Goal: Task Accomplishment & Management: Complete application form

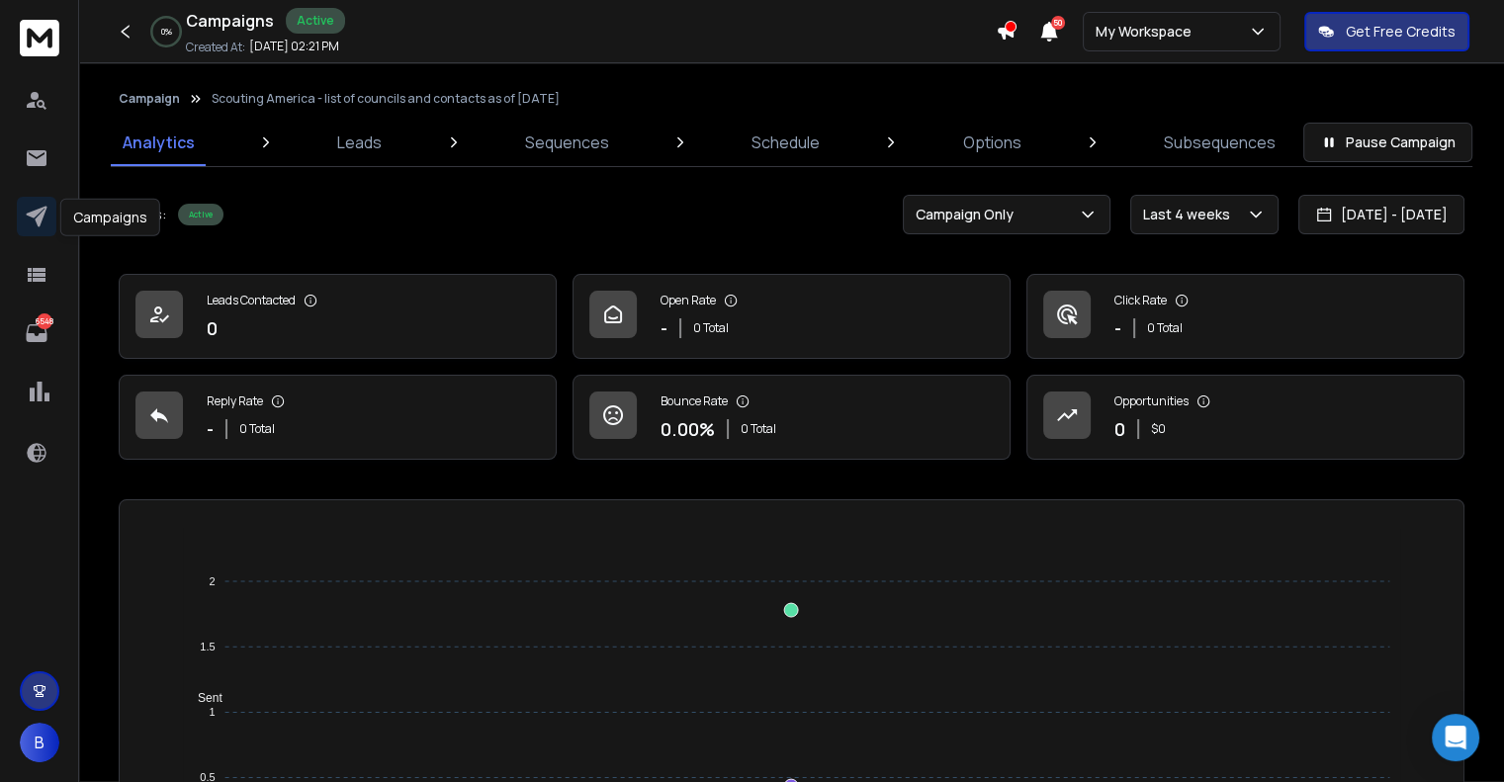
click at [40, 213] on icon at bounding box center [37, 217] width 24 height 24
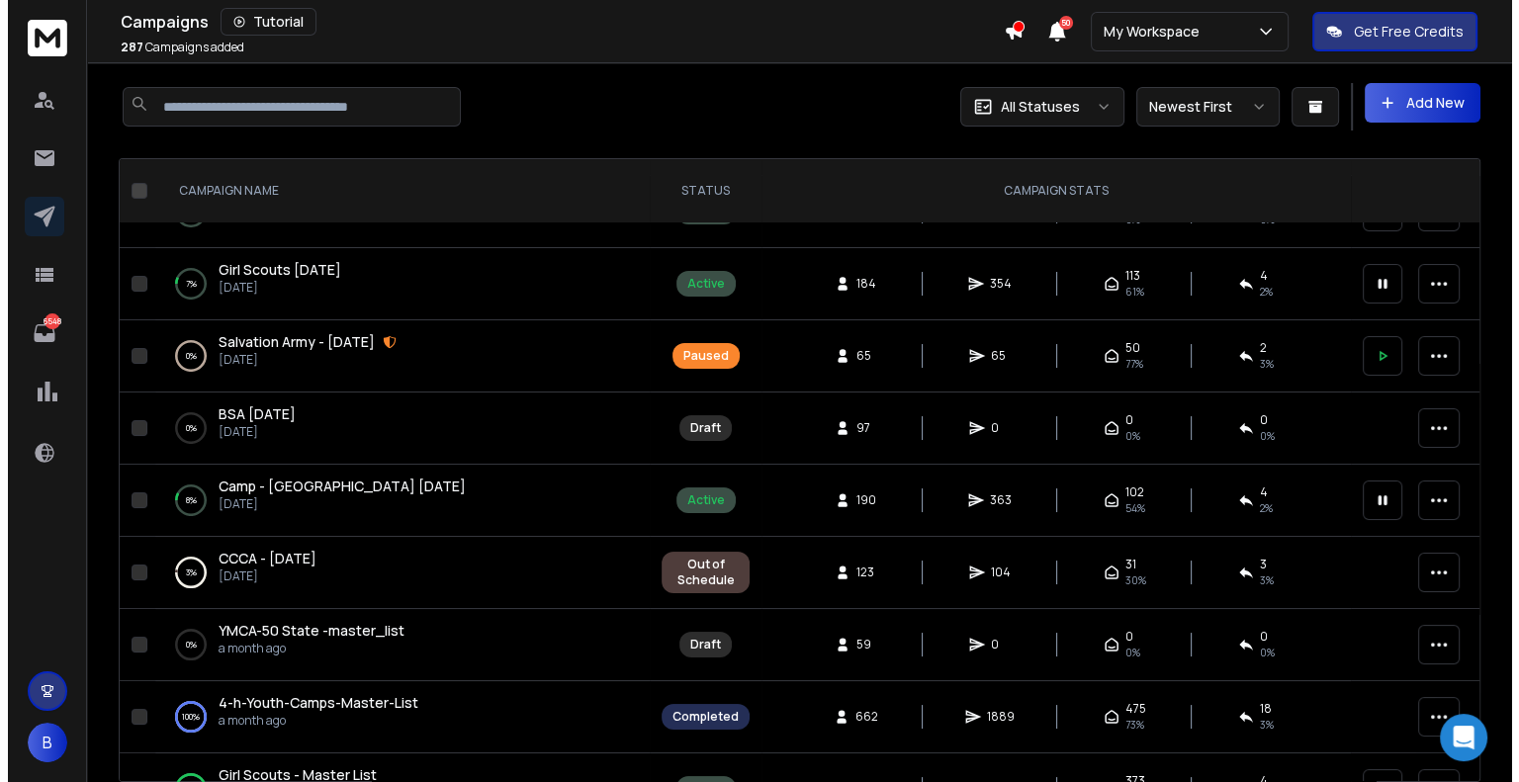
scroll to position [55, 0]
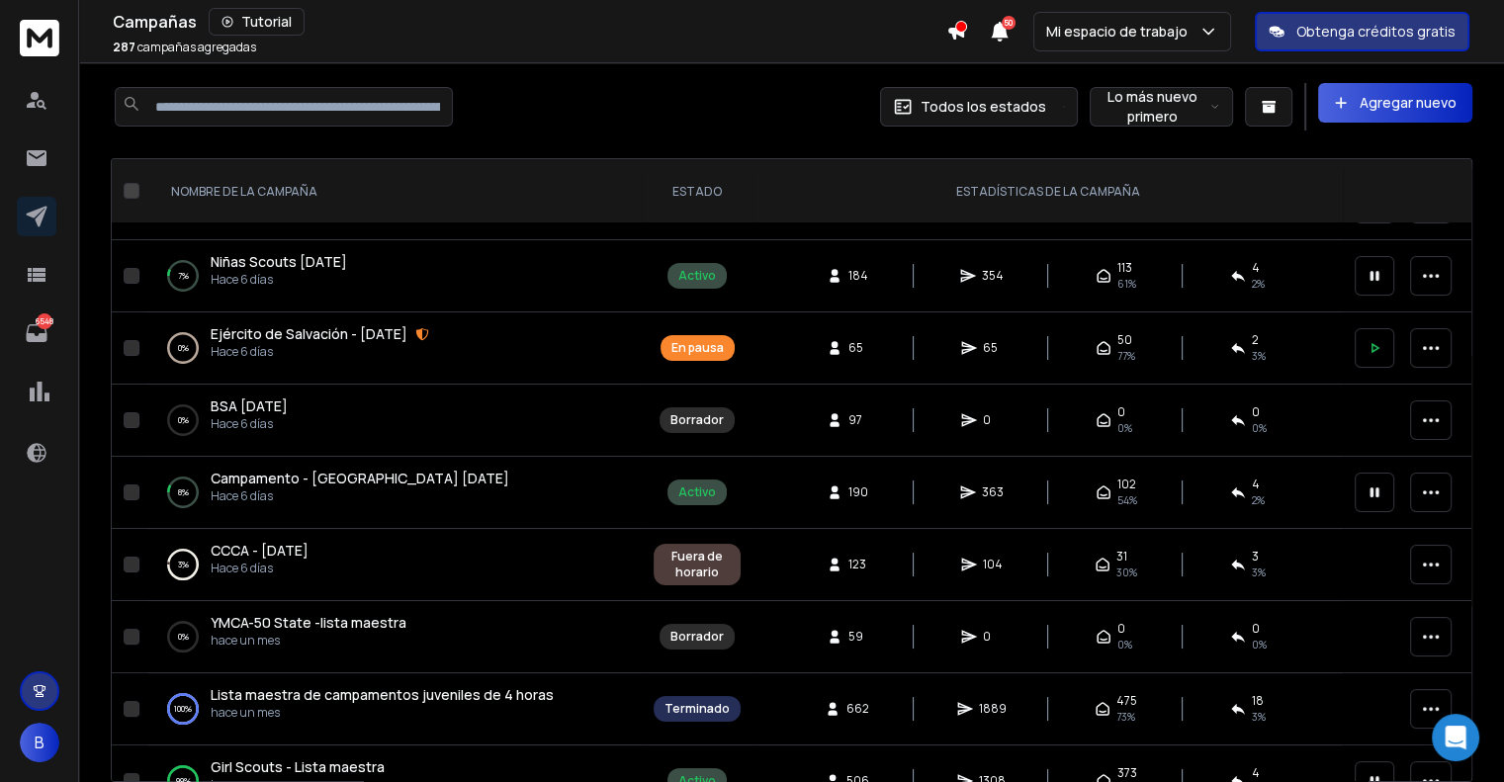
click at [709, 553] on font "Fuera de horario" at bounding box center [696, 564] width 51 height 33
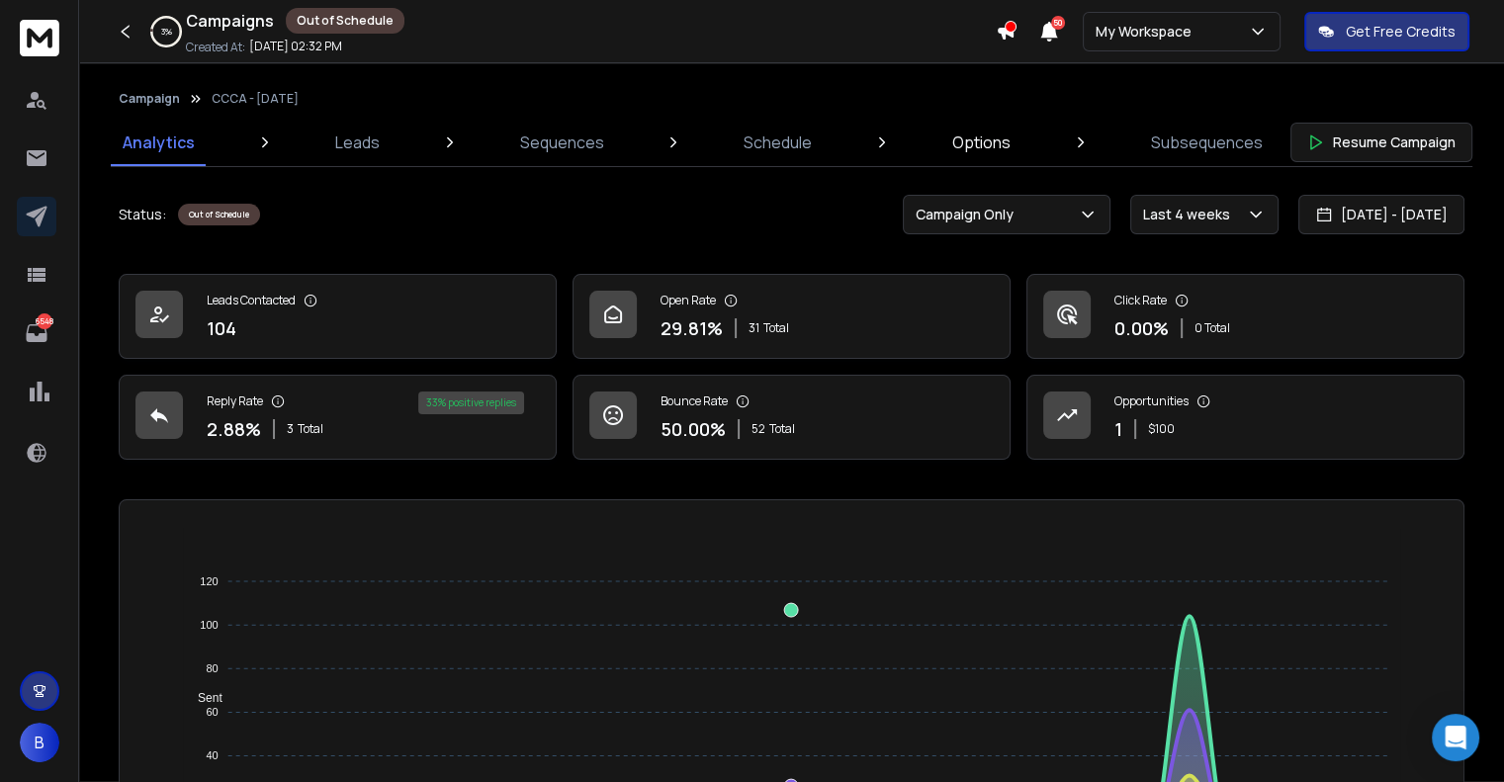
click at [971, 141] on p "Options" at bounding box center [981, 143] width 58 height 24
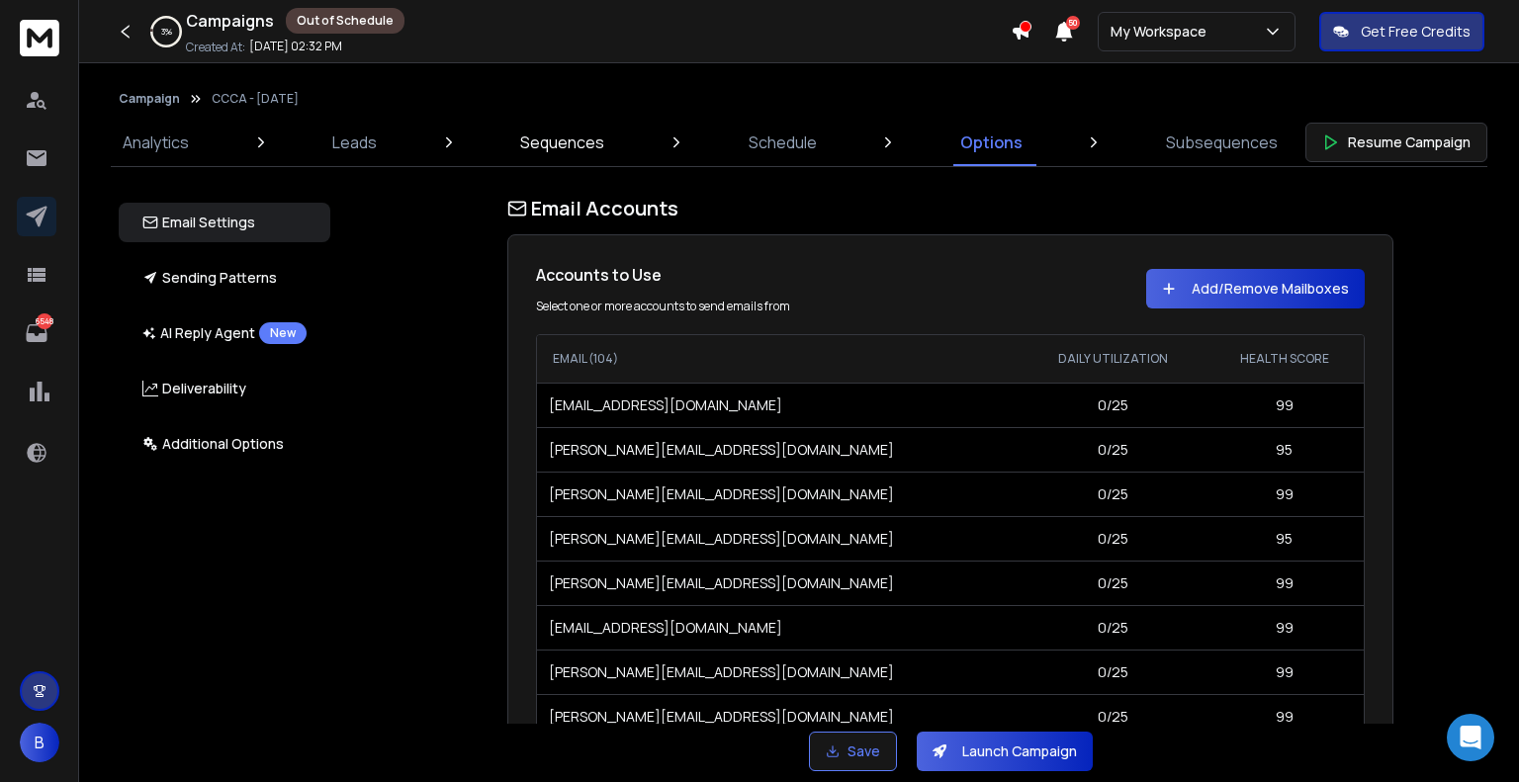
click at [590, 139] on p "Sequences" at bounding box center [562, 143] width 84 height 24
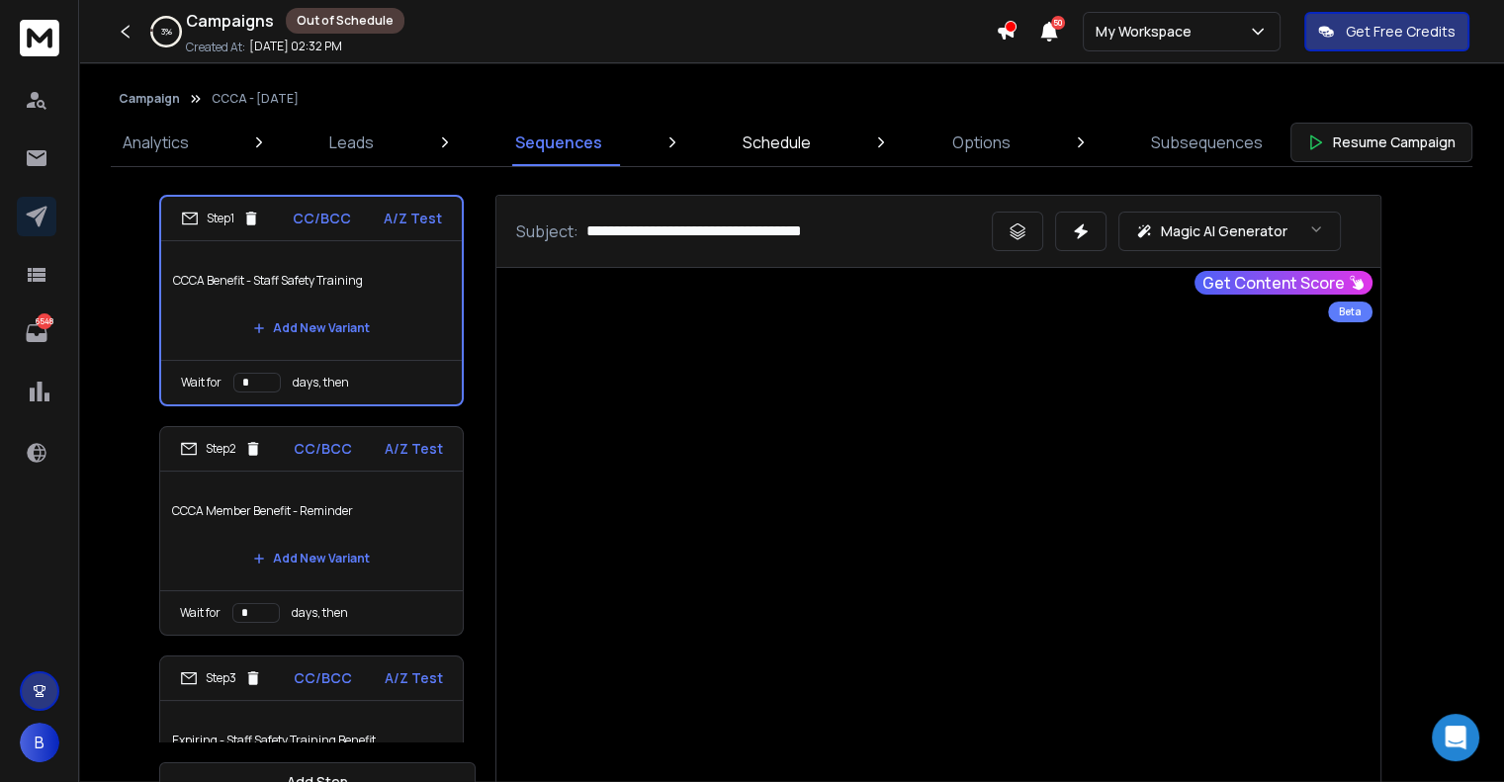
click at [800, 136] on p "Schedule" at bounding box center [777, 143] width 68 height 24
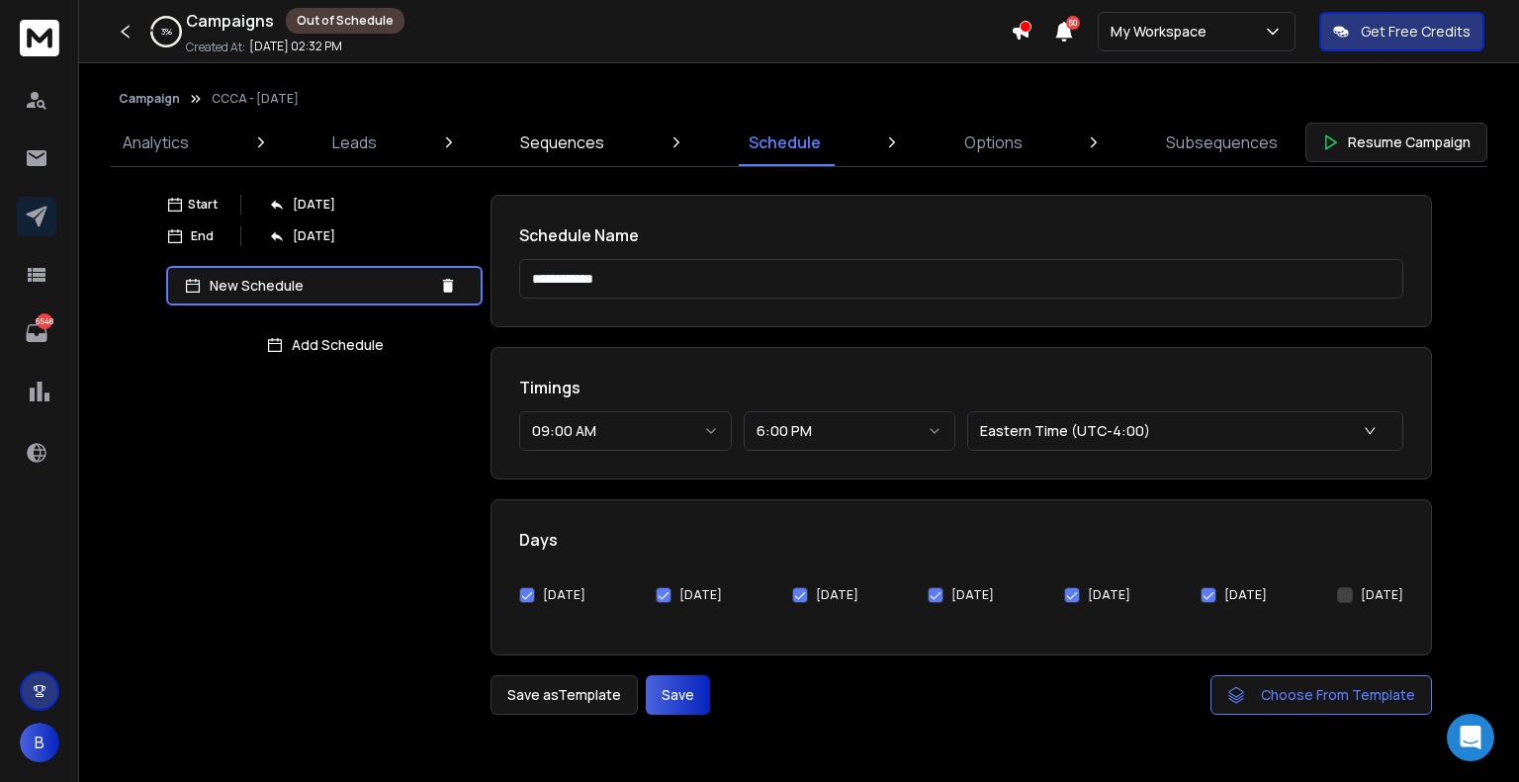
click at [576, 133] on p "Sequences" at bounding box center [562, 143] width 84 height 24
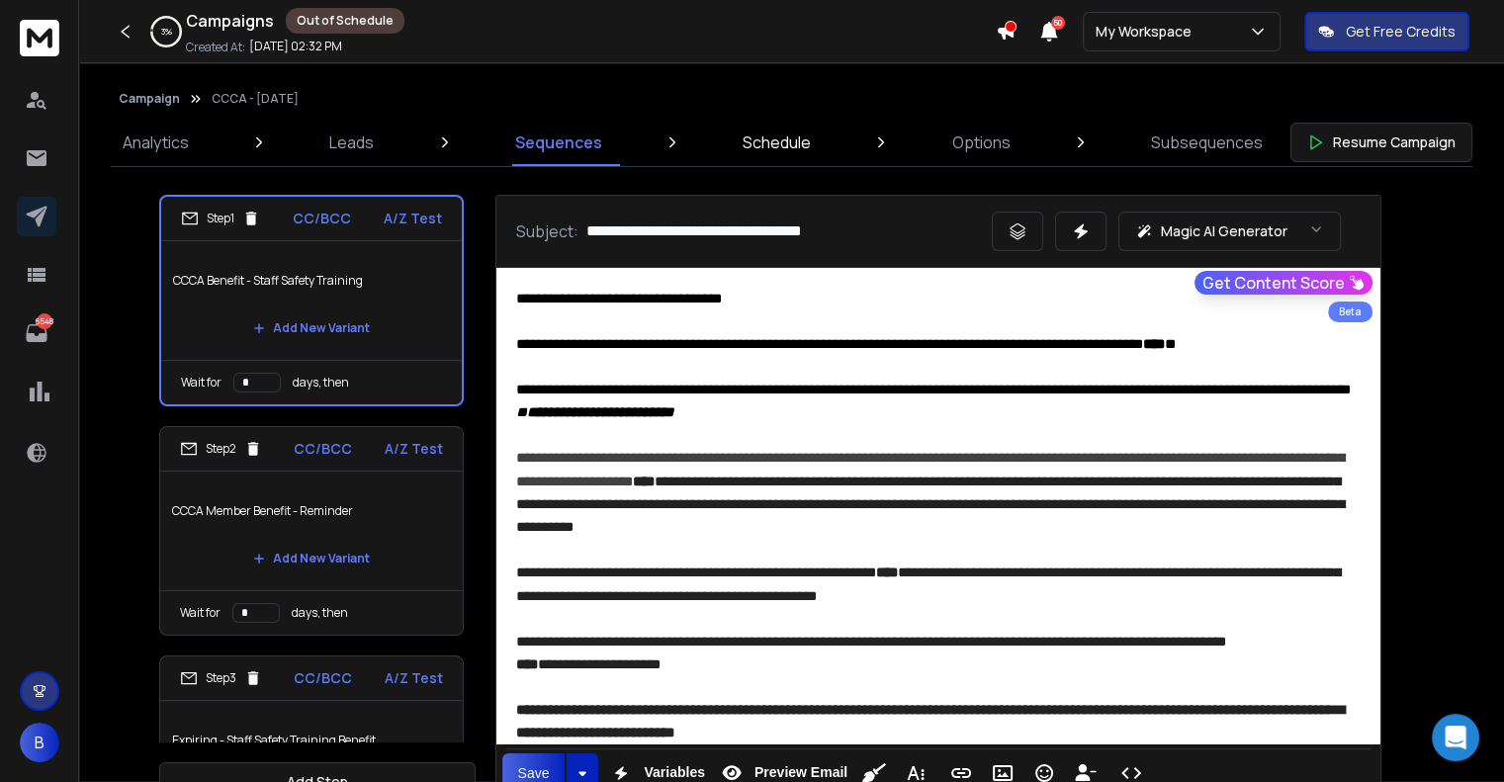
click at [771, 135] on p "Schedule" at bounding box center [777, 143] width 68 height 24
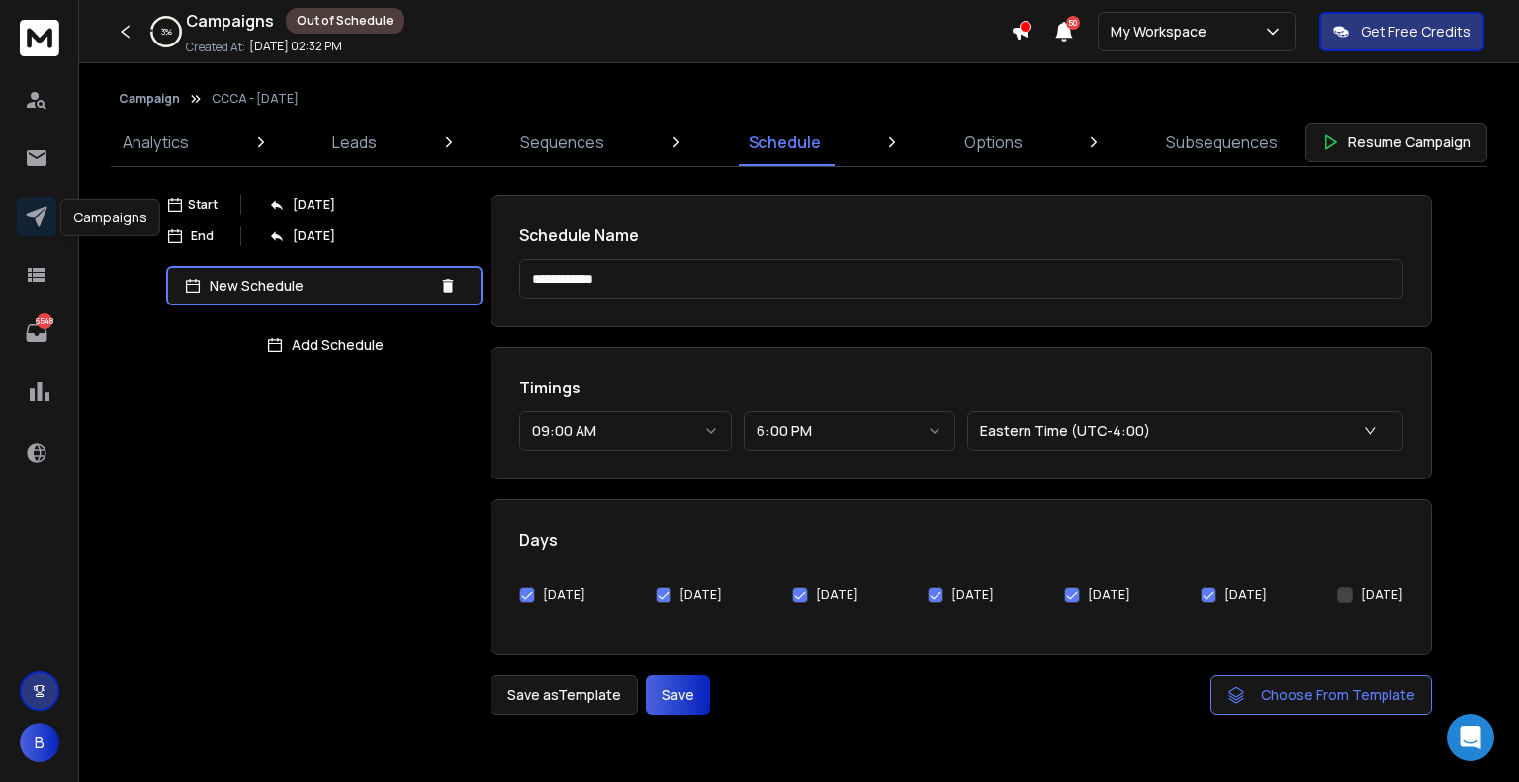
click at [44, 211] on icon at bounding box center [36, 217] width 21 height 21
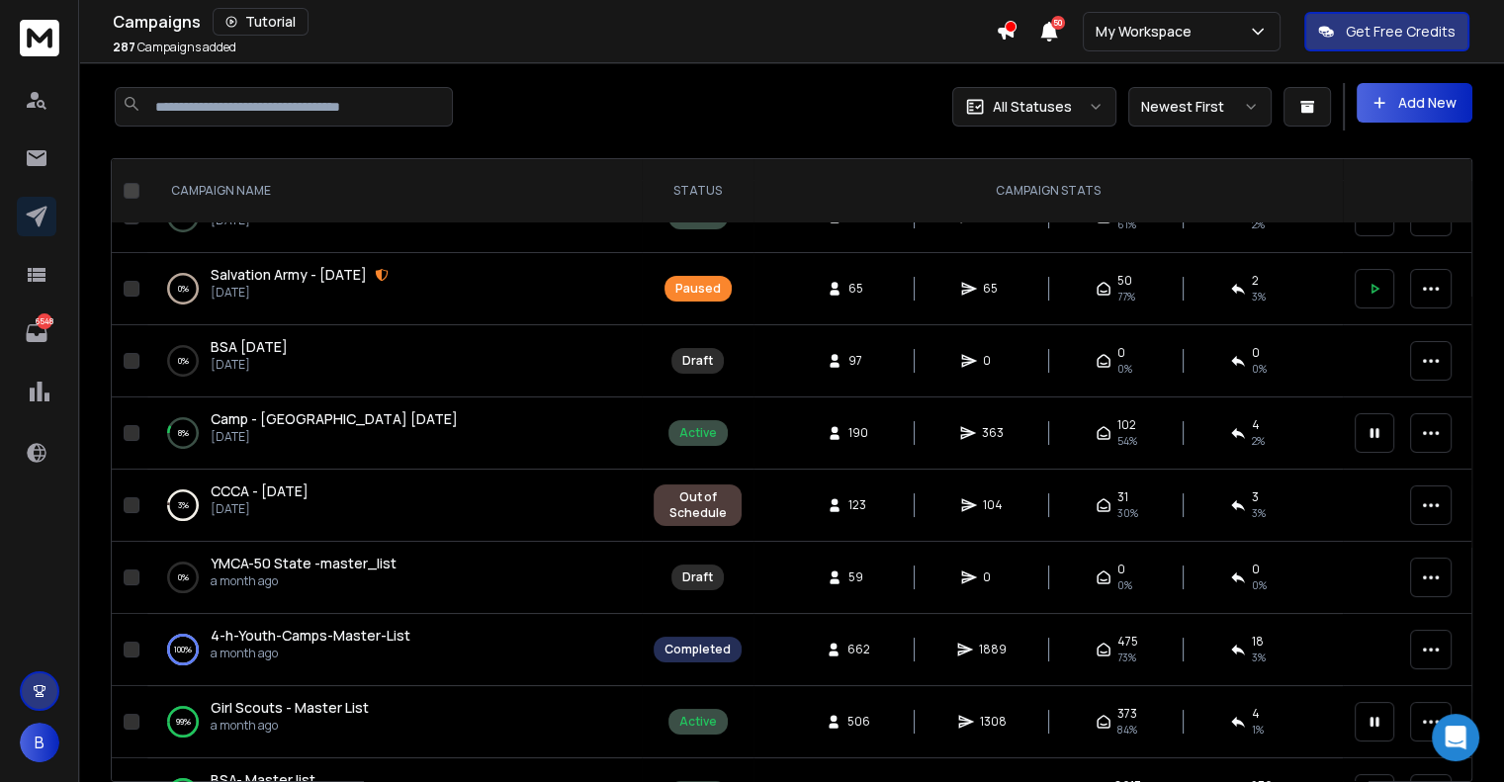
scroll to position [118, 0]
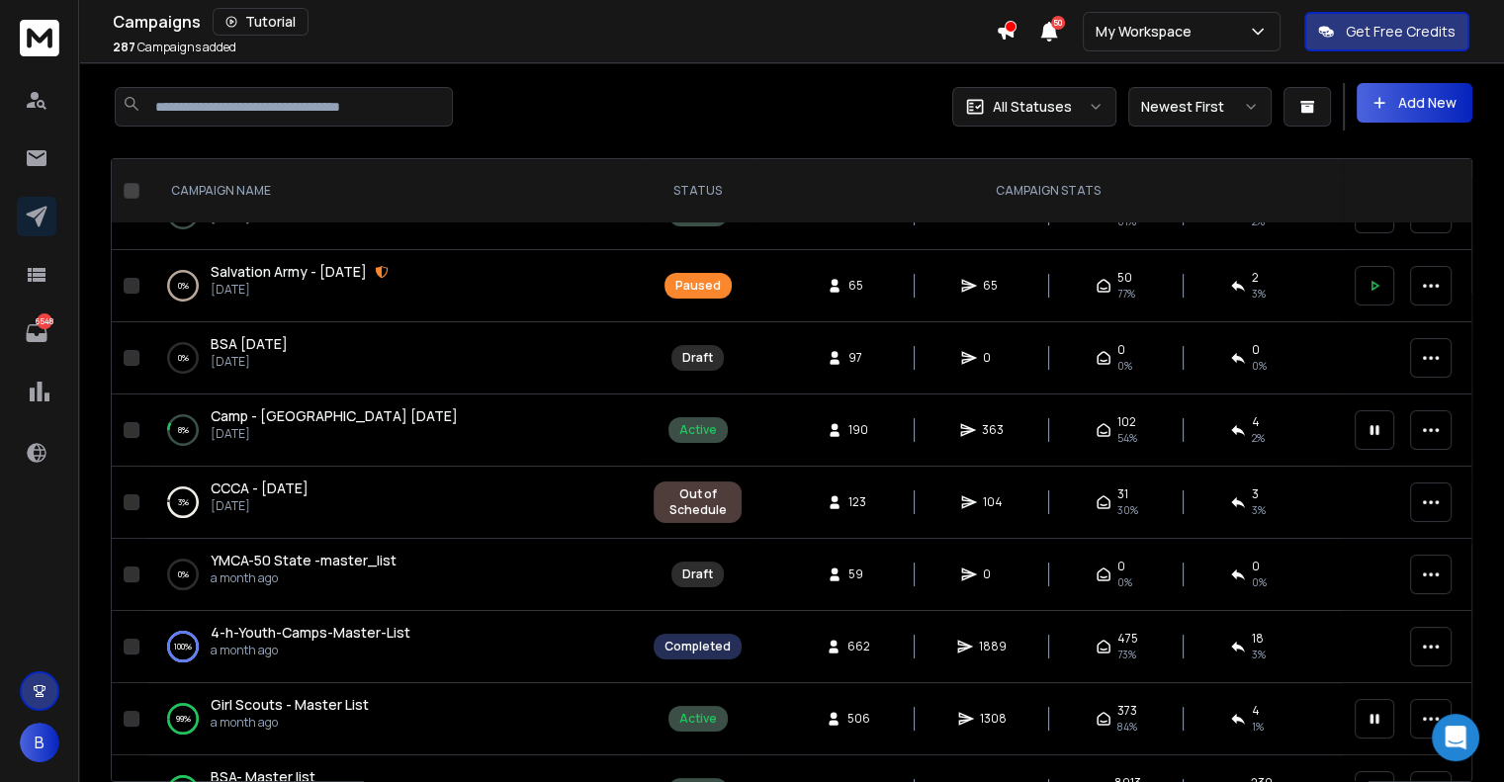
click at [704, 507] on div "Out of Schedule" at bounding box center [697, 502] width 66 height 32
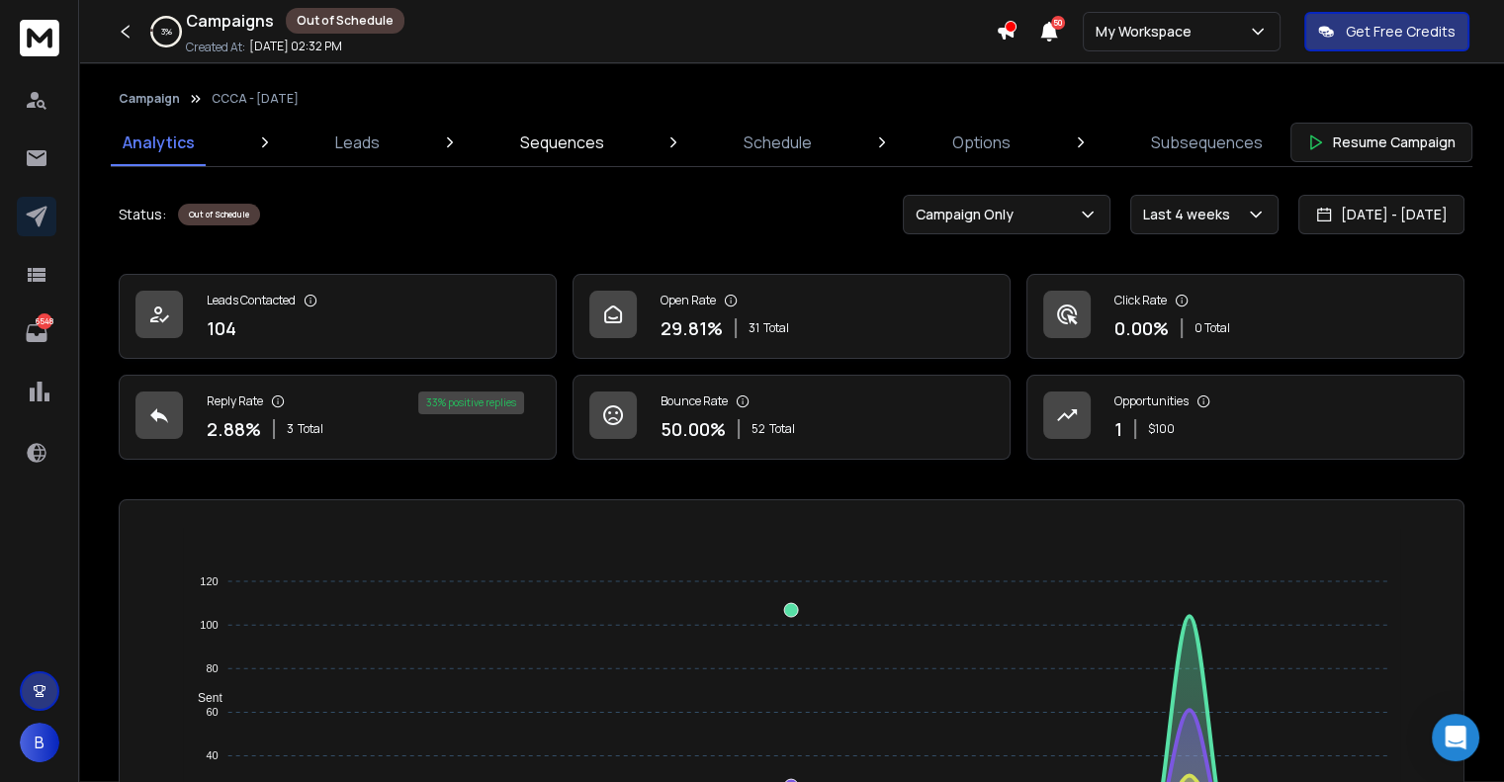
click at [542, 131] on p "Sequences" at bounding box center [562, 143] width 84 height 24
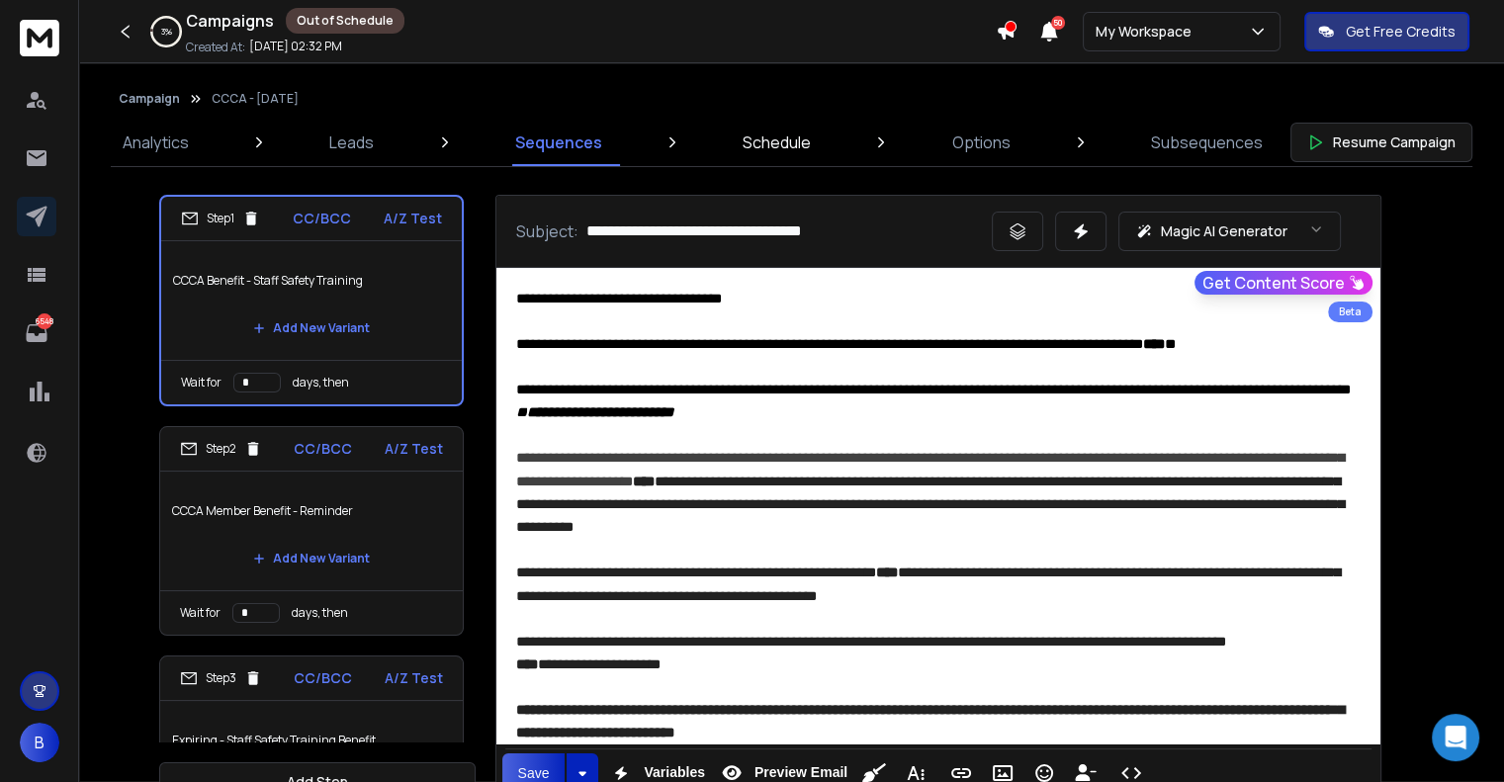
click at [759, 147] on p "Schedule" at bounding box center [777, 143] width 68 height 24
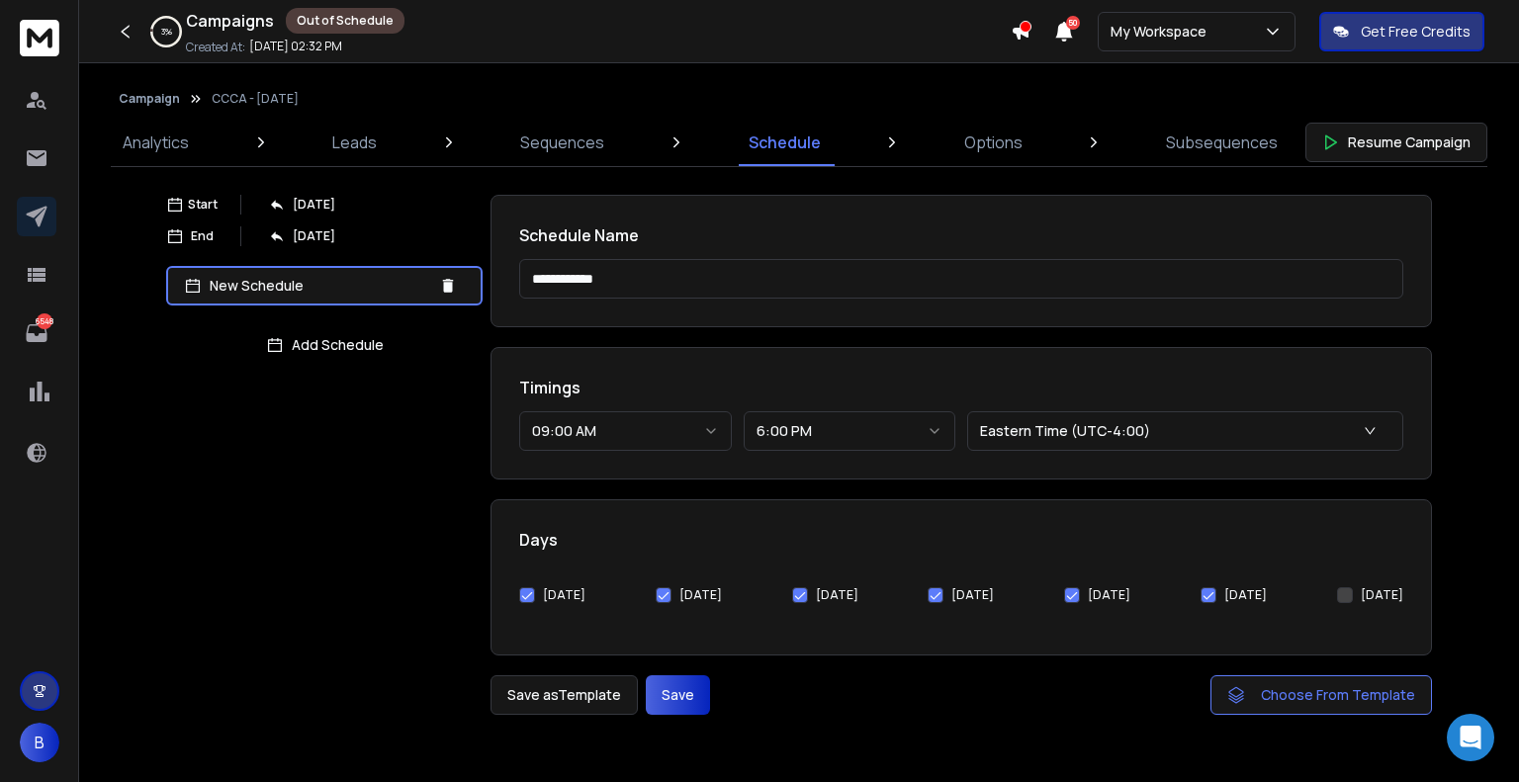
click at [657, 692] on button "Save" at bounding box center [678, 695] width 64 height 40
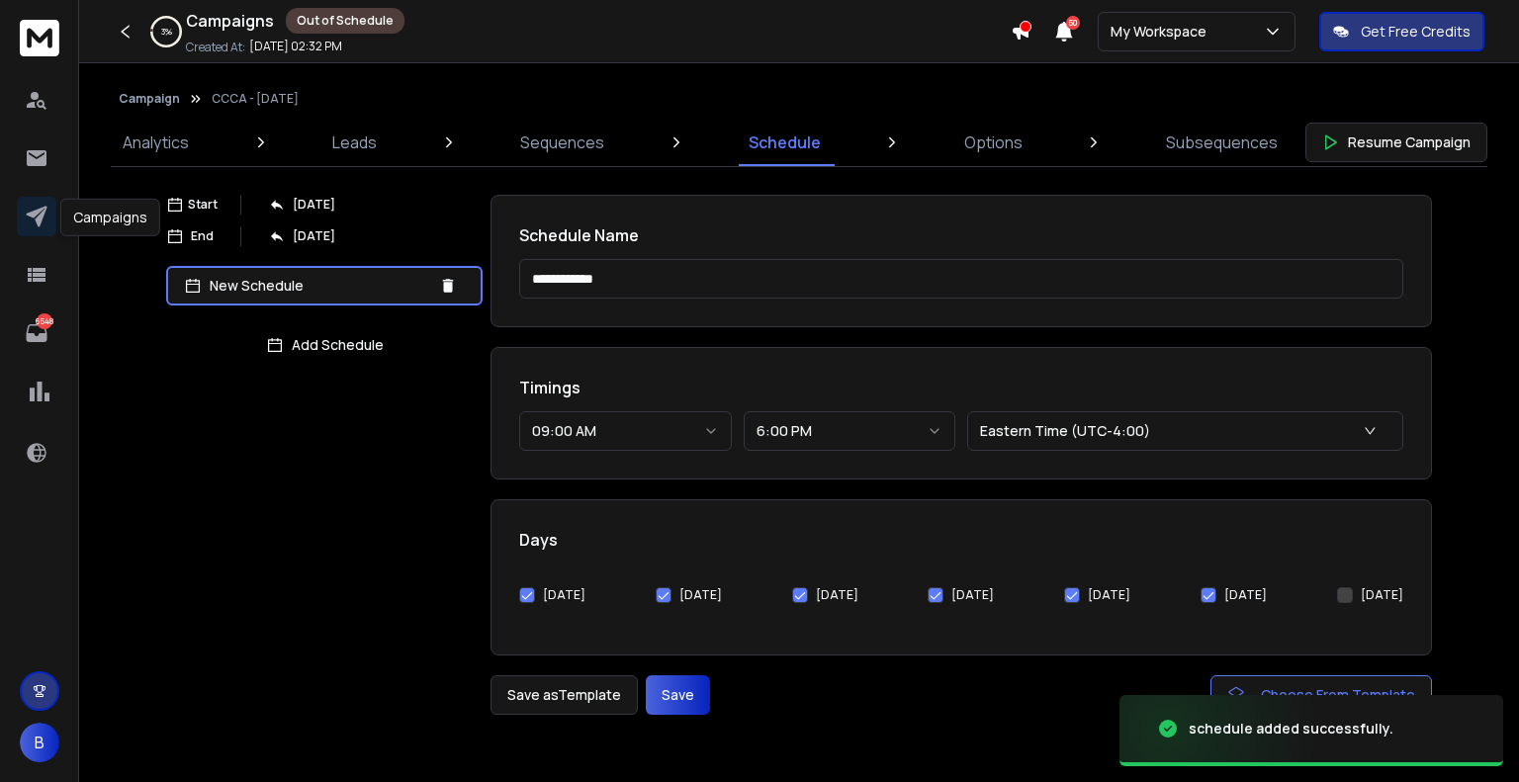
click at [44, 209] on icon at bounding box center [36, 217] width 21 height 21
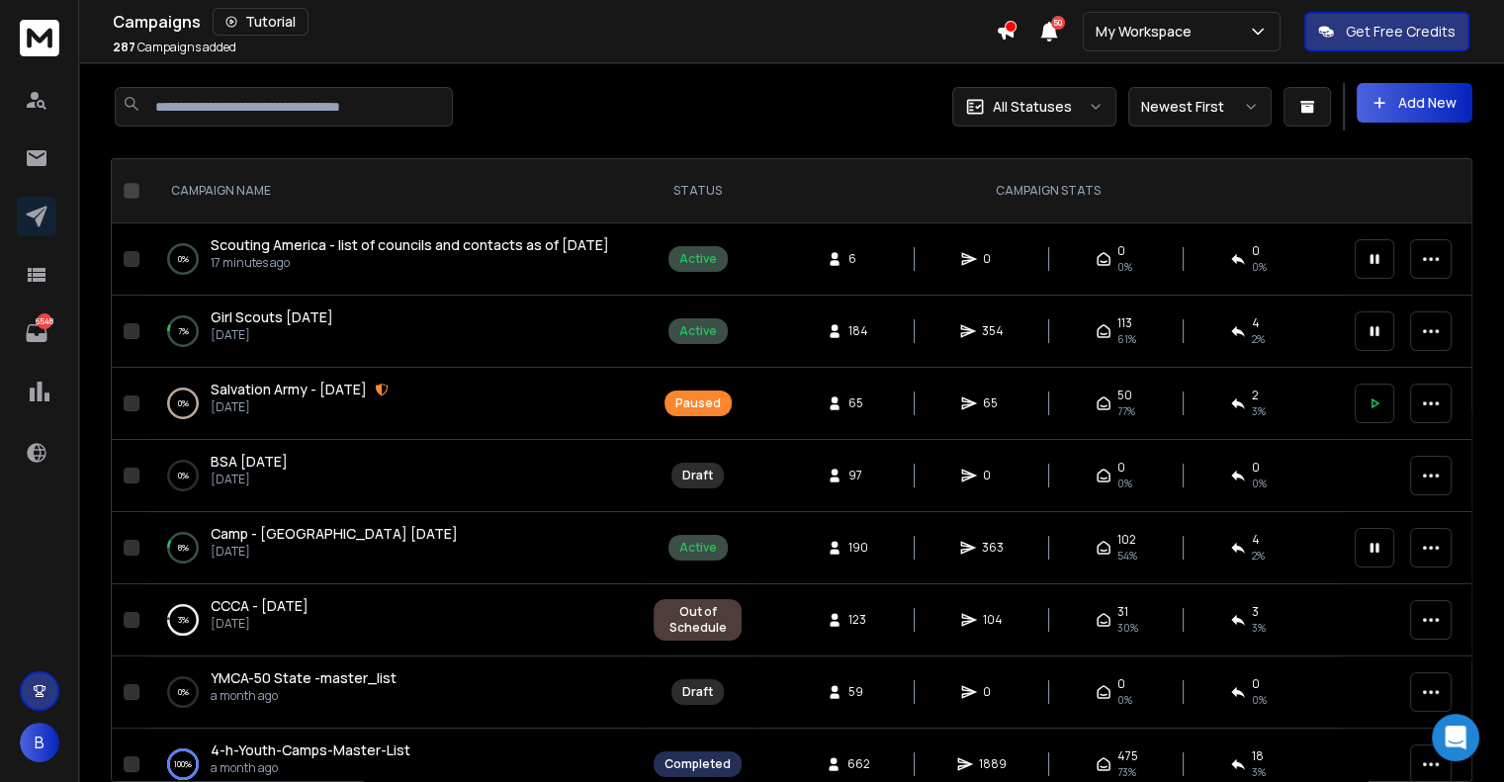
click at [503, 452] on div "0 % BSA 10 / 02 / 2025 6 days ago" at bounding box center [394, 475] width 455 height 47
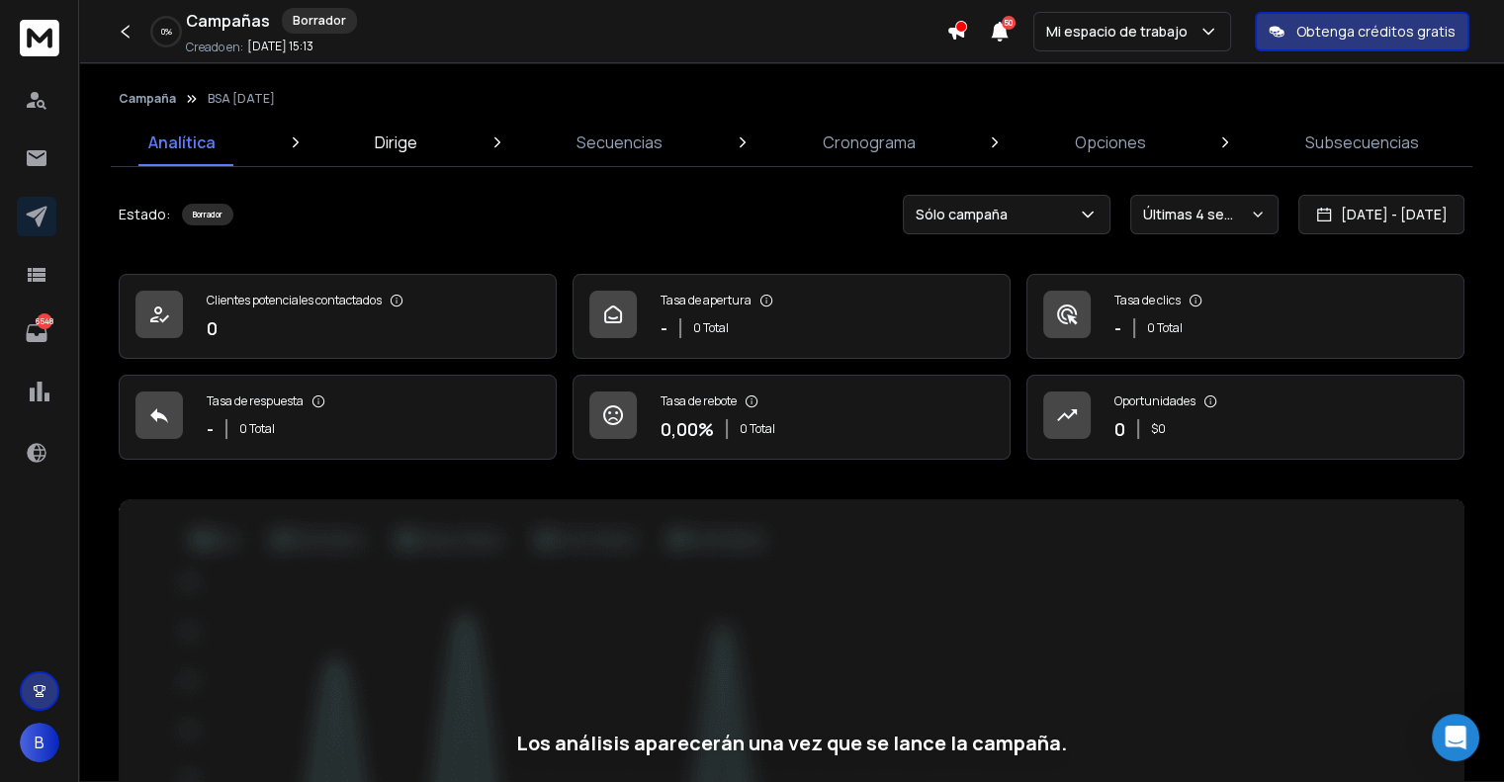
click at [423, 142] on link "Dirige" at bounding box center [396, 142] width 66 height 47
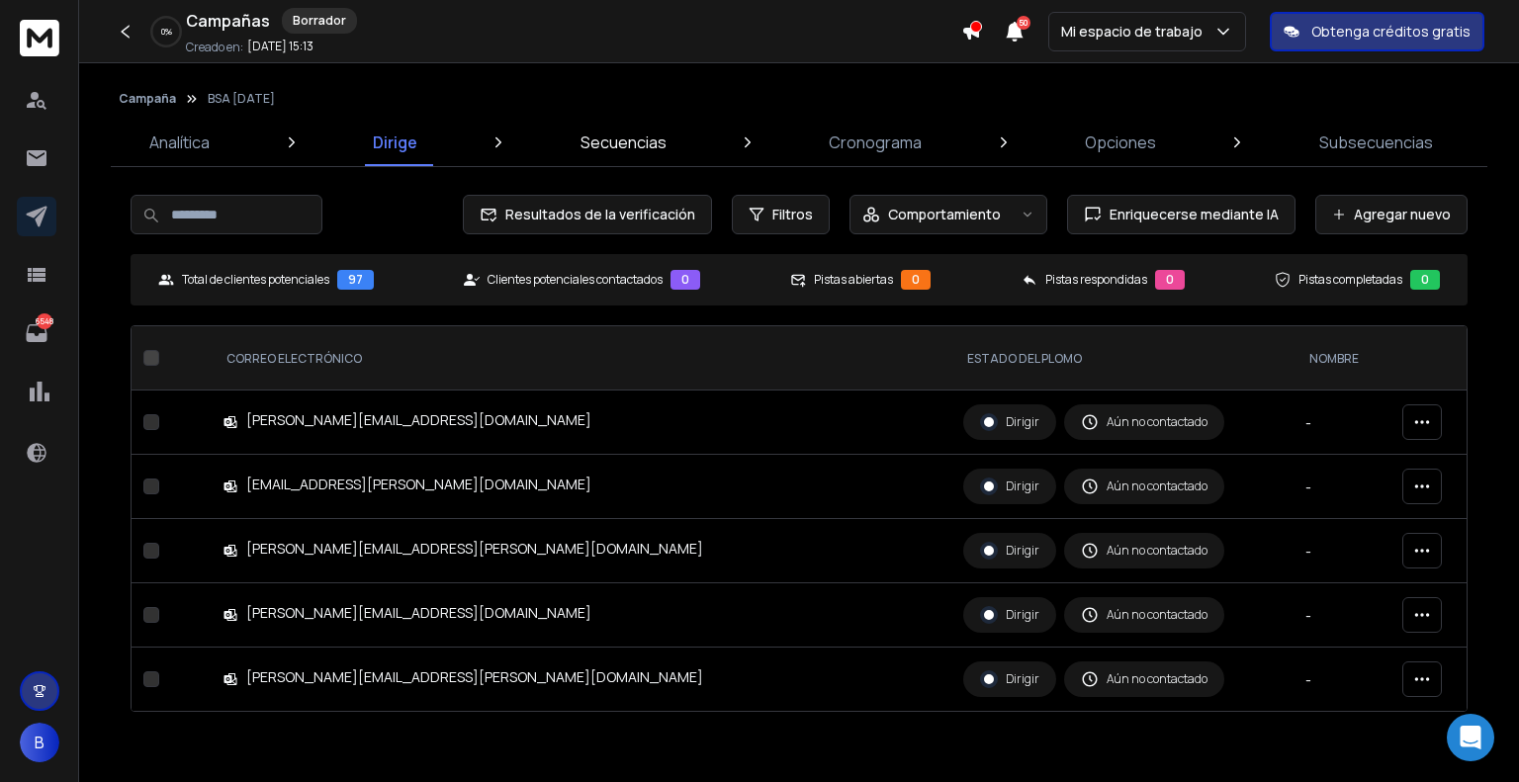
click at [633, 136] on font "Secuencias" at bounding box center [623, 143] width 86 height 22
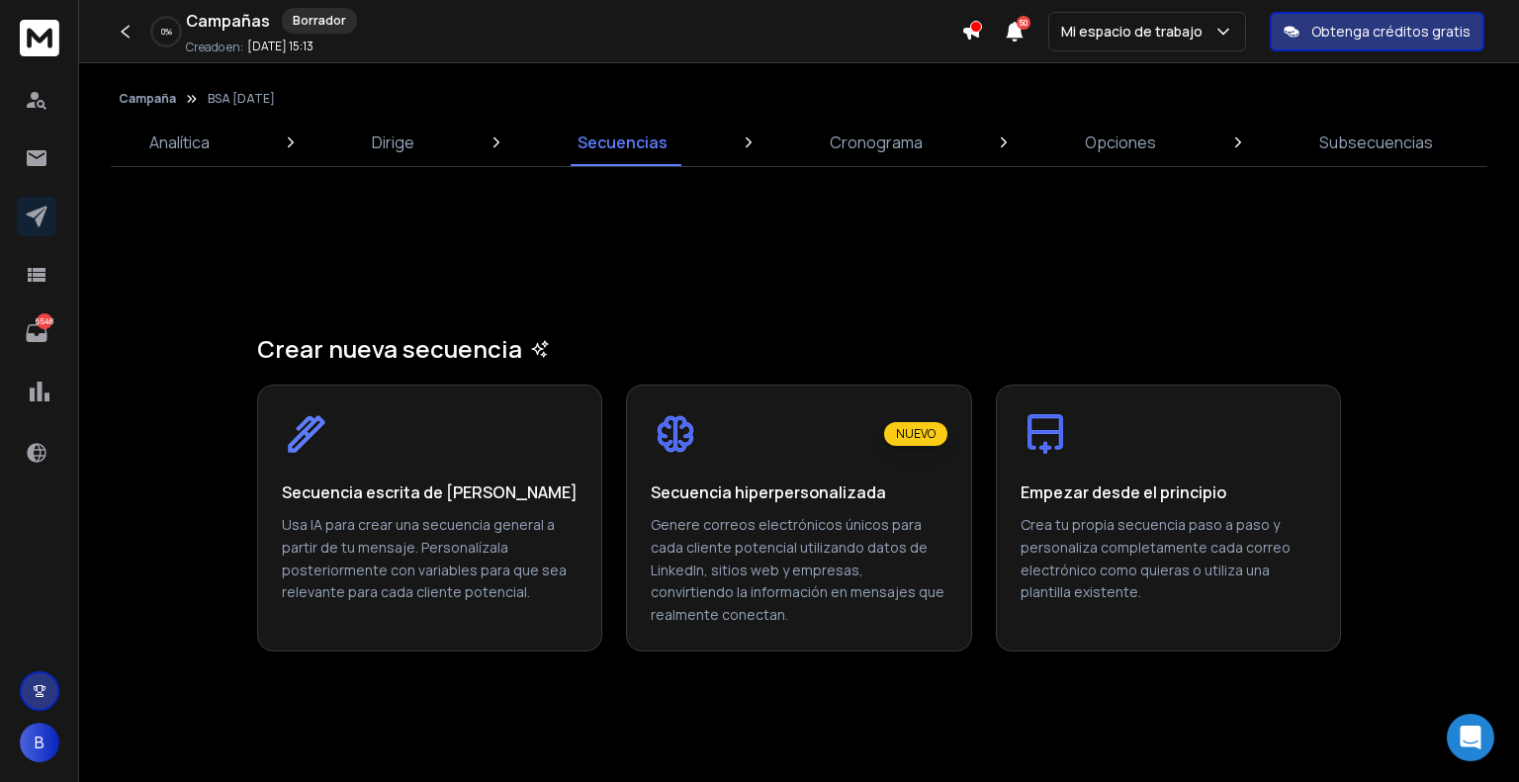
click at [1104, 410] on div "button" at bounding box center [1168, 433] width 296 height 49
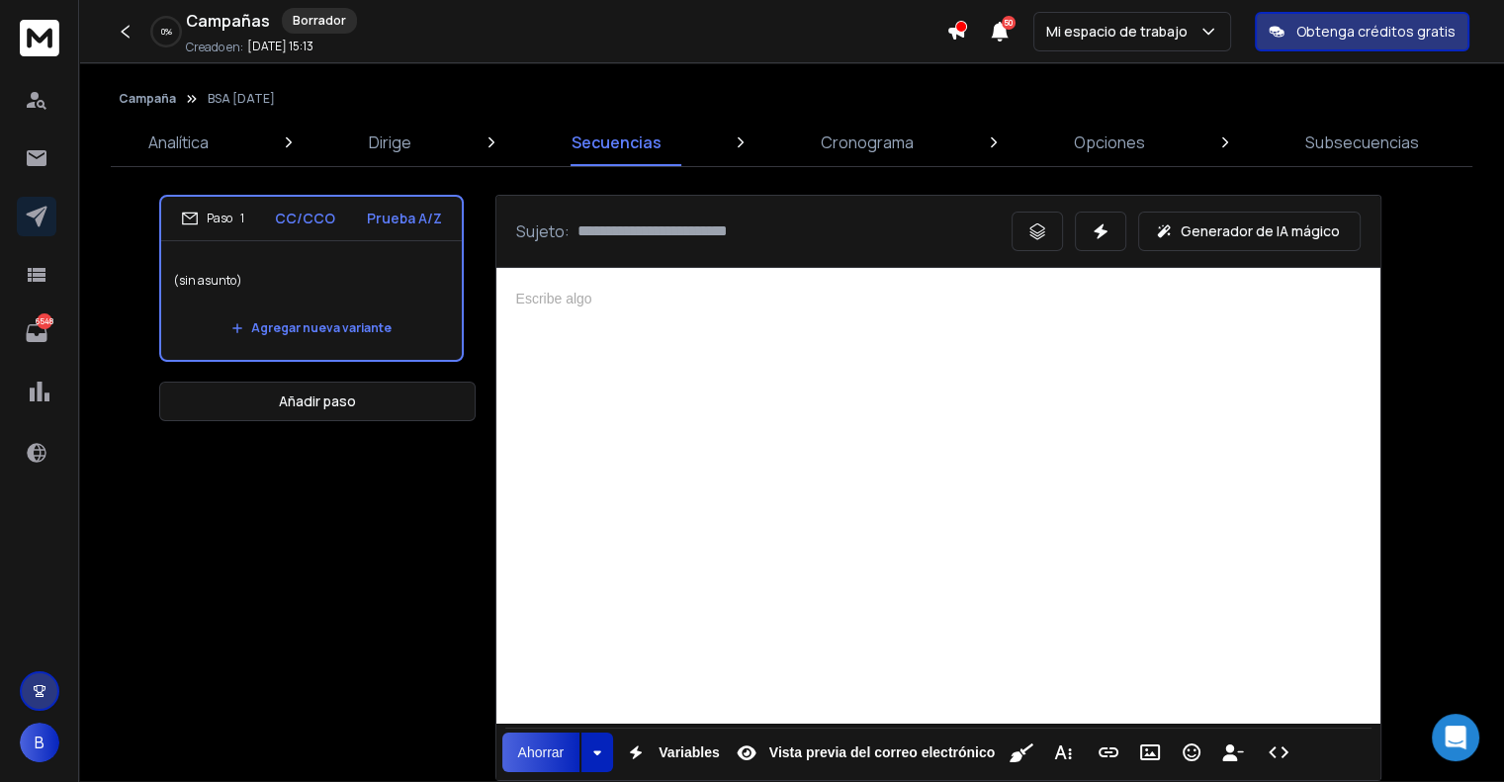
click at [565, 306] on div at bounding box center [938, 299] width 844 height 22
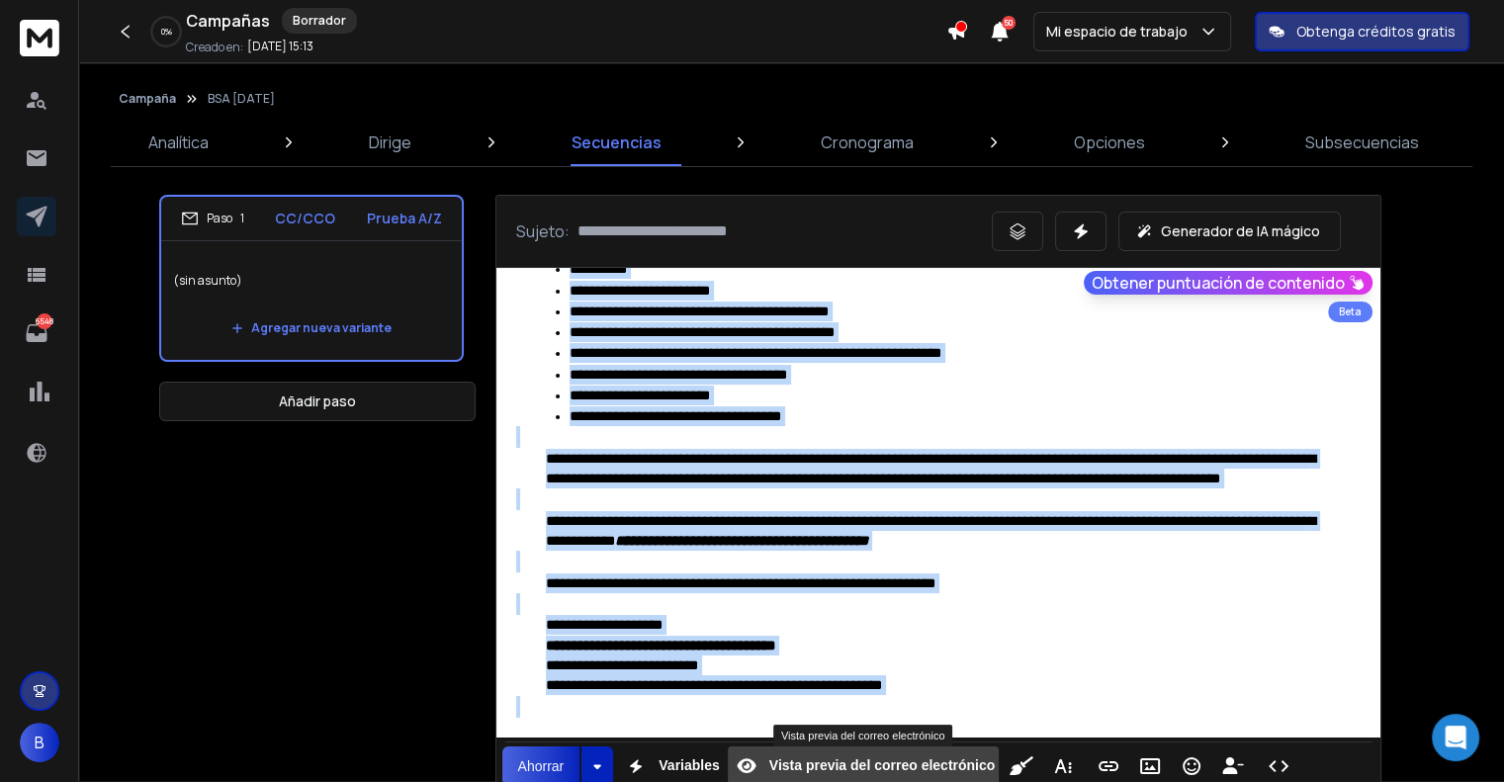
scroll to position [1015, 0]
drag, startPoint x: 534, startPoint y: 300, endPoint x: 803, endPoint y: 757, distance: 531.0
click at [803, 757] on div "**********" at bounding box center [938, 531] width 884 height 526
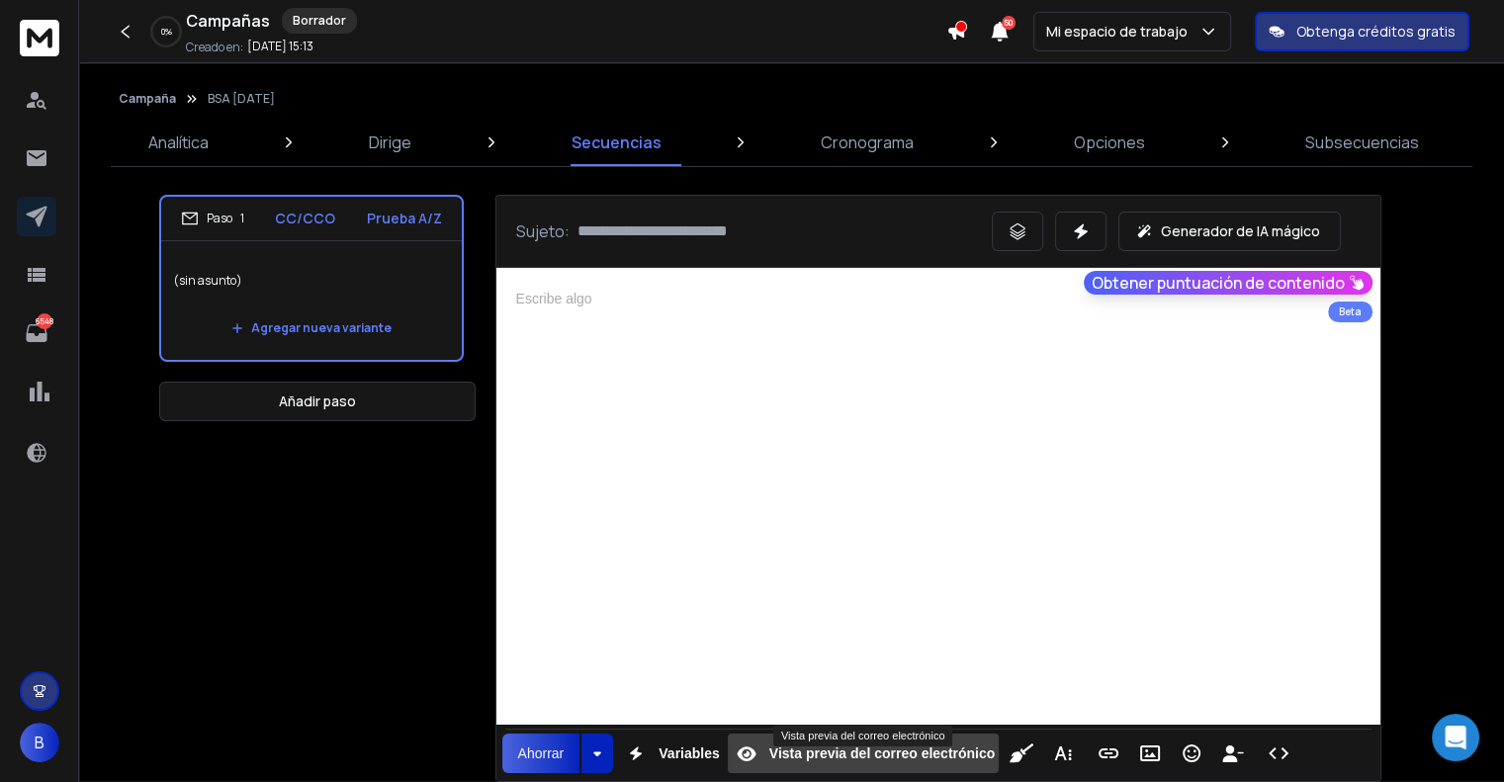
scroll to position [0, 0]
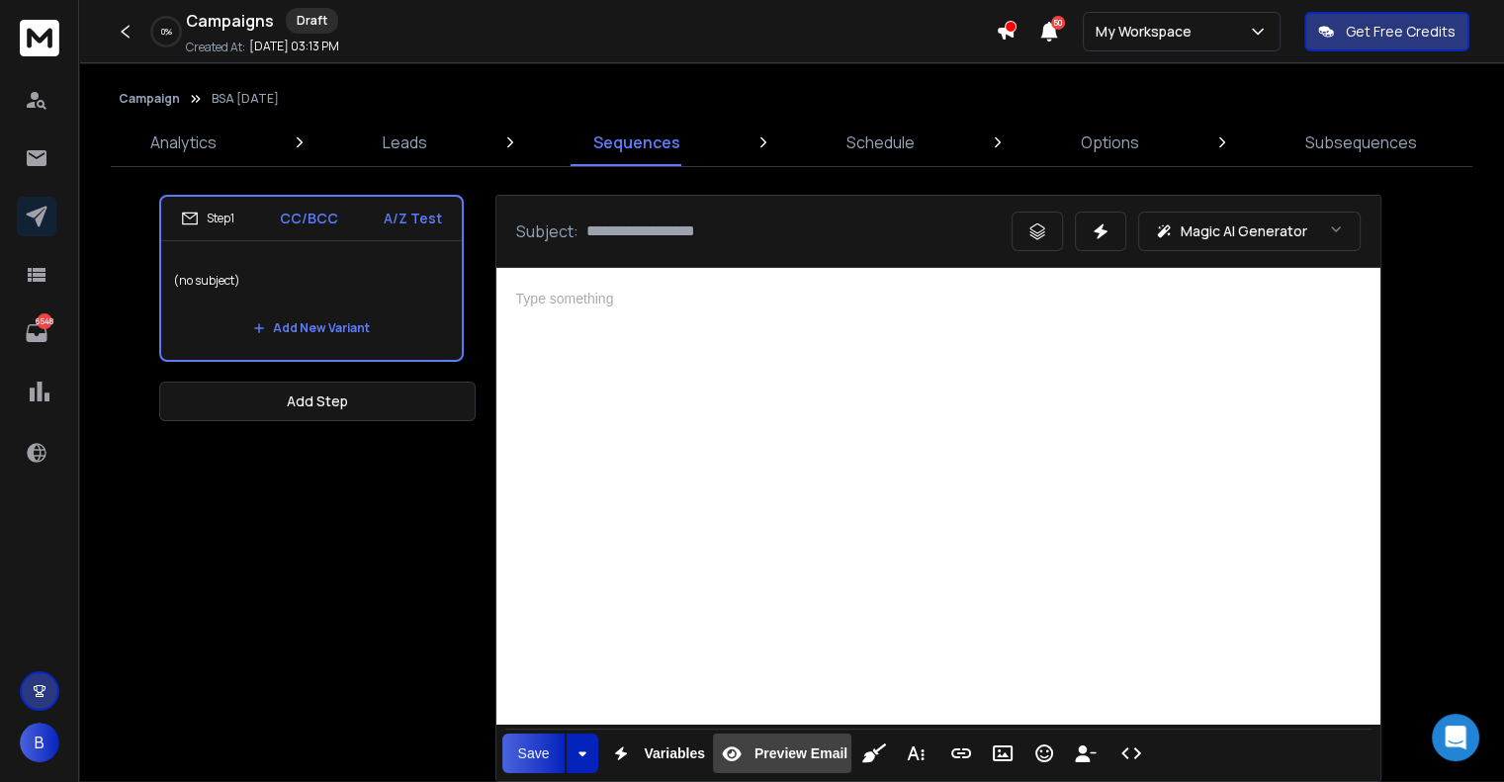
click at [625, 297] on div at bounding box center [938, 299] width 844 height 22
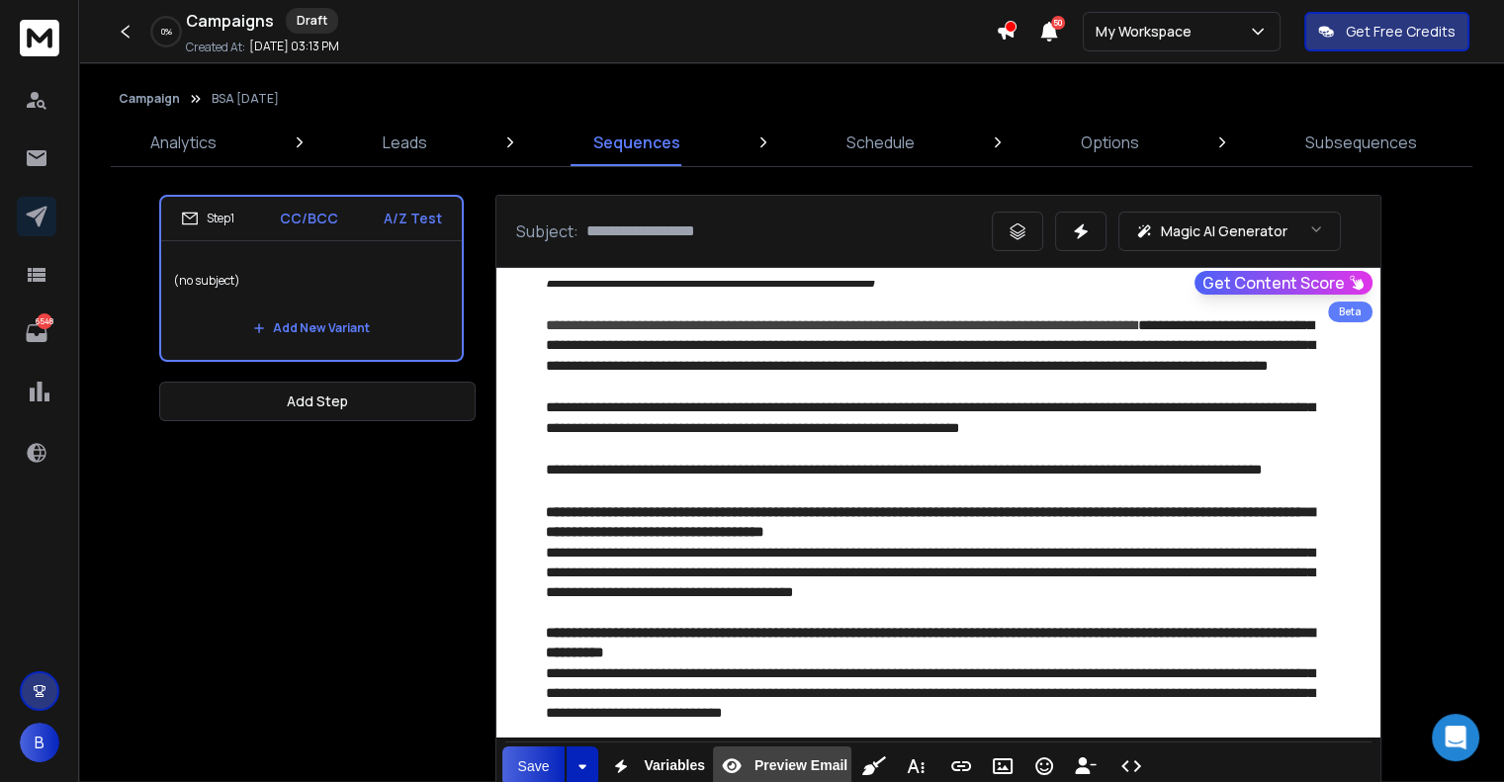
scroll to position [279, 0]
click at [720, 233] on input at bounding box center [779, 232] width 386 height 24
paste input "**********"
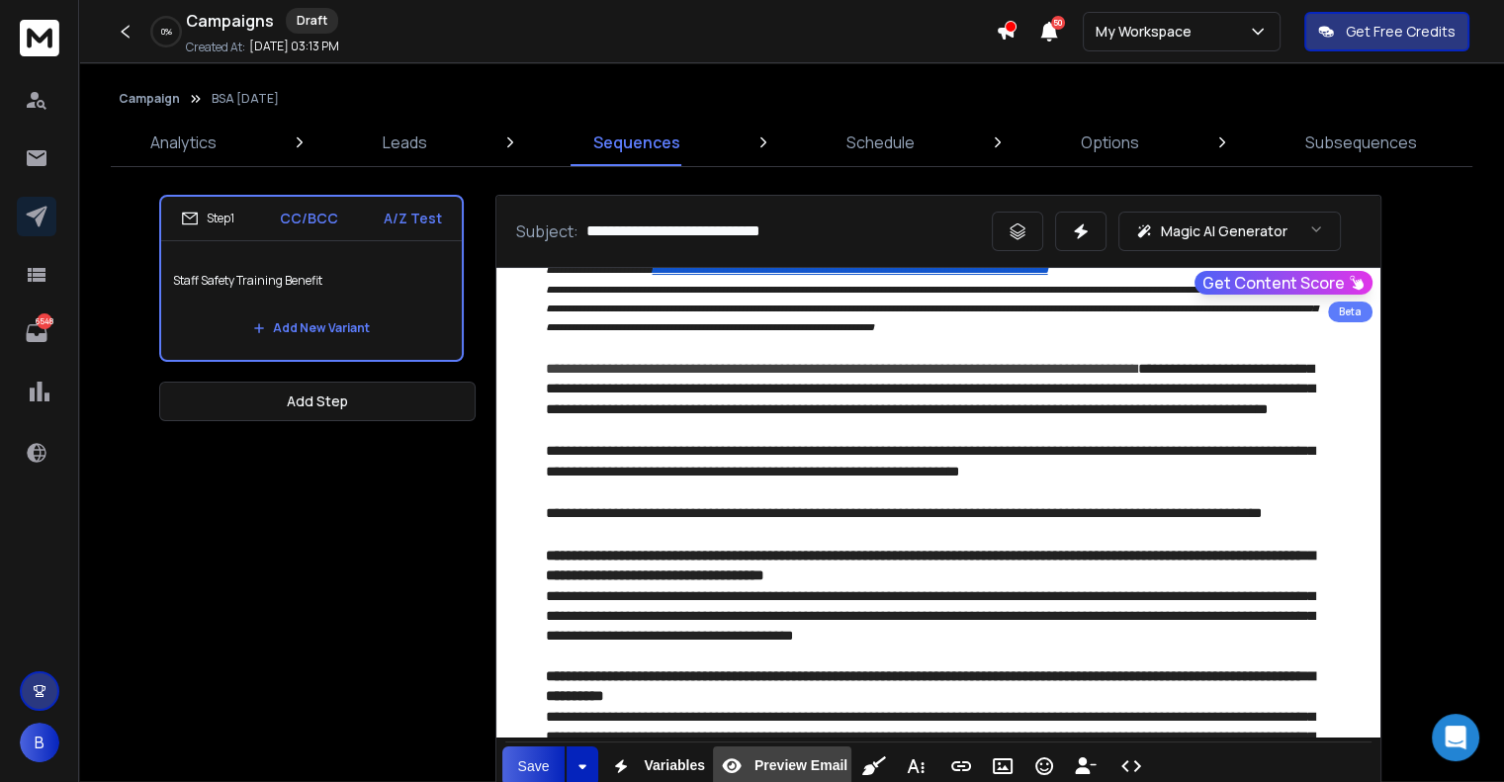
scroll to position [0, 0]
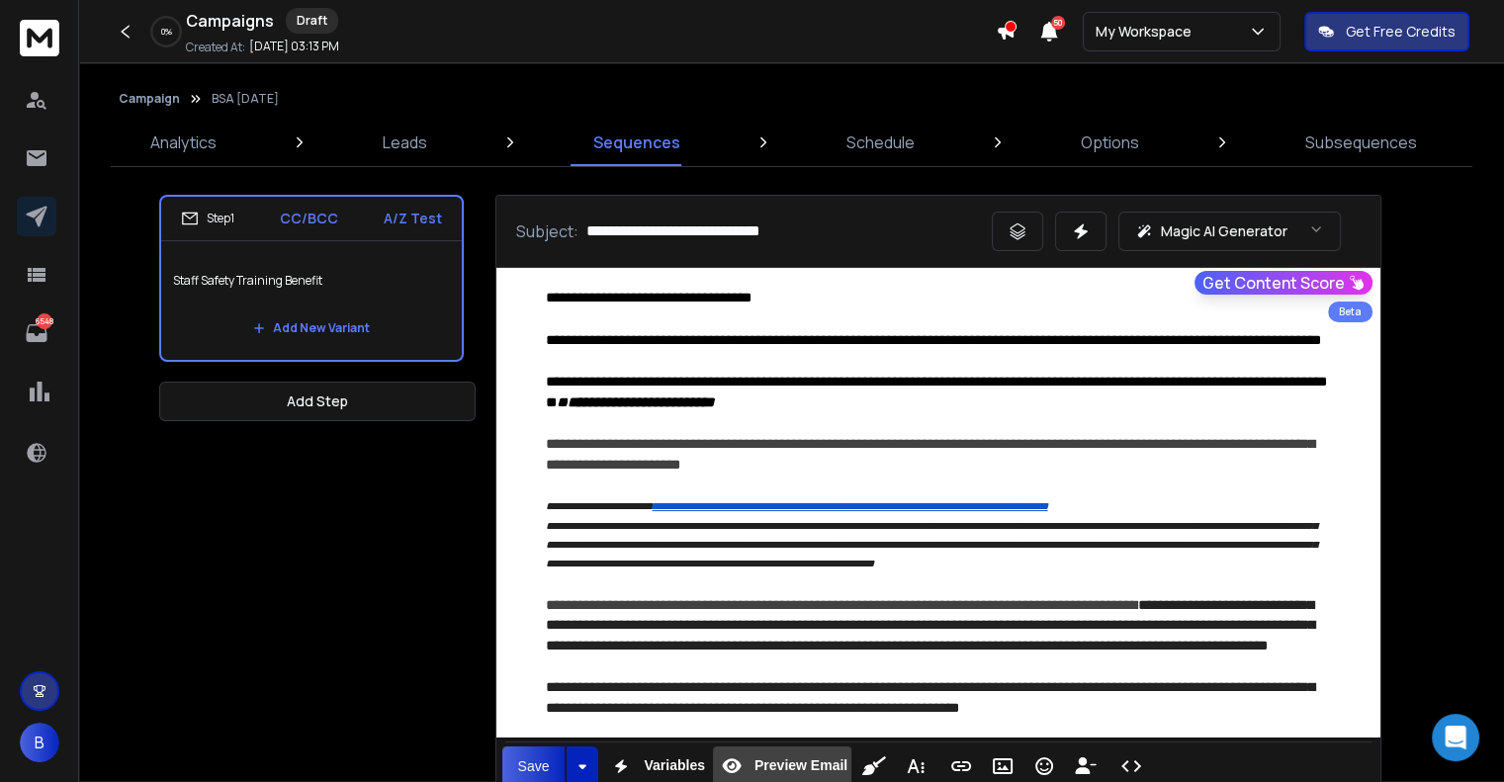
type input "**********"
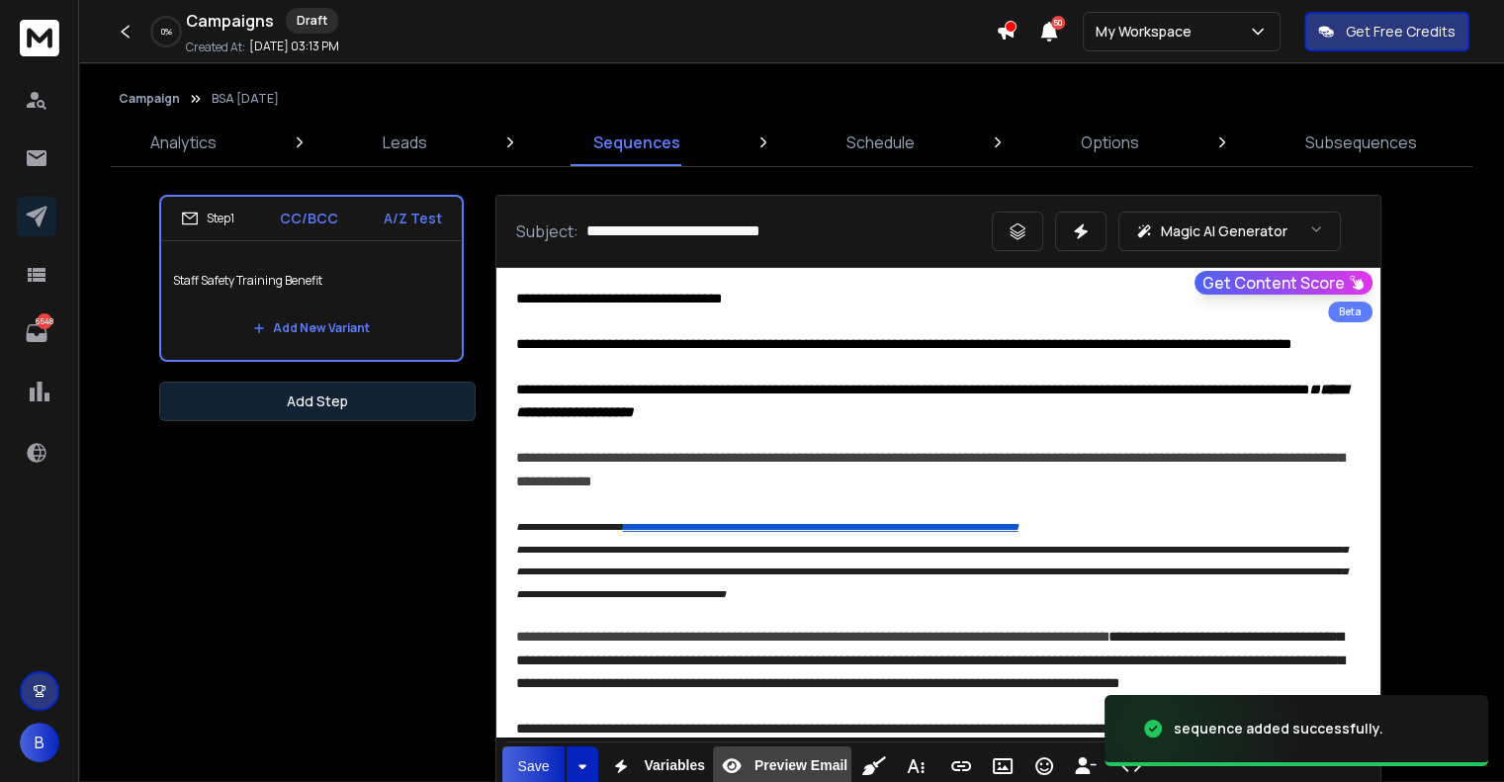
click at [317, 415] on button "Add Step" at bounding box center [317, 402] width 316 height 40
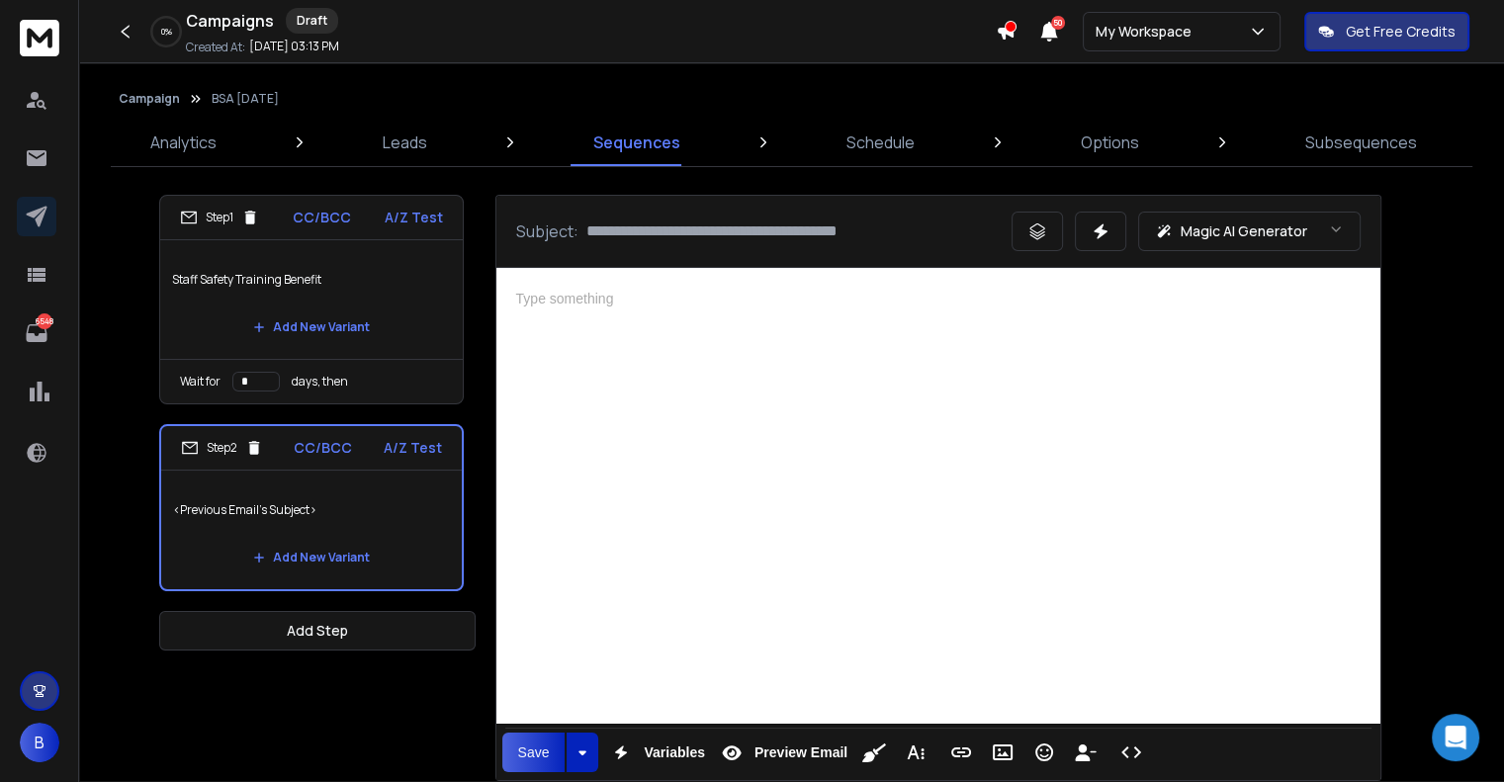
click at [265, 385] on input "*" at bounding box center [255, 382] width 47 height 20
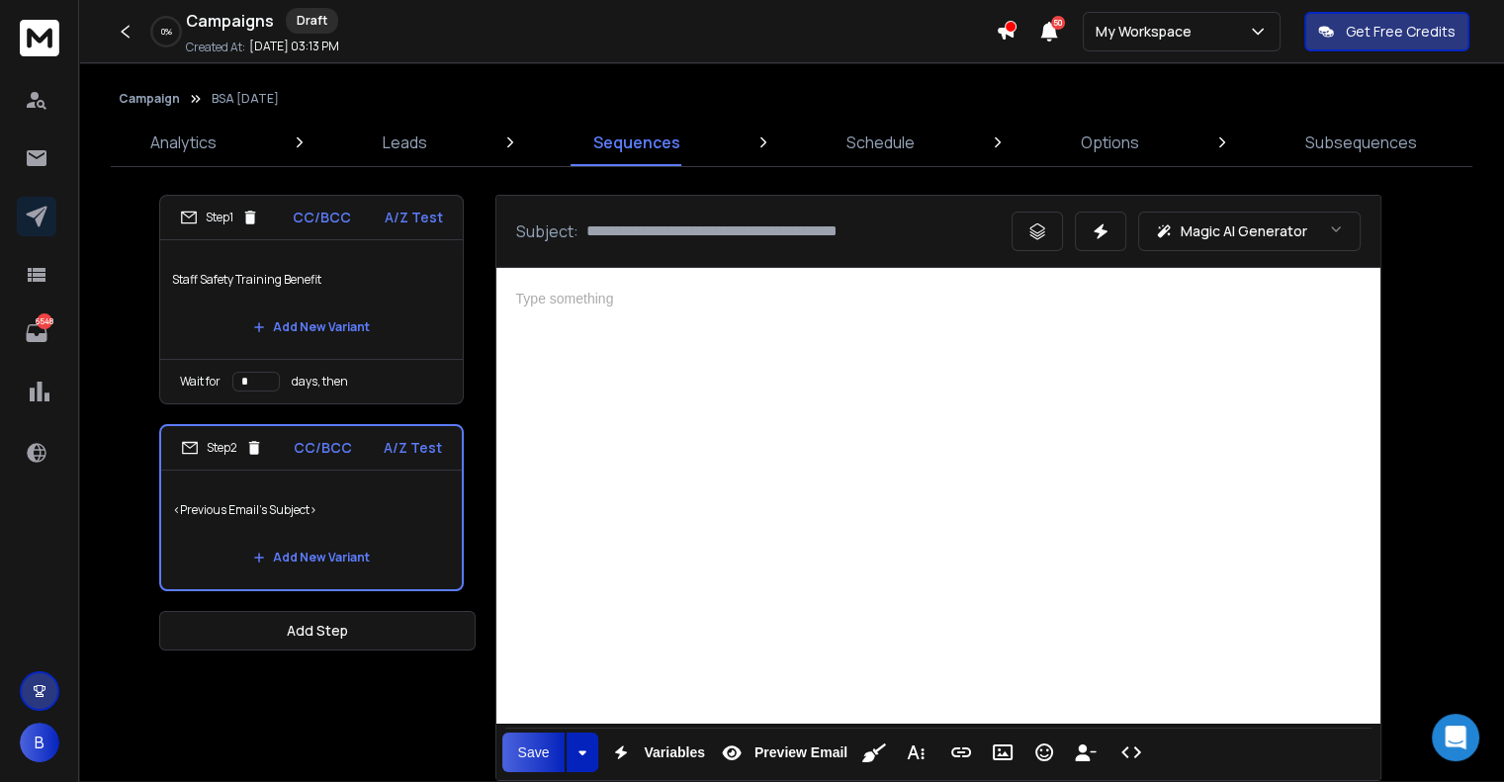
click at [265, 385] on input "*" at bounding box center [255, 382] width 47 height 20
type input "**********"
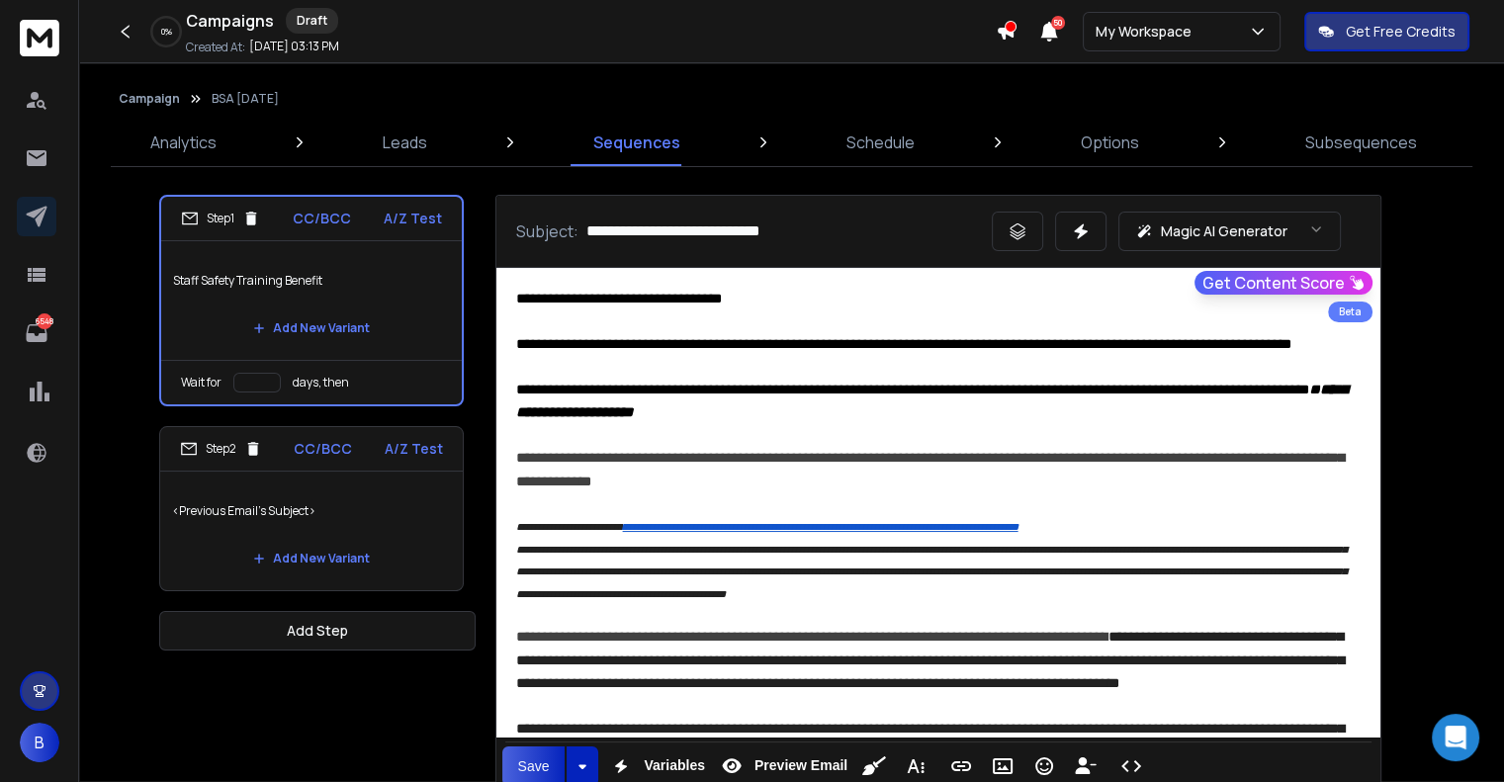
click at [265, 385] on input at bounding box center [256, 383] width 47 height 20
type input "*"
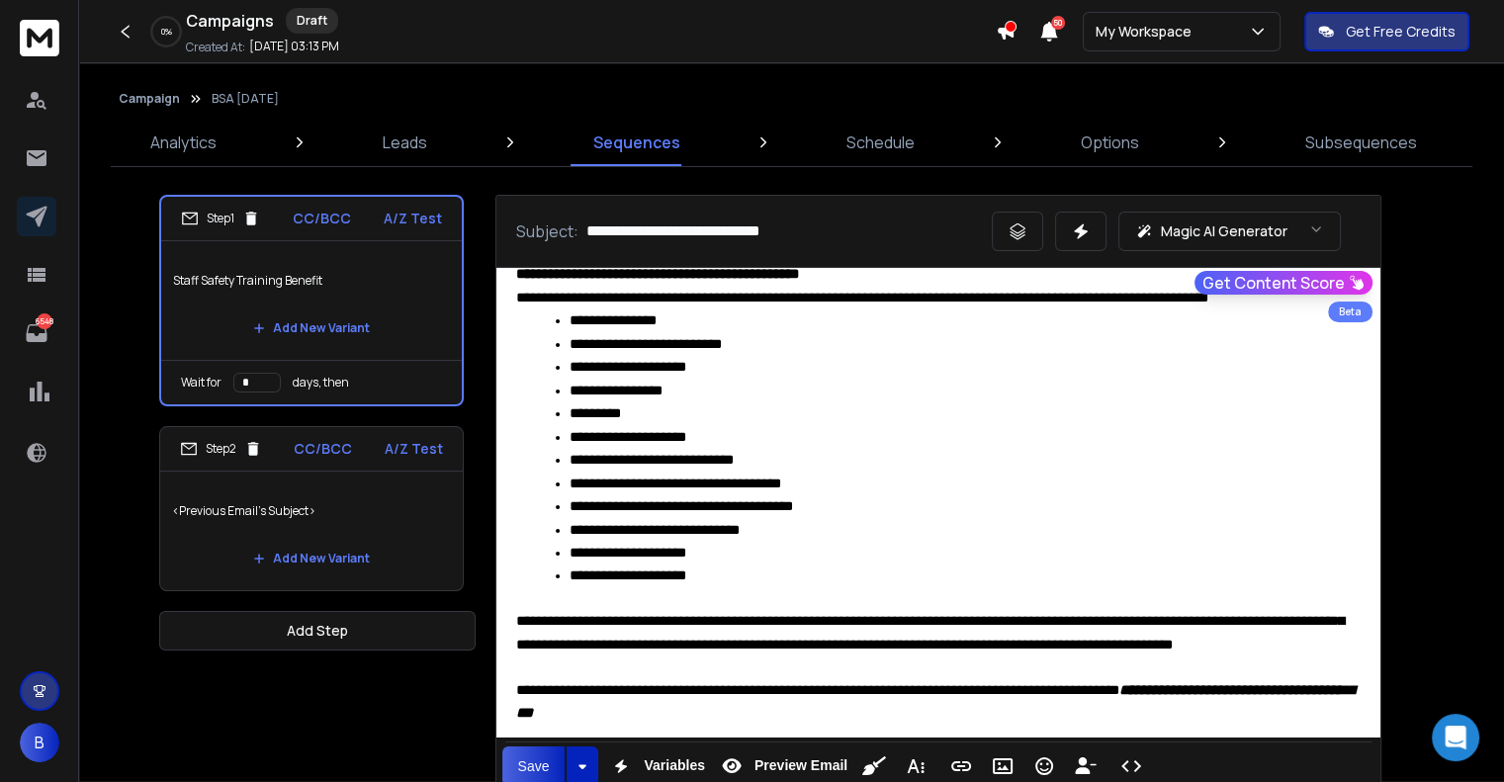
scroll to position [1059, 0]
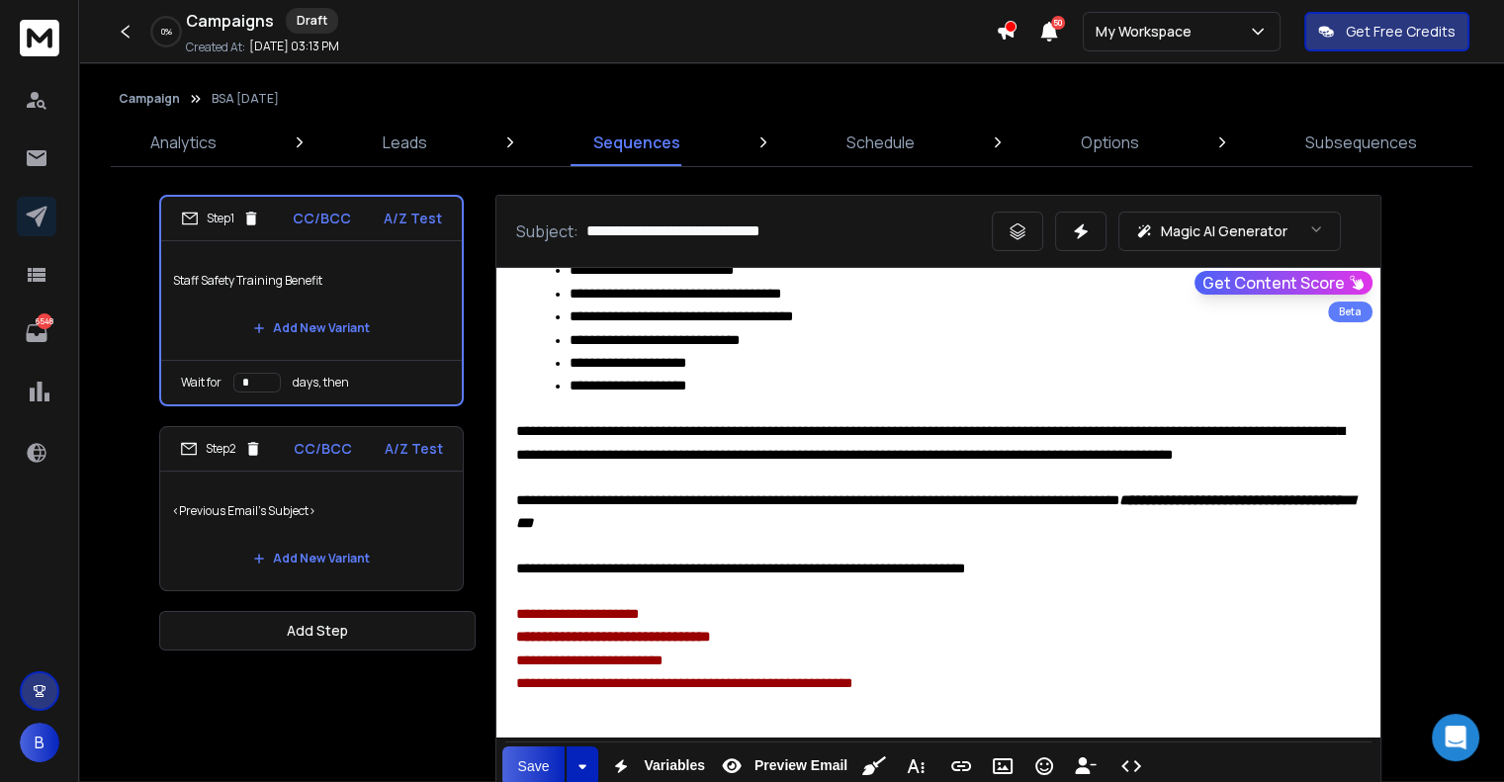
click at [376, 526] on p "<Previous Email's Subject>" at bounding box center [311, 511] width 279 height 55
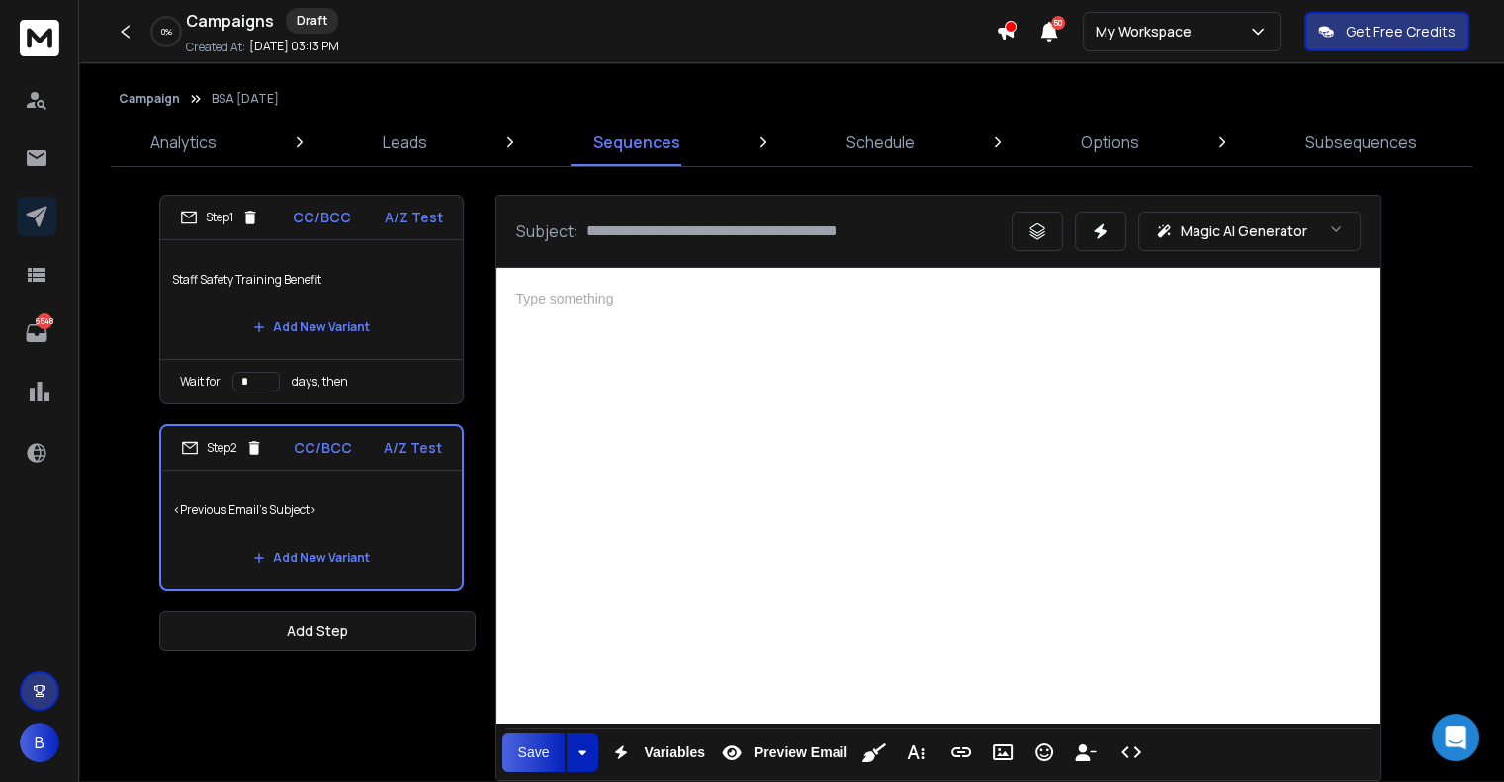
type input "*"
type input "**********"
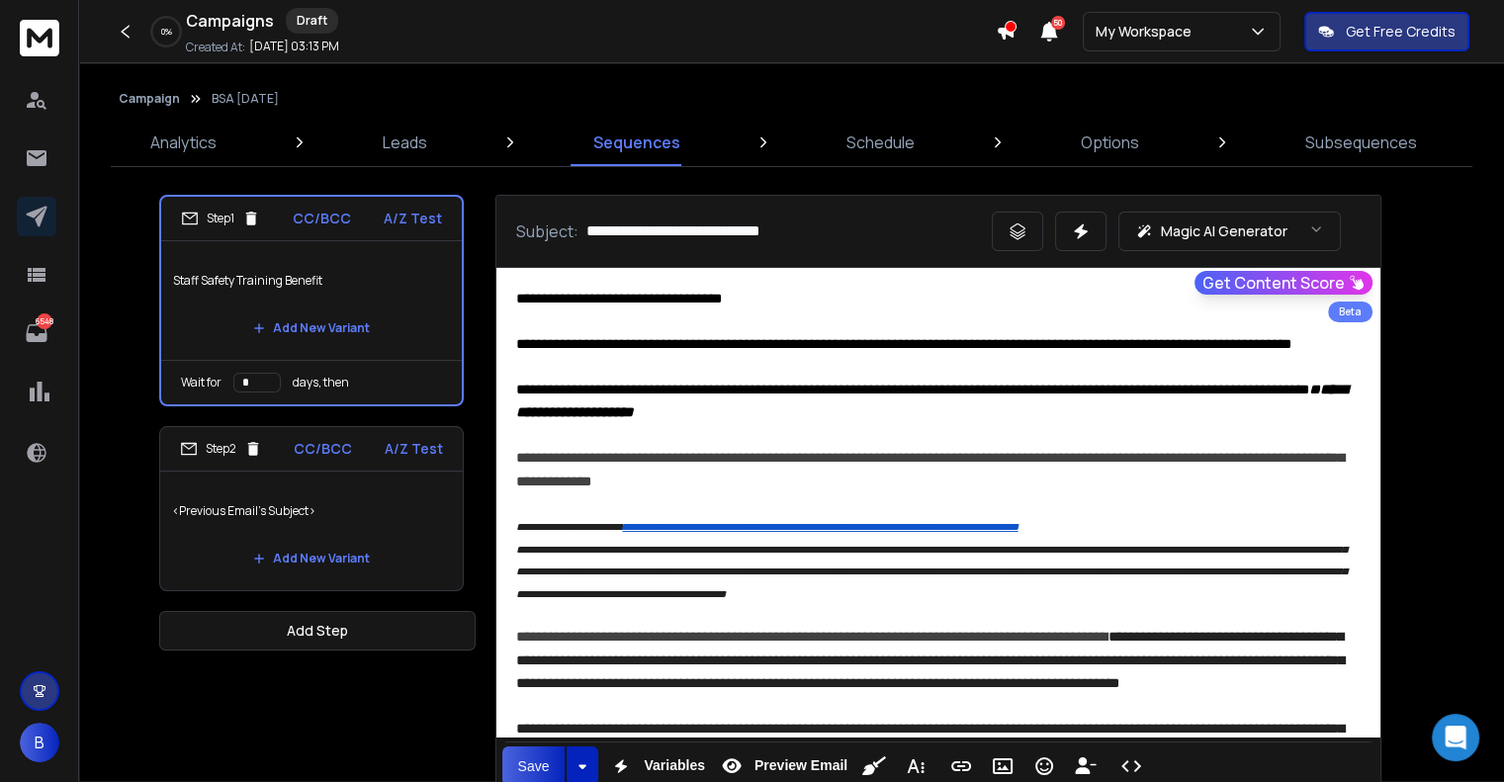
click at [382, 491] on p "<Previous Email's Subject>" at bounding box center [311, 511] width 279 height 55
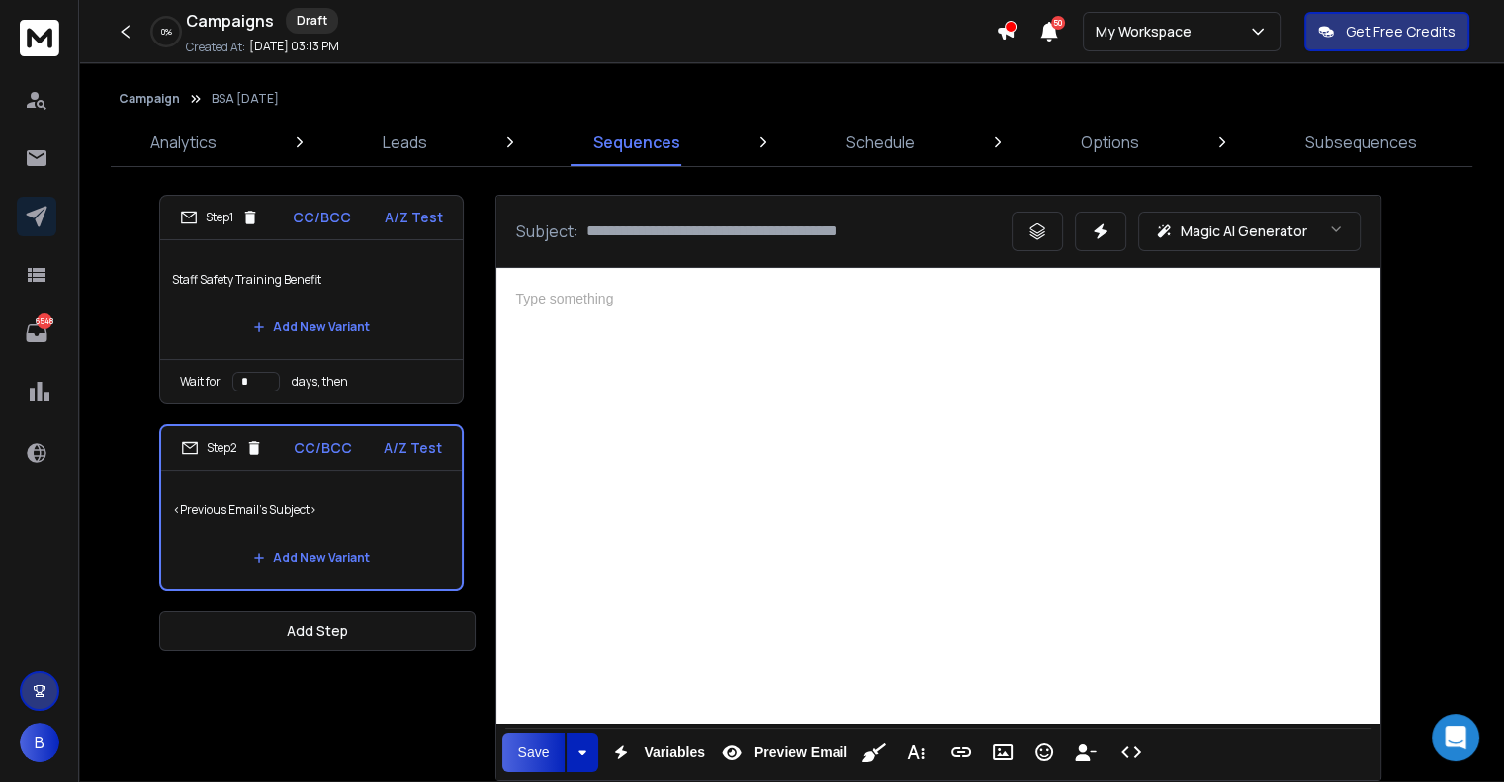
type input "**********"
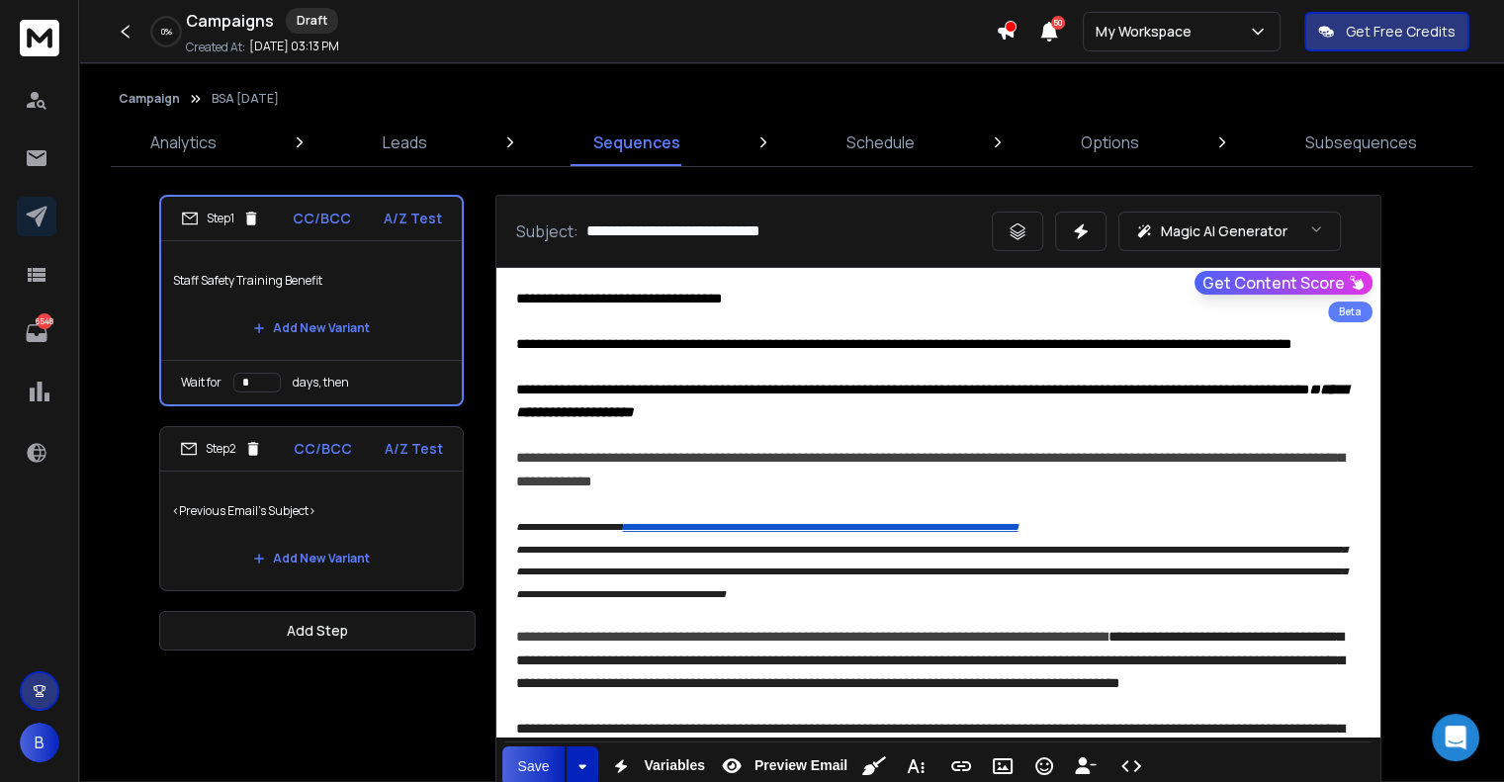
click at [751, 240] on input "**********" at bounding box center [779, 232] width 386 height 24
click at [382, 497] on p "<Previous Email's Subject>" at bounding box center [311, 511] width 279 height 55
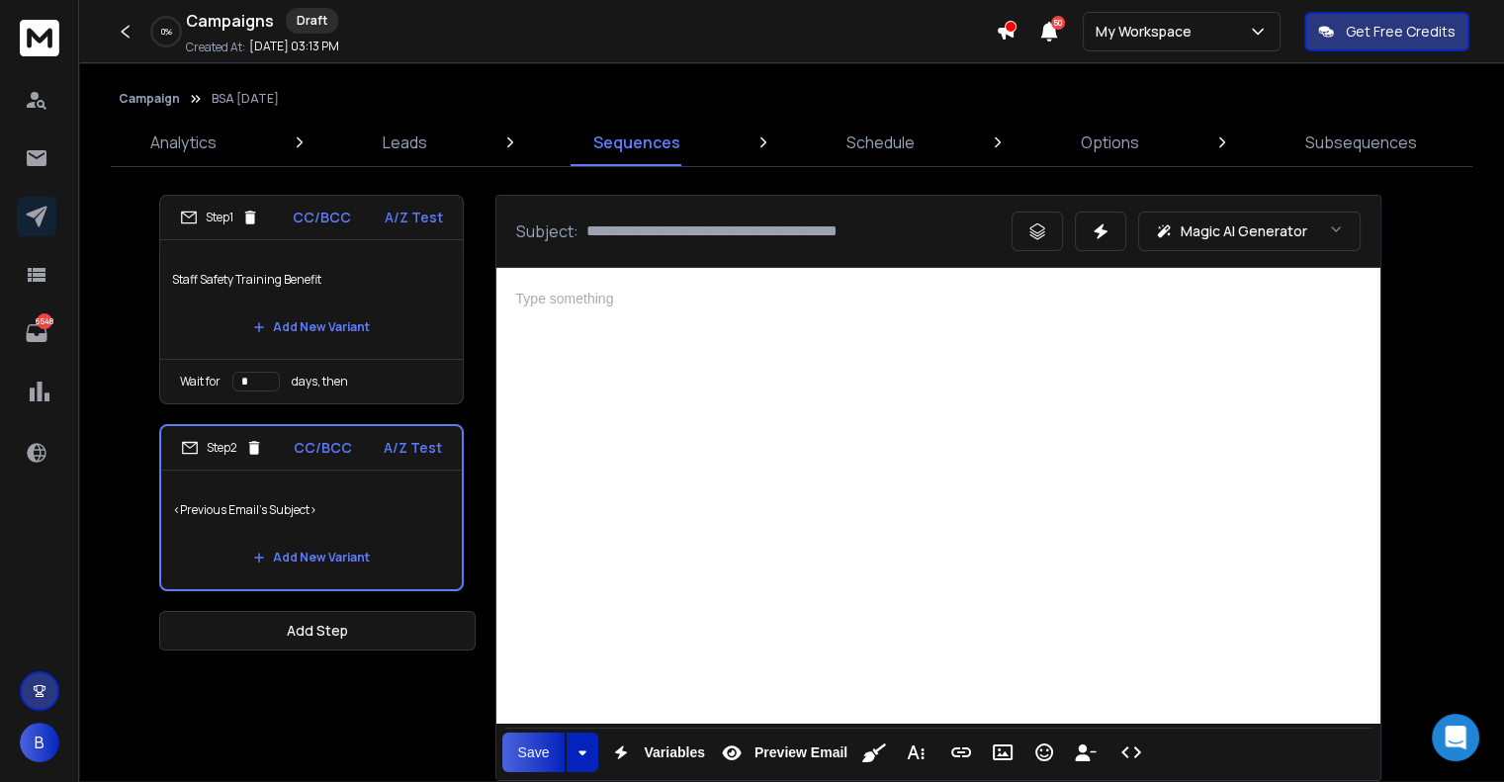
click at [697, 236] on input at bounding box center [788, 232] width 405 height 24
paste input "**********"
type input "**********"
click at [642, 296] on div at bounding box center [938, 299] width 844 height 22
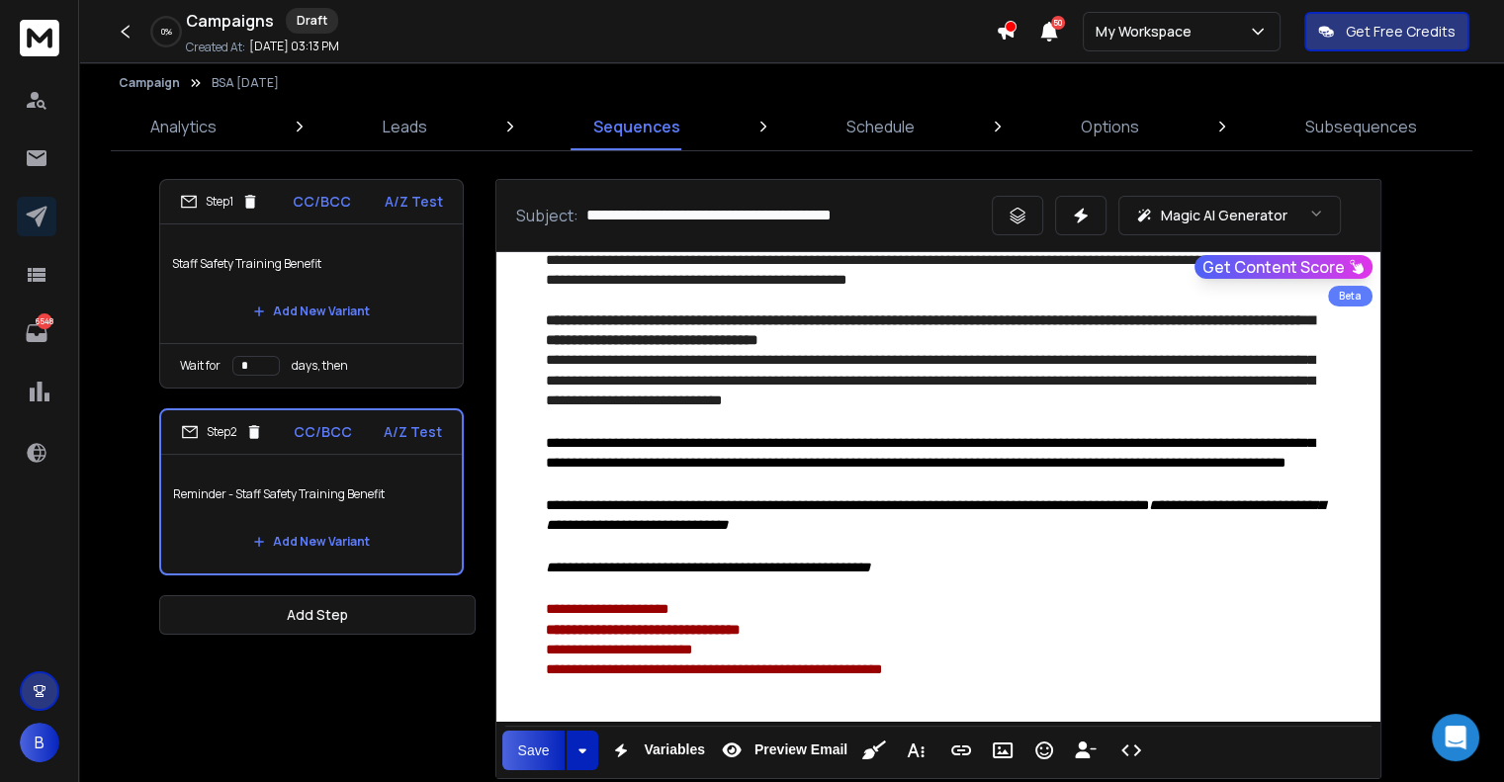
scroll to position [40, 0]
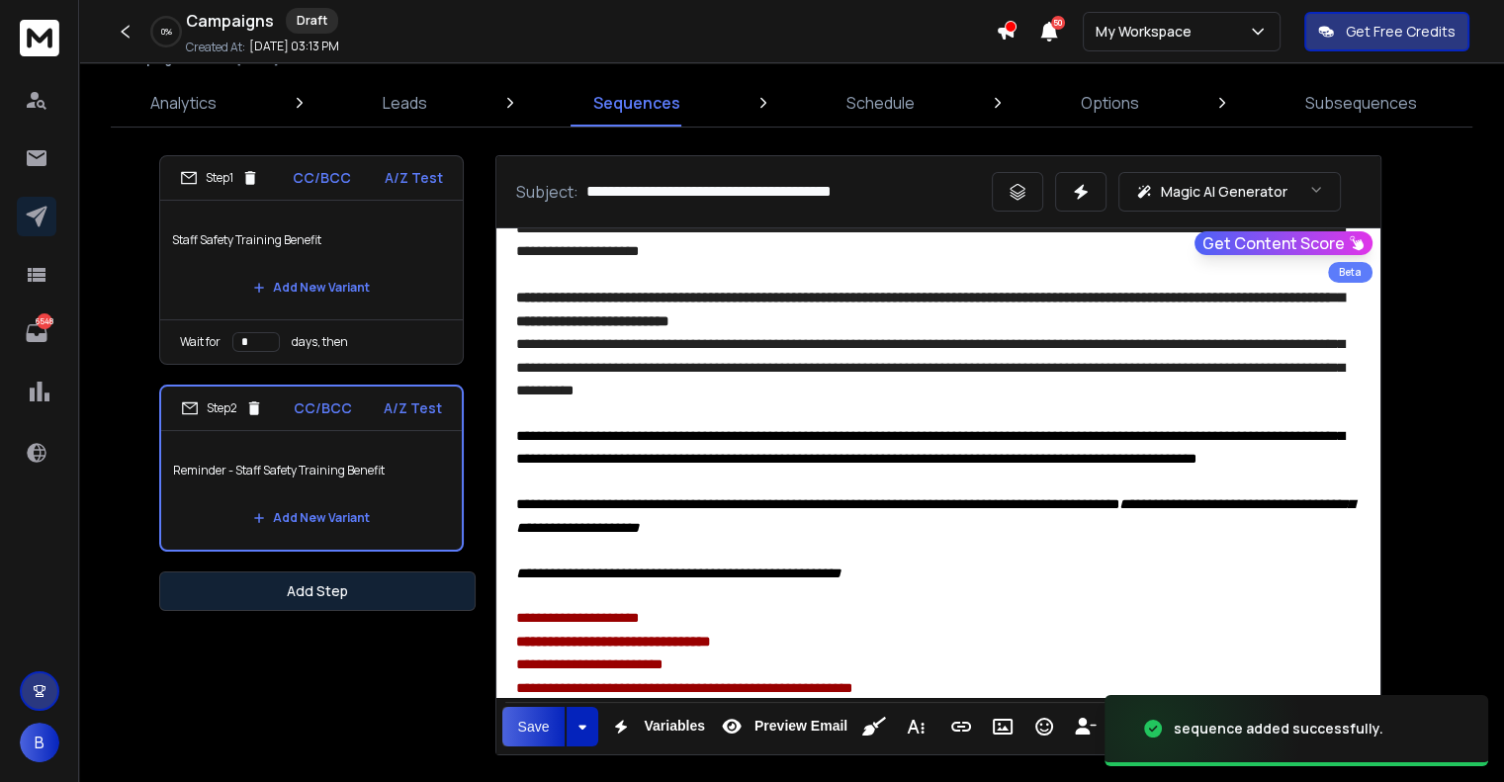
click at [371, 592] on button "Add Step" at bounding box center [317, 592] width 316 height 40
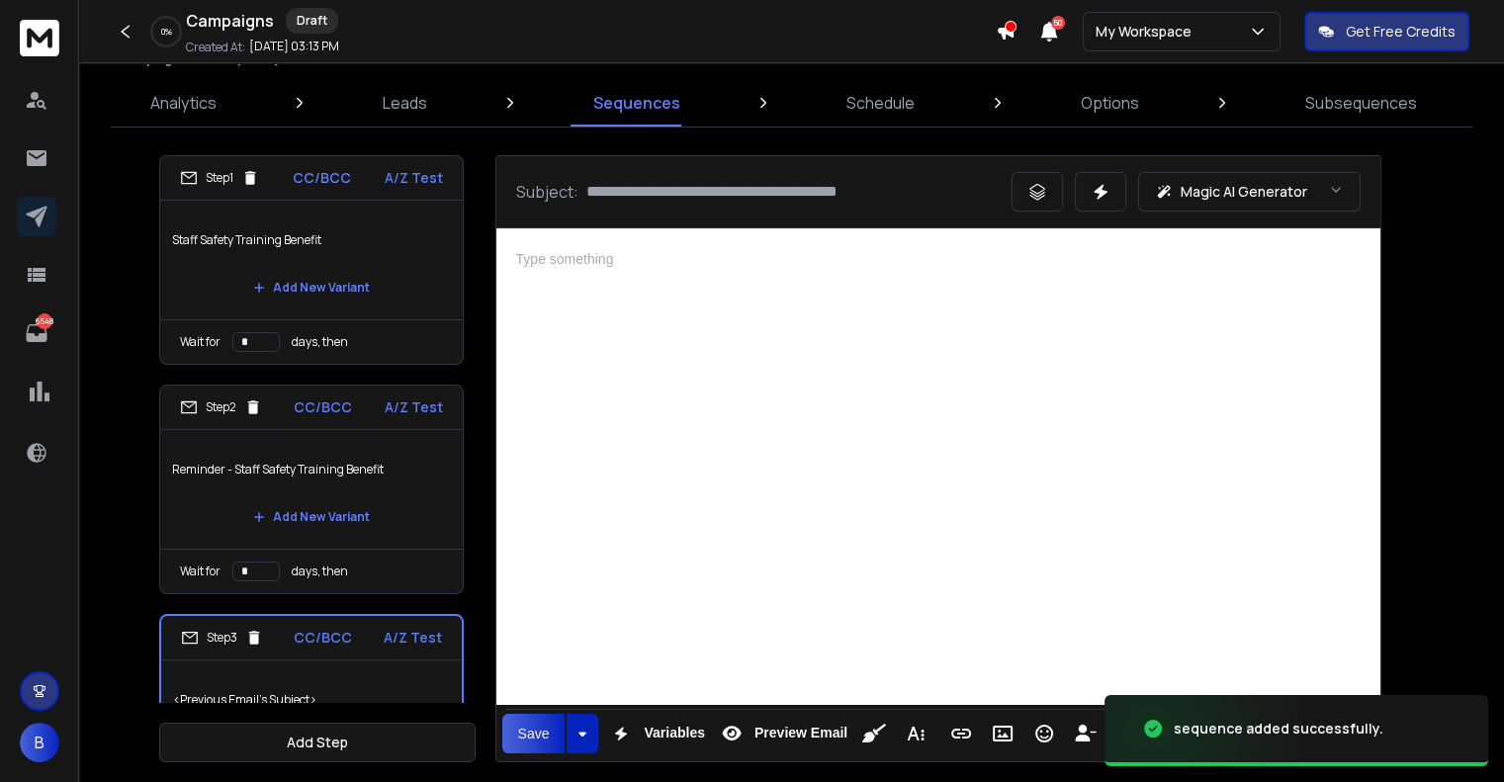
click at [407, 504] on div "Add New Variant" at bounding box center [311, 517] width 279 height 40
type input "**********"
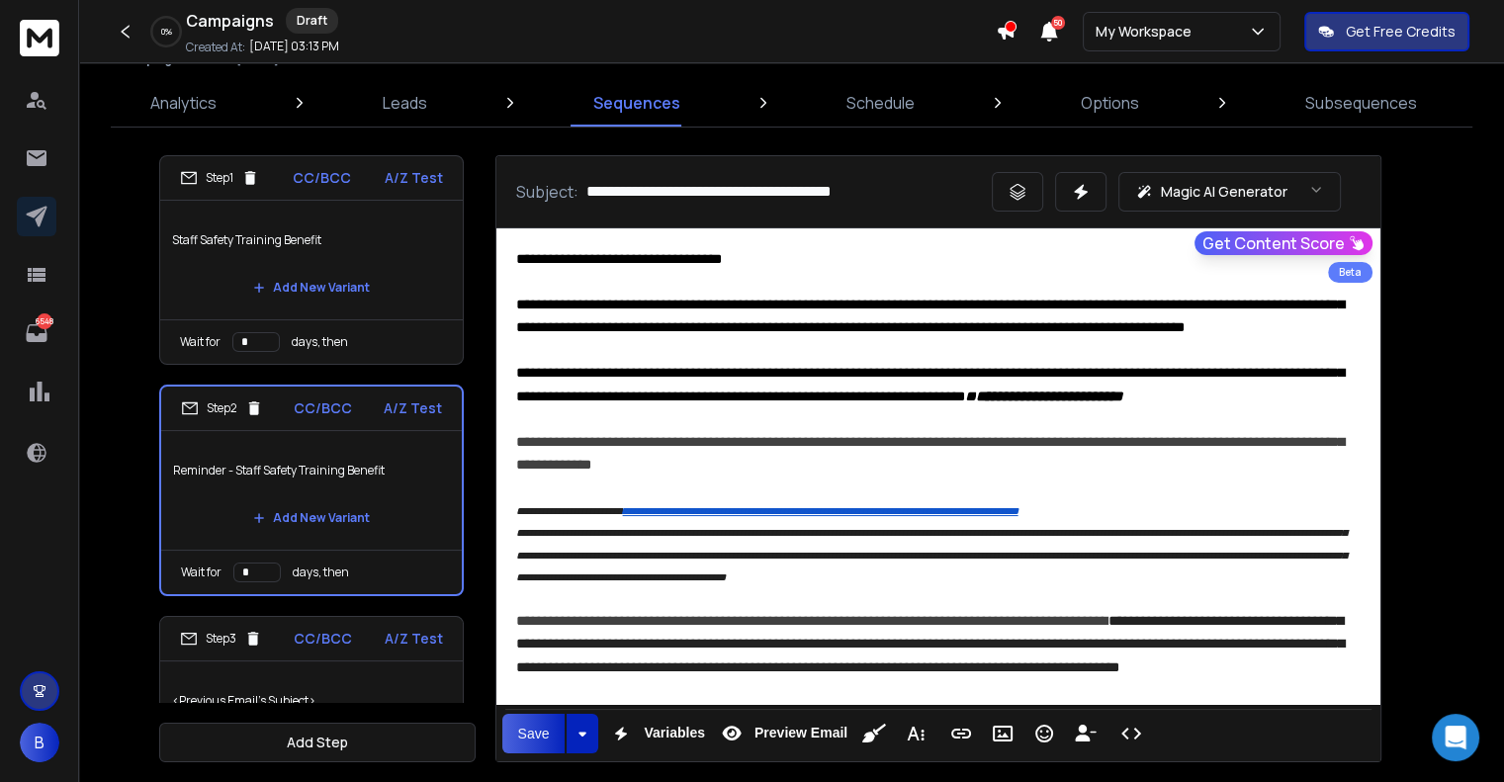
click at [257, 578] on input "*" at bounding box center [256, 573] width 47 height 20
click at [262, 571] on input "*" at bounding box center [256, 573] width 47 height 20
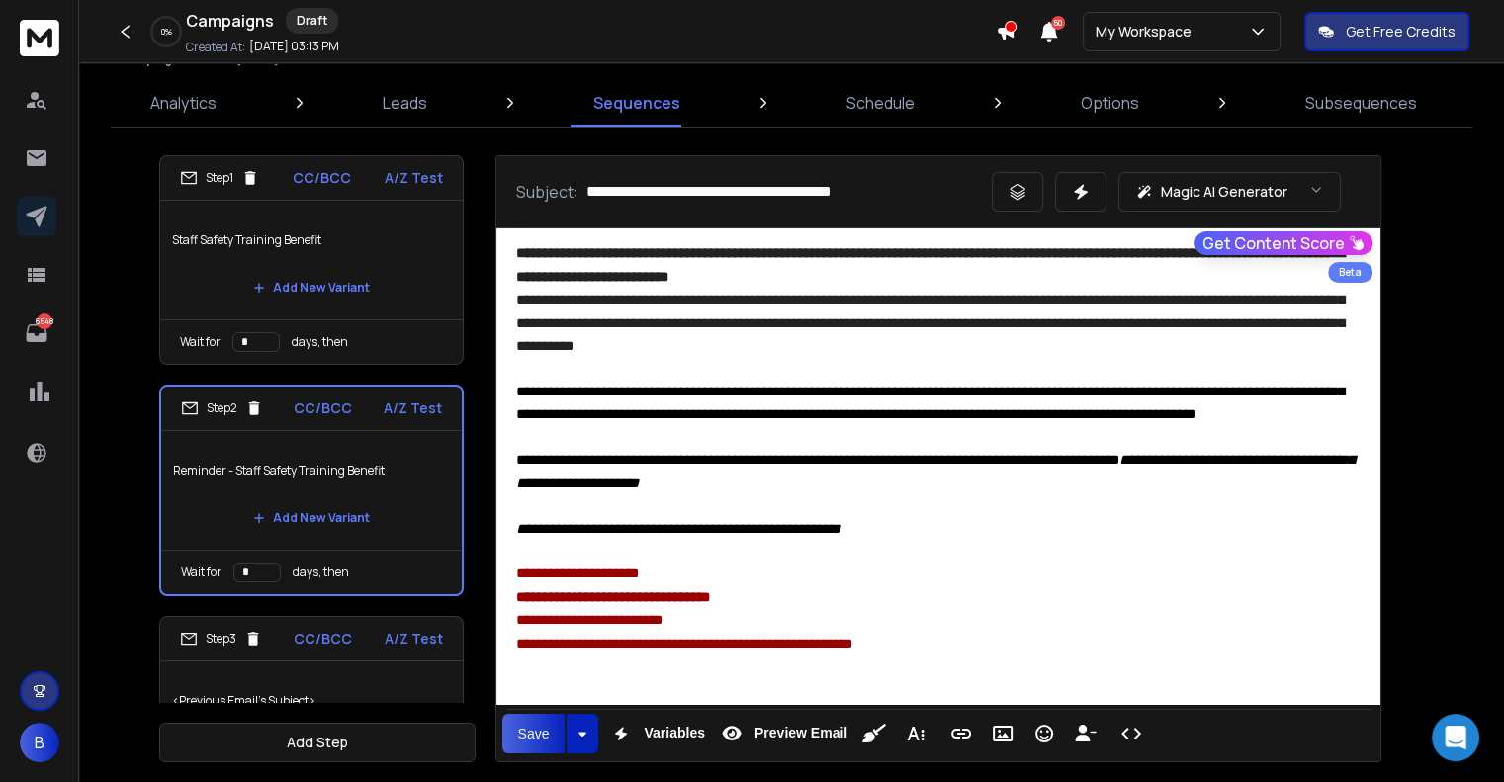
scroll to position [46, 0]
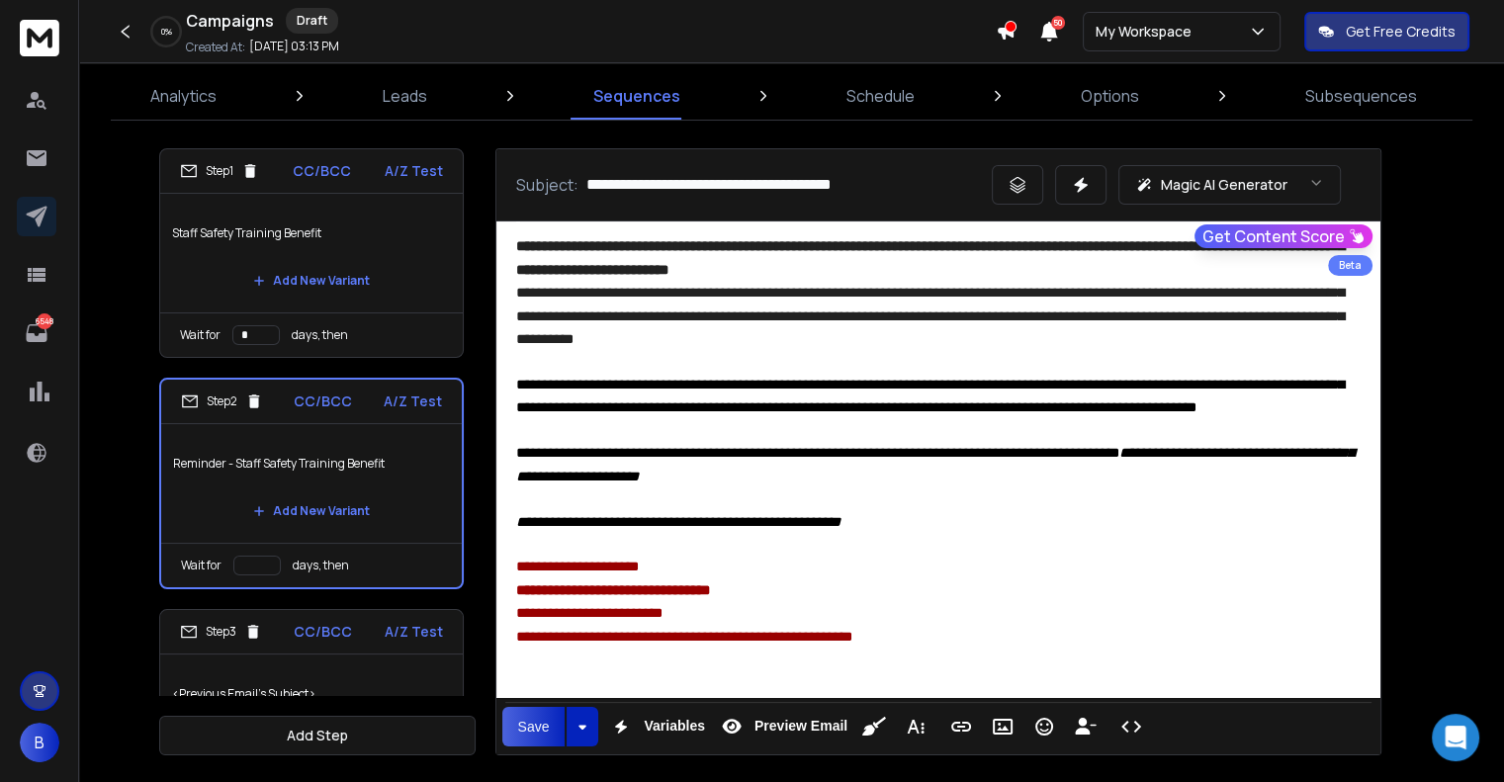
type input "*"
click at [429, 684] on p "<Previous Email's Subject>" at bounding box center [311, 693] width 279 height 55
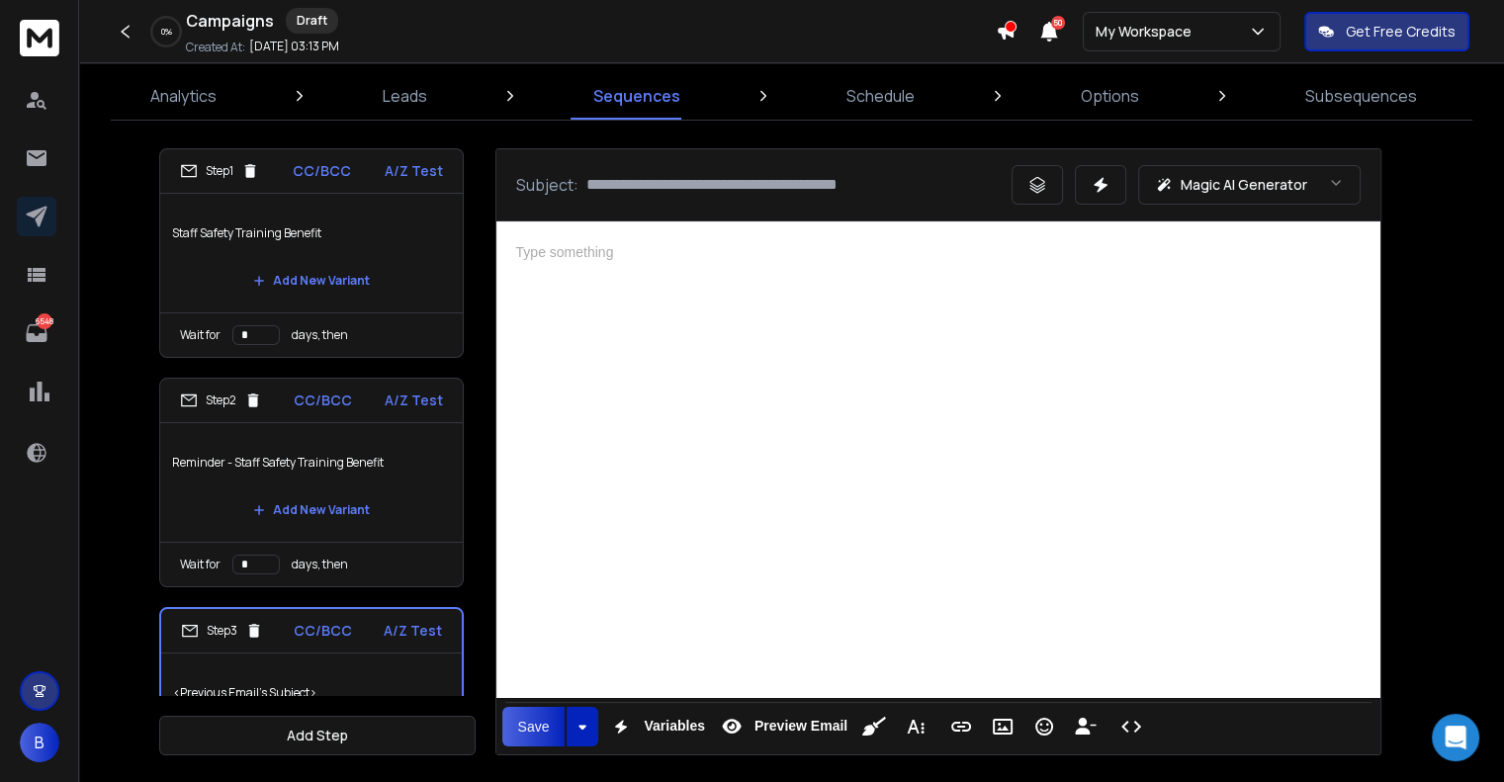
scroll to position [75, 0]
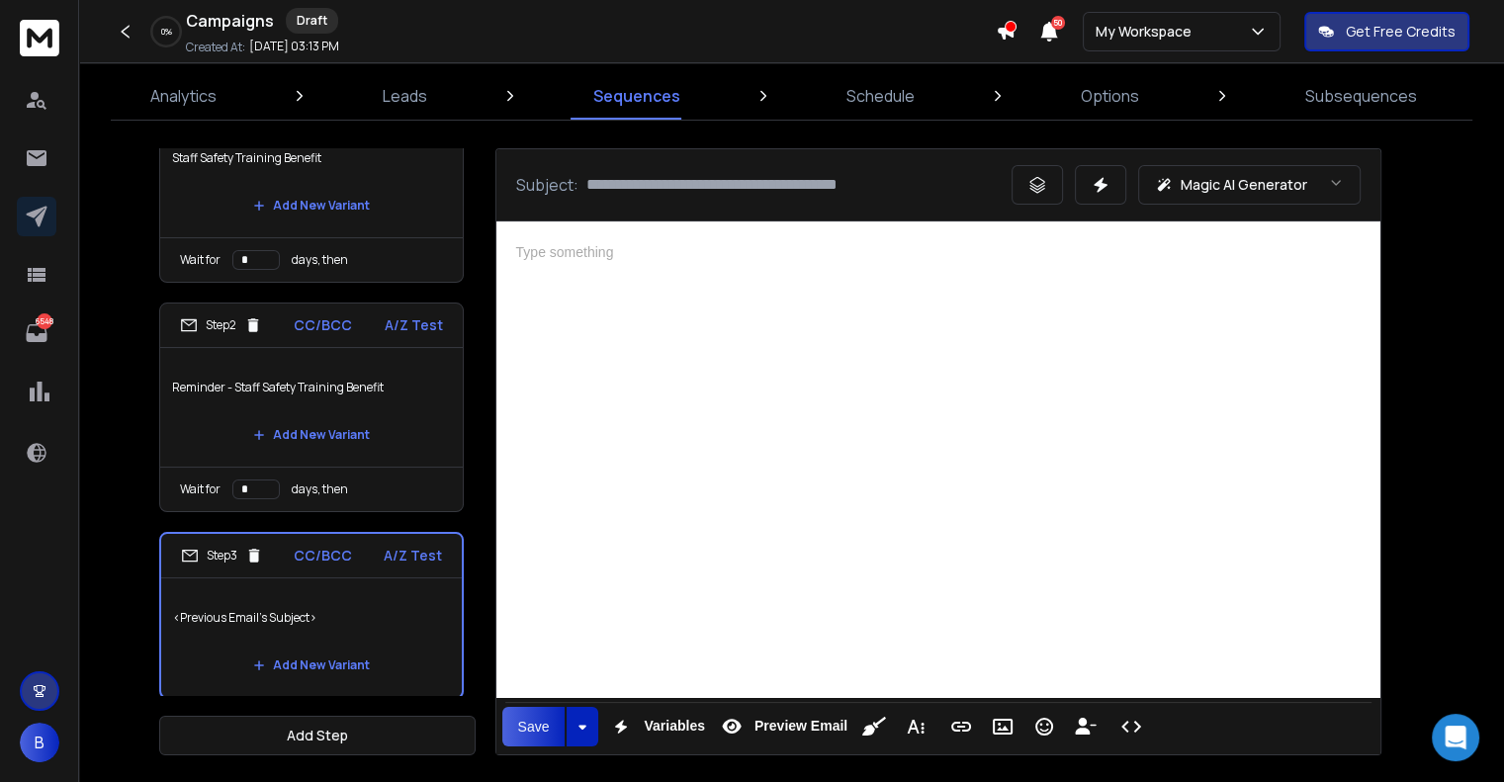
type input "*"
type input "**********"
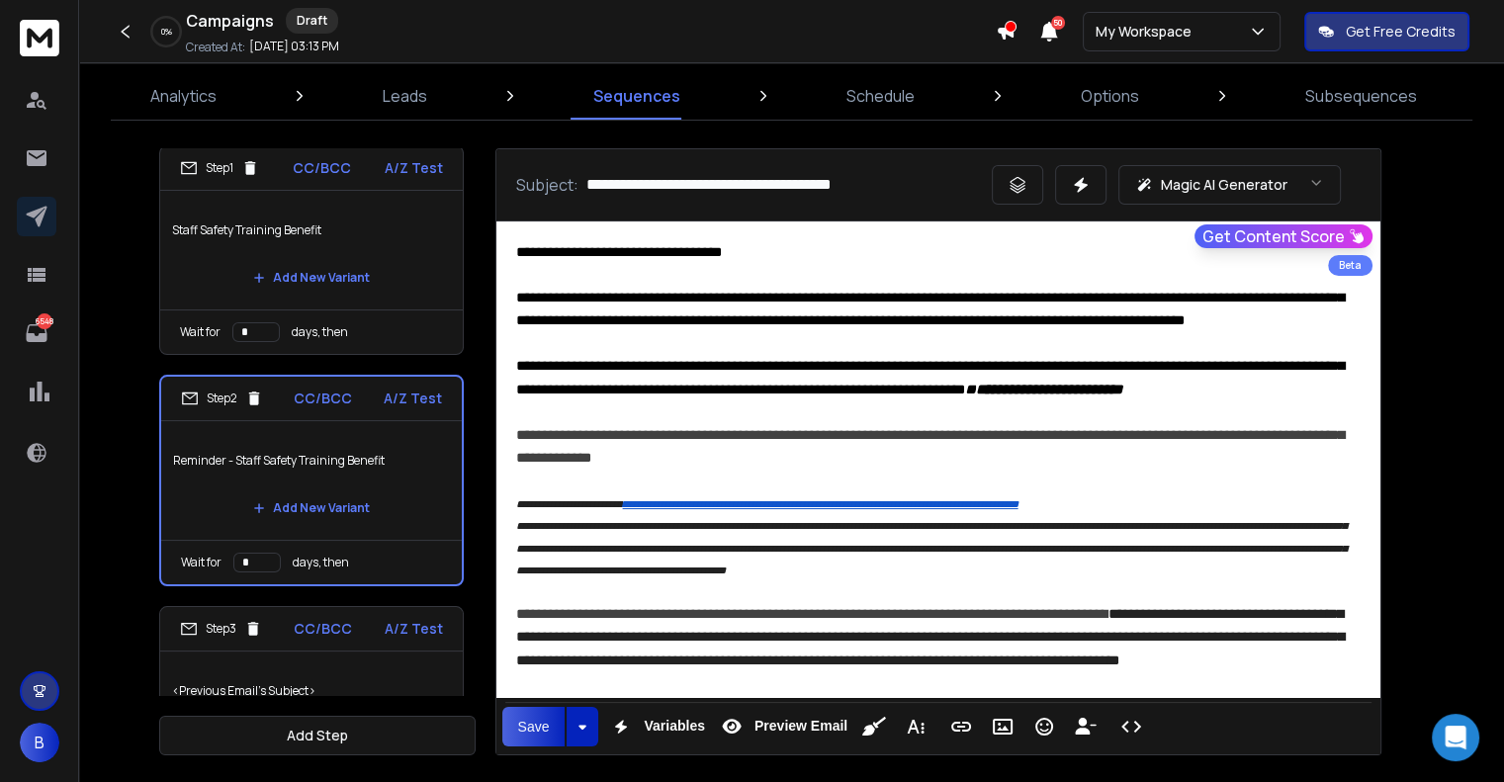
scroll to position [0, 0]
click at [392, 671] on p "<Previous Email's Subject>" at bounding box center [311, 693] width 279 height 55
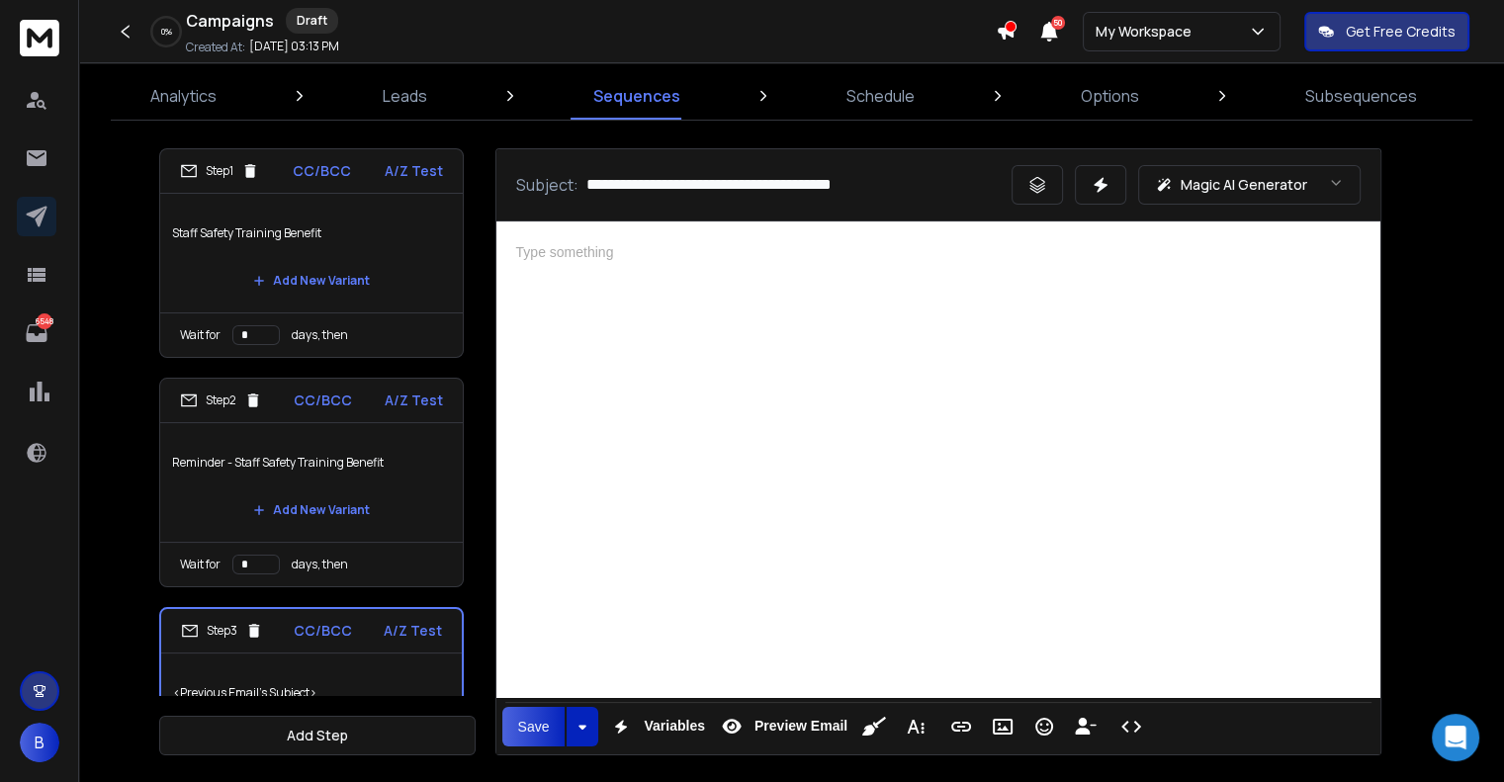
click at [793, 187] on input "**********" at bounding box center [788, 185] width 405 height 24
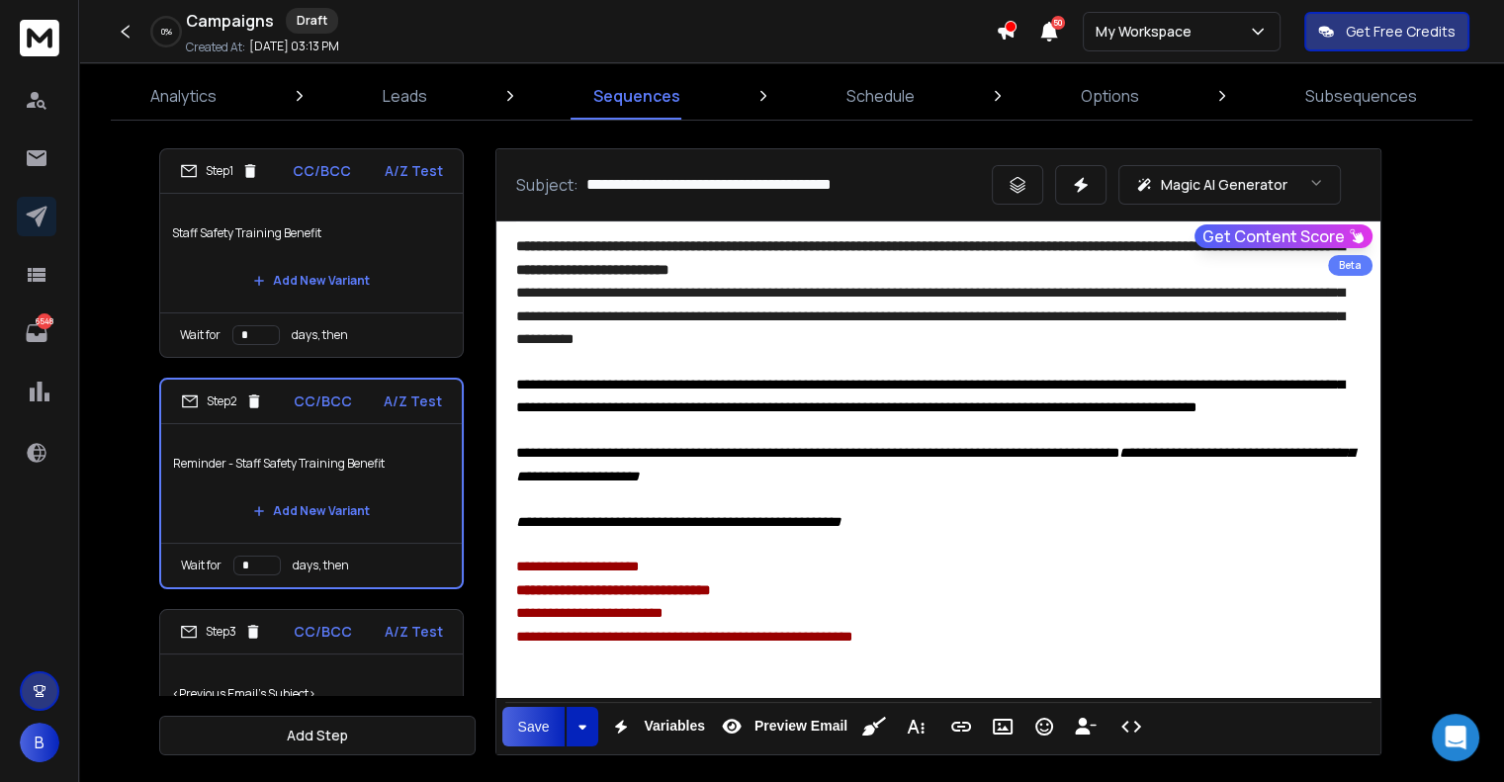
scroll to position [1060, 0]
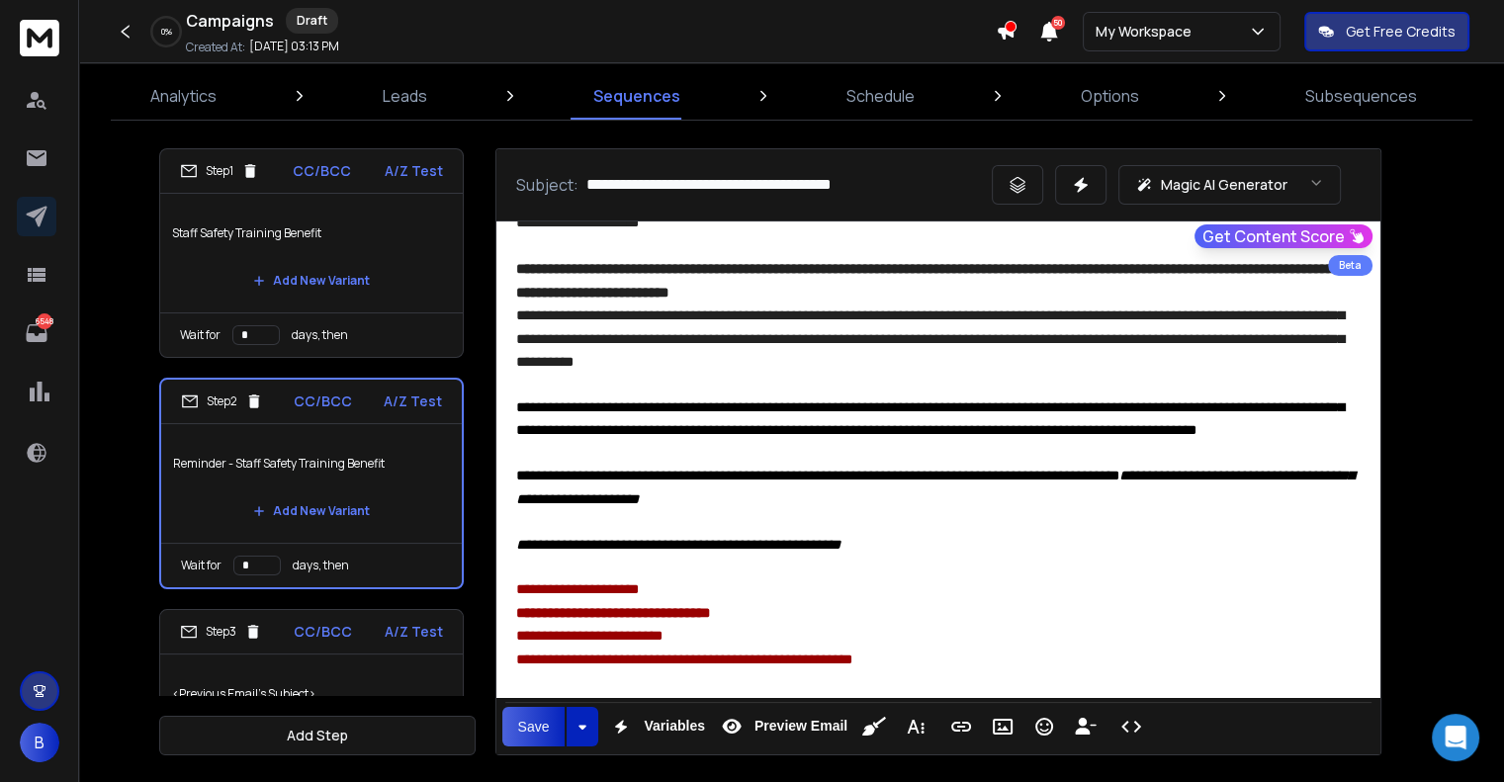
click at [382, 238] on p "Staff Safety Training Benefit" at bounding box center [311, 233] width 279 height 55
type input "**********"
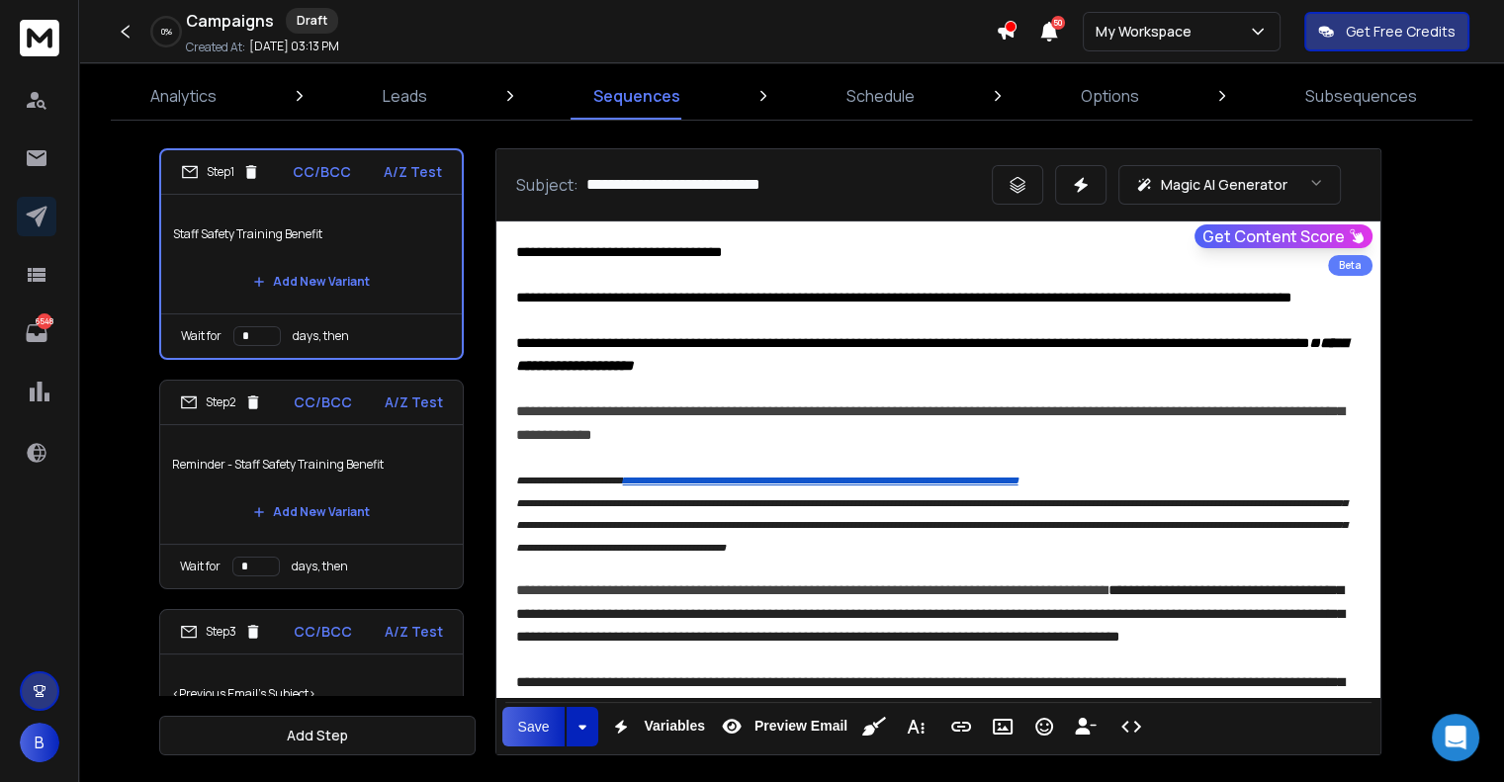
scroll to position [1059, 0]
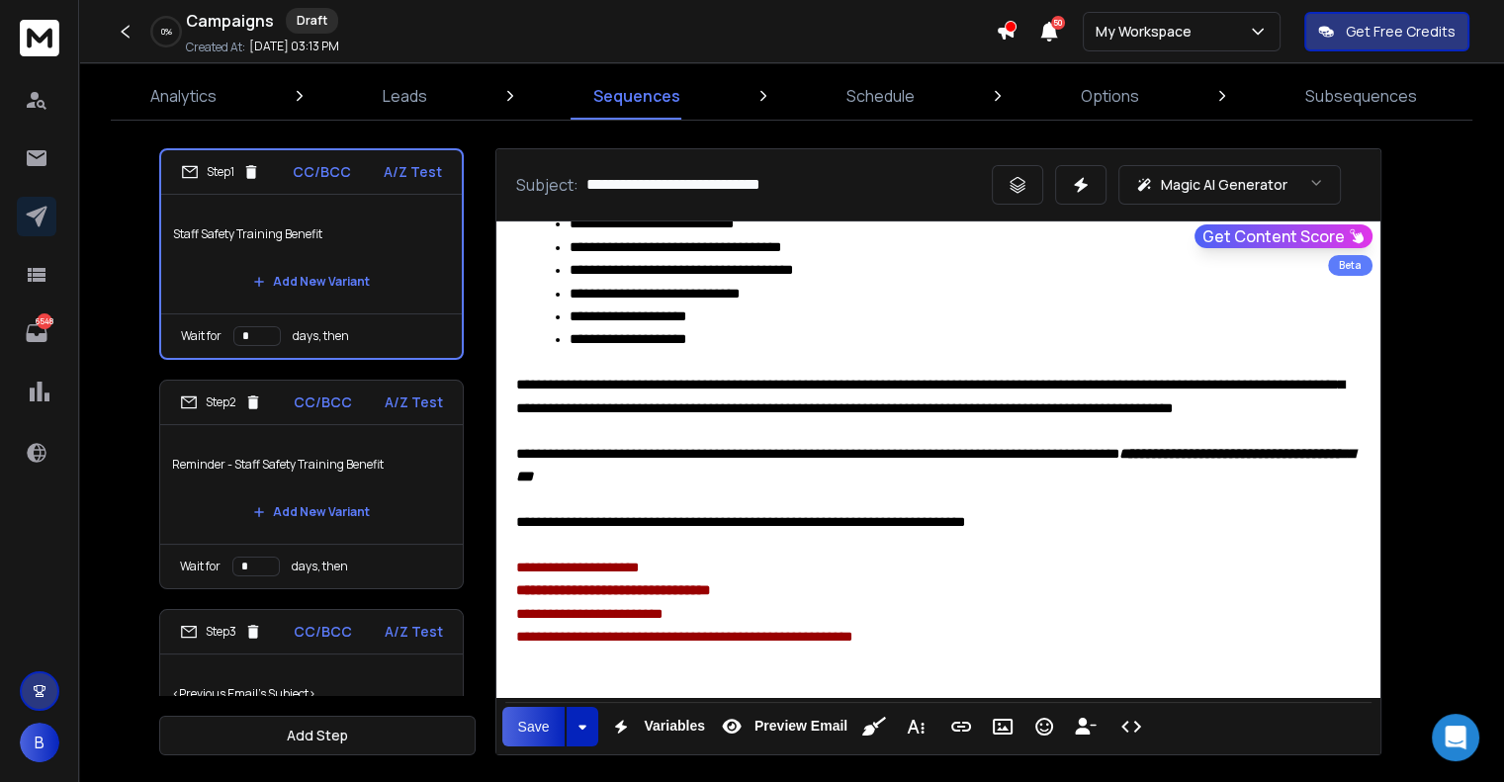
click at [339, 683] on p "<Previous Email's Subject>" at bounding box center [311, 693] width 279 height 55
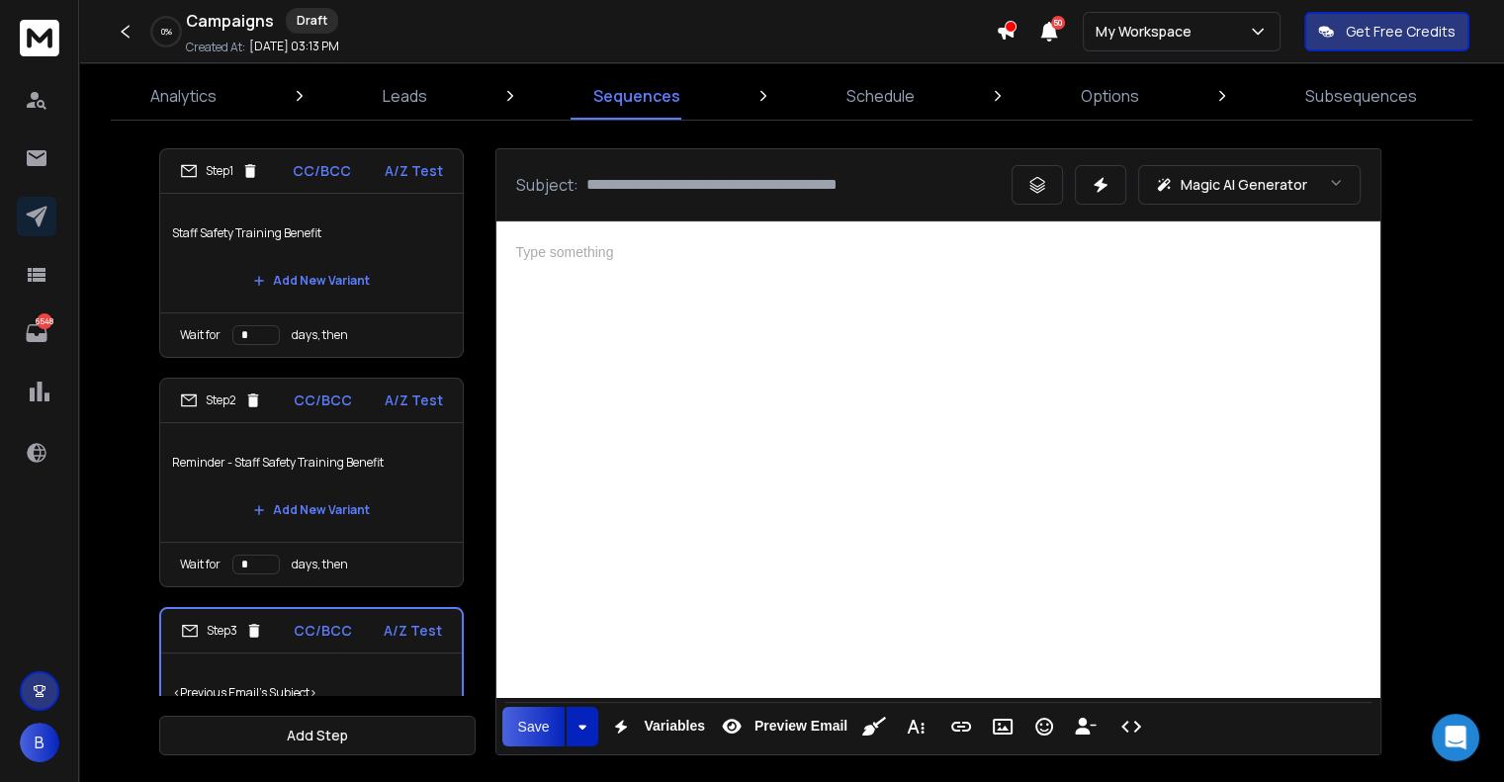
click at [797, 170] on div "Subject: Magic AI Generator" at bounding box center [938, 185] width 884 height 72
click at [764, 185] on input at bounding box center [788, 185] width 405 height 24
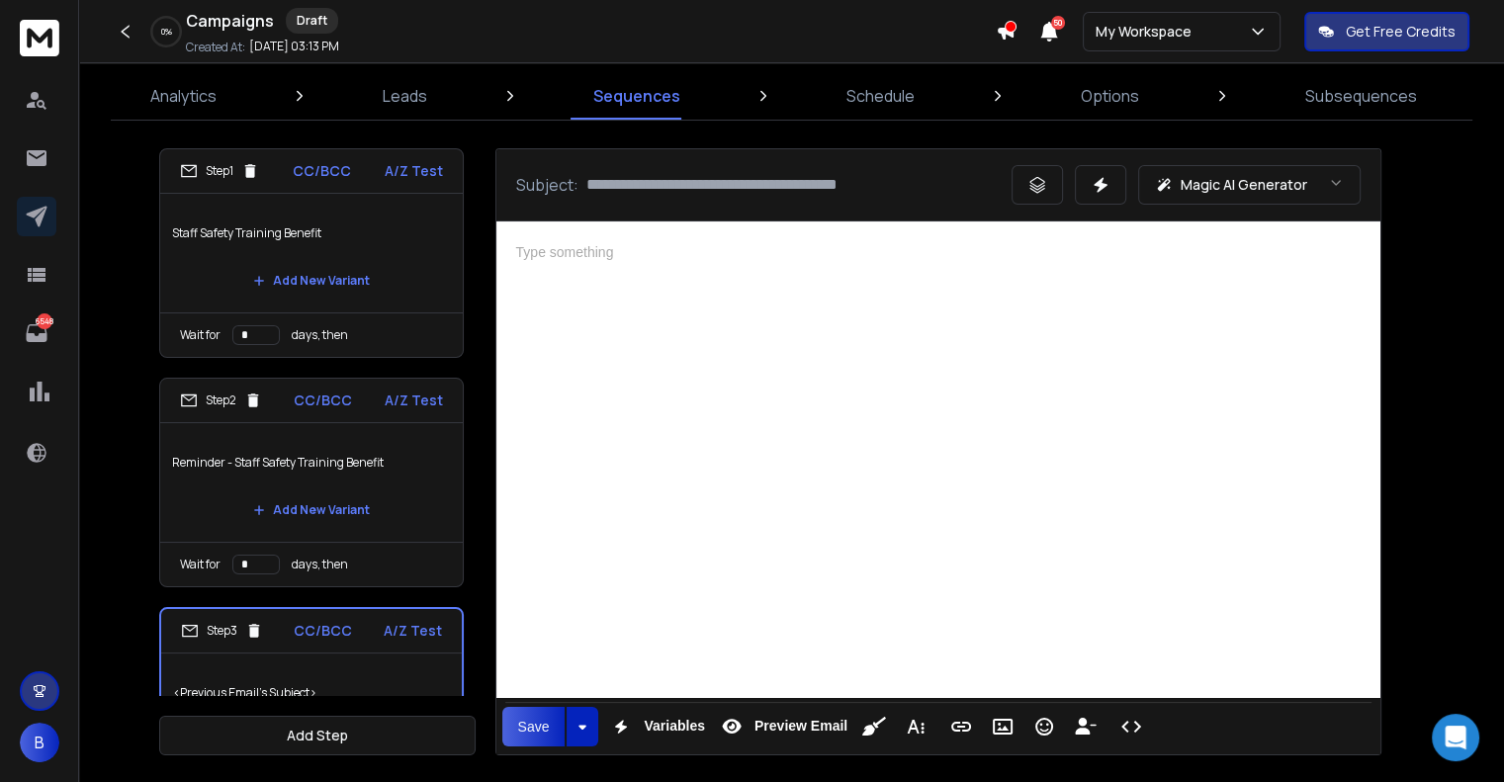
paste input "**********"
type input "**********"
click at [701, 265] on div at bounding box center [938, 456] width 884 height 470
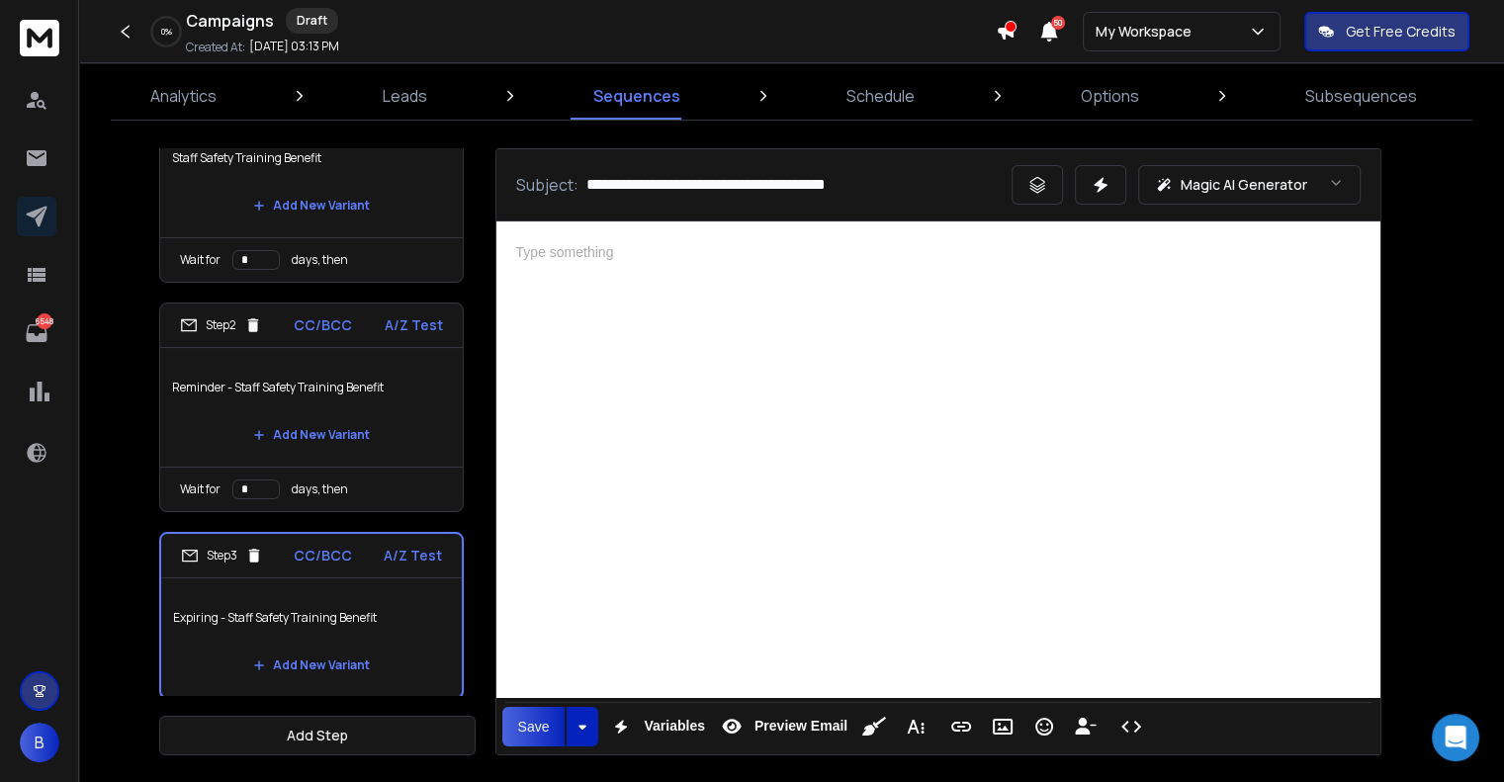
click at [645, 258] on div at bounding box center [938, 252] width 844 height 22
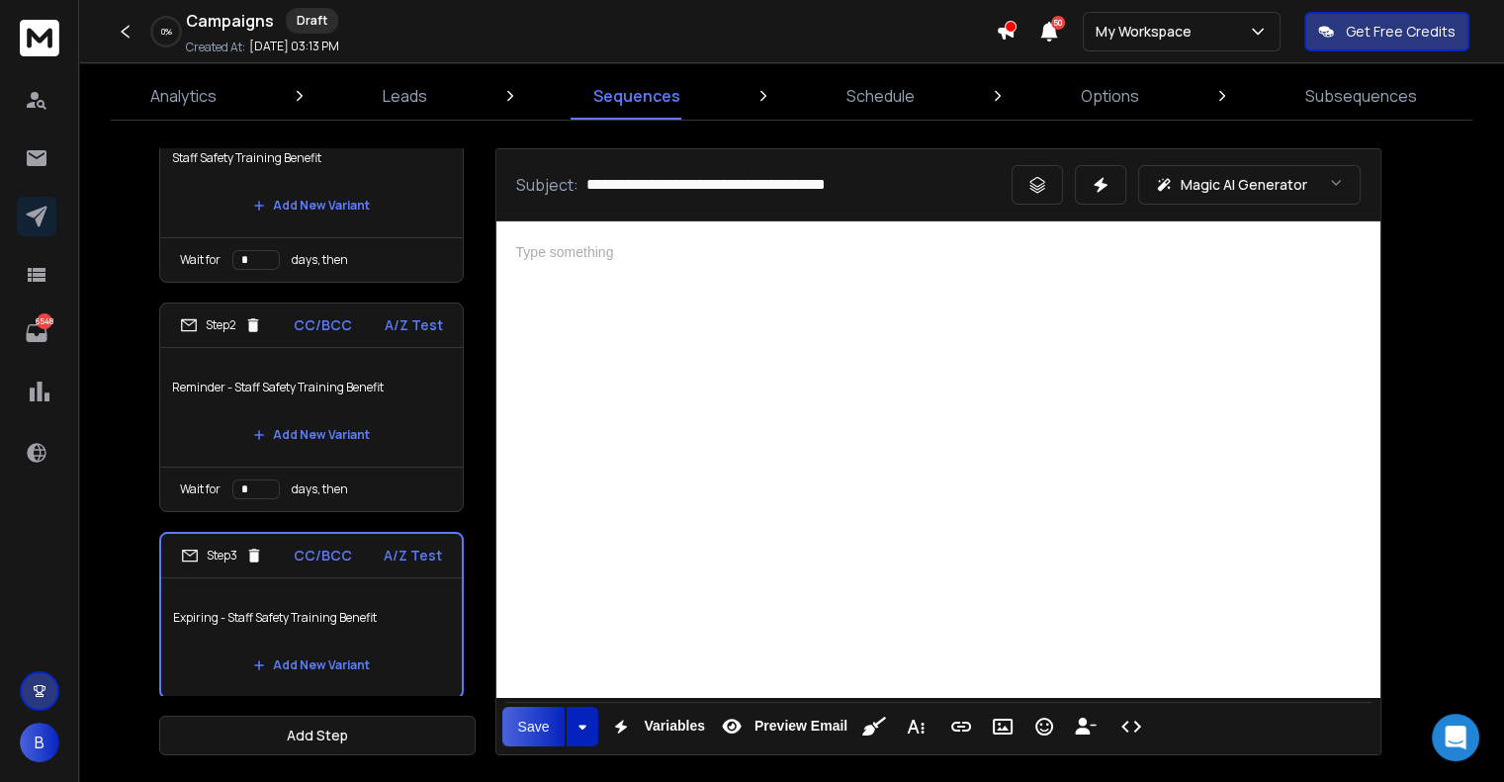
click at [645, 258] on div at bounding box center [938, 252] width 844 height 22
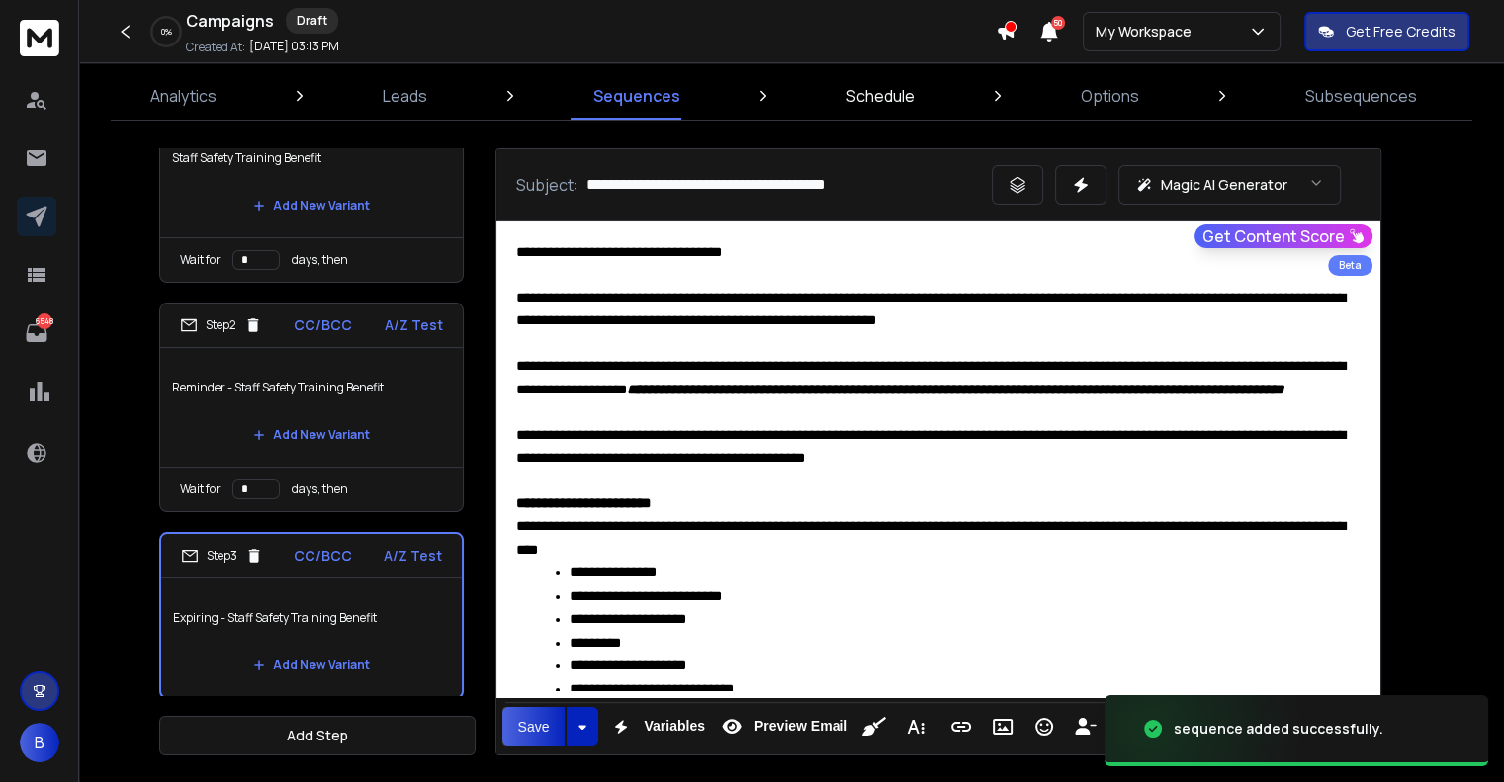
click at [909, 84] on p "Schedule" at bounding box center [880, 96] width 68 height 24
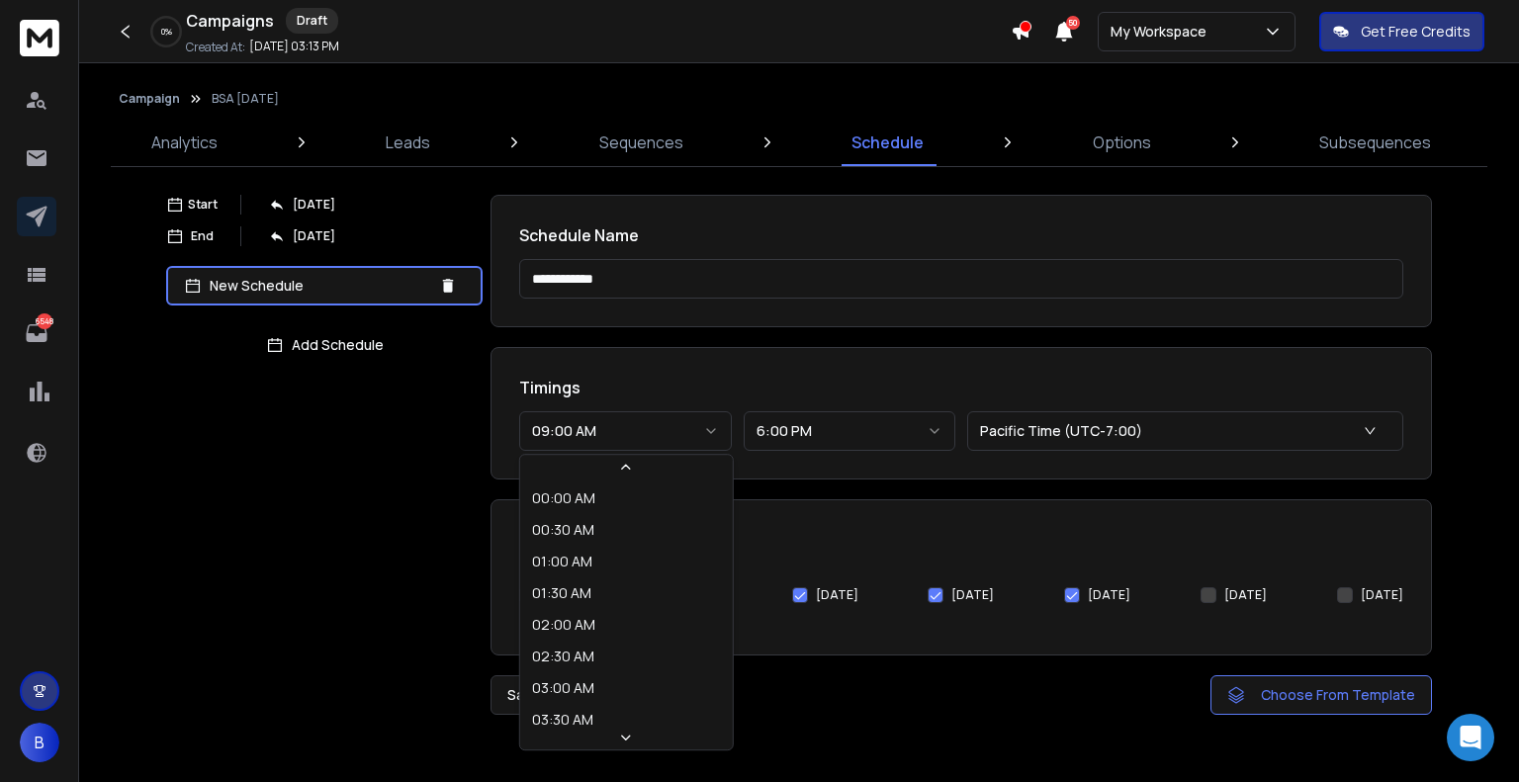
click at [664, 429] on button "09:00 AM" at bounding box center [625, 431] width 213 height 40
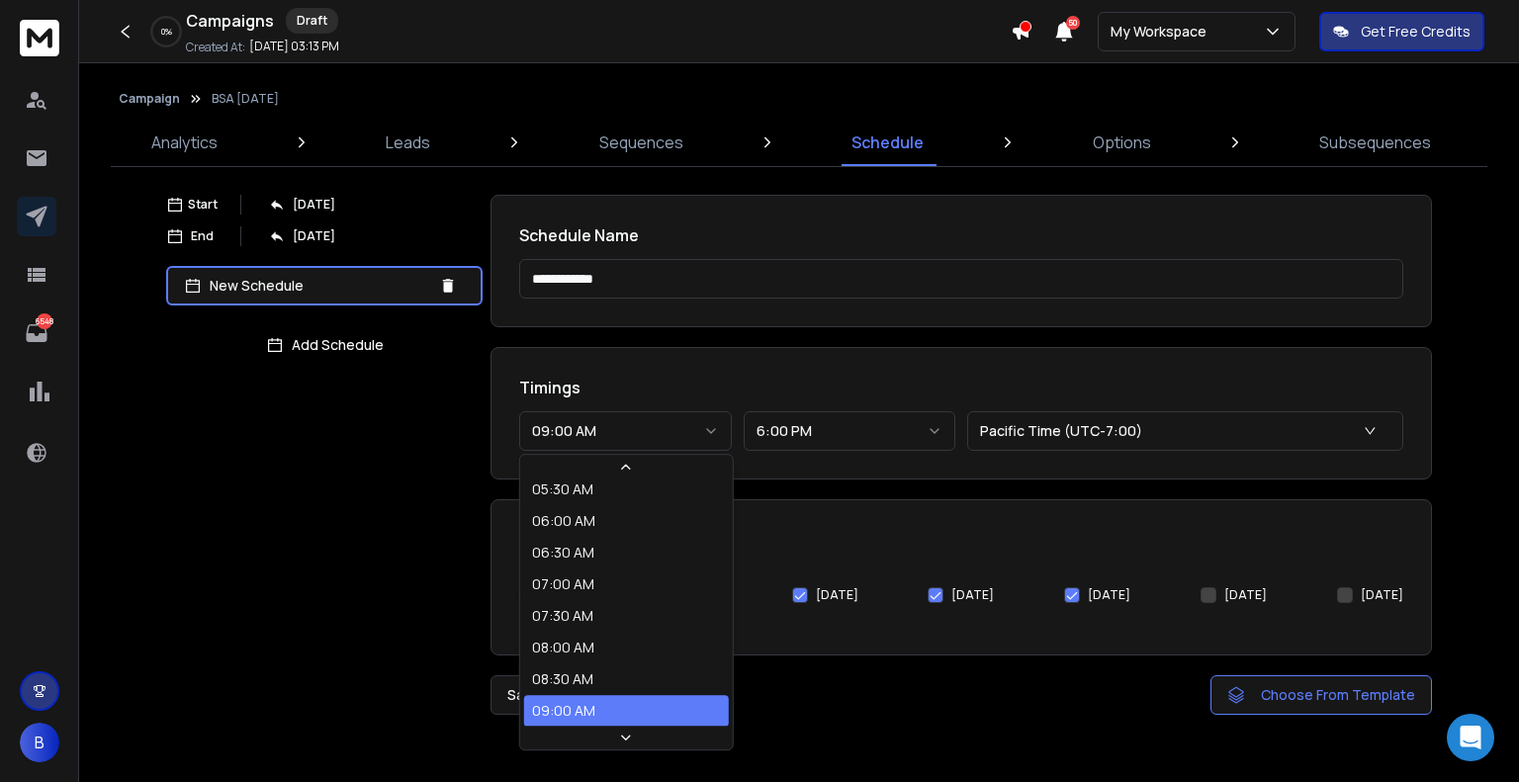
select select "********"
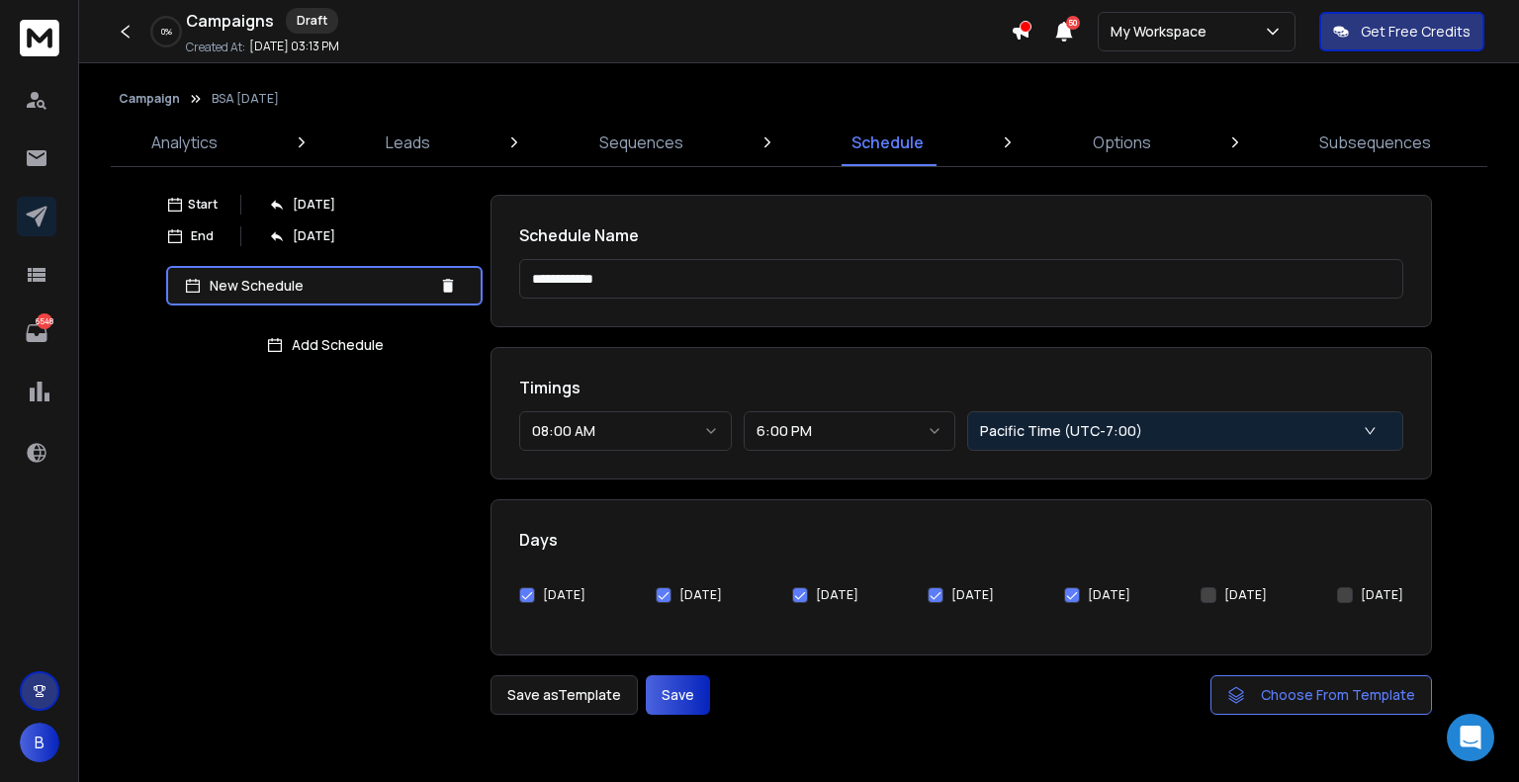
click at [1147, 428] on div "Pacific Time (UTC-7:00)" at bounding box center [1161, 431] width 362 height 20
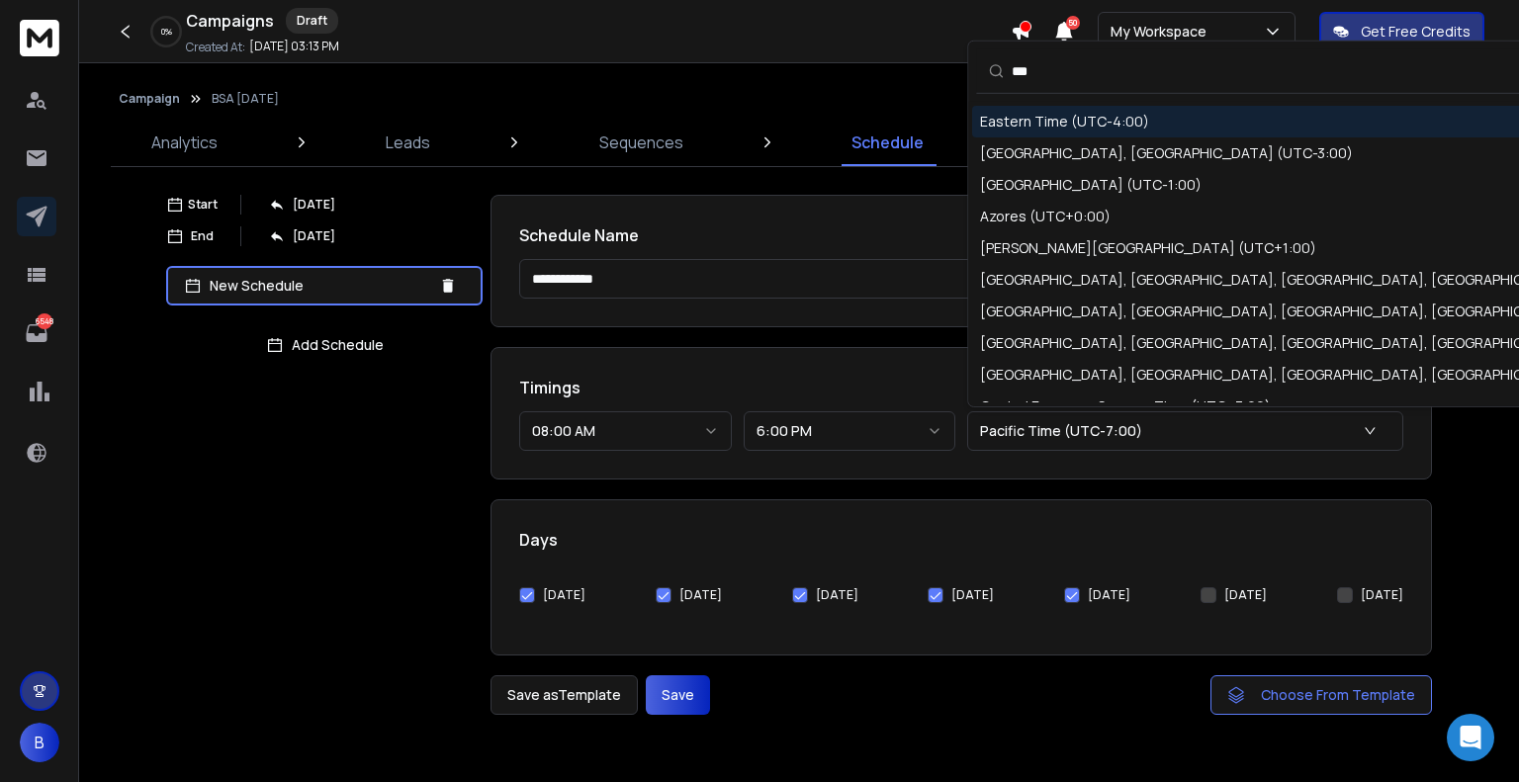
type input "***"
click at [1191, 121] on div "Eastern Time (UTC-4:00)" at bounding box center [1521, 122] width 1099 height 32
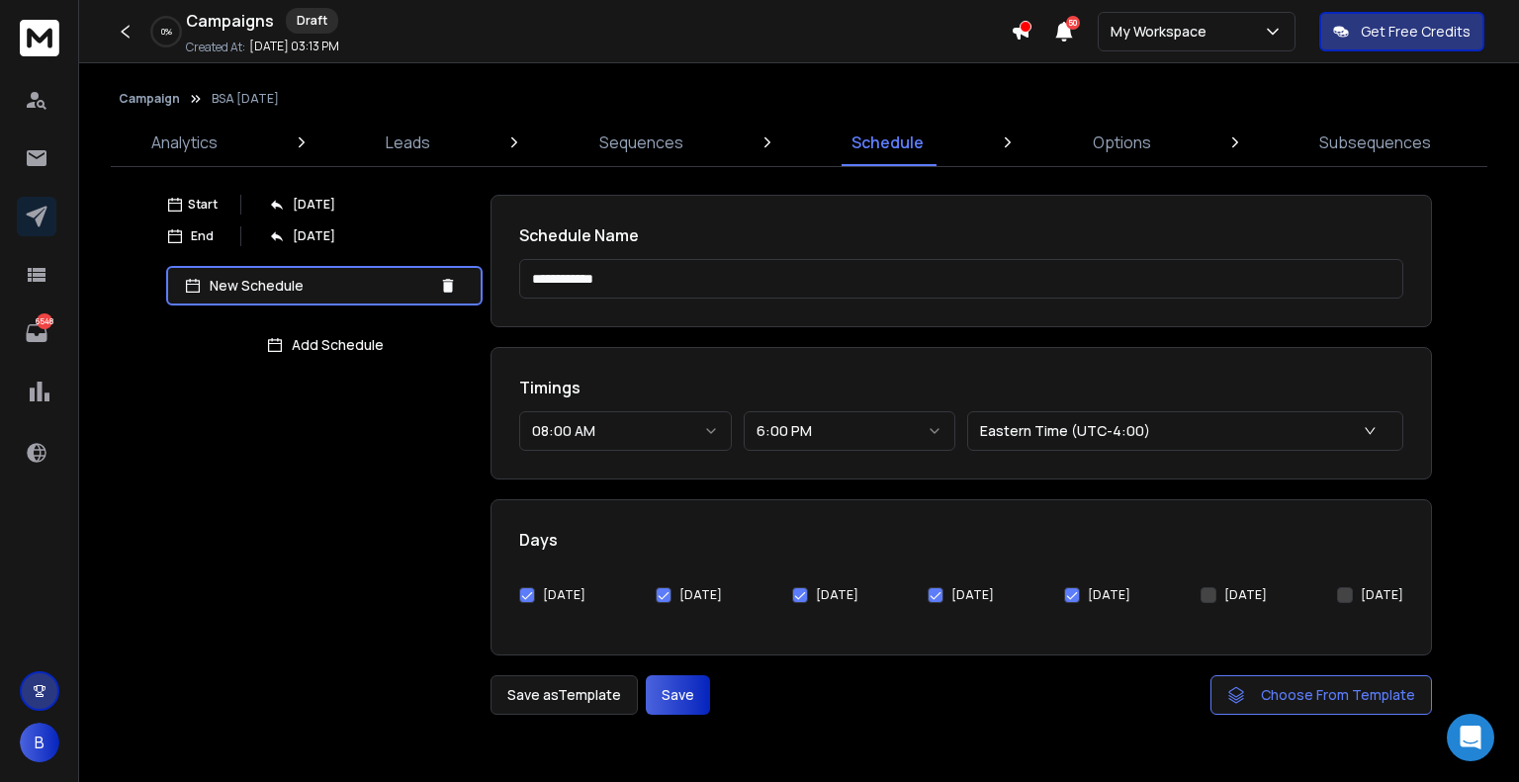
click at [696, 694] on button "Save" at bounding box center [678, 695] width 64 height 40
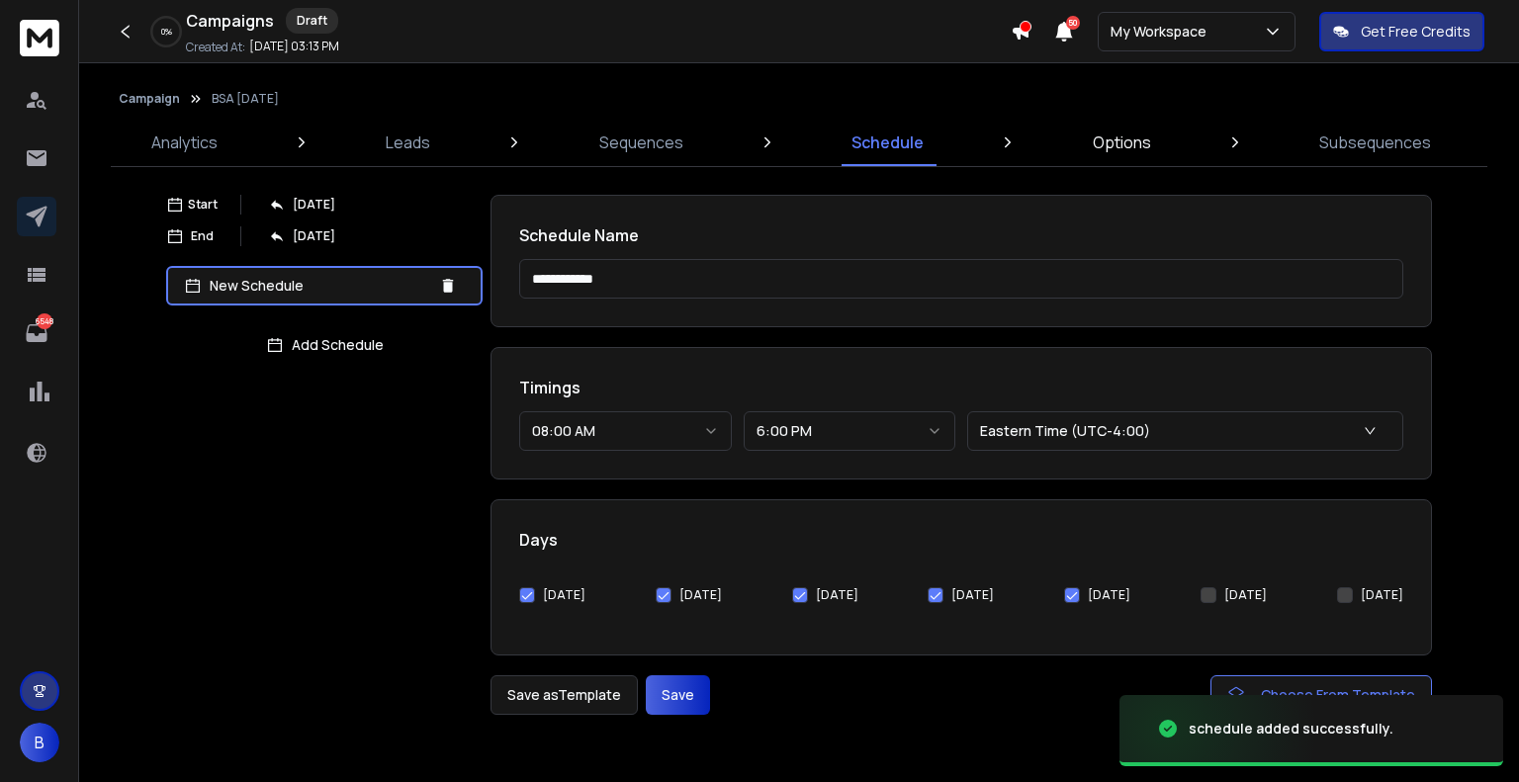
click at [1147, 142] on p "Options" at bounding box center [1122, 143] width 58 height 24
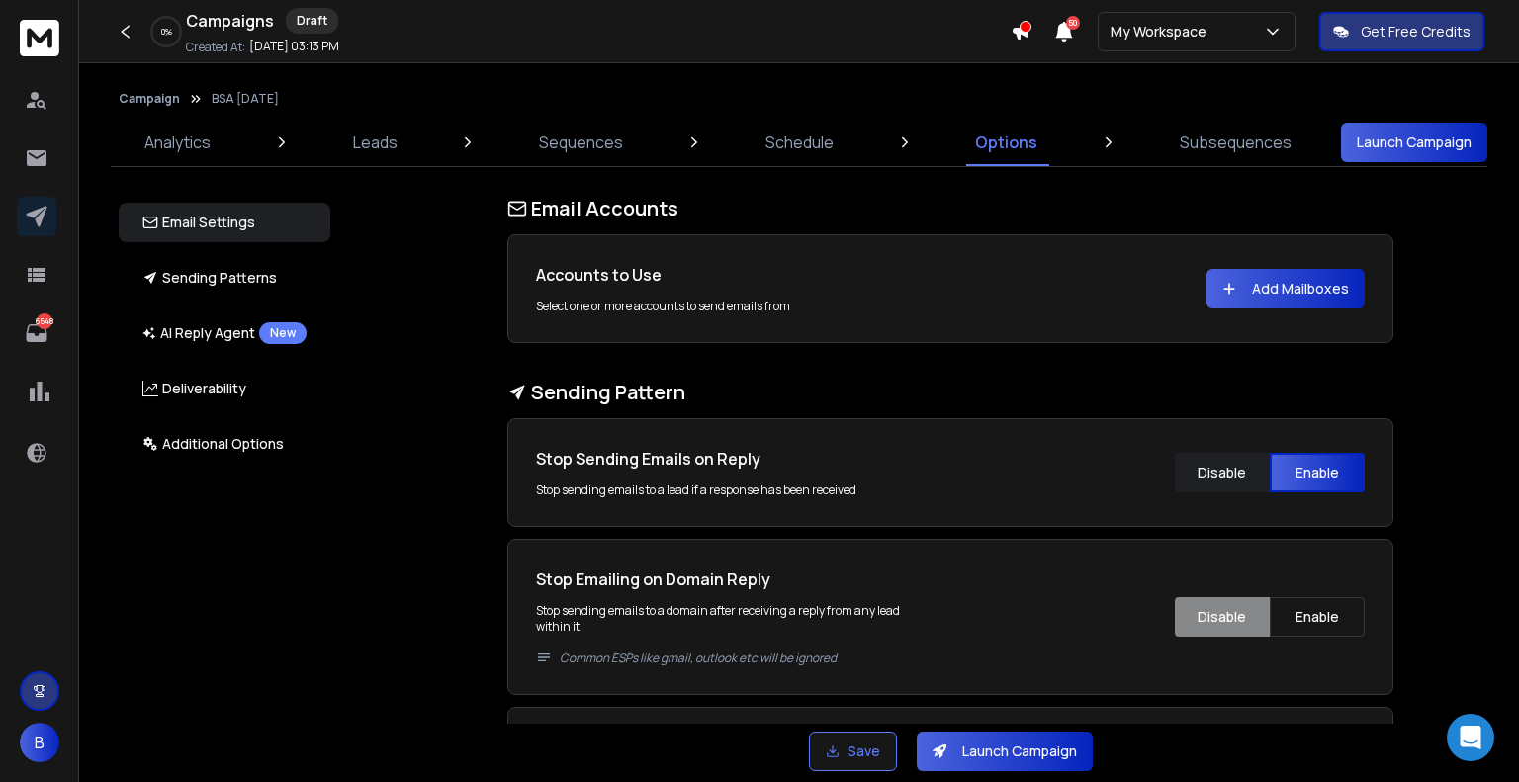
scroll to position [47, 0]
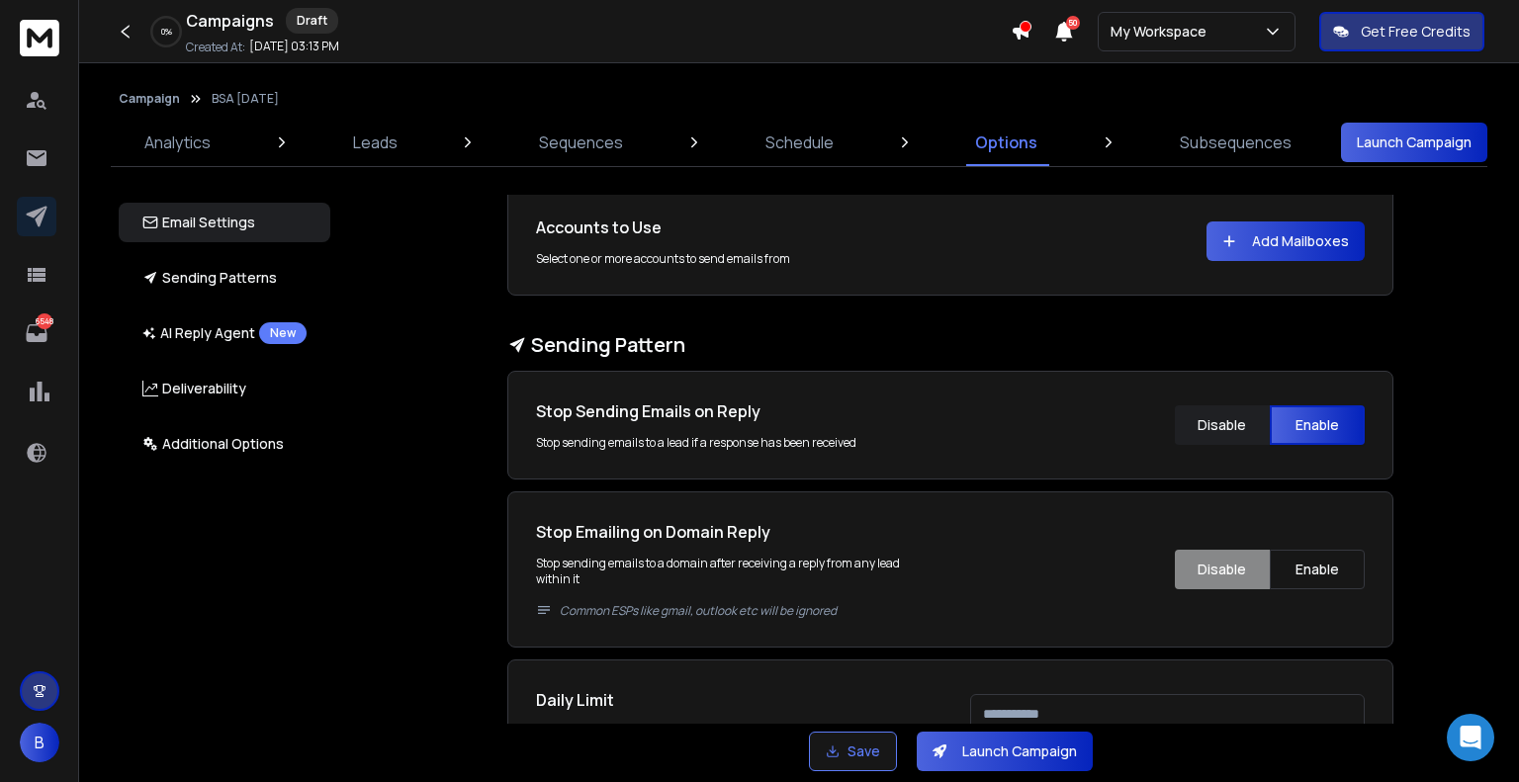
click at [1251, 245] on button "Add Mailboxes" at bounding box center [1285, 241] width 158 height 40
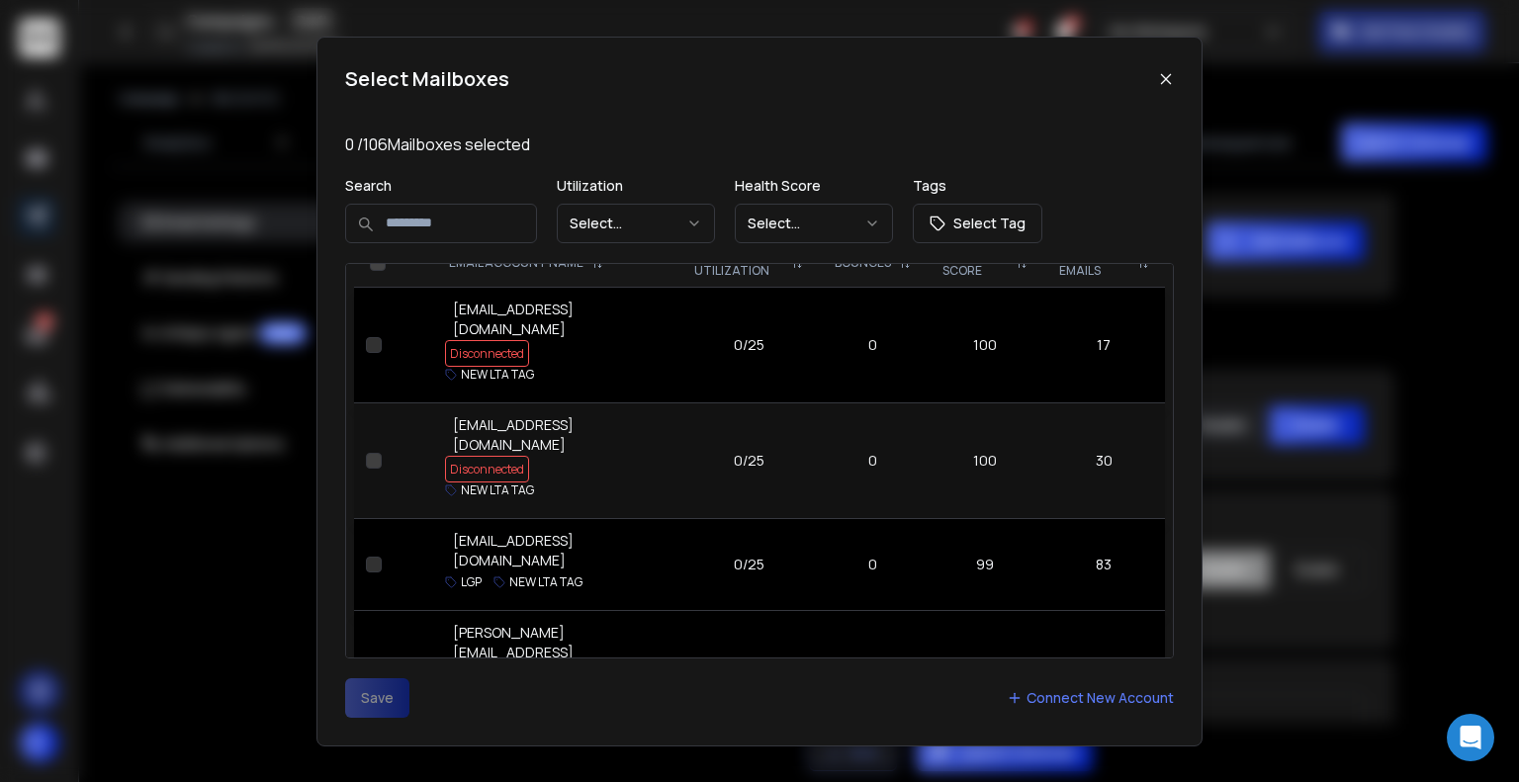
scroll to position [38, 0]
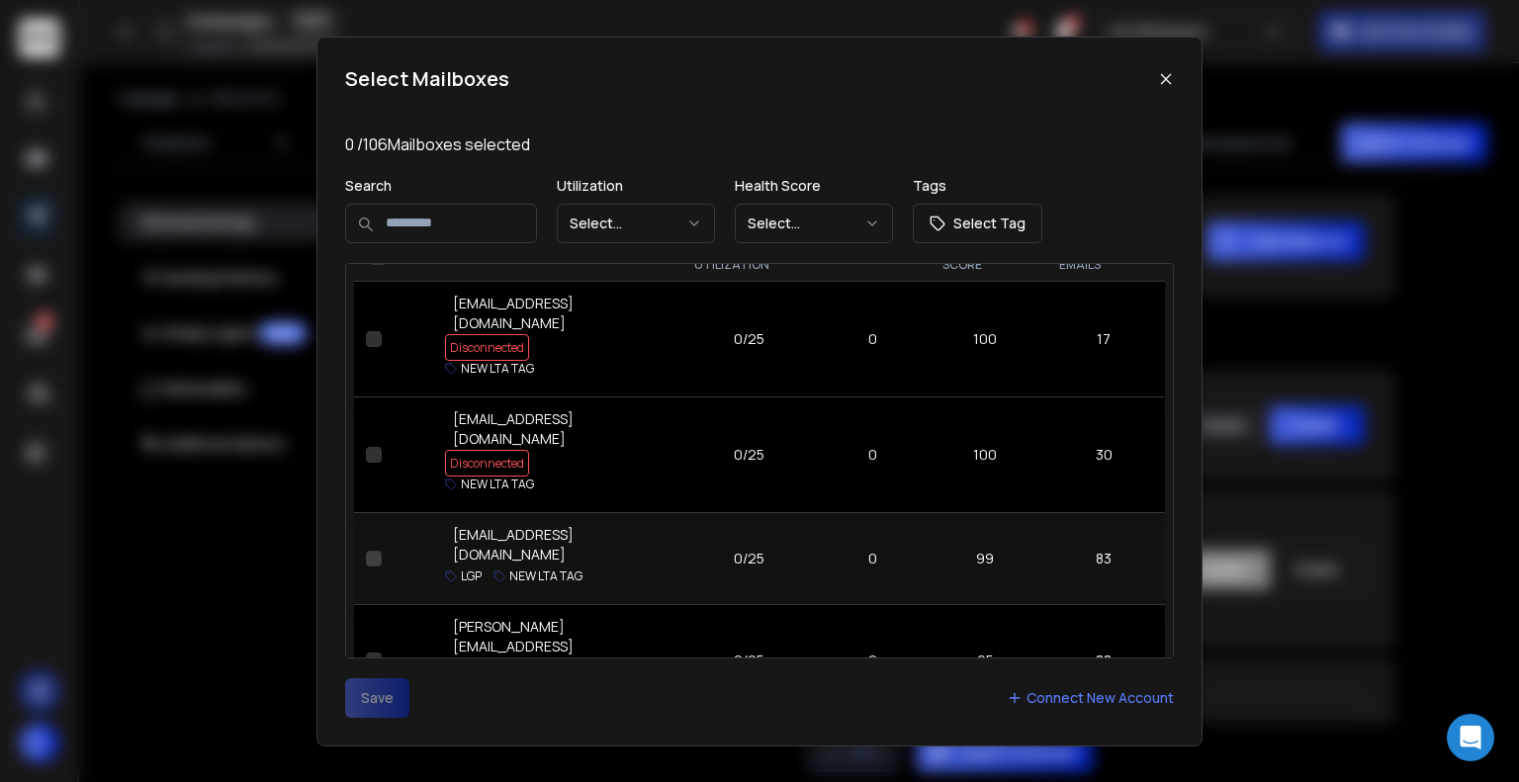
click at [382, 551] on div at bounding box center [399, 559] width 67 height 16
click at [378, 551] on button "button" at bounding box center [374, 559] width 16 height 16
type button "on"
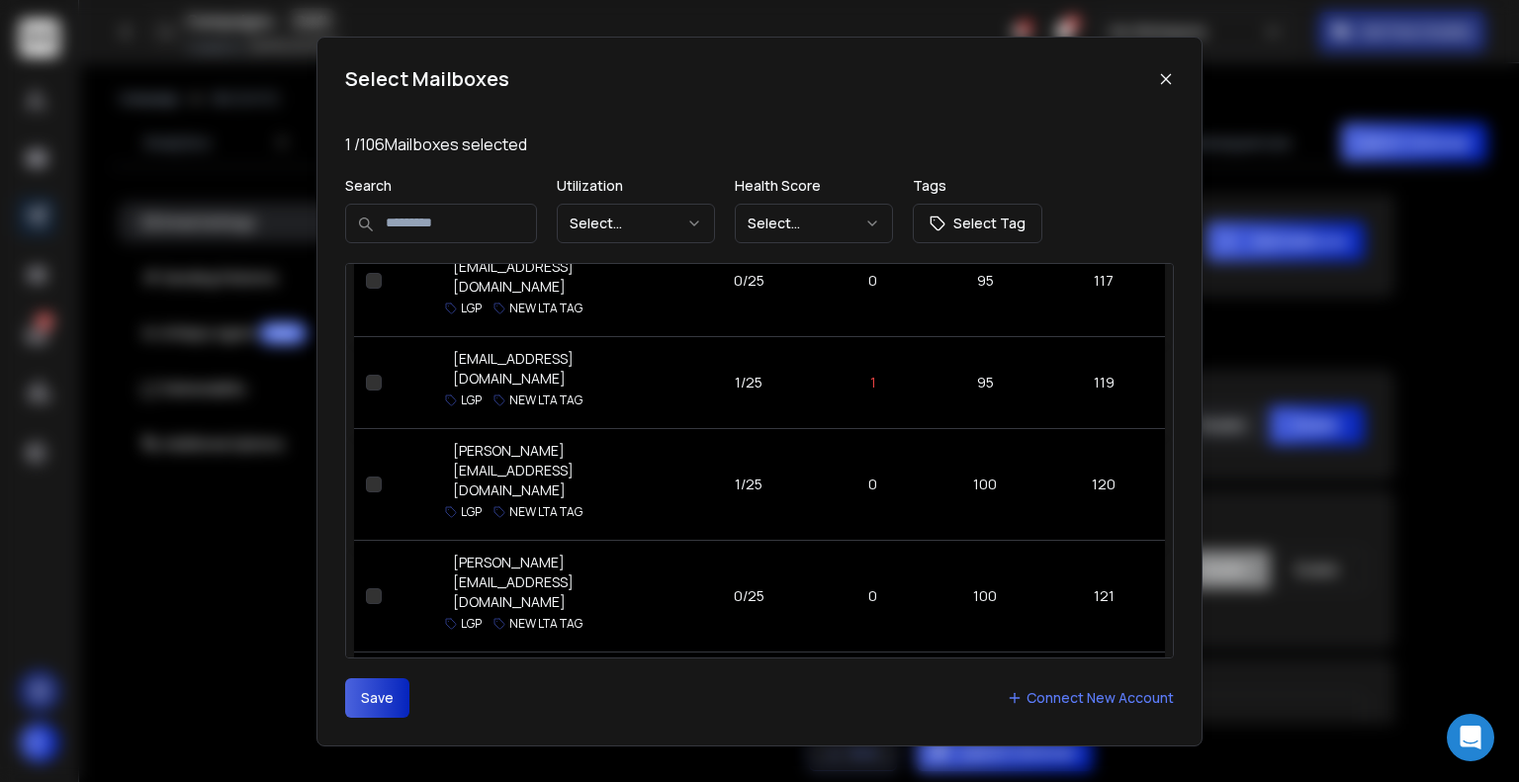
scroll to position [6944, 0]
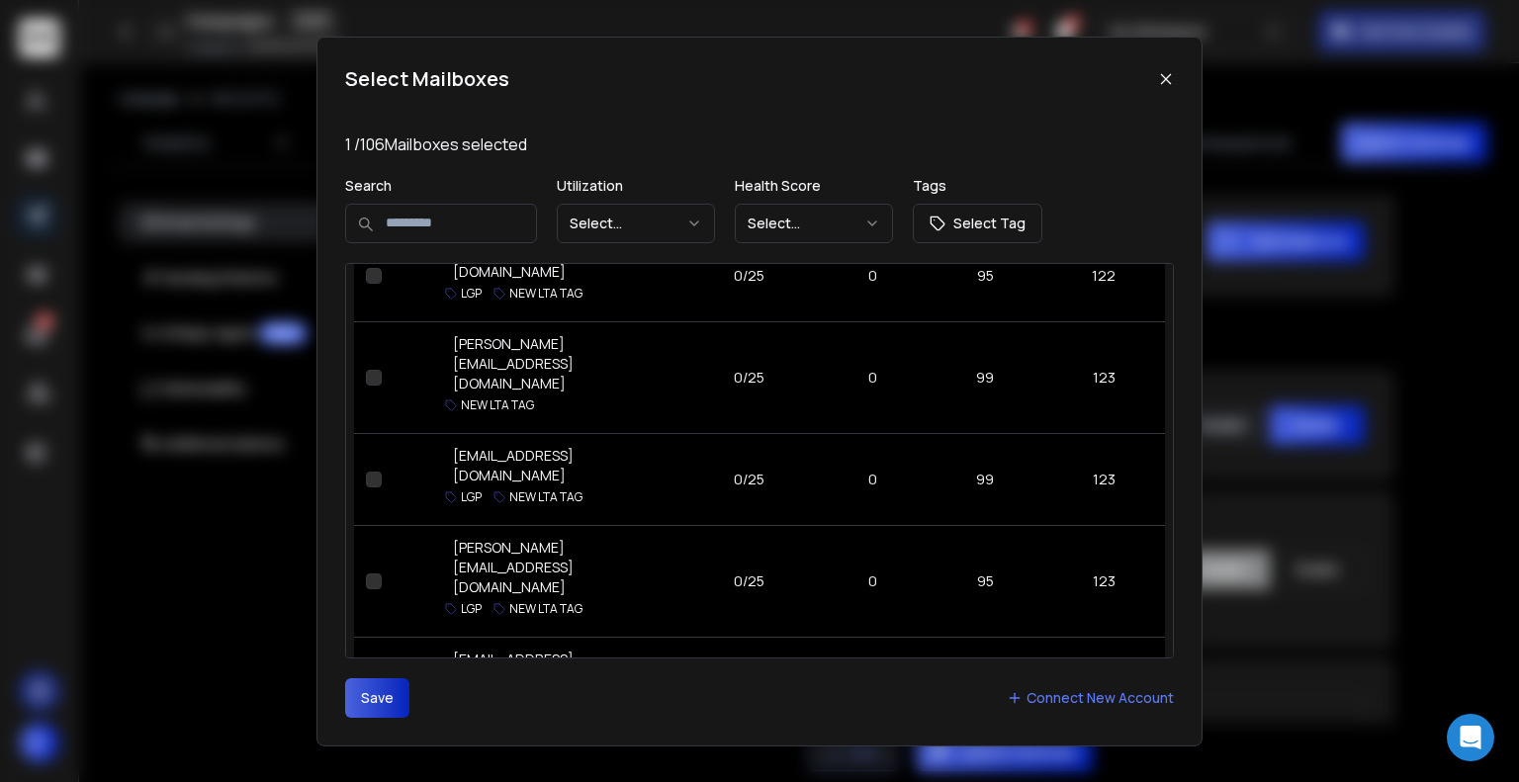
drag, startPoint x: 1174, startPoint y: 630, endPoint x: 1174, endPoint y: 645, distance: 14.8
click at [1174, 645] on div "Select Mailboxes 1 / 106 Mailboxes selected Search Utilization Select... Health…" at bounding box center [759, 392] width 886 height 710
type button "on"
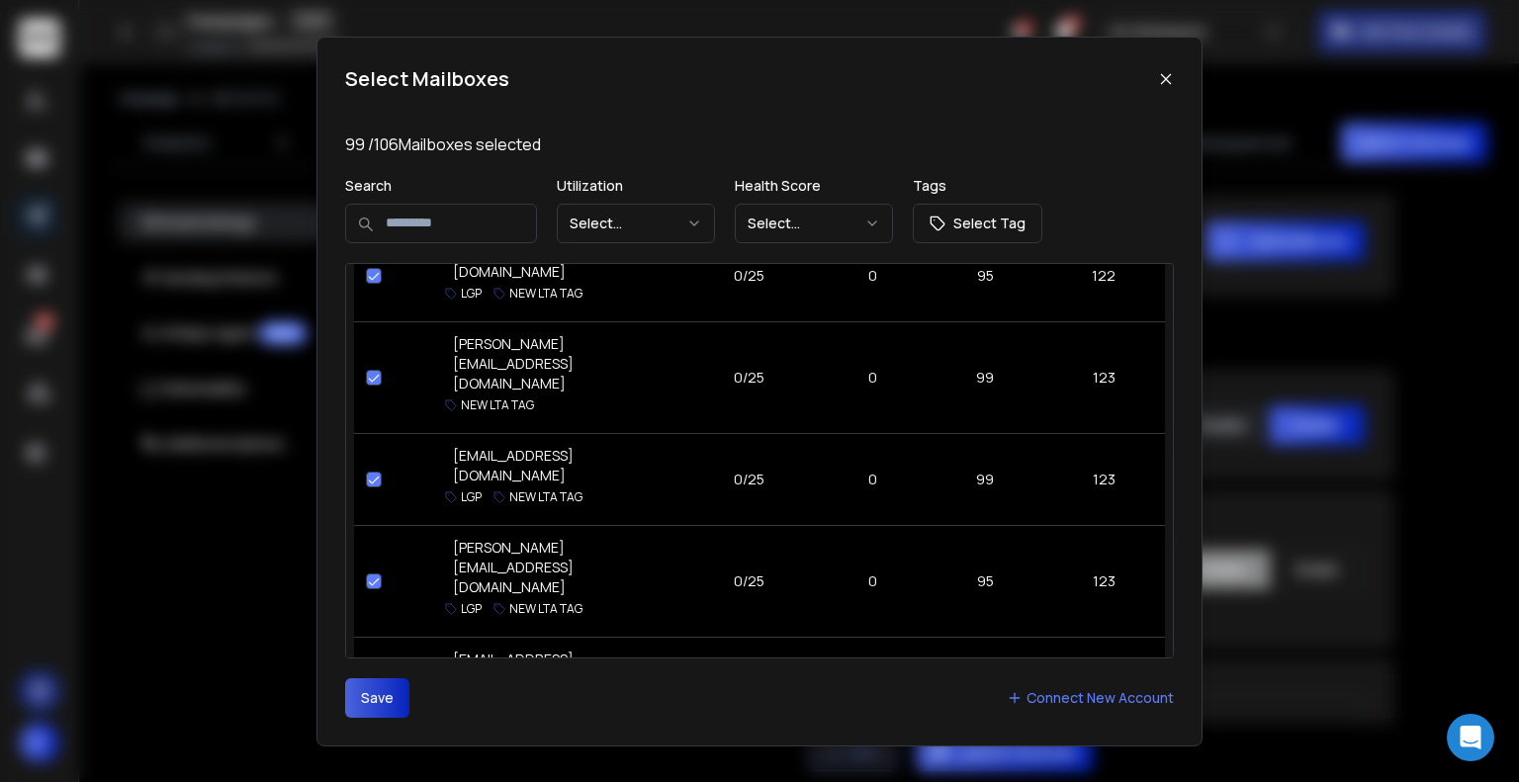
click at [333, 462] on div "Select Mailboxes 99 / 106 Mailboxes selected Search Utilization Select... Healt…" at bounding box center [759, 392] width 886 height 710
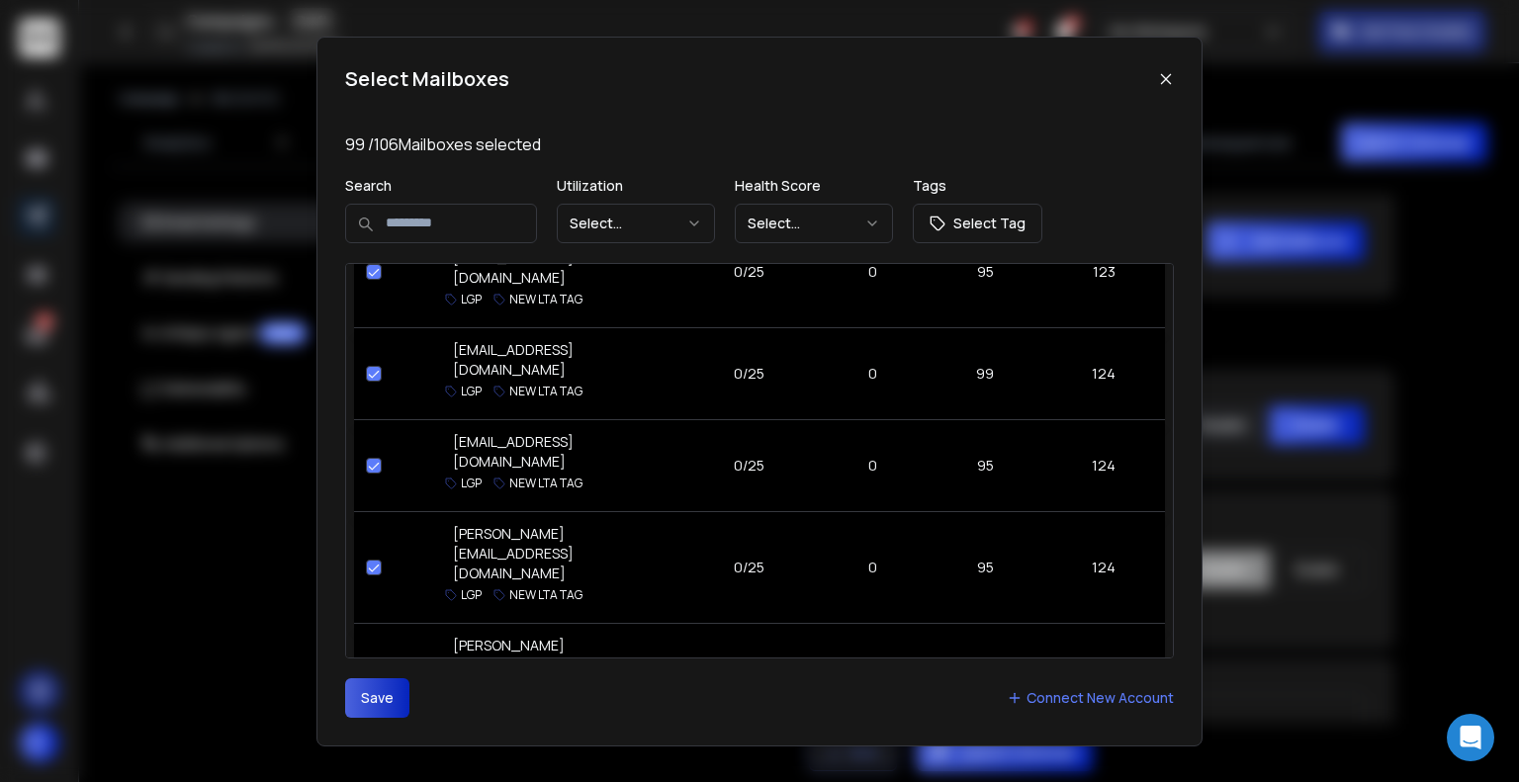
scroll to position [7250, 0]
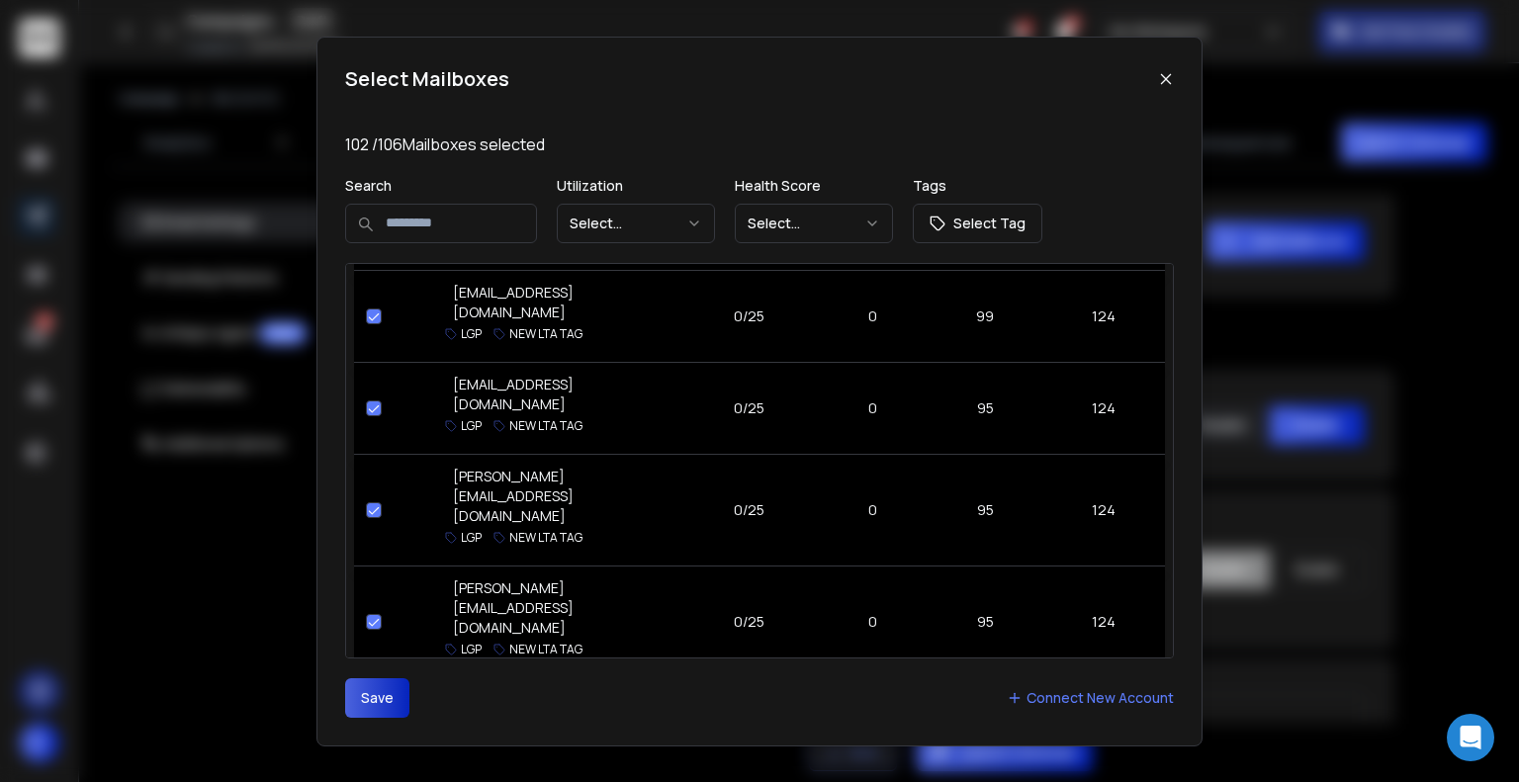
scroll to position [7347, 0]
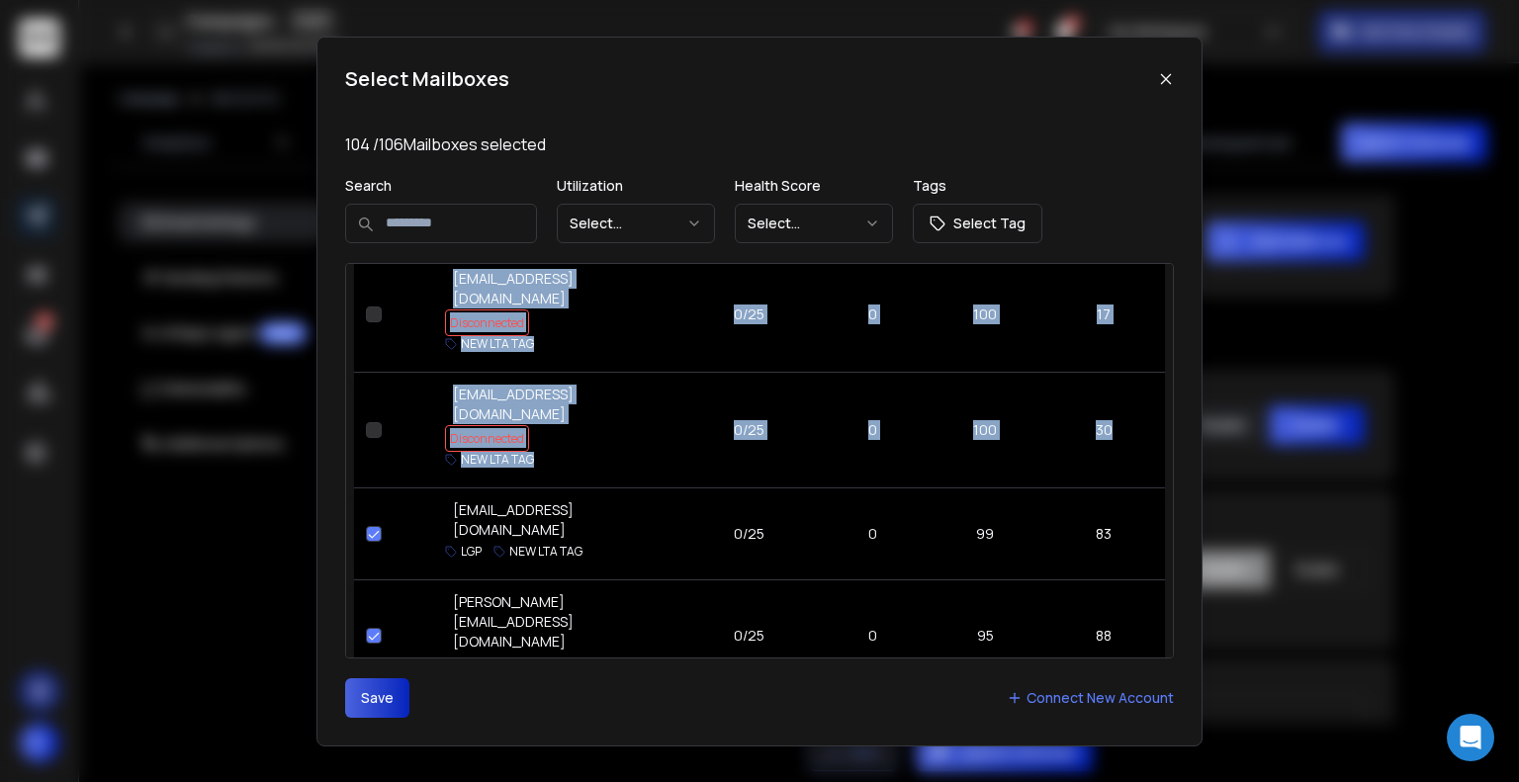
scroll to position [0, 0]
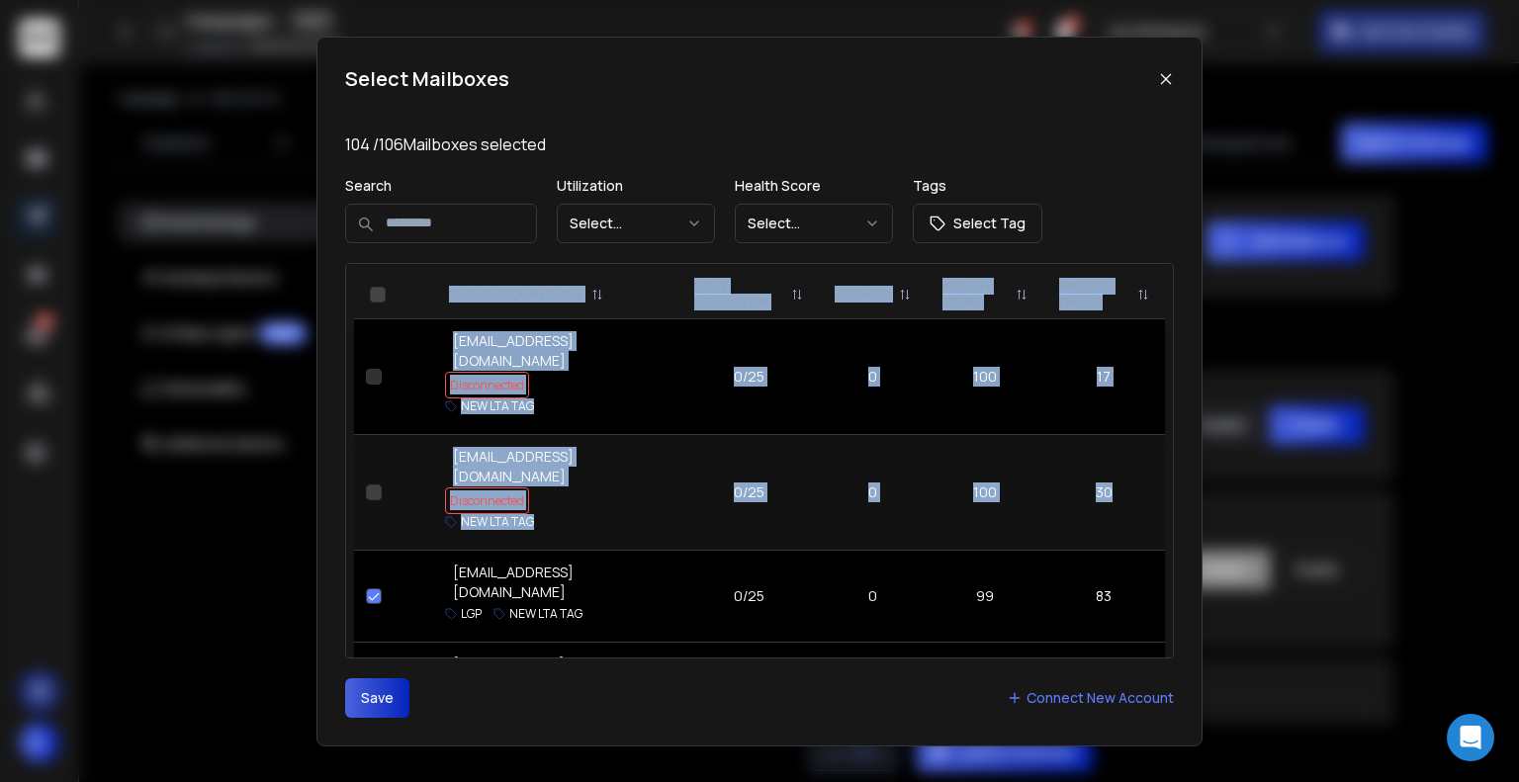
click at [644, 490] on div "Disconnected" at bounding box center [555, 500] width 221 height 20
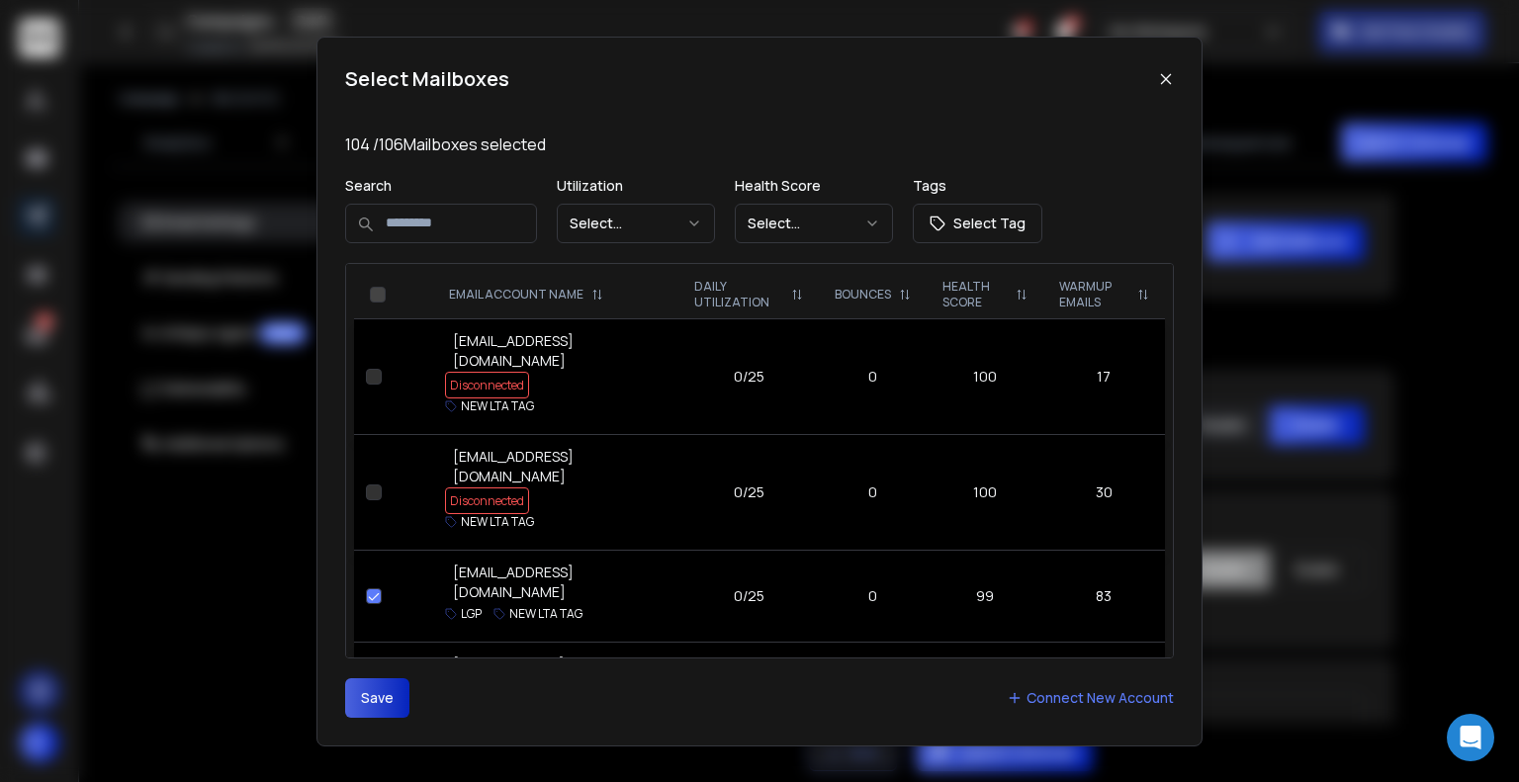
click at [375, 698] on button "Save" at bounding box center [377, 698] width 64 height 40
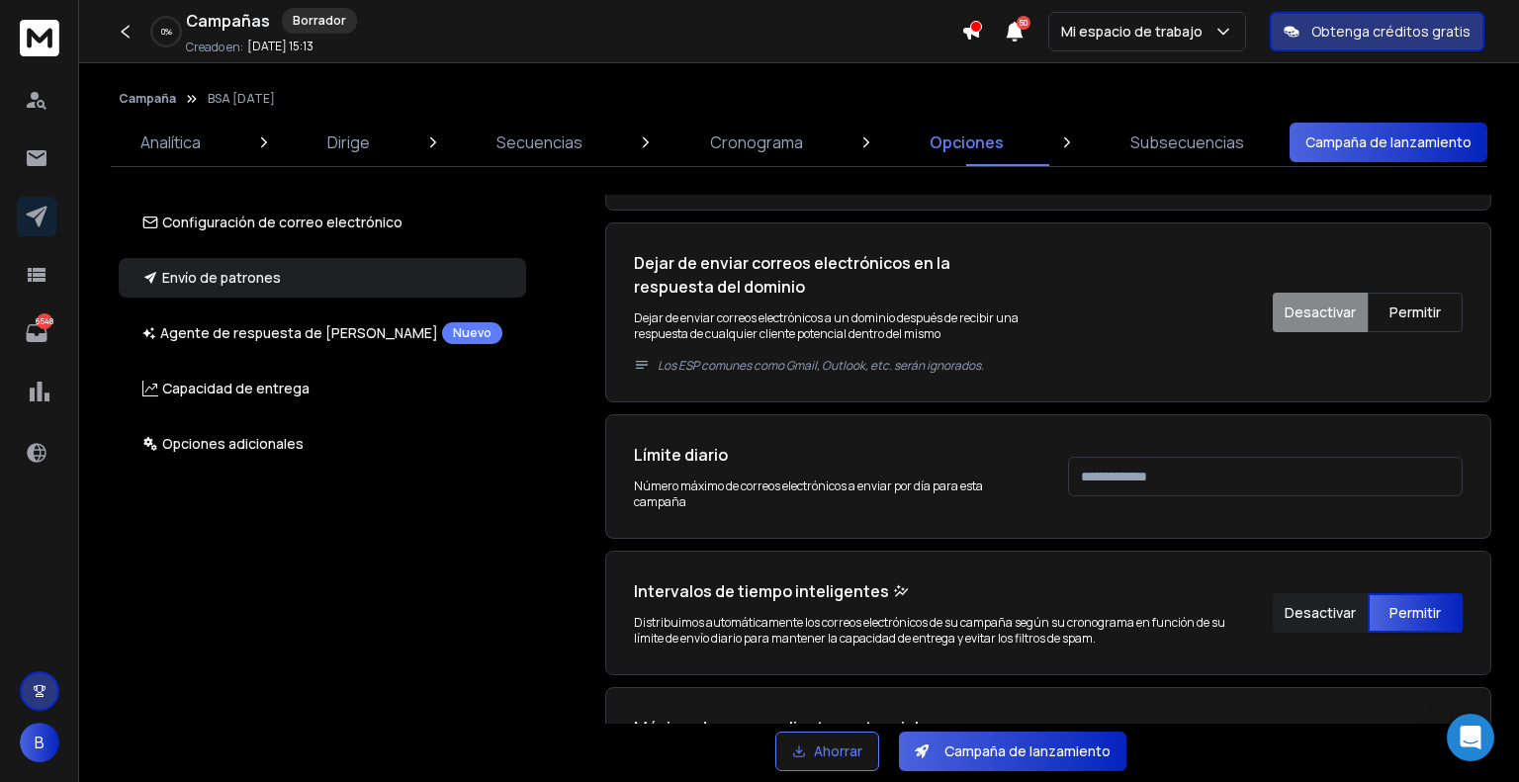
scroll to position [790, 0]
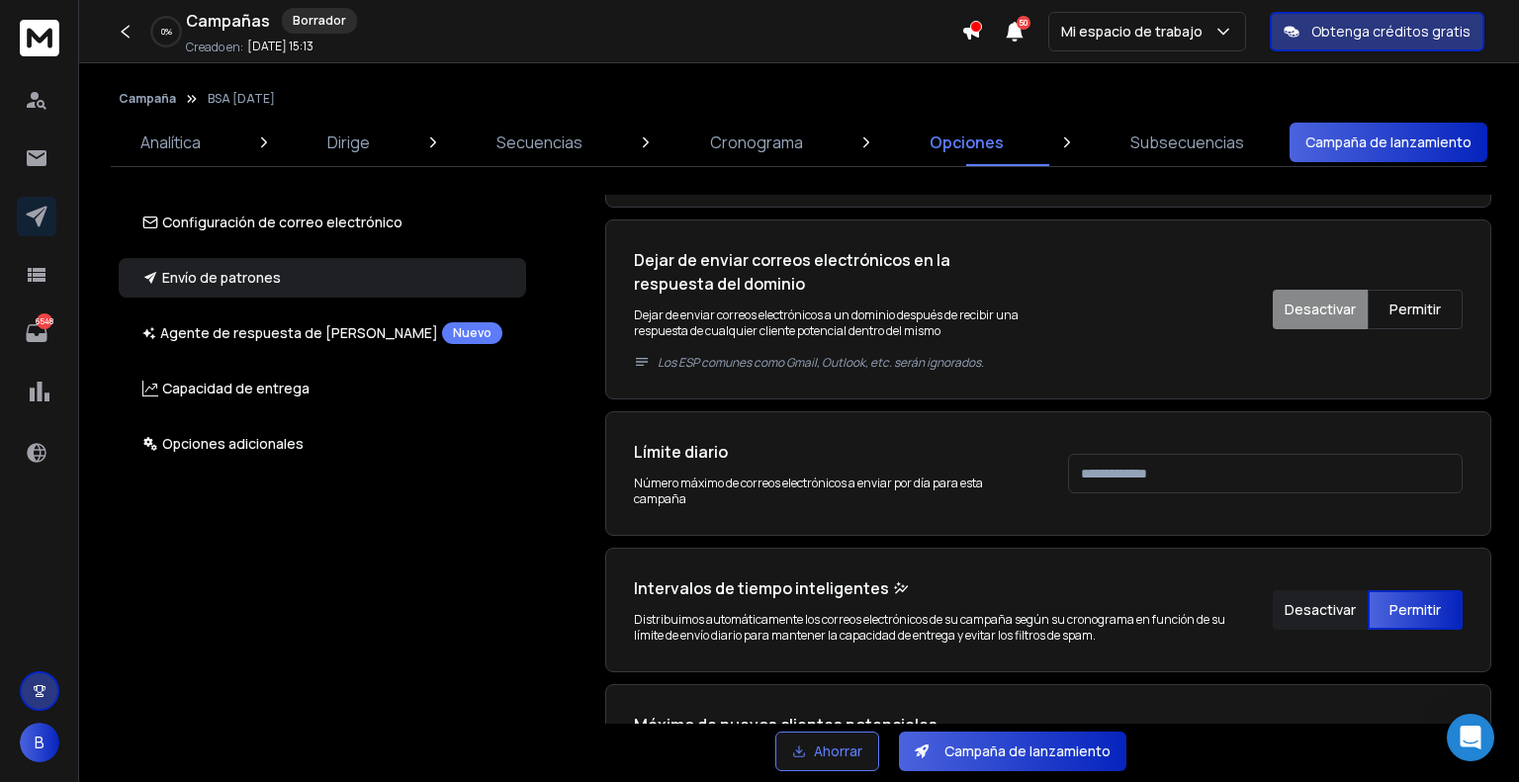
click at [1127, 454] on input "***" at bounding box center [1265, 474] width 395 height 40
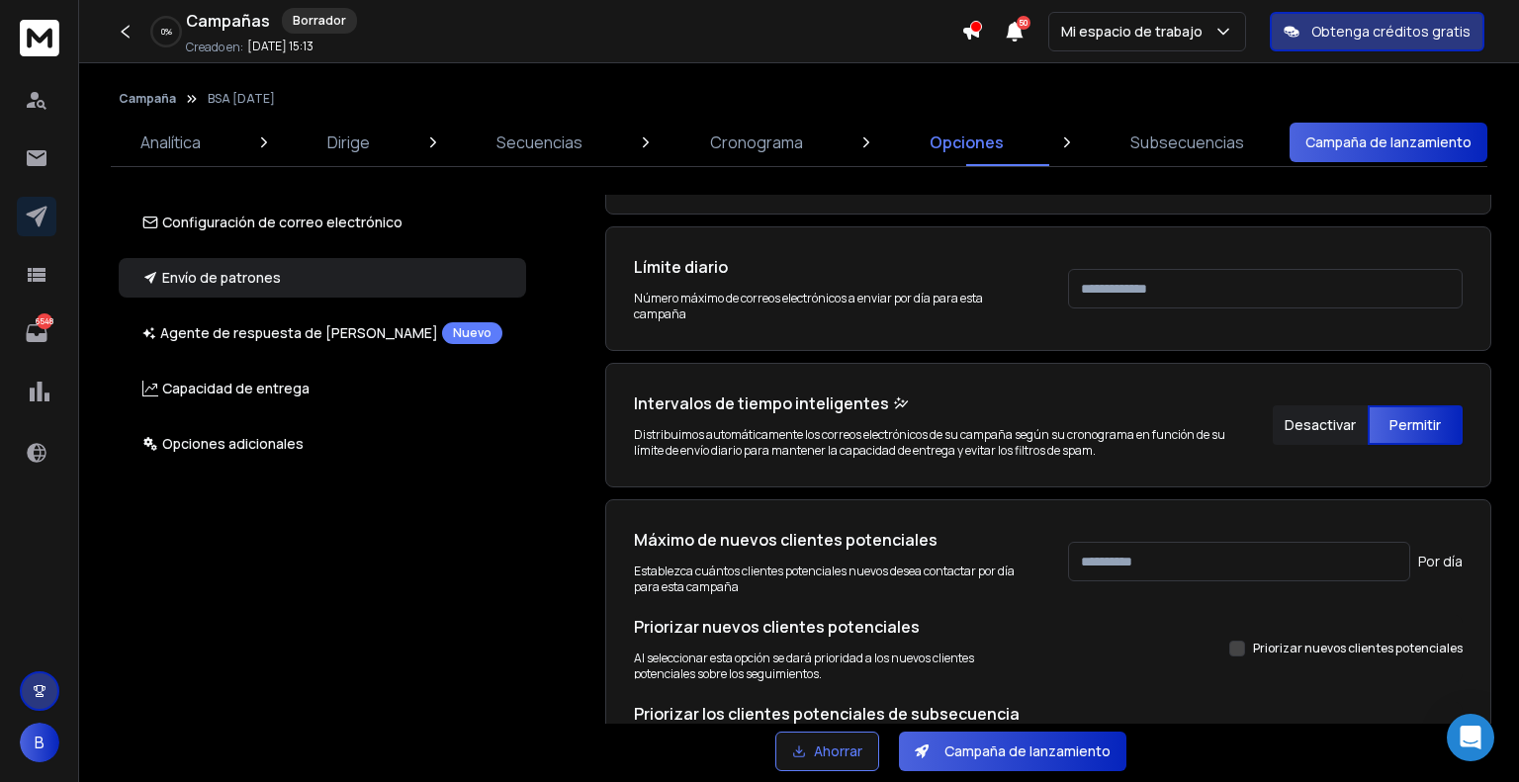
scroll to position [981, 0]
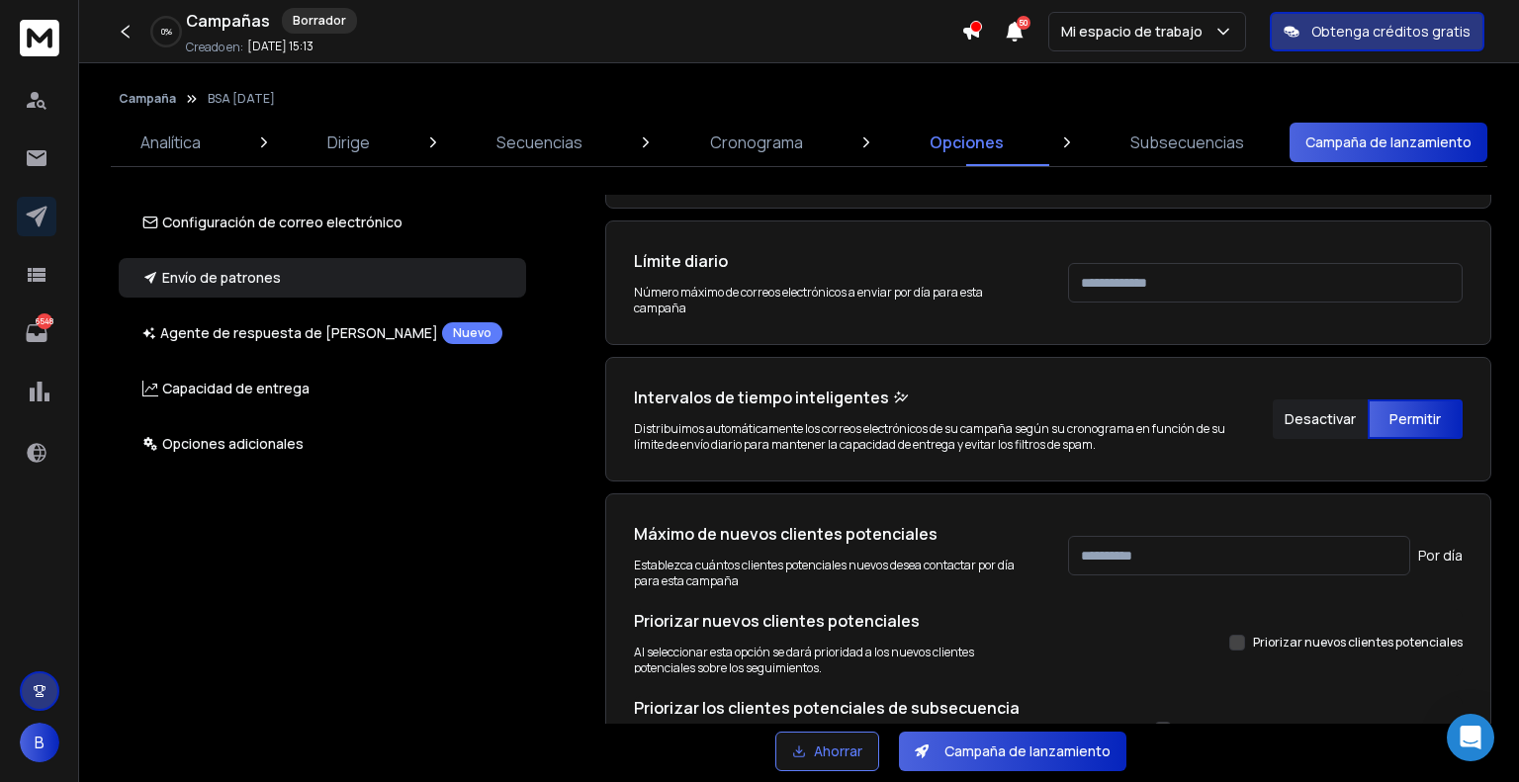
type input "****"
click at [1136, 550] on input "***" at bounding box center [1239, 556] width 342 height 40
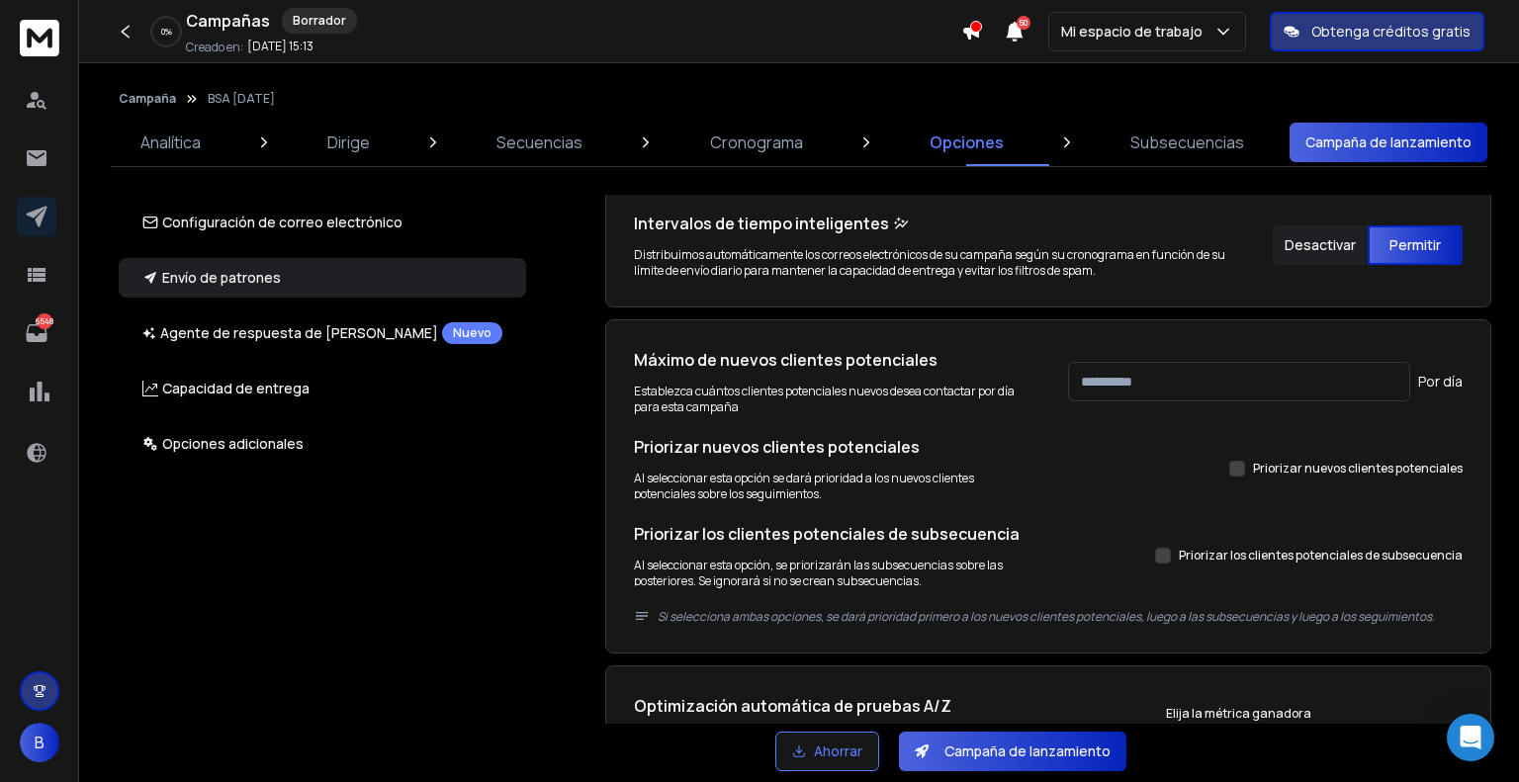
scroll to position [1167, 0]
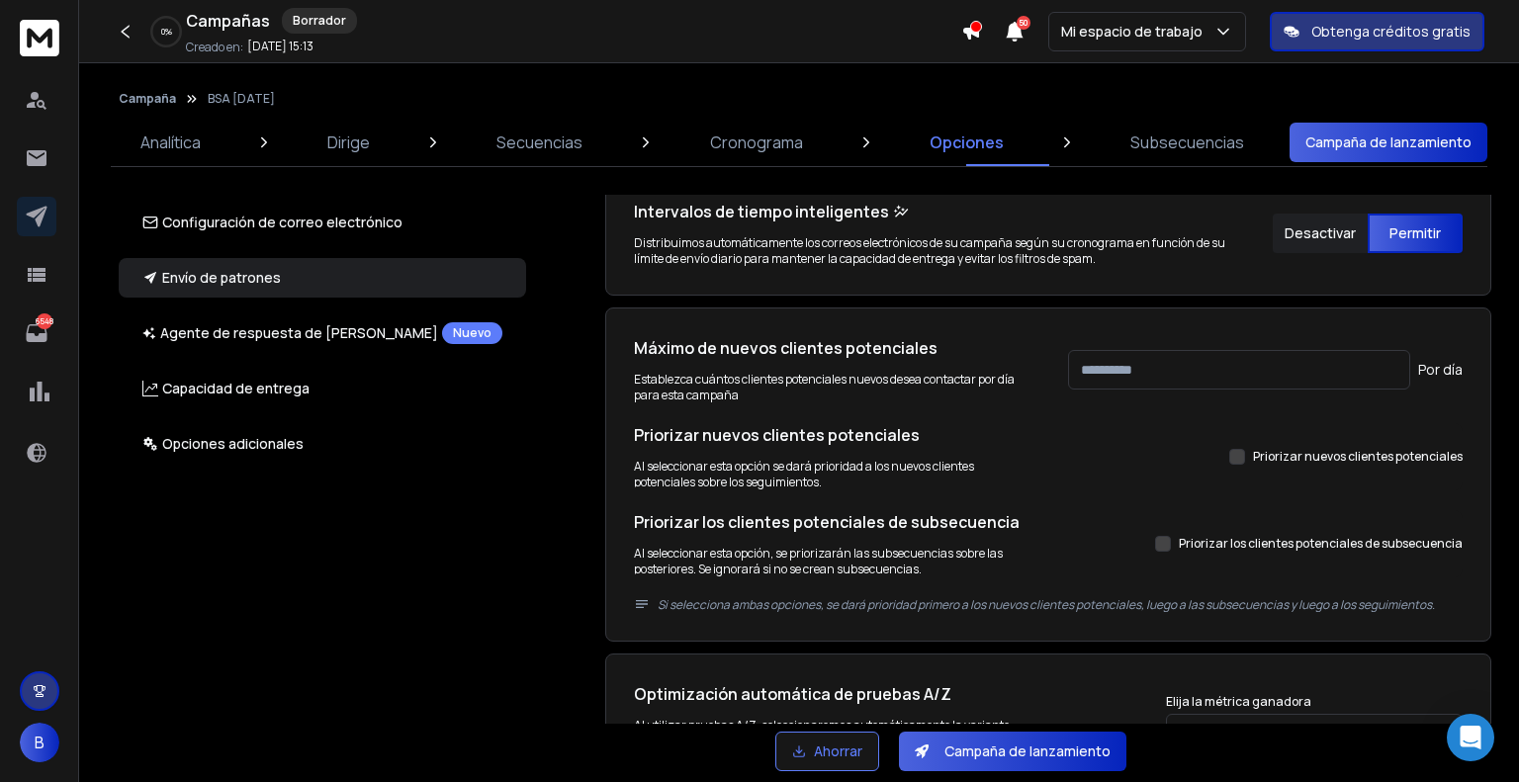
type input "****"
click at [1229, 453] on button "Priorizar nuevos clientes potenciales" at bounding box center [1237, 457] width 16 height 16
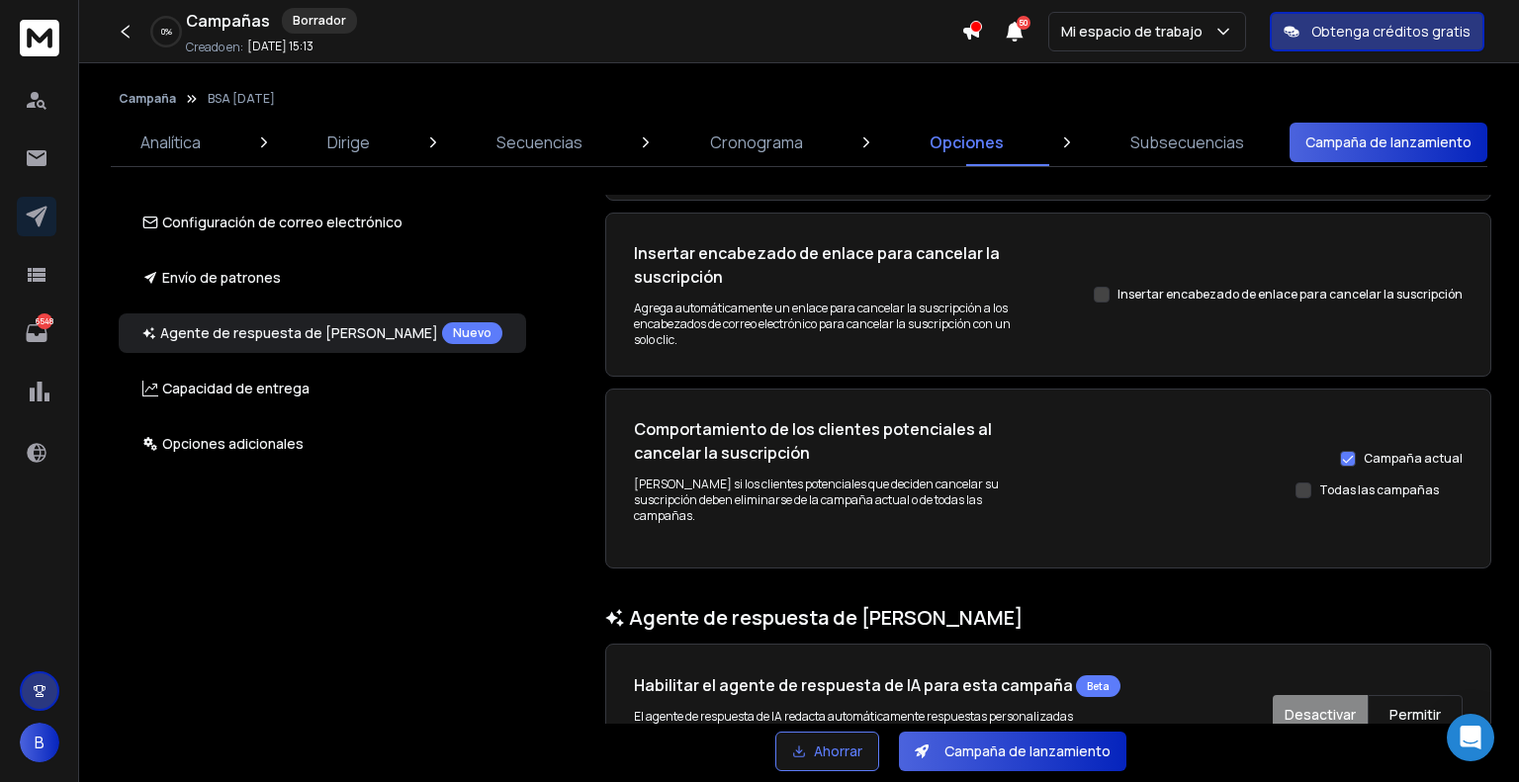
scroll to position [1766, 0]
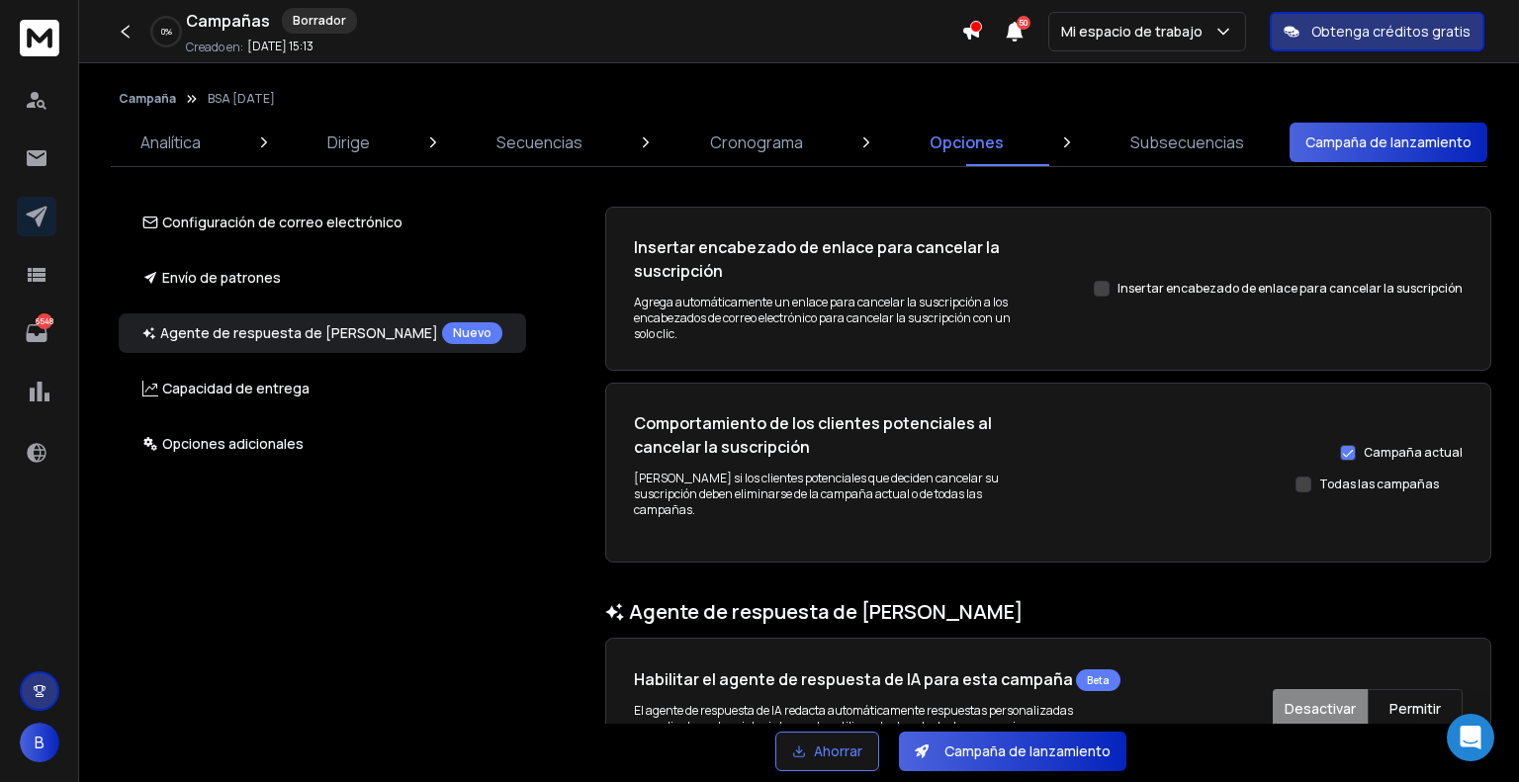
click at [1295, 477] on button "Todas las campañas" at bounding box center [1303, 485] width 16 height 16
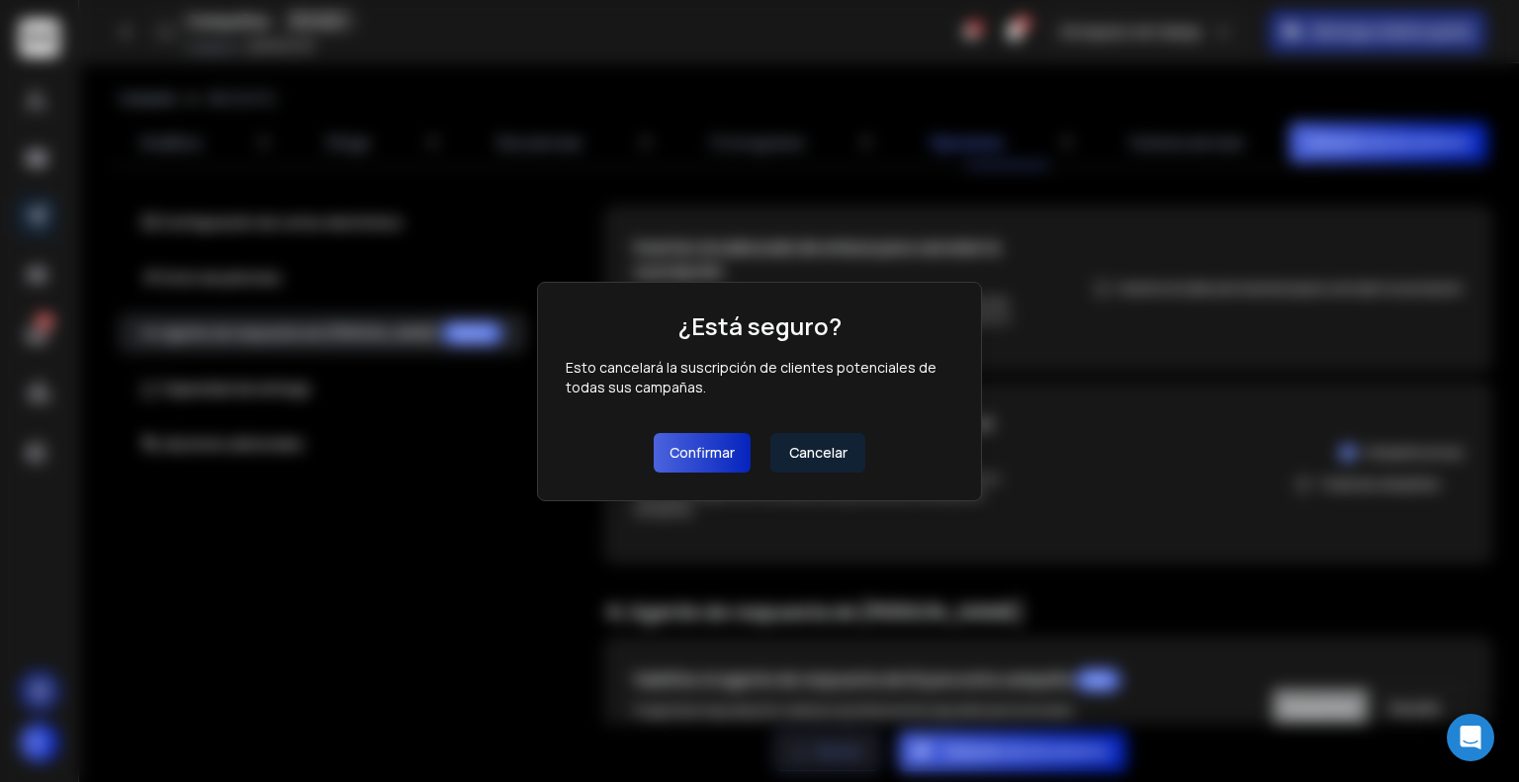
click at [738, 445] on button "Confirmar" at bounding box center [702, 453] width 97 height 40
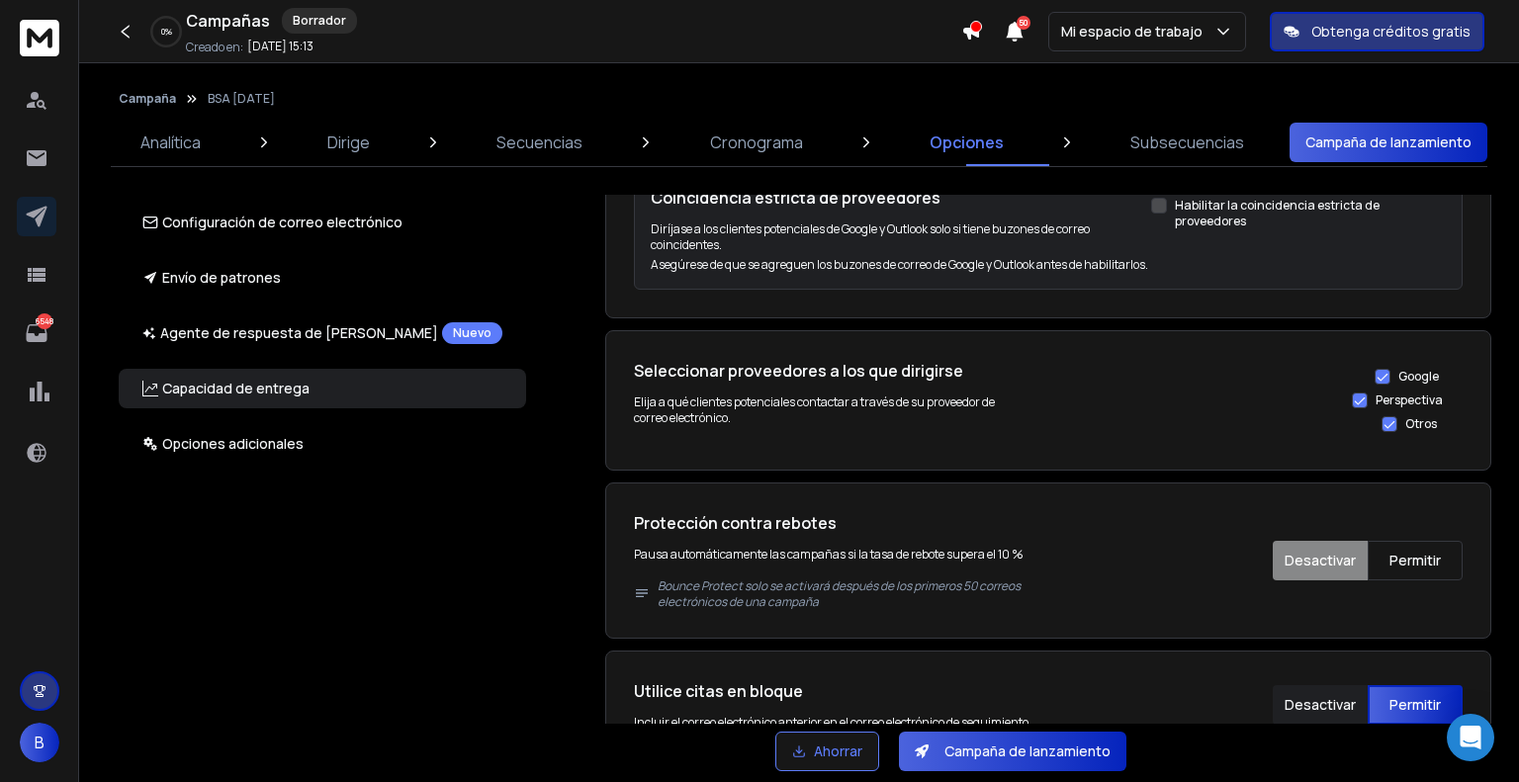
scroll to position [3056, 0]
click at [1389, 562] on font "Permitir" at bounding box center [1414, 559] width 51 height 19
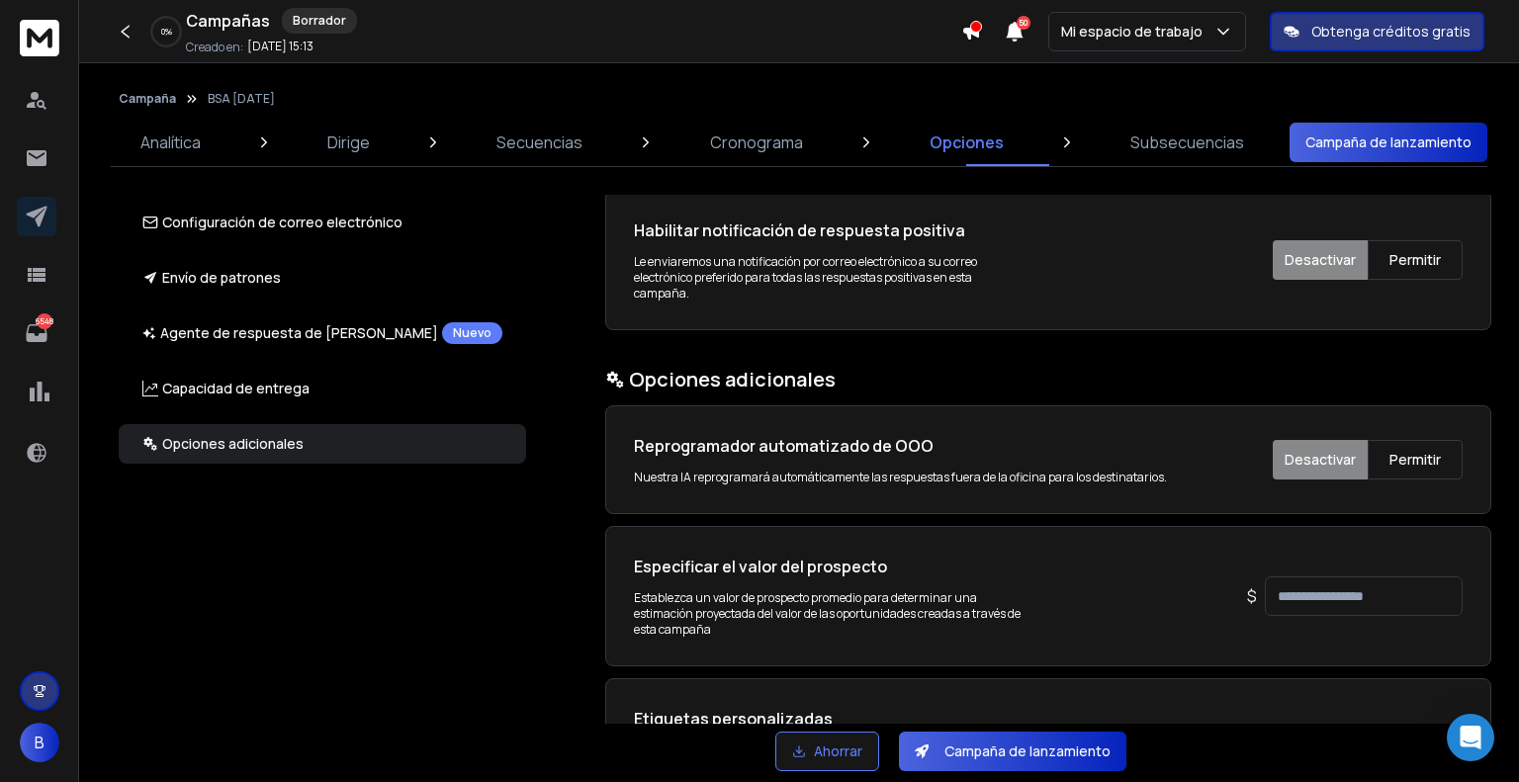
scroll to position [3638, 0]
click at [1389, 468] on font "Permitir" at bounding box center [1414, 458] width 51 height 19
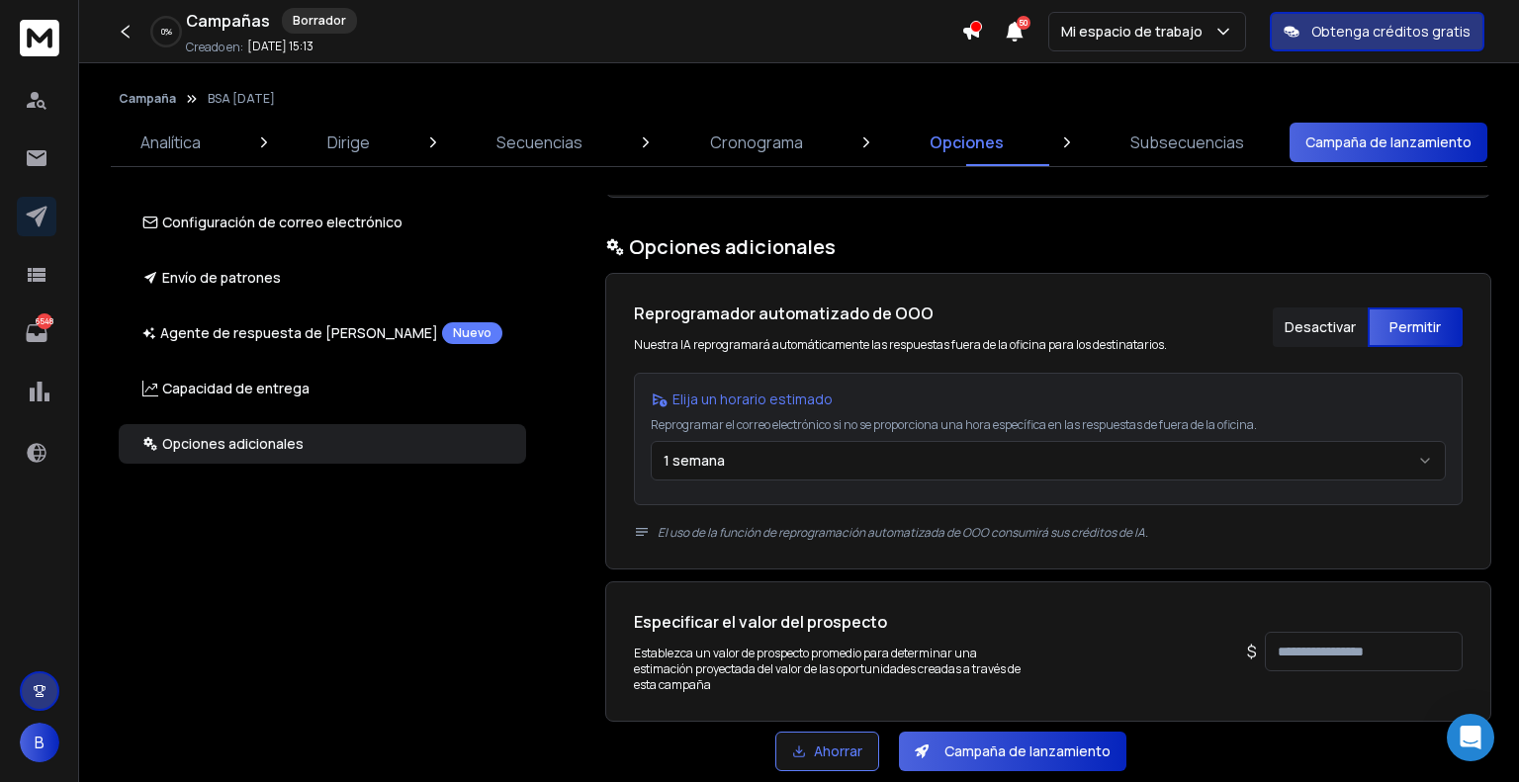
scroll to position [3789, 0]
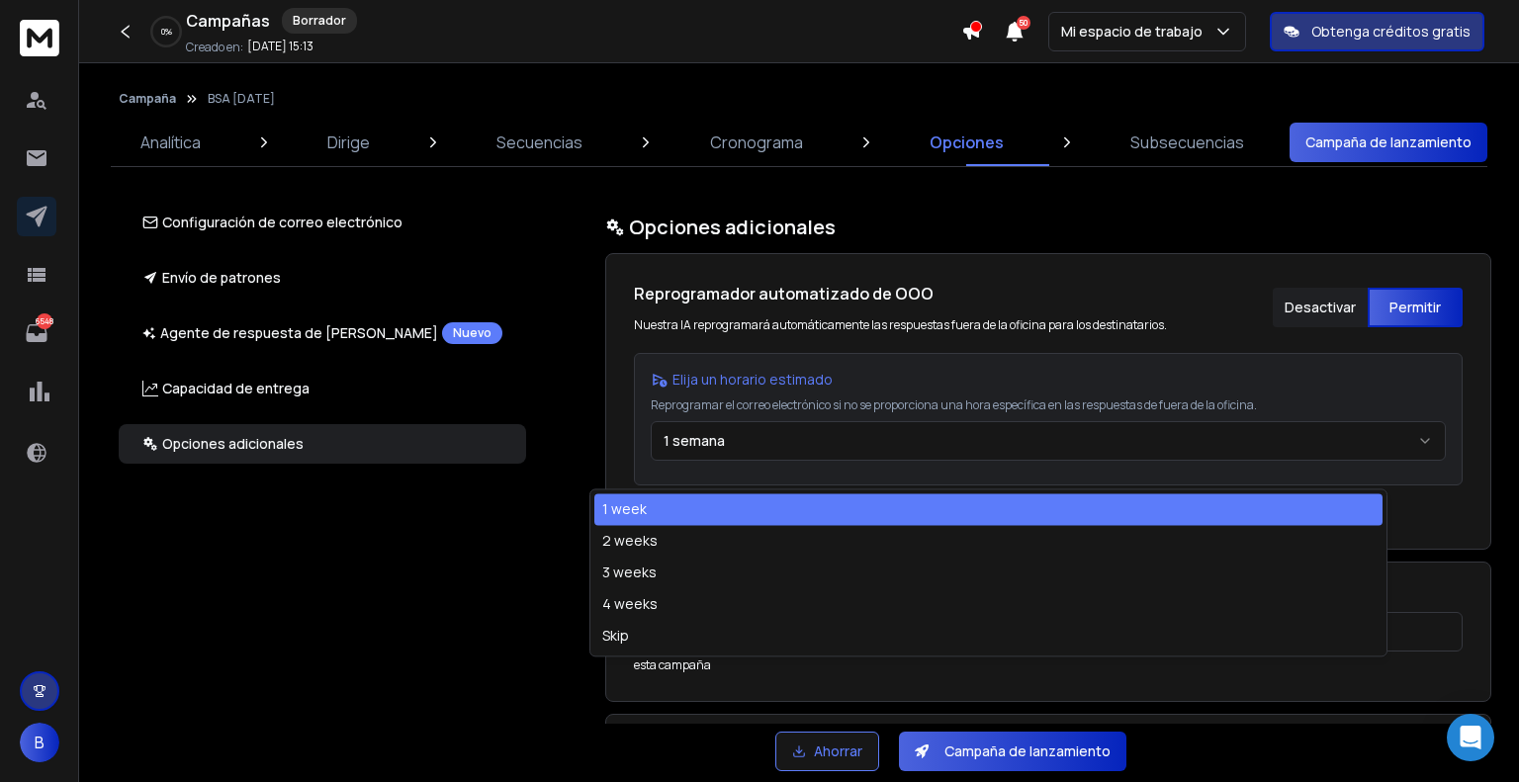
click at [1072, 461] on button "1 semana" at bounding box center [1048, 441] width 795 height 40
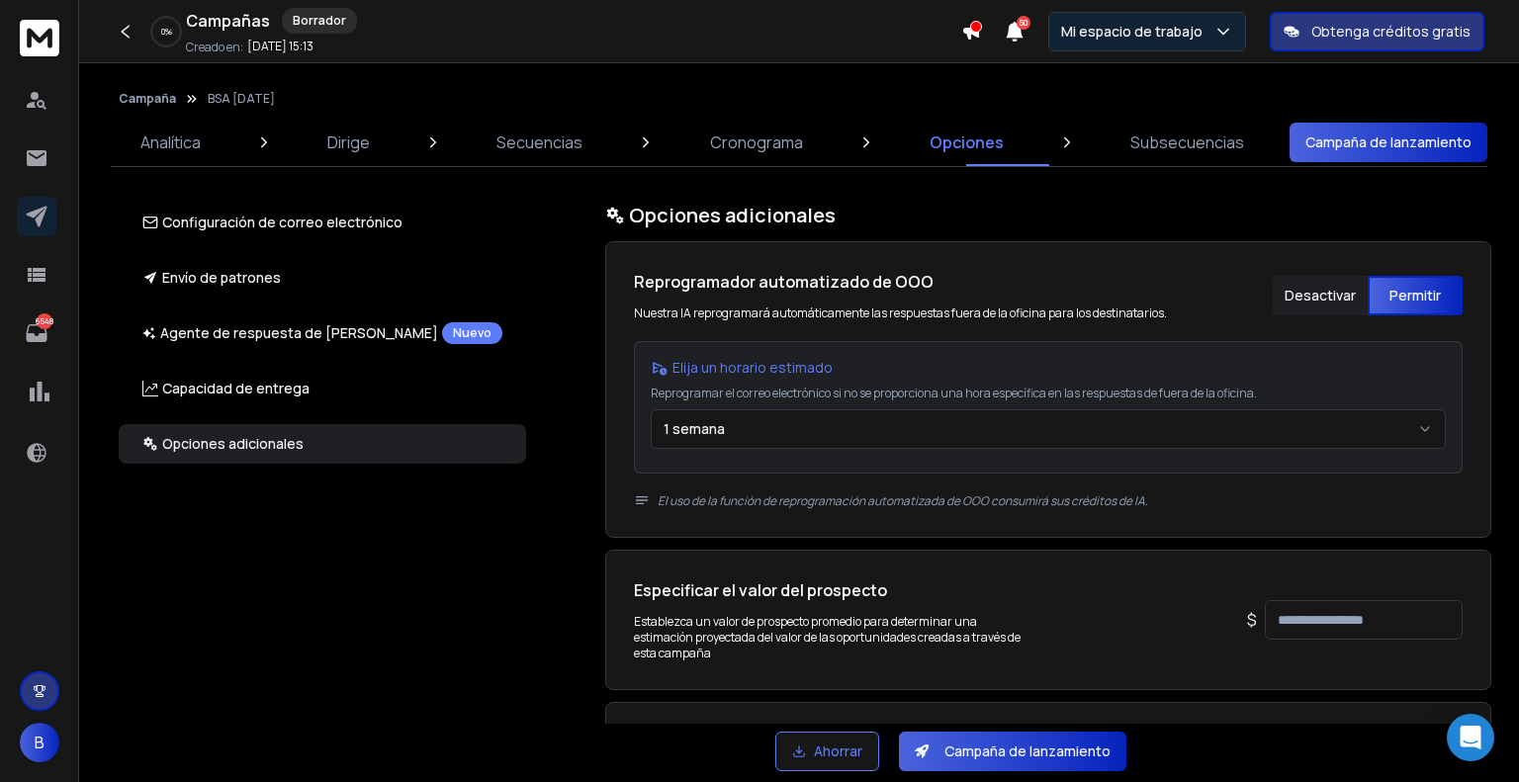
scroll to position [3496, 0]
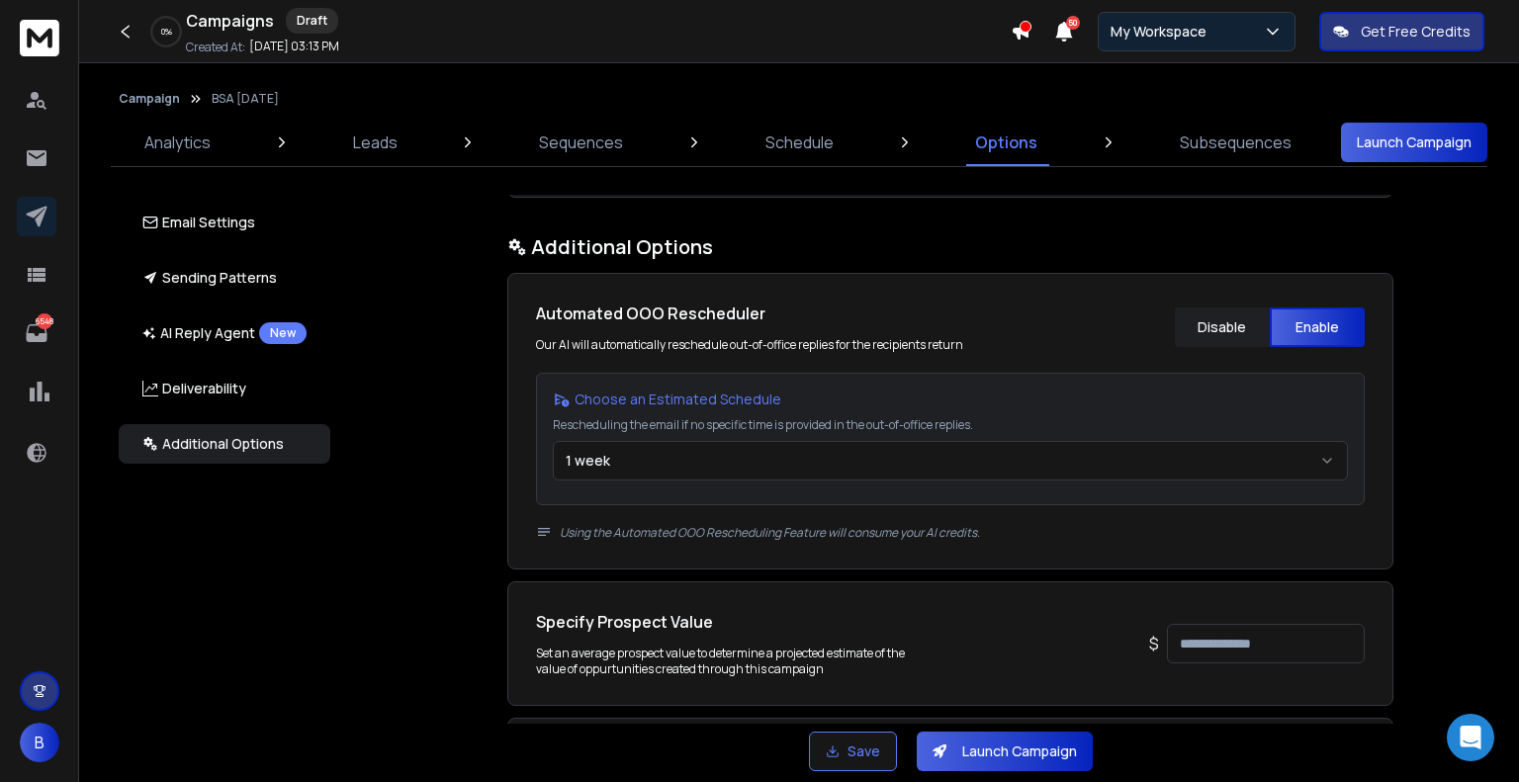
click at [1016, 749] on button "Launch Campaign" at bounding box center [1005, 752] width 176 height 40
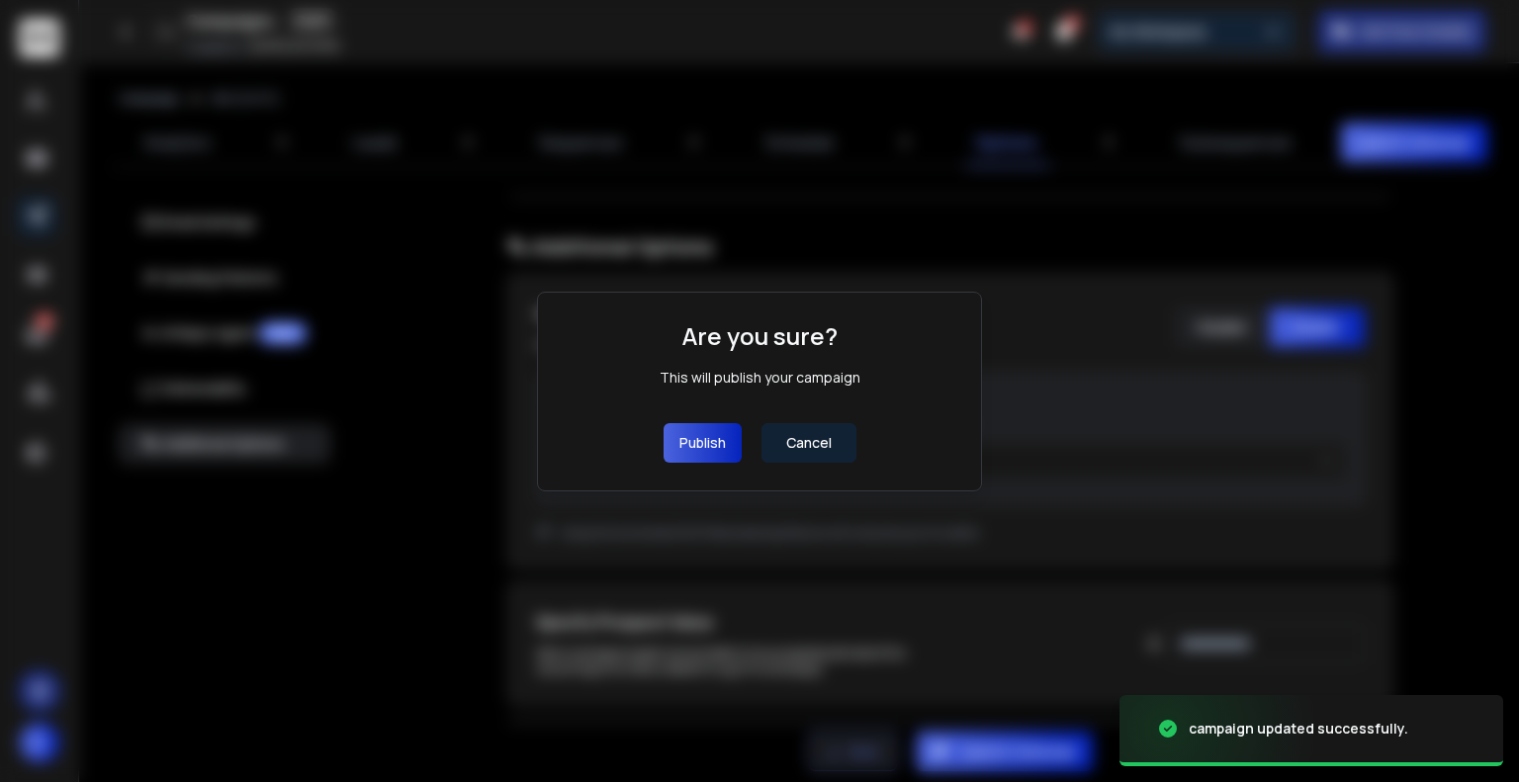
click at [707, 462] on div "Are you sure? This will publish your campaign Publish Cancel" at bounding box center [759, 392] width 445 height 200
click at [711, 453] on button "Publish" at bounding box center [702, 443] width 78 height 40
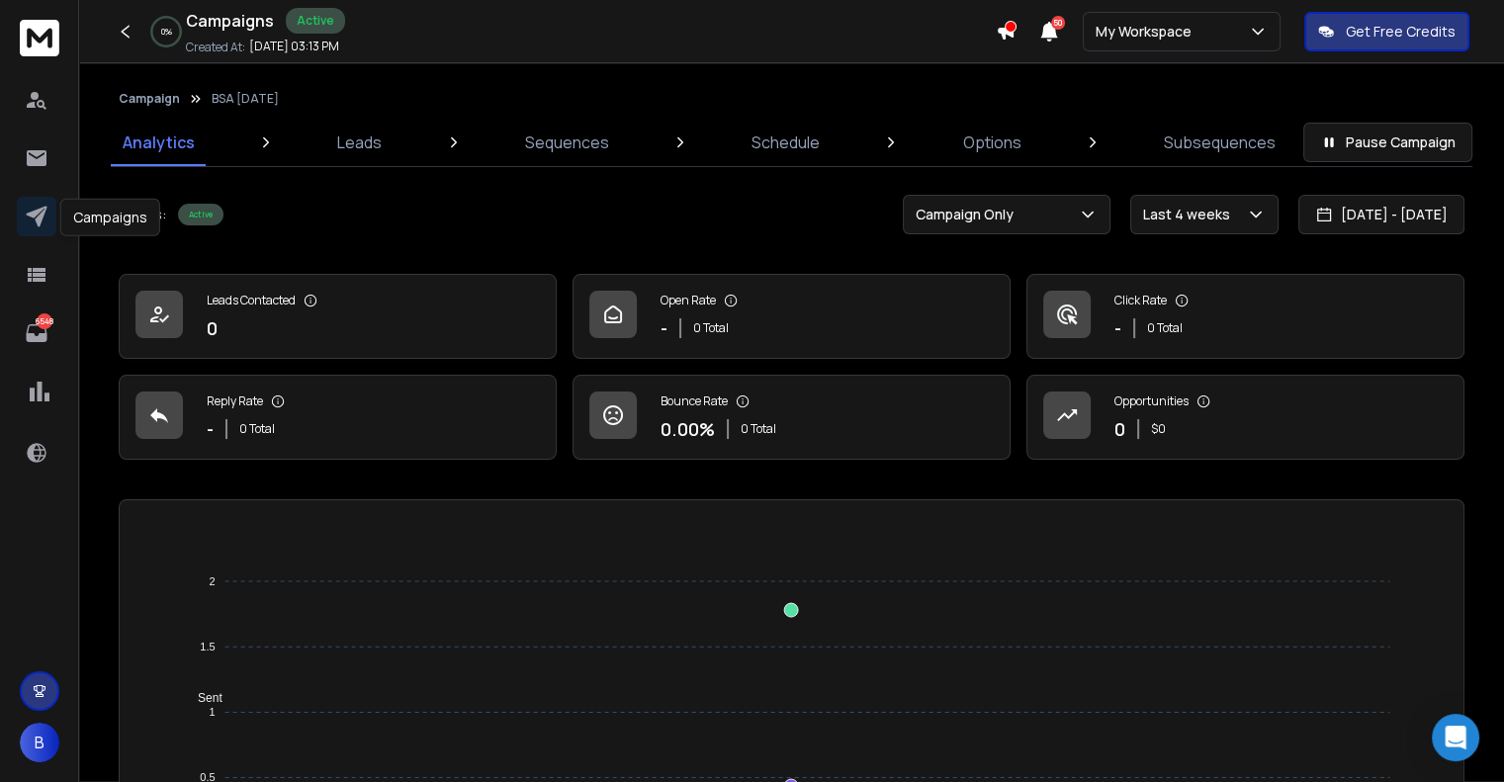
click at [39, 213] on icon at bounding box center [36, 217] width 21 height 21
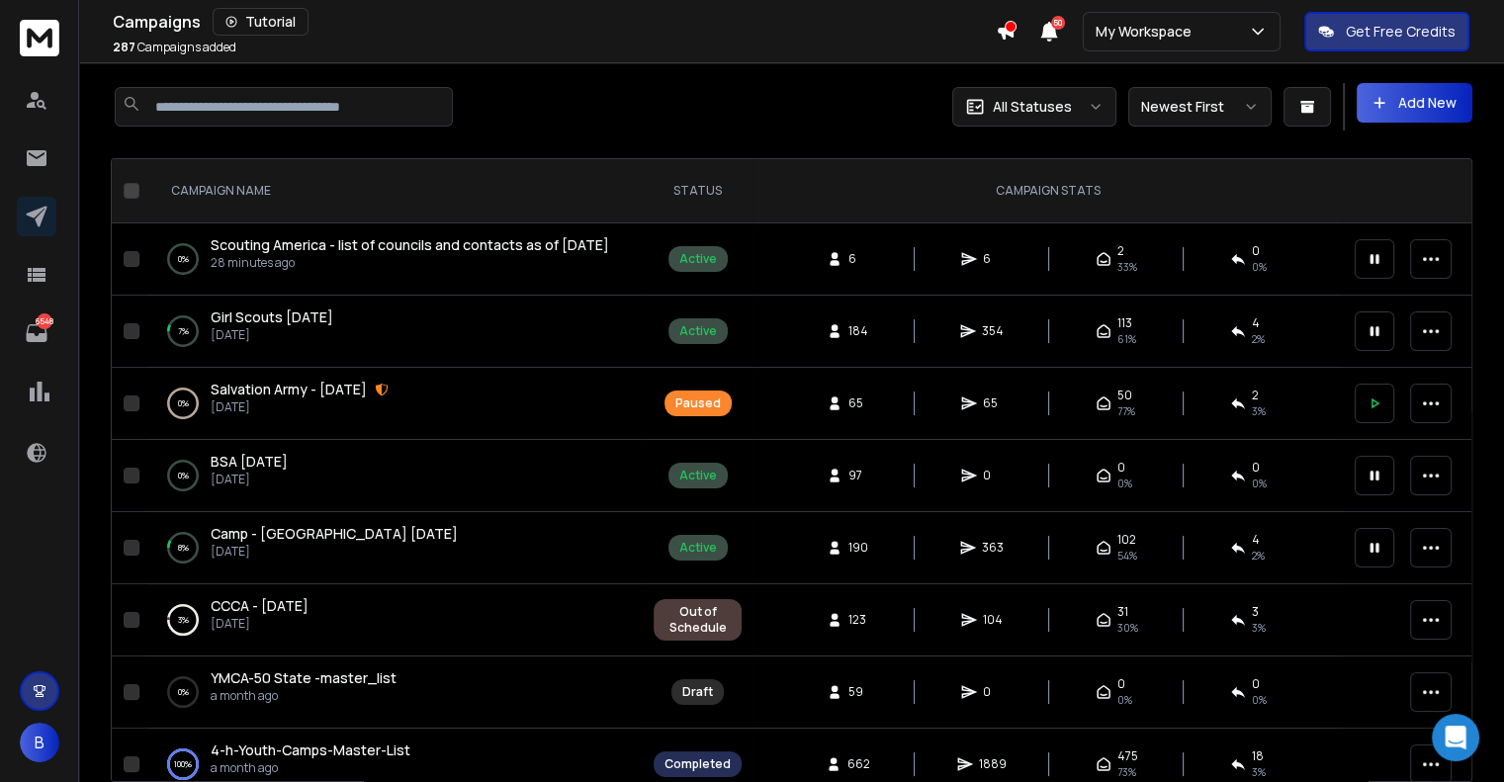
click at [1394, 105] on button "Add New" at bounding box center [1415, 103] width 116 height 40
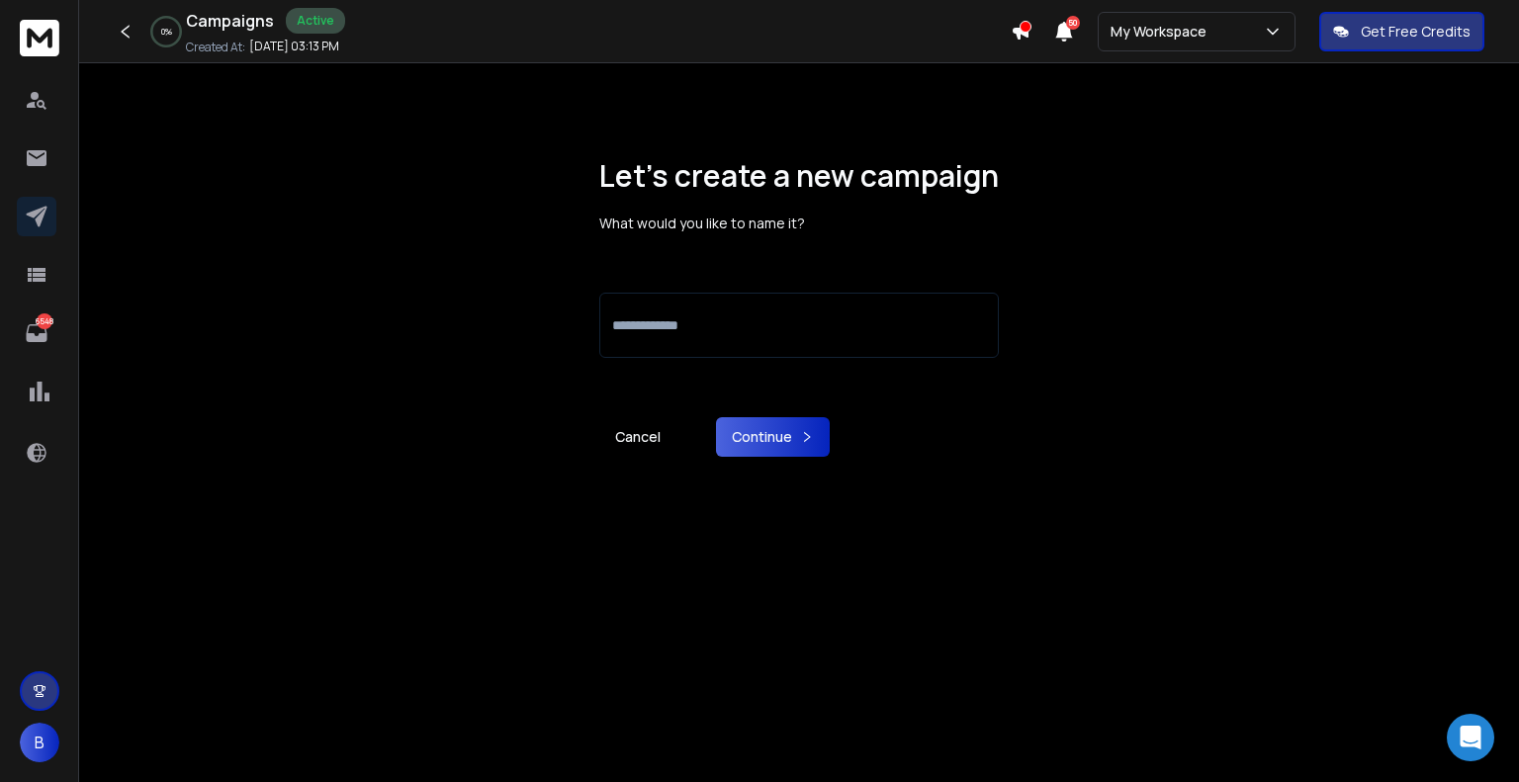
click at [773, 329] on input at bounding box center [798, 325] width 399 height 65
paste input "**********"
type input "**********"
click at [798, 433] on button "Continue" at bounding box center [773, 437] width 114 height 40
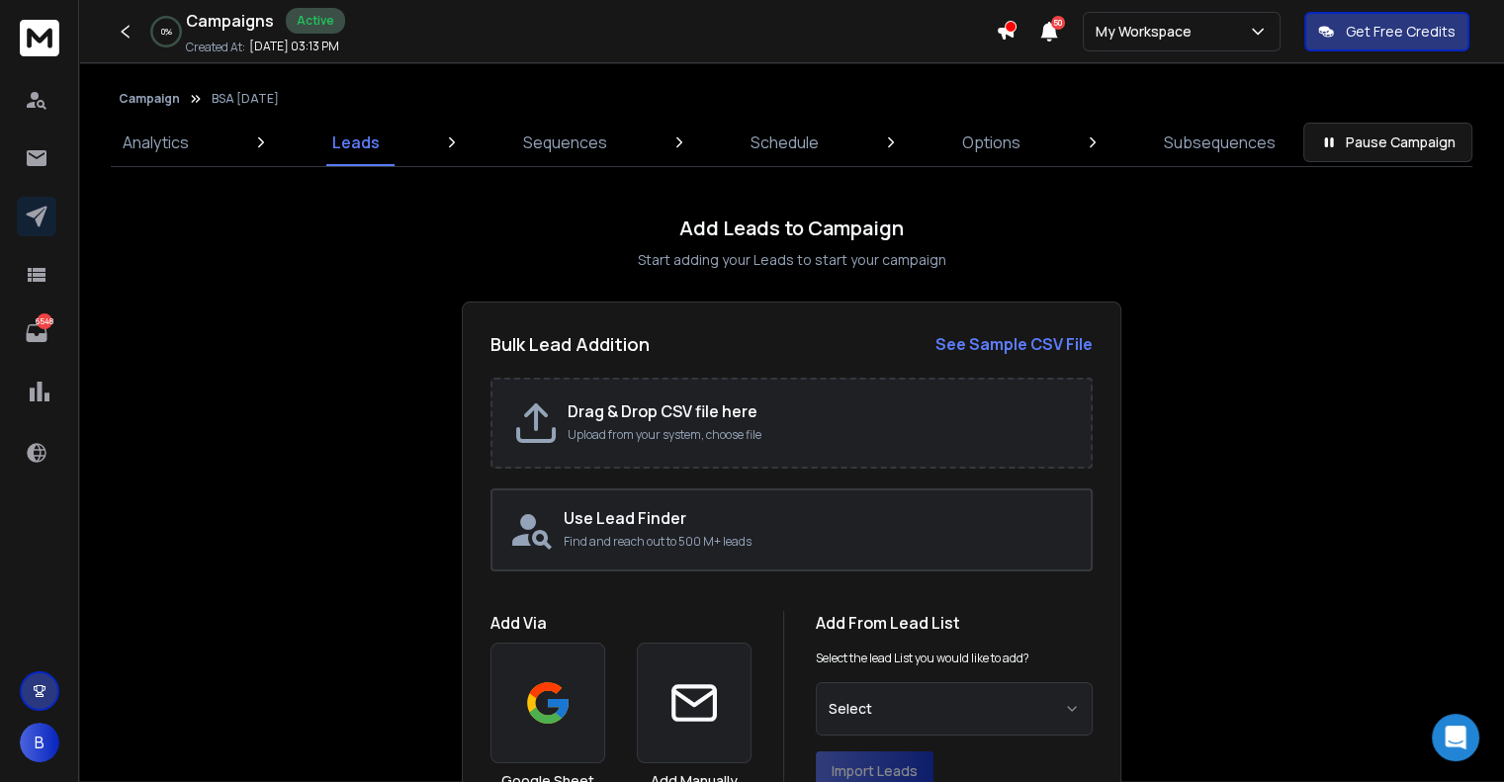
click at [639, 400] on h2 "Drag & Drop CSV file here" at bounding box center [819, 411] width 503 height 24
type input "**********"
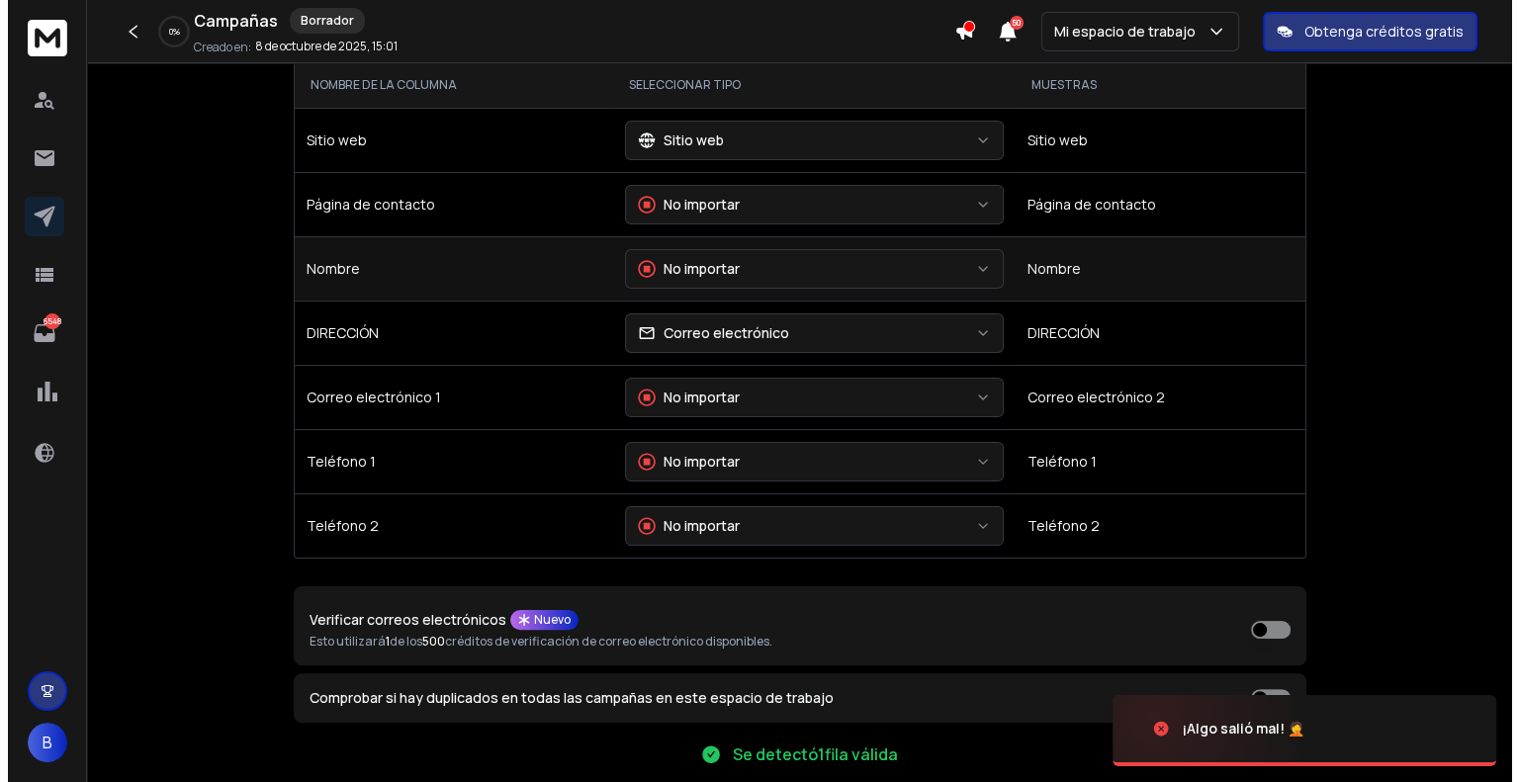
scroll to position [317, 0]
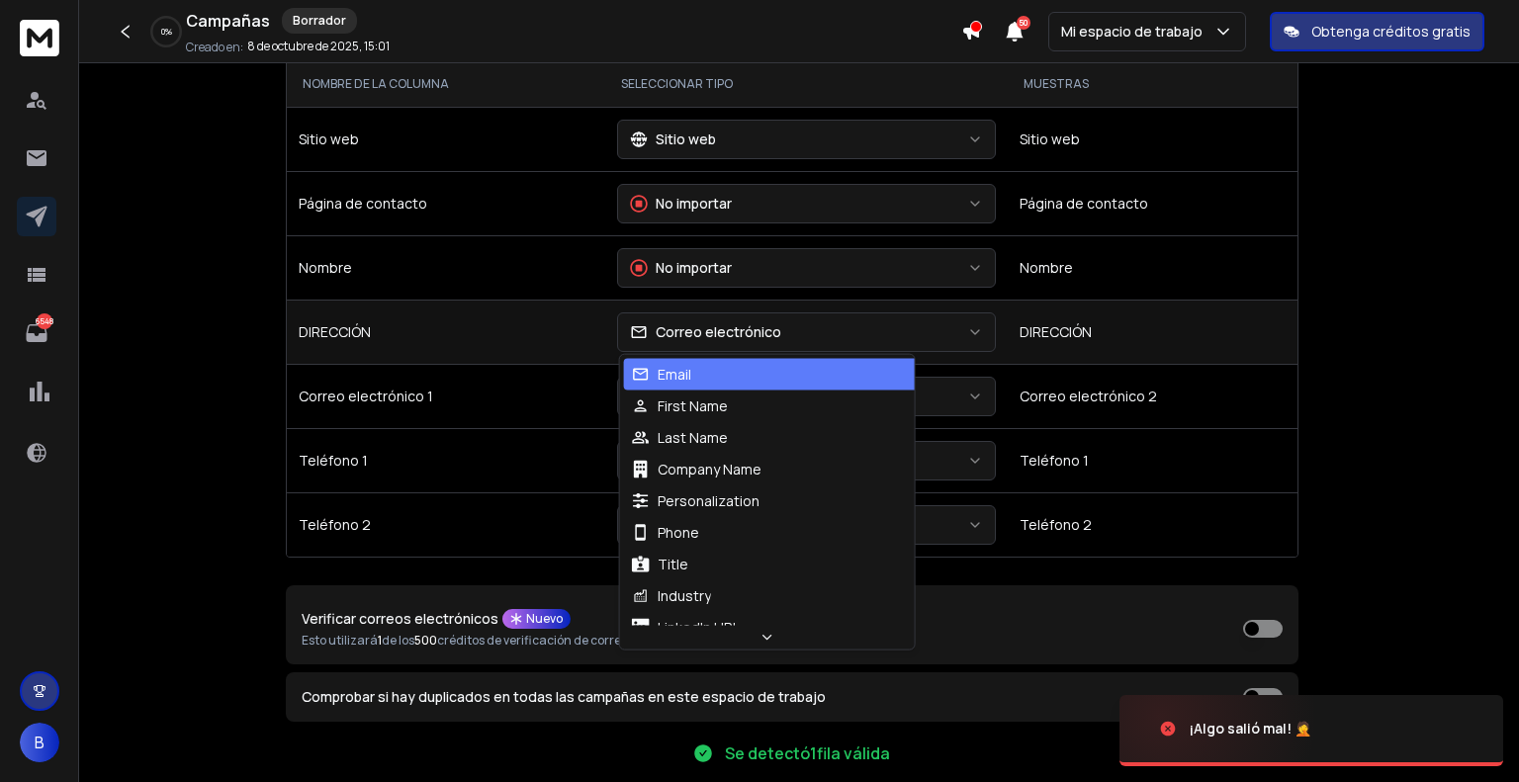
click at [777, 335] on font "Correo electrónico" at bounding box center [719, 331] width 126 height 19
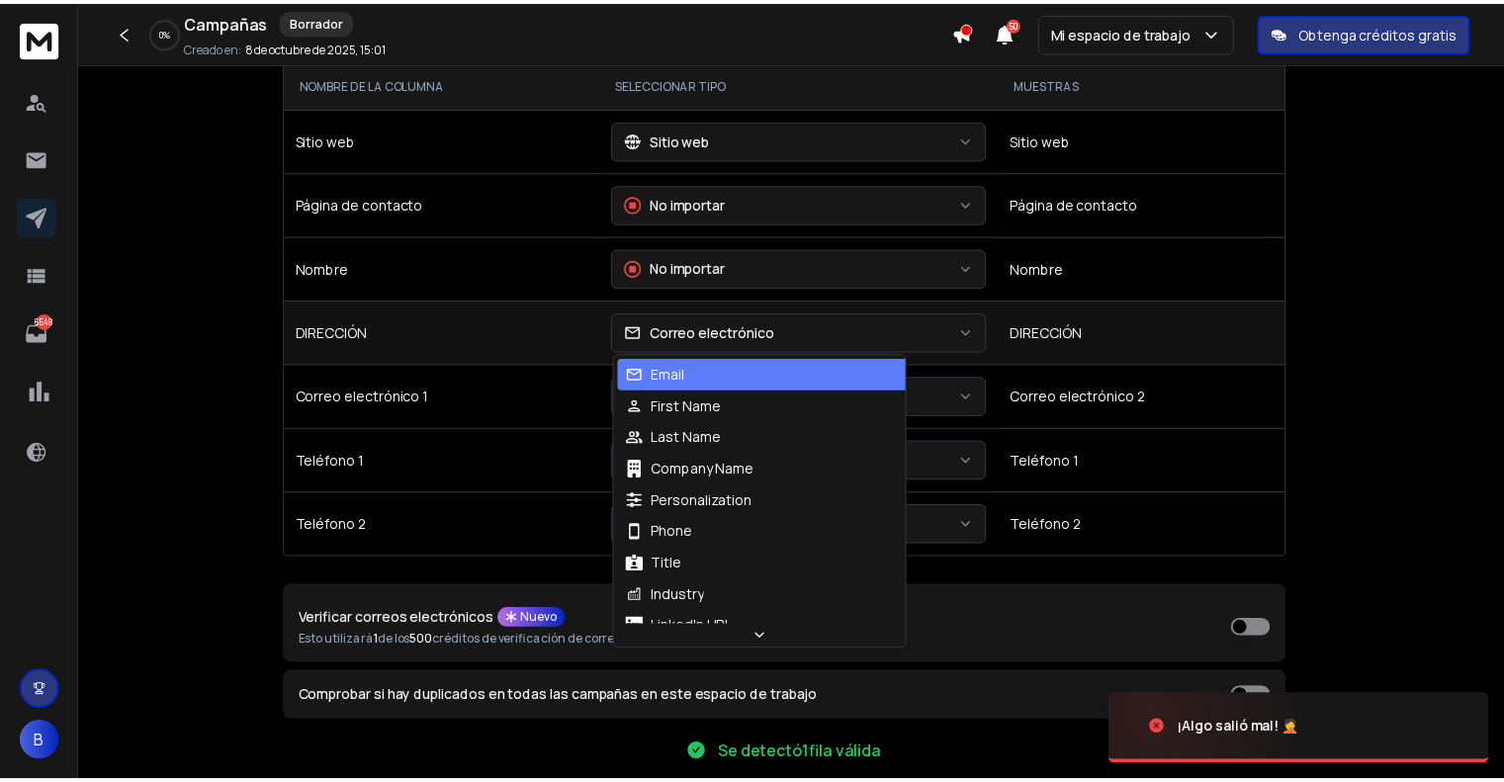
scroll to position [0, 4]
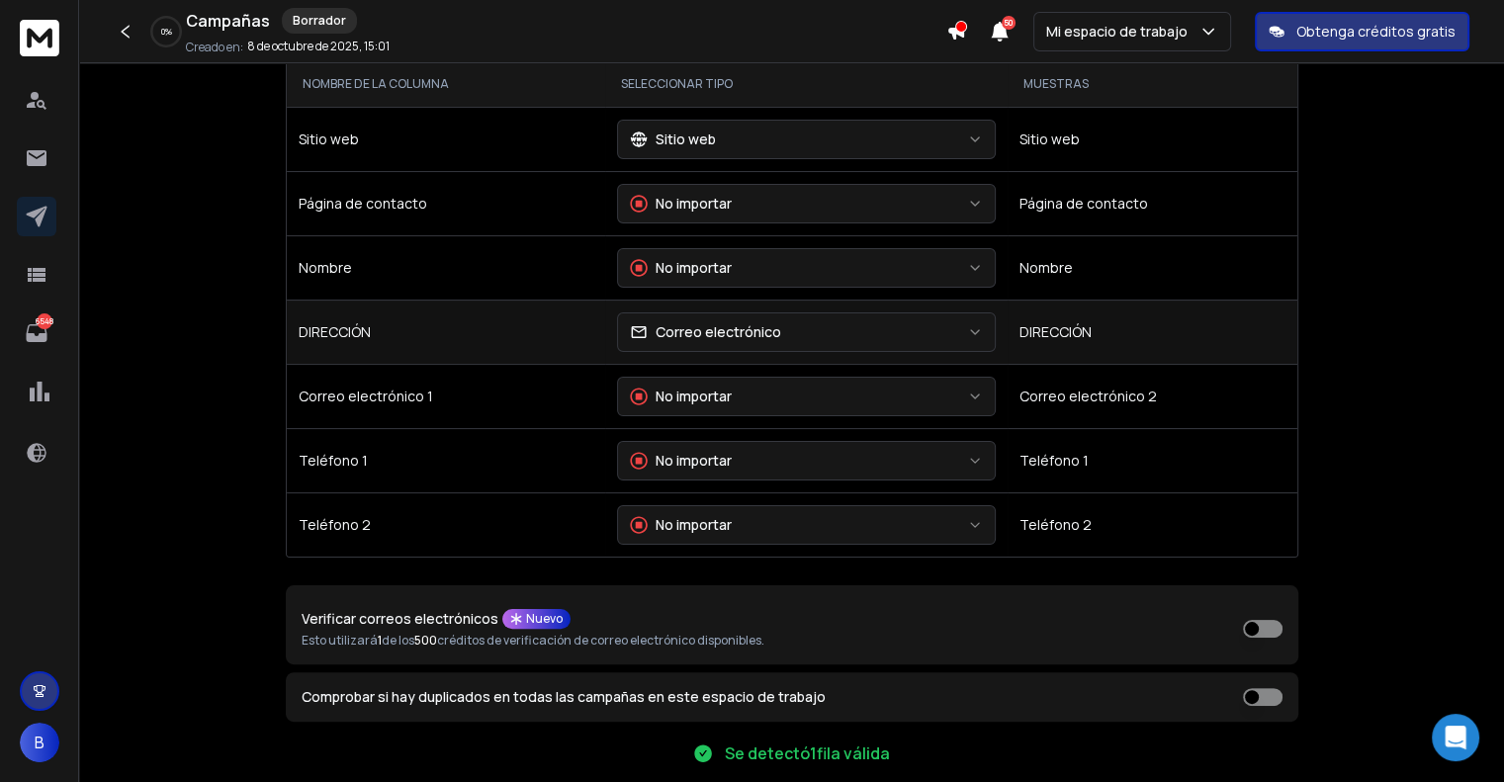
click at [777, 335] on font "Correo electrónico" at bounding box center [719, 331] width 126 height 19
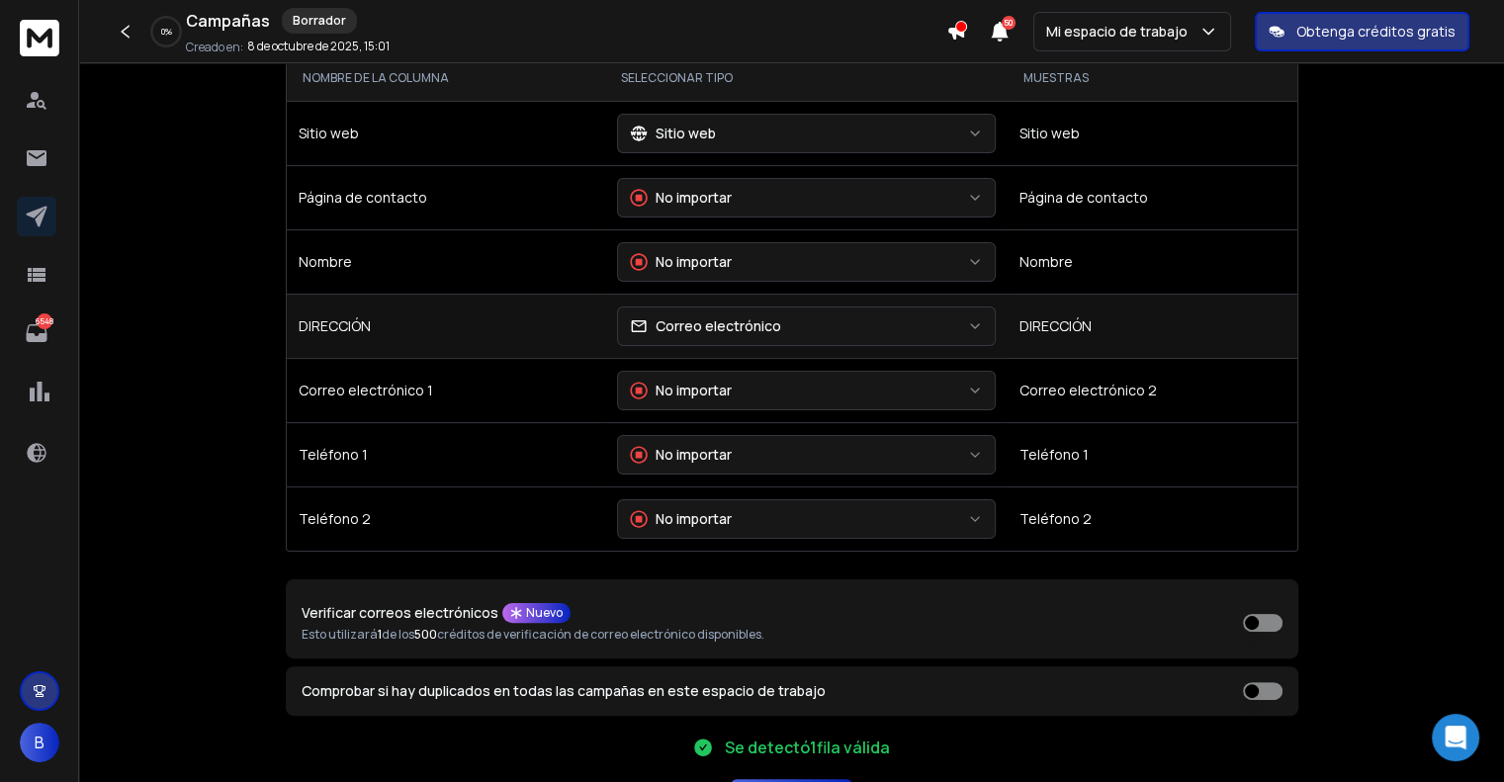
scroll to position [388, 0]
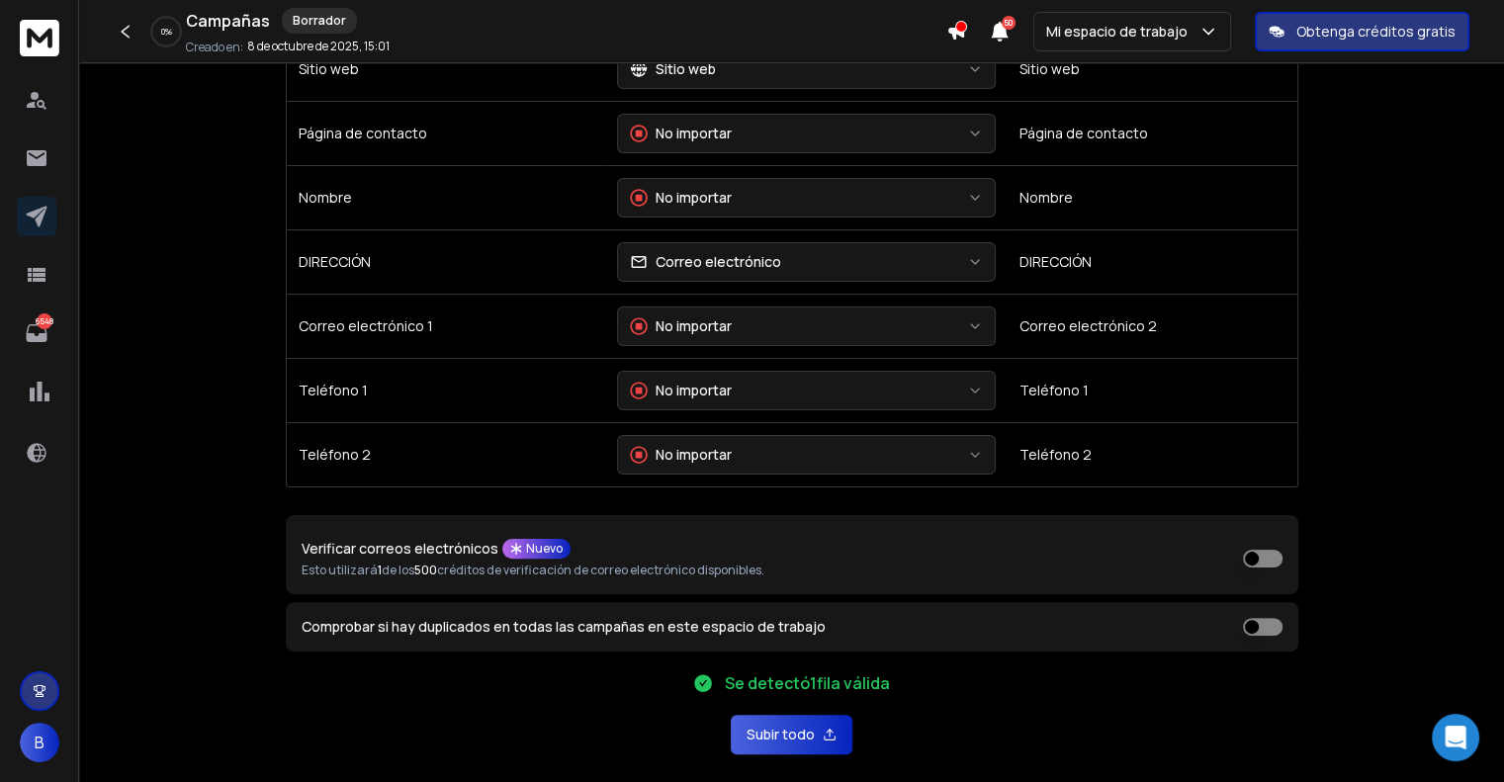
click at [1257, 624] on button "Comprobar si hay duplicados en todas las campañas en este espacio de trabajo" at bounding box center [1263, 627] width 40 height 18
click at [783, 725] on font "Subir todo" at bounding box center [781, 734] width 68 height 19
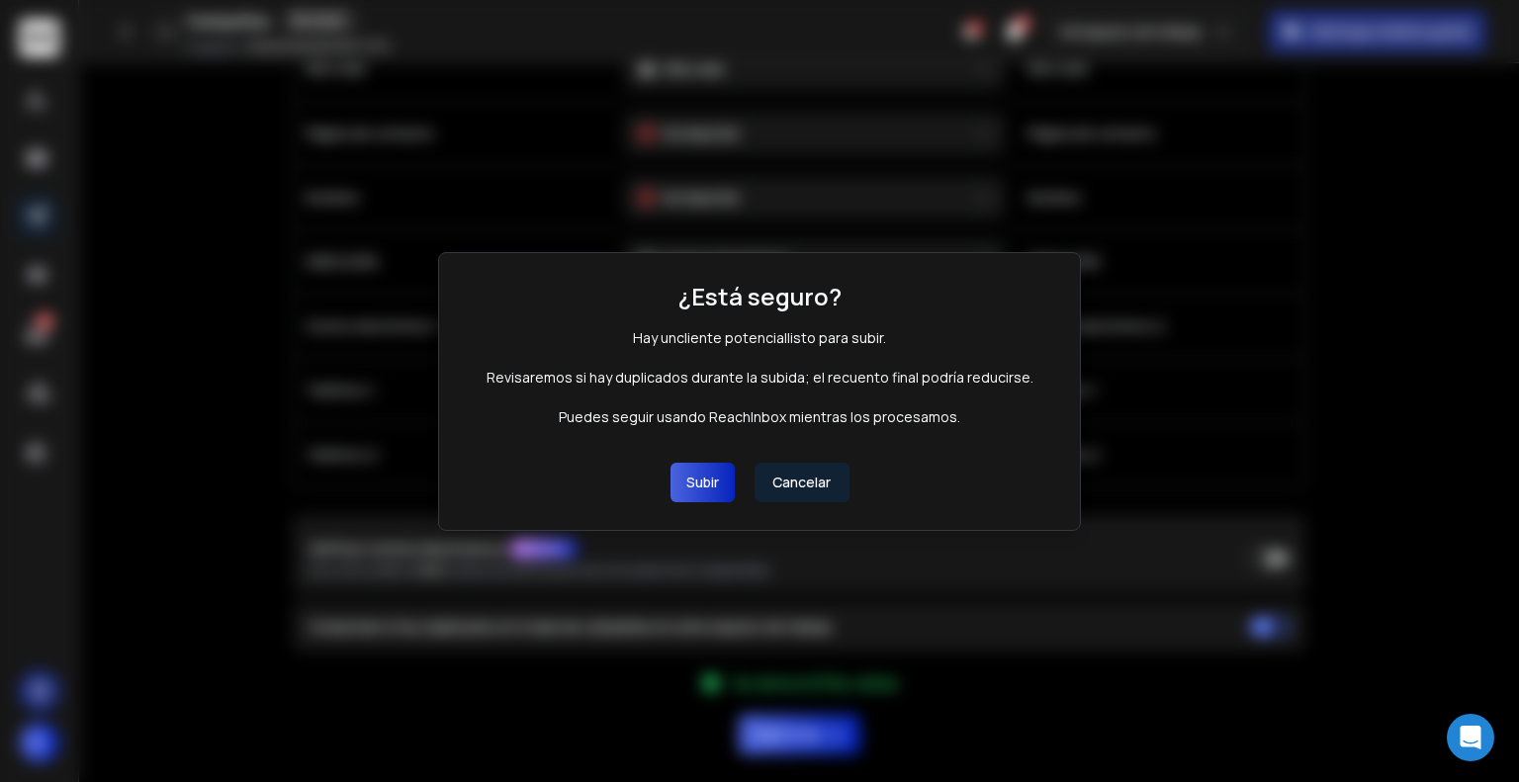
click at [777, 486] on font "Cancelar" at bounding box center [801, 482] width 58 height 19
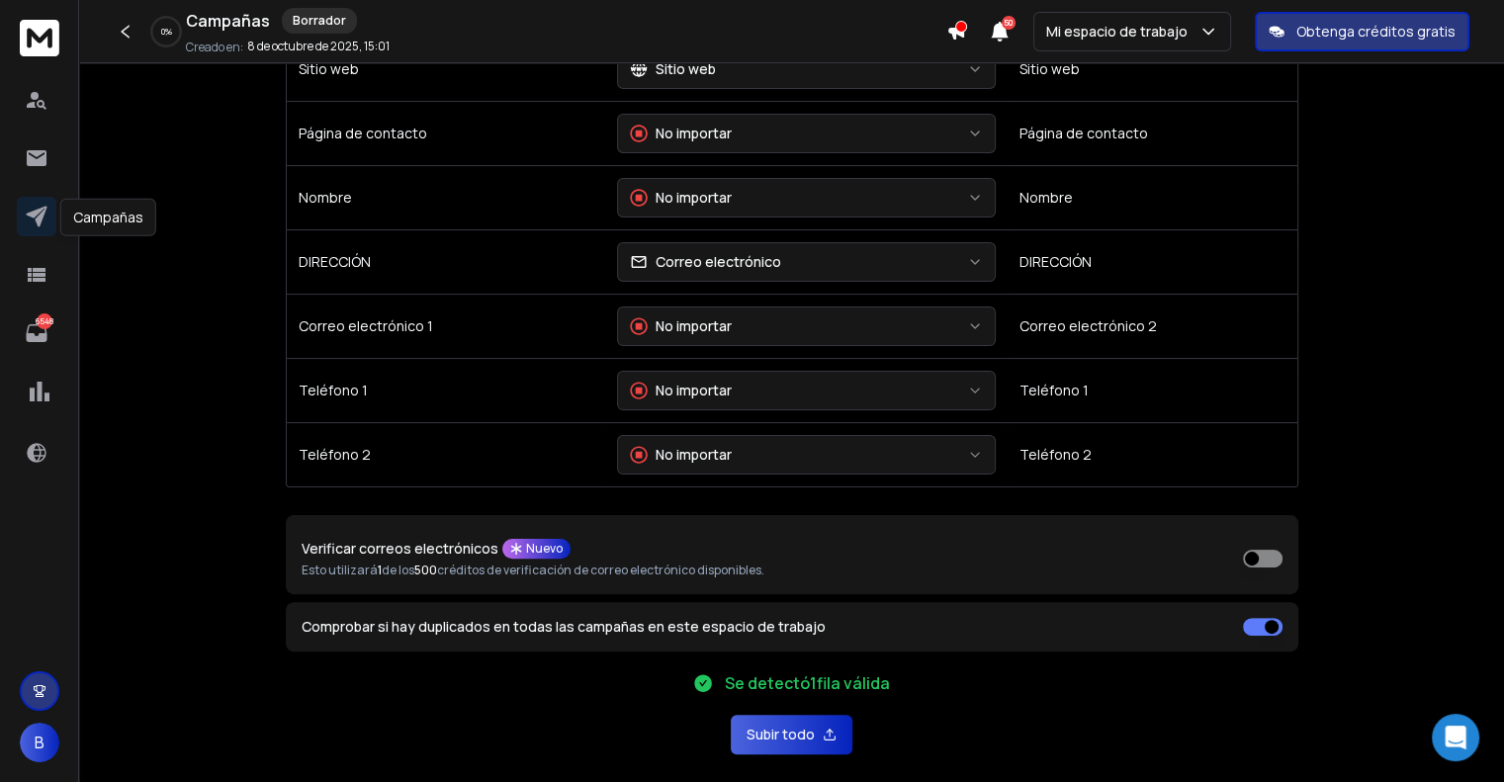
click at [36, 206] on icon at bounding box center [37, 217] width 24 height 24
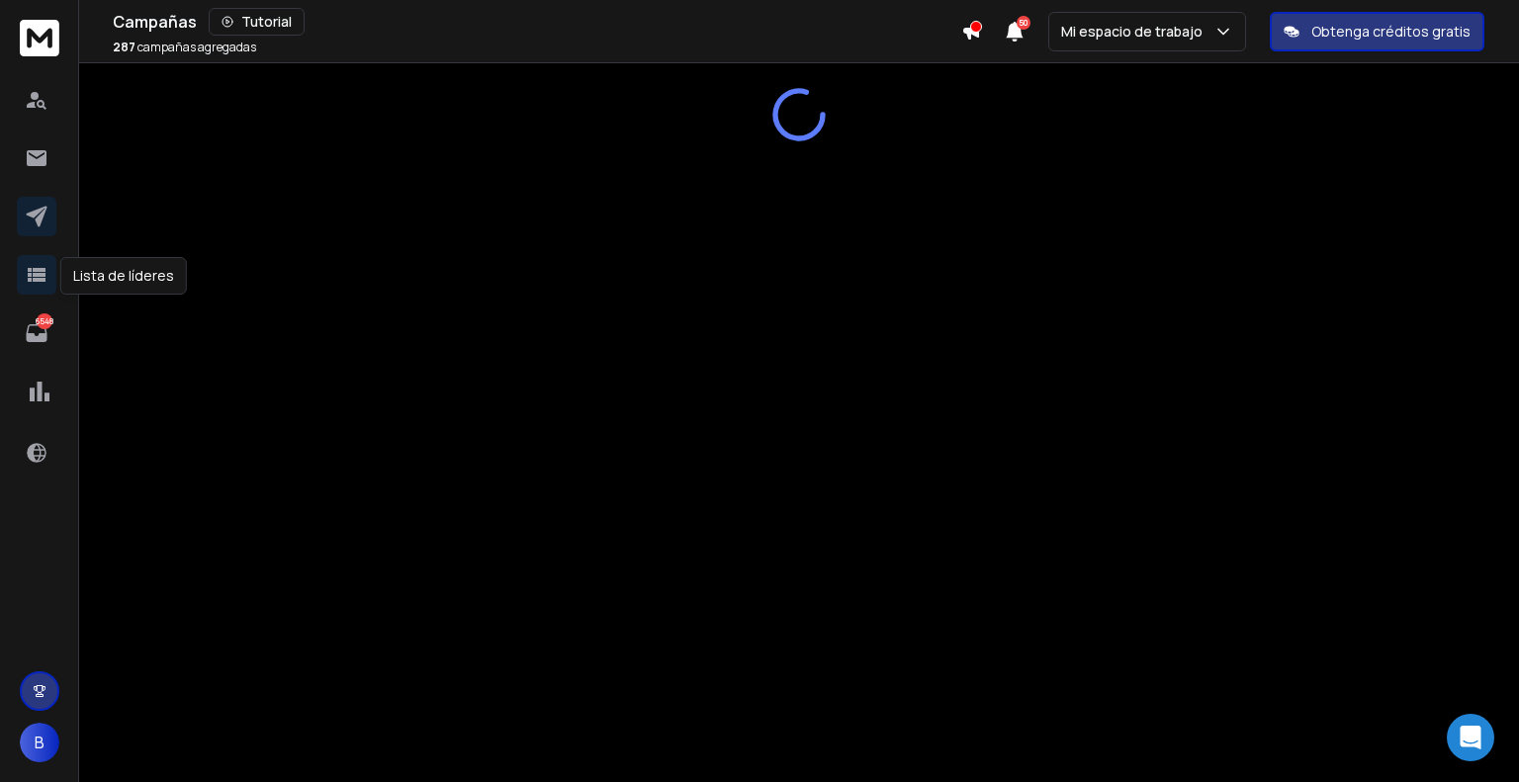
click at [31, 263] on icon at bounding box center [37, 275] width 24 height 24
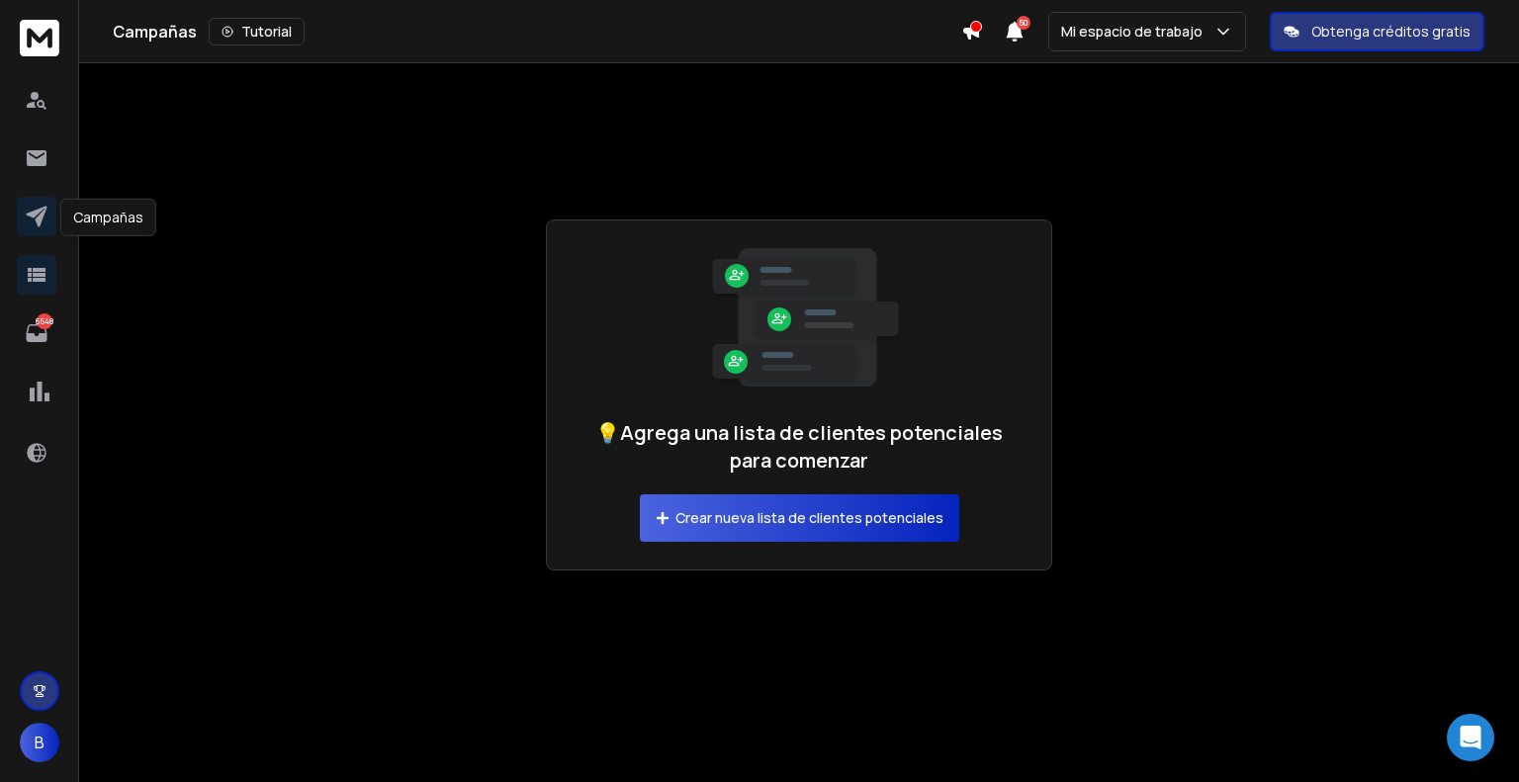
click at [40, 221] on icon at bounding box center [36, 217] width 21 height 21
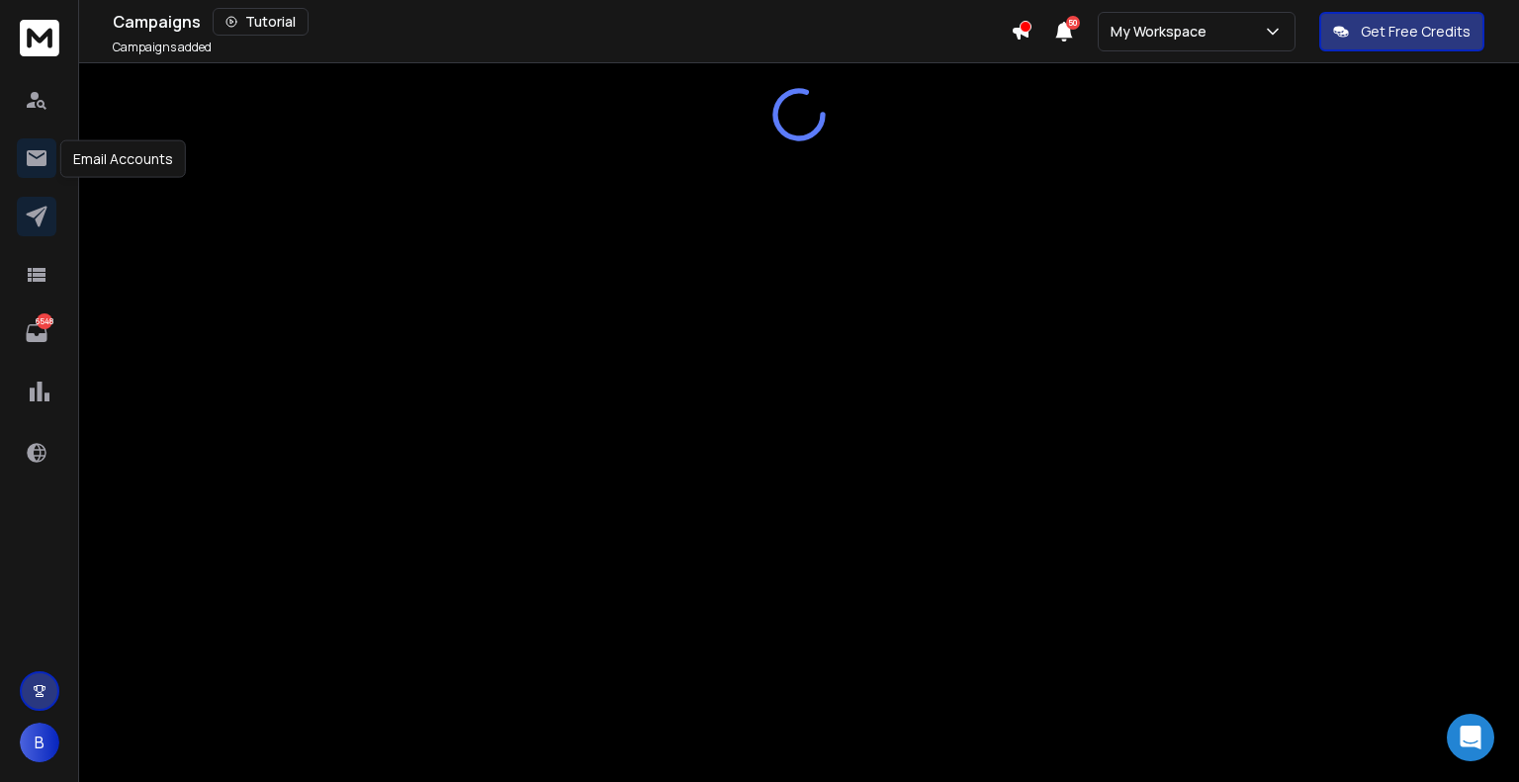
click at [42, 161] on icon at bounding box center [37, 158] width 20 height 16
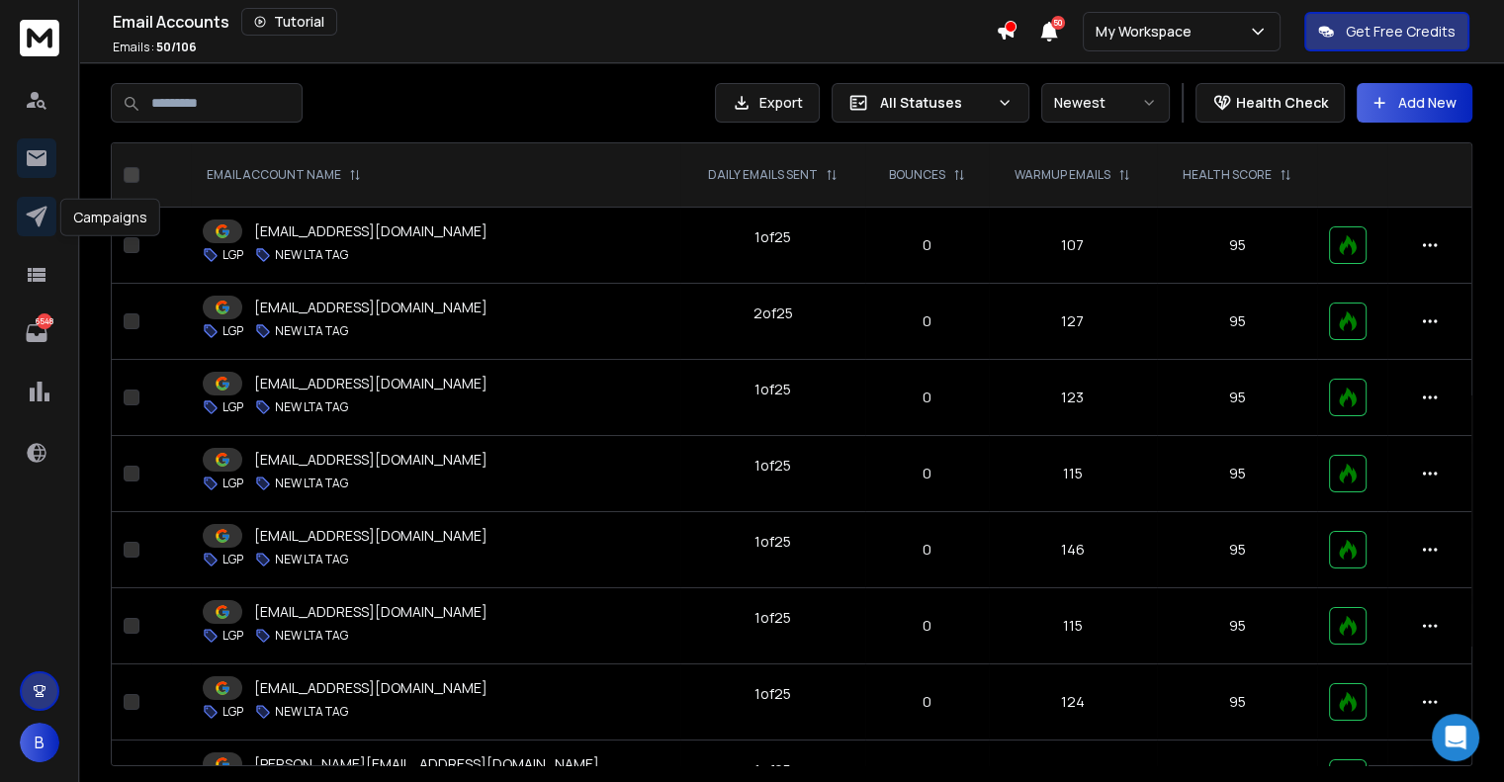
click at [39, 209] on icon at bounding box center [37, 217] width 24 height 24
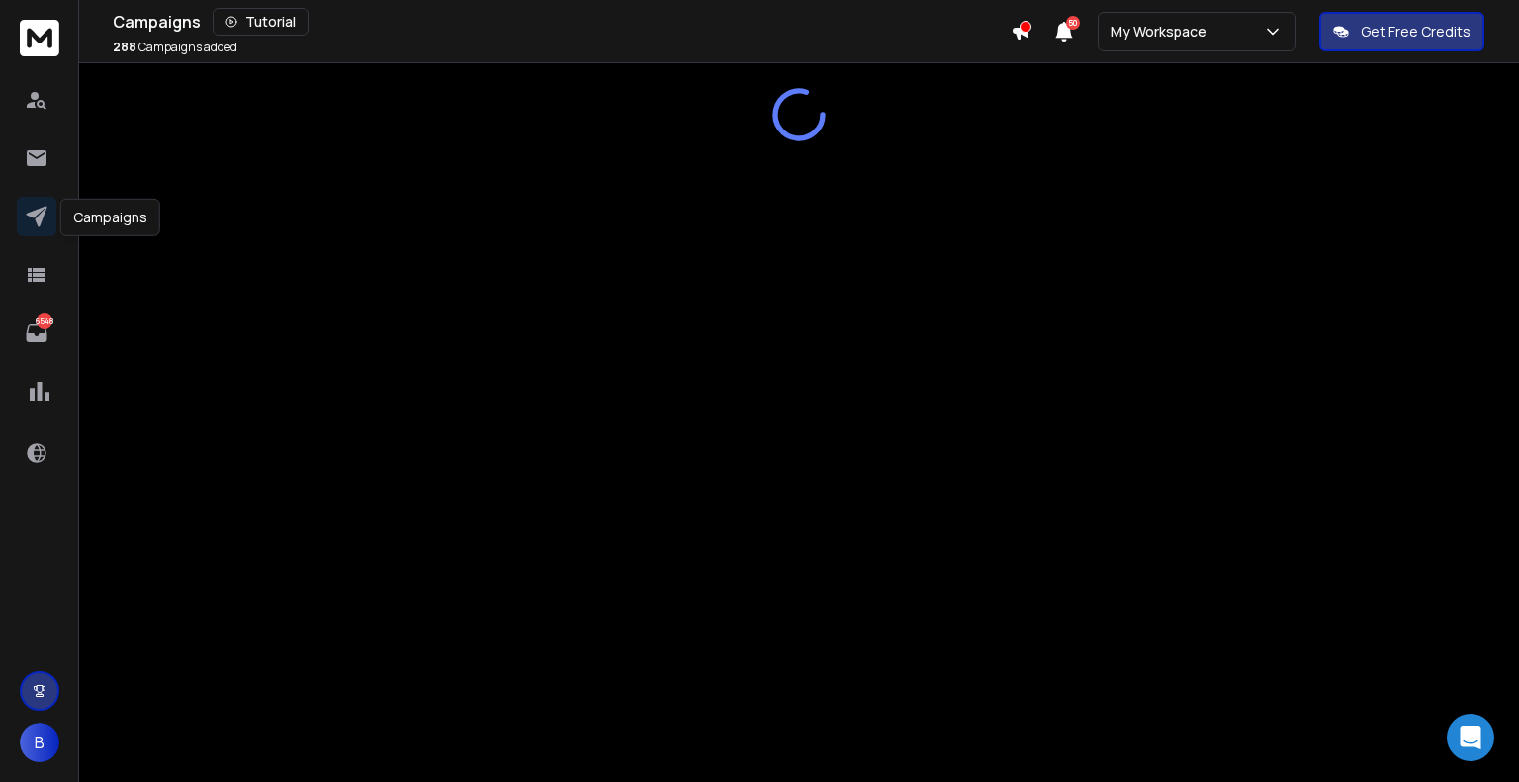
click at [46, 45] on icon at bounding box center [40, 38] width 40 height 37
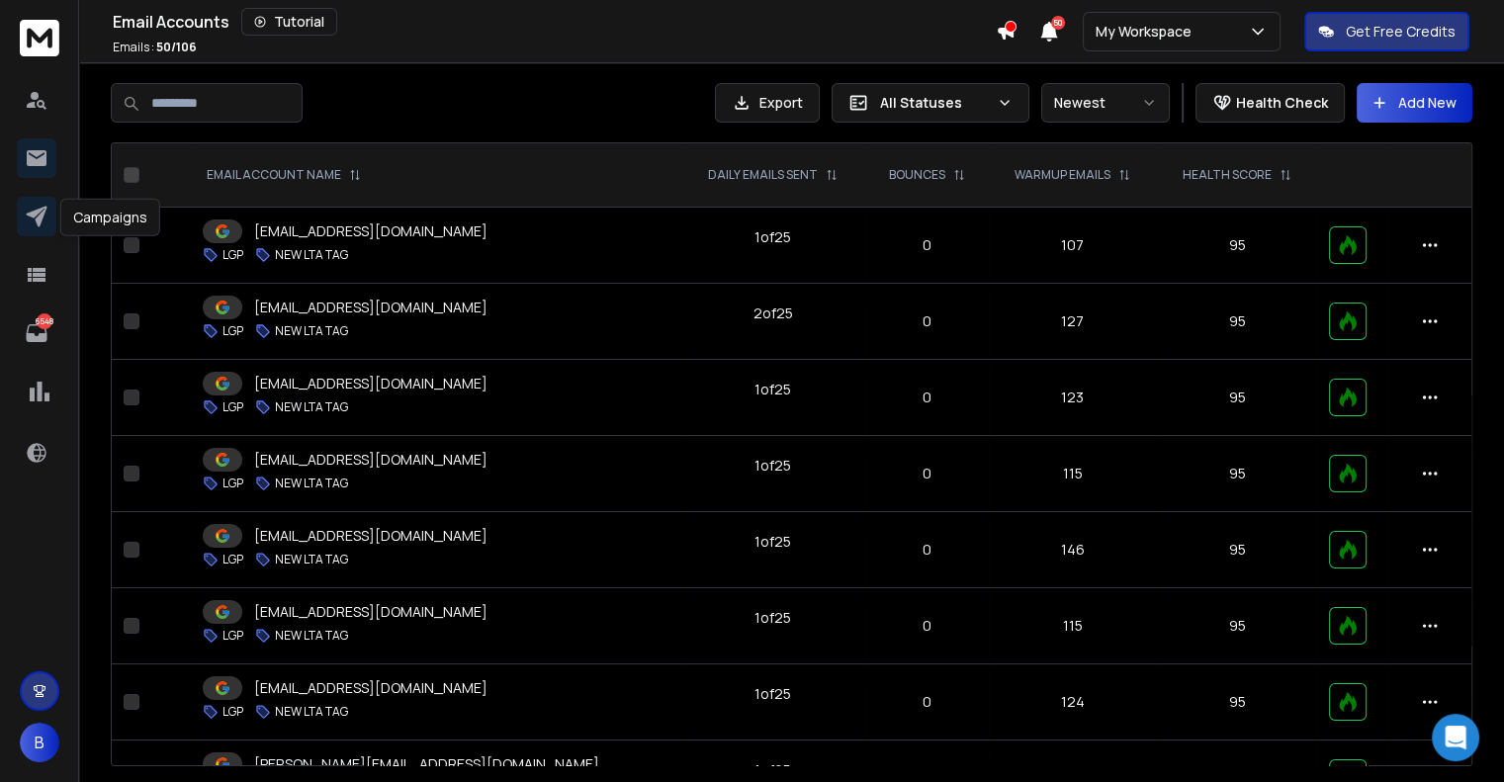
click at [36, 219] on icon at bounding box center [36, 217] width 21 height 21
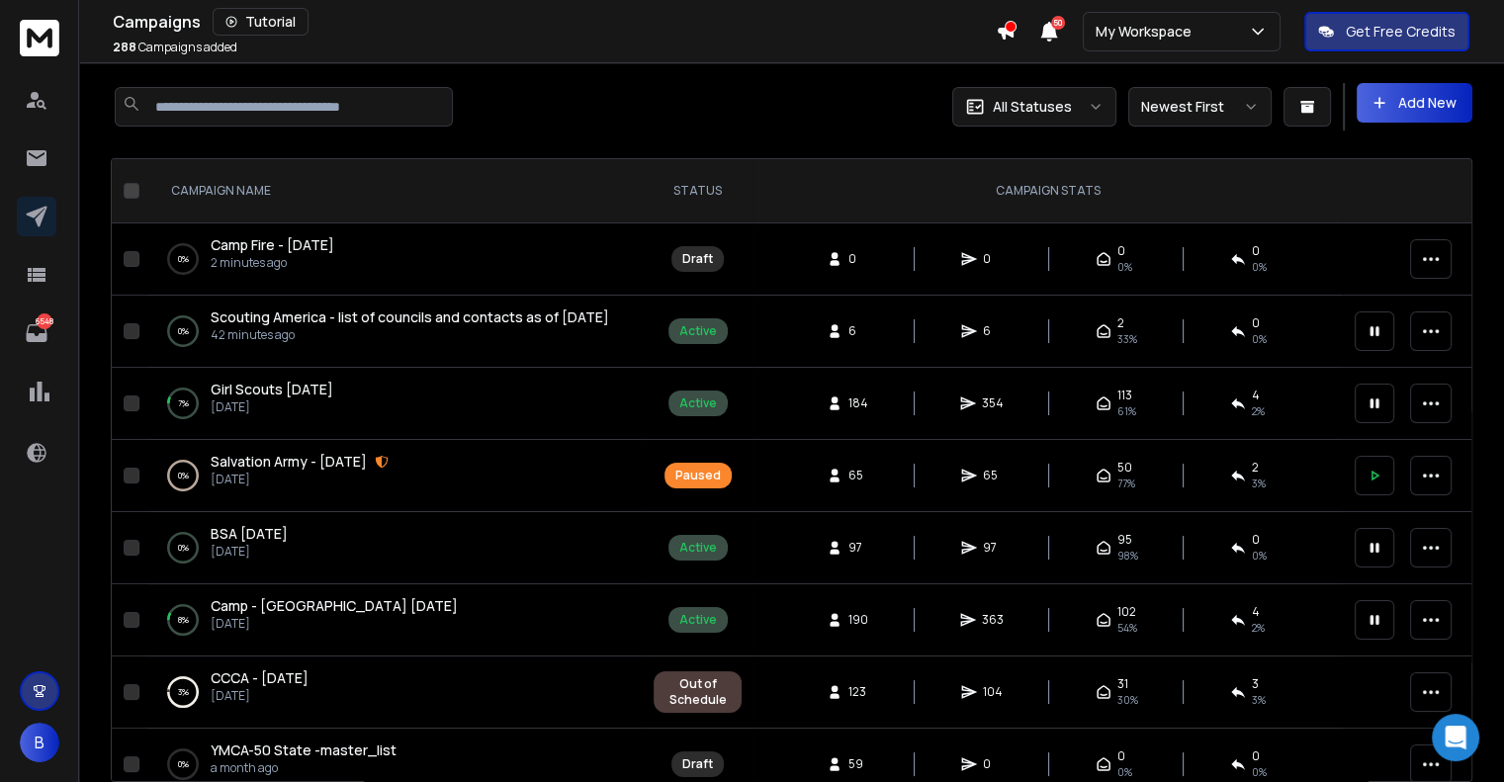
click at [1424, 254] on icon "button" at bounding box center [1431, 259] width 20 height 20
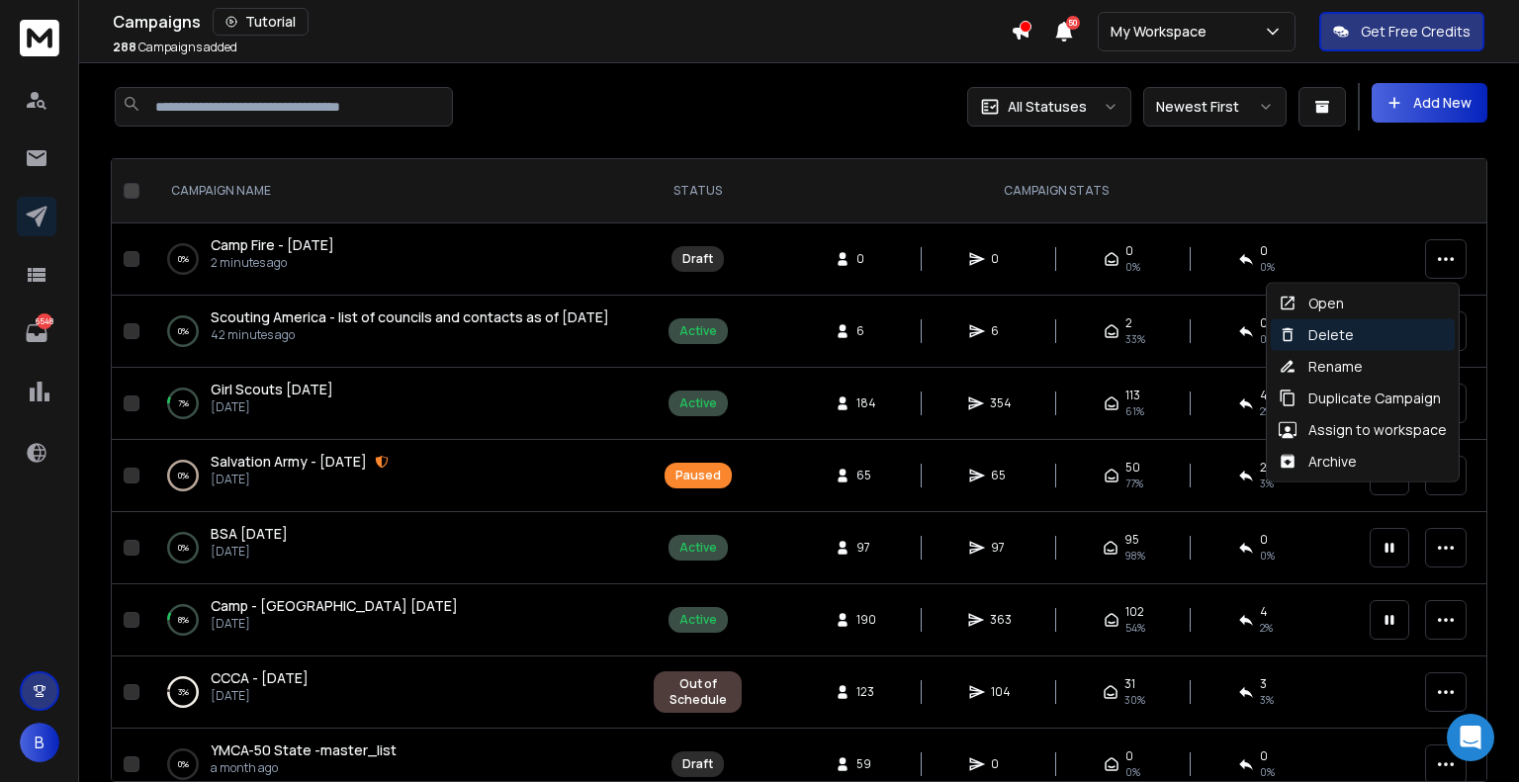
click at [1376, 339] on div "Delete" at bounding box center [1363, 335] width 184 height 32
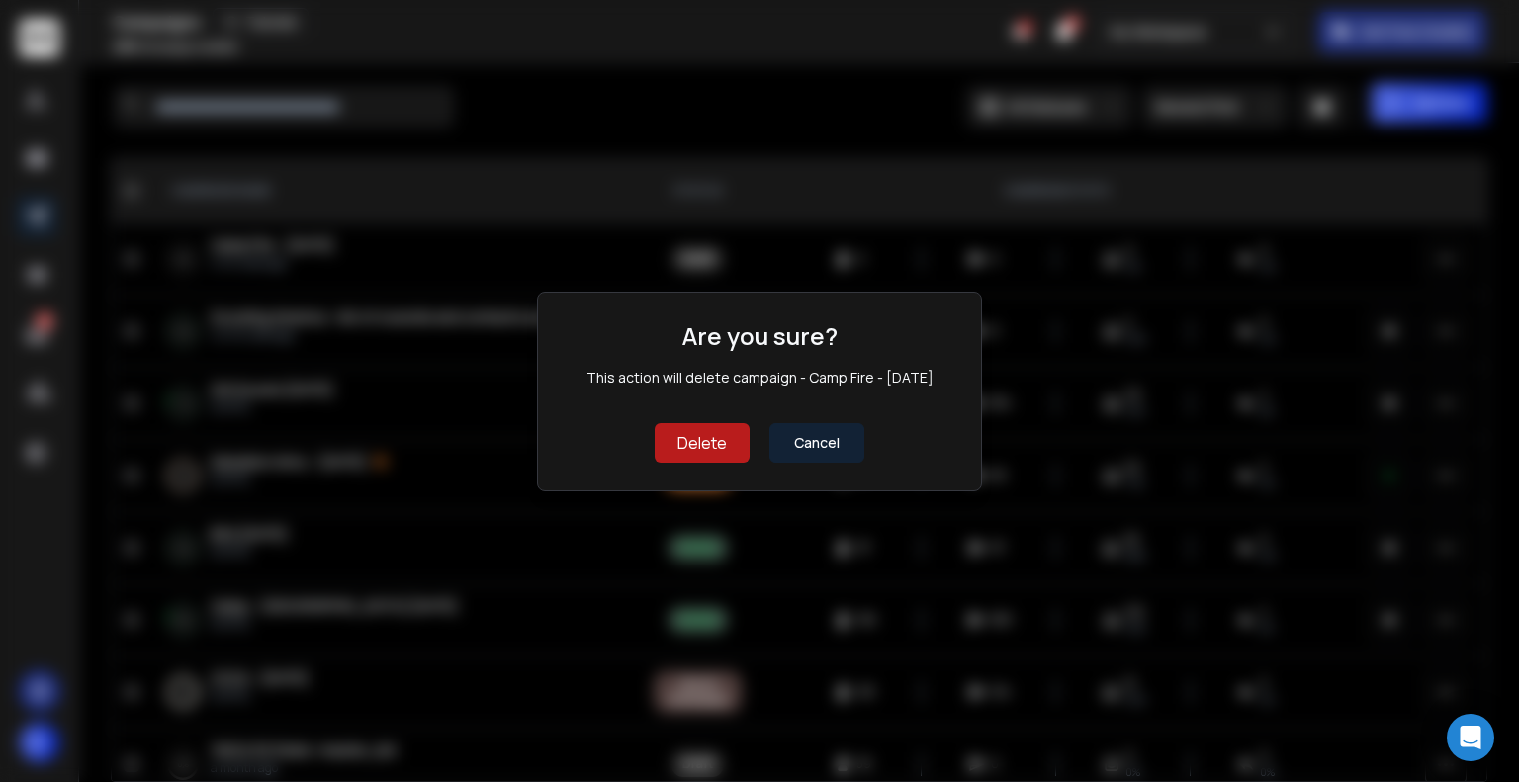
click at [720, 454] on button "Delete" at bounding box center [702, 443] width 95 height 40
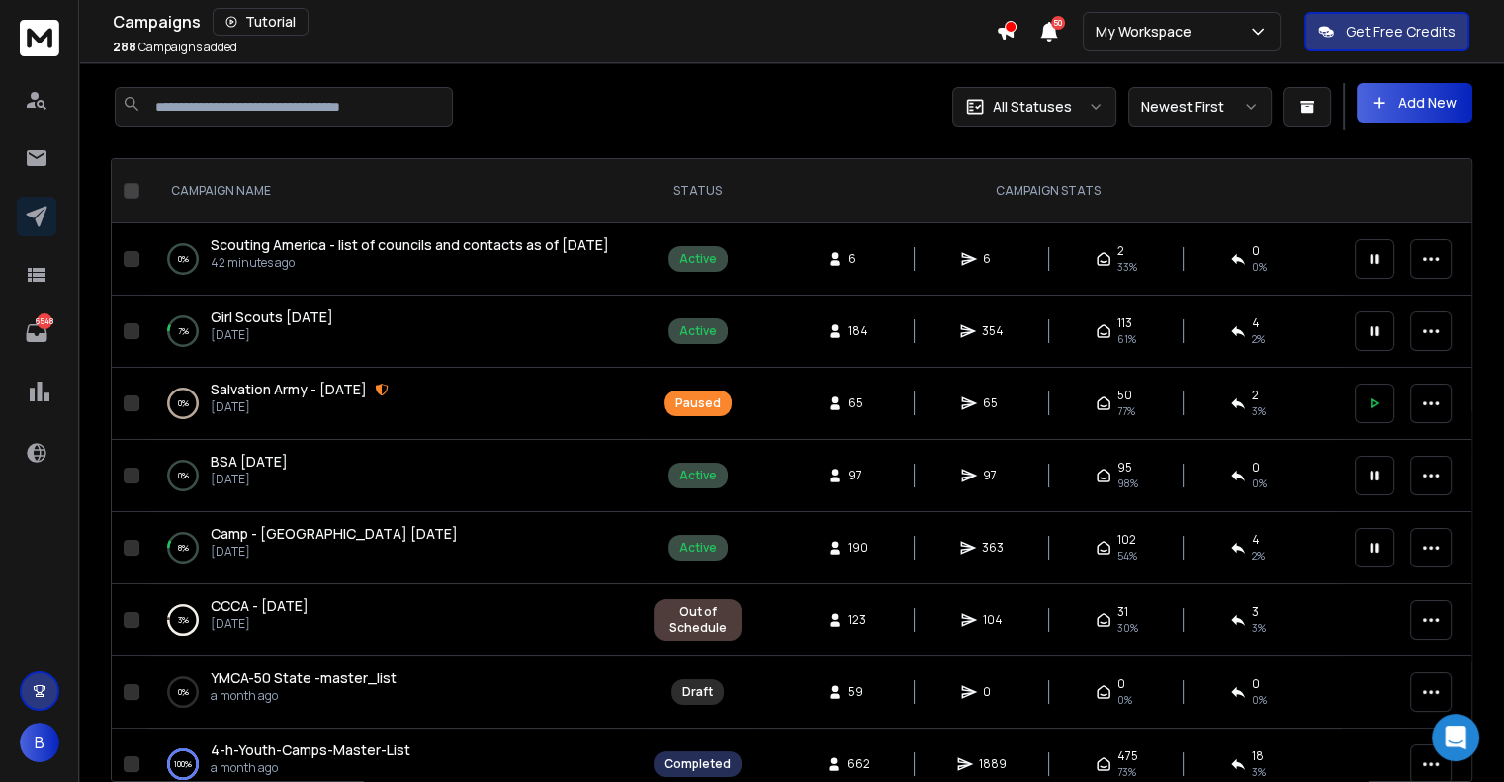
click at [1423, 101] on button "Add New" at bounding box center [1415, 103] width 116 height 40
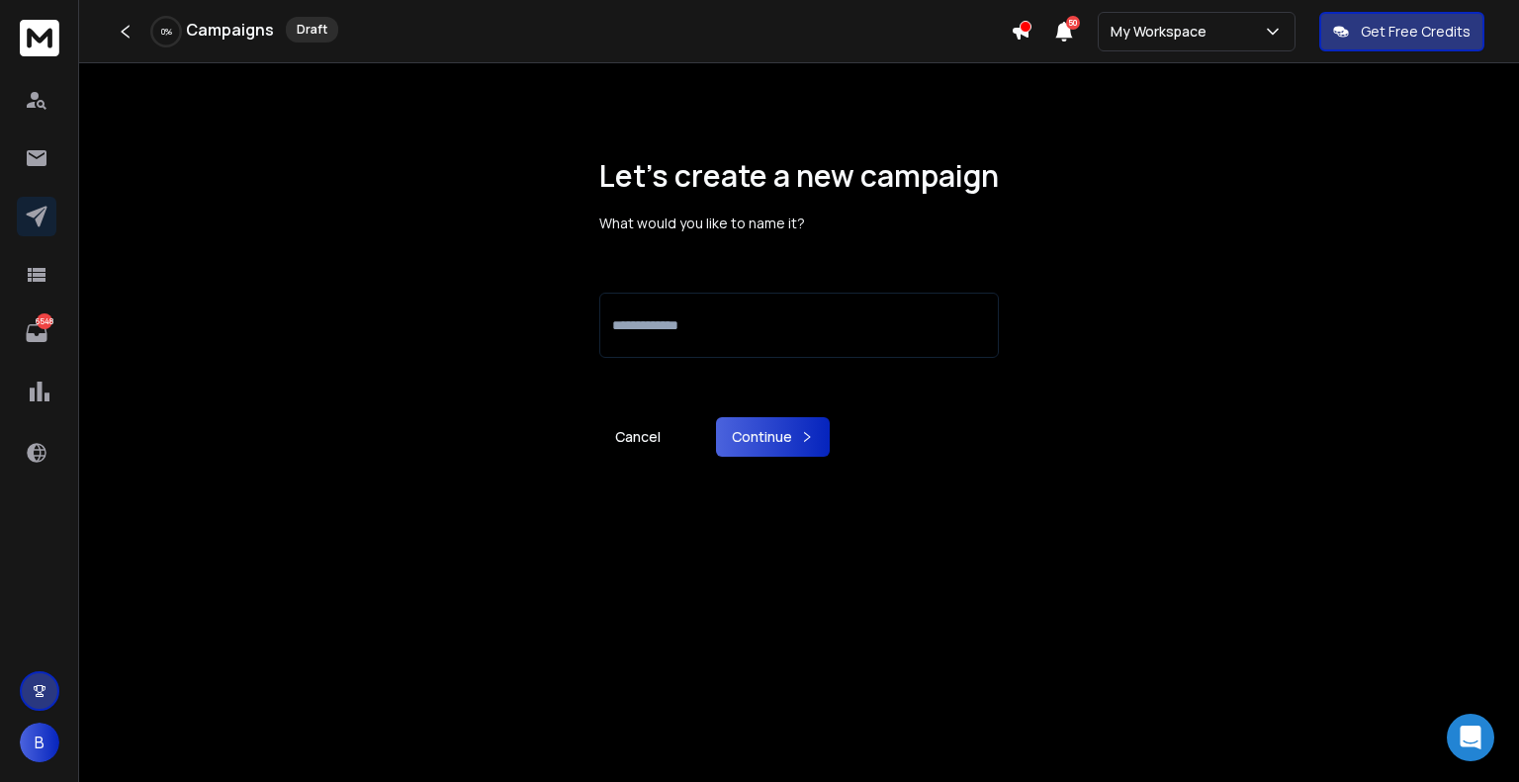
click at [787, 339] on input at bounding box center [798, 325] width 399 height 65
paste input "**********"
type input "**********"
click at [783, 422] on button "Continue" at bounding box center [773, 437] width 114 height 40
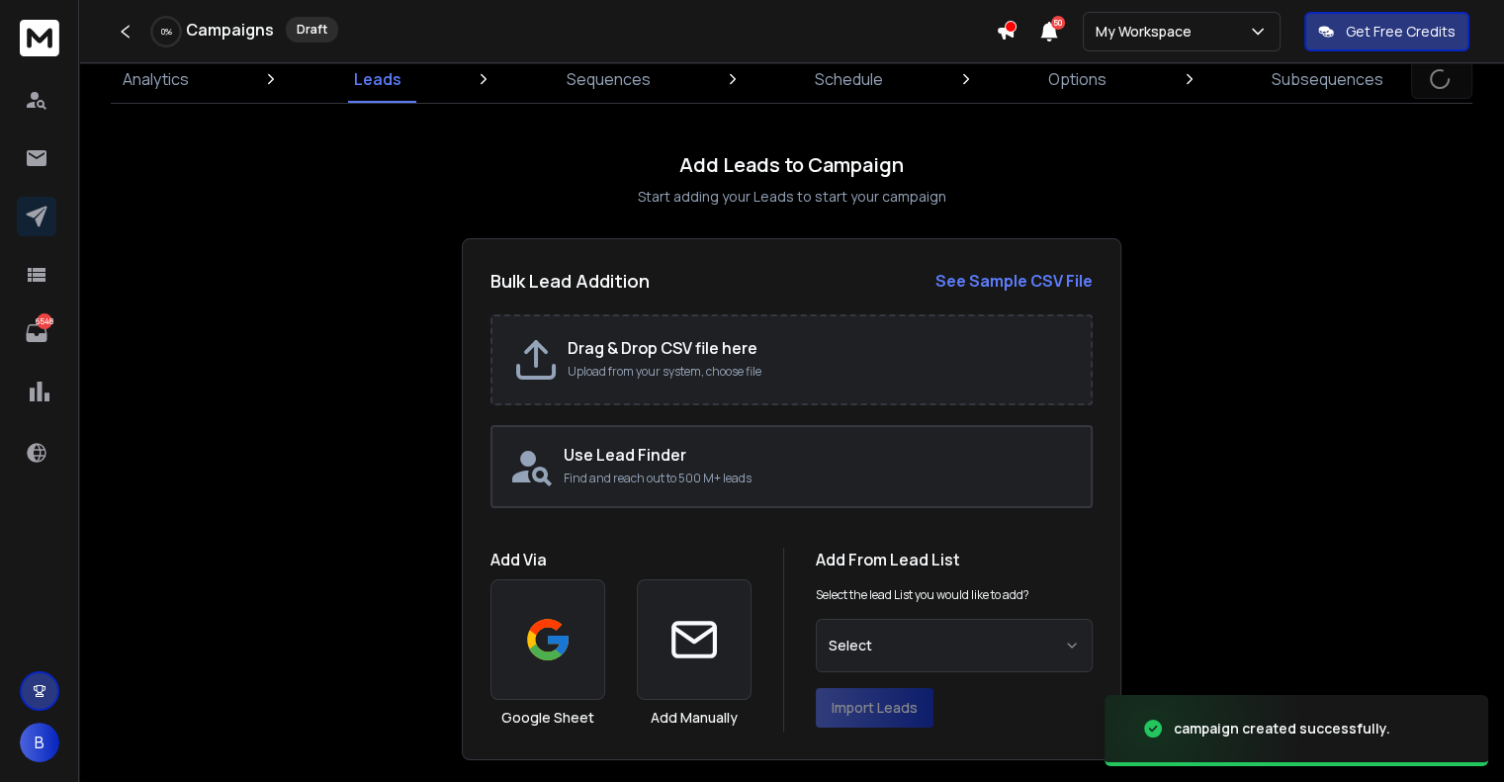
scroll to position [31, 0]
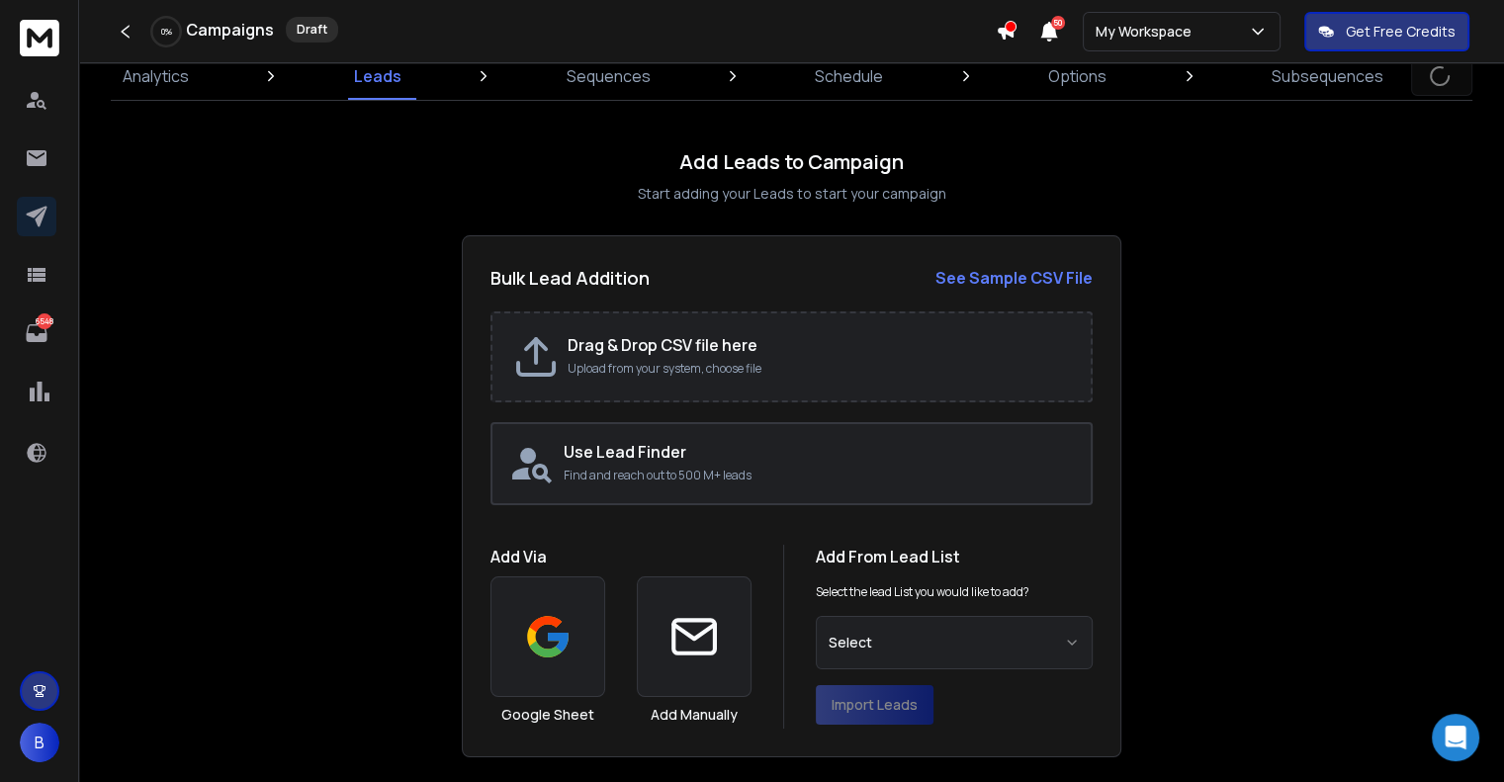
click at [668, 348] on h2 "Drag & Drop CSV file here" at bounding box center [819, 345] width 503 height 24
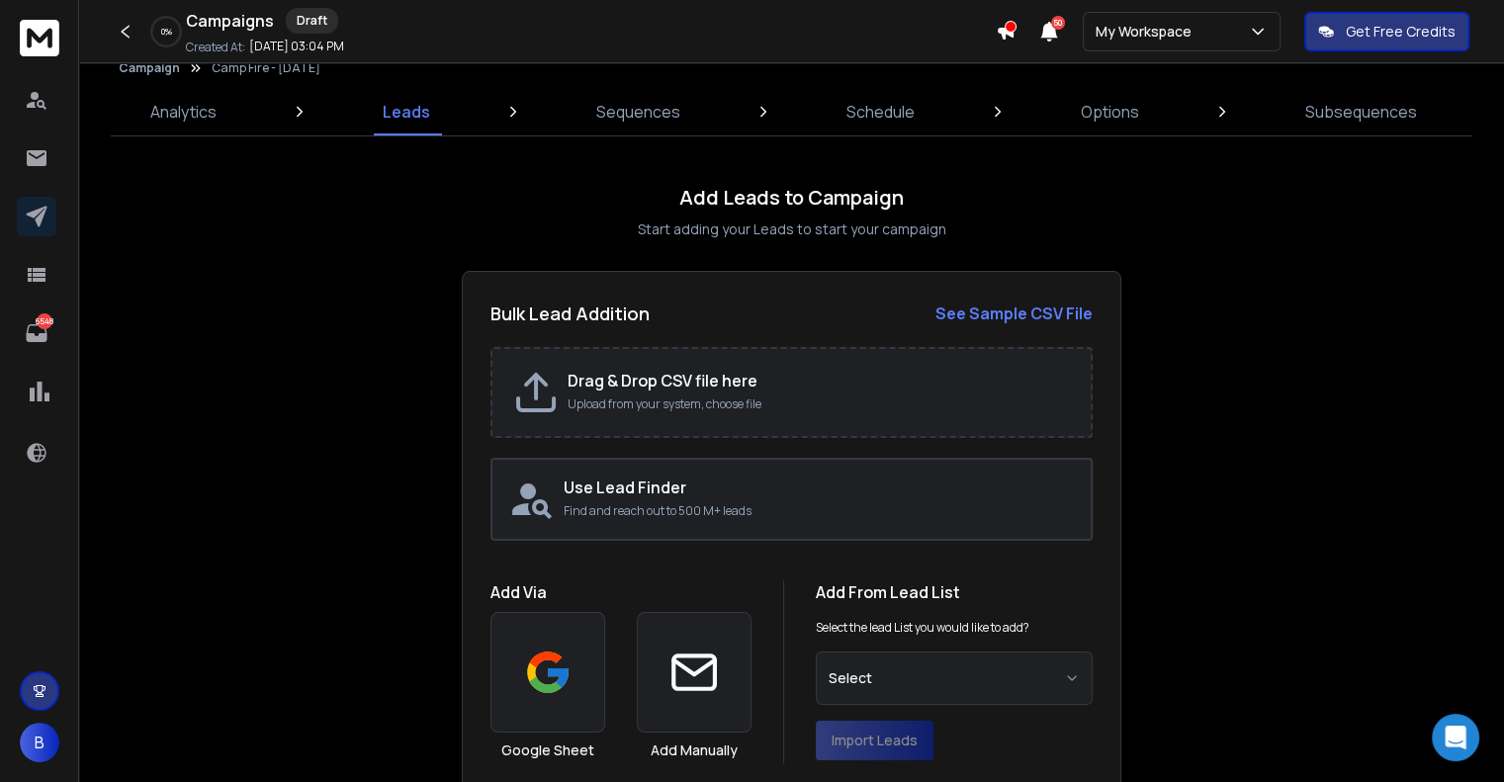
type input "**********"
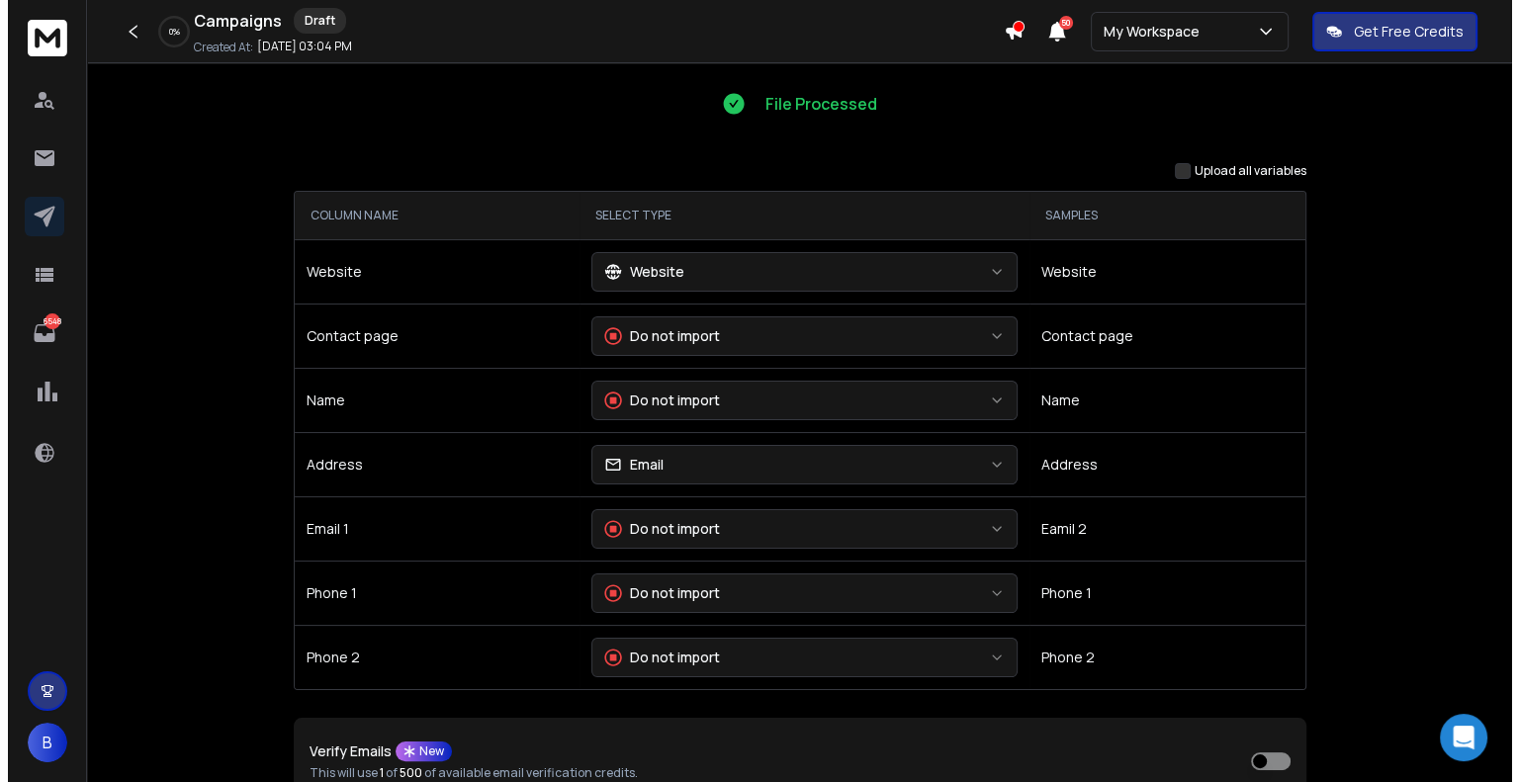
scroll to position [186, 0]
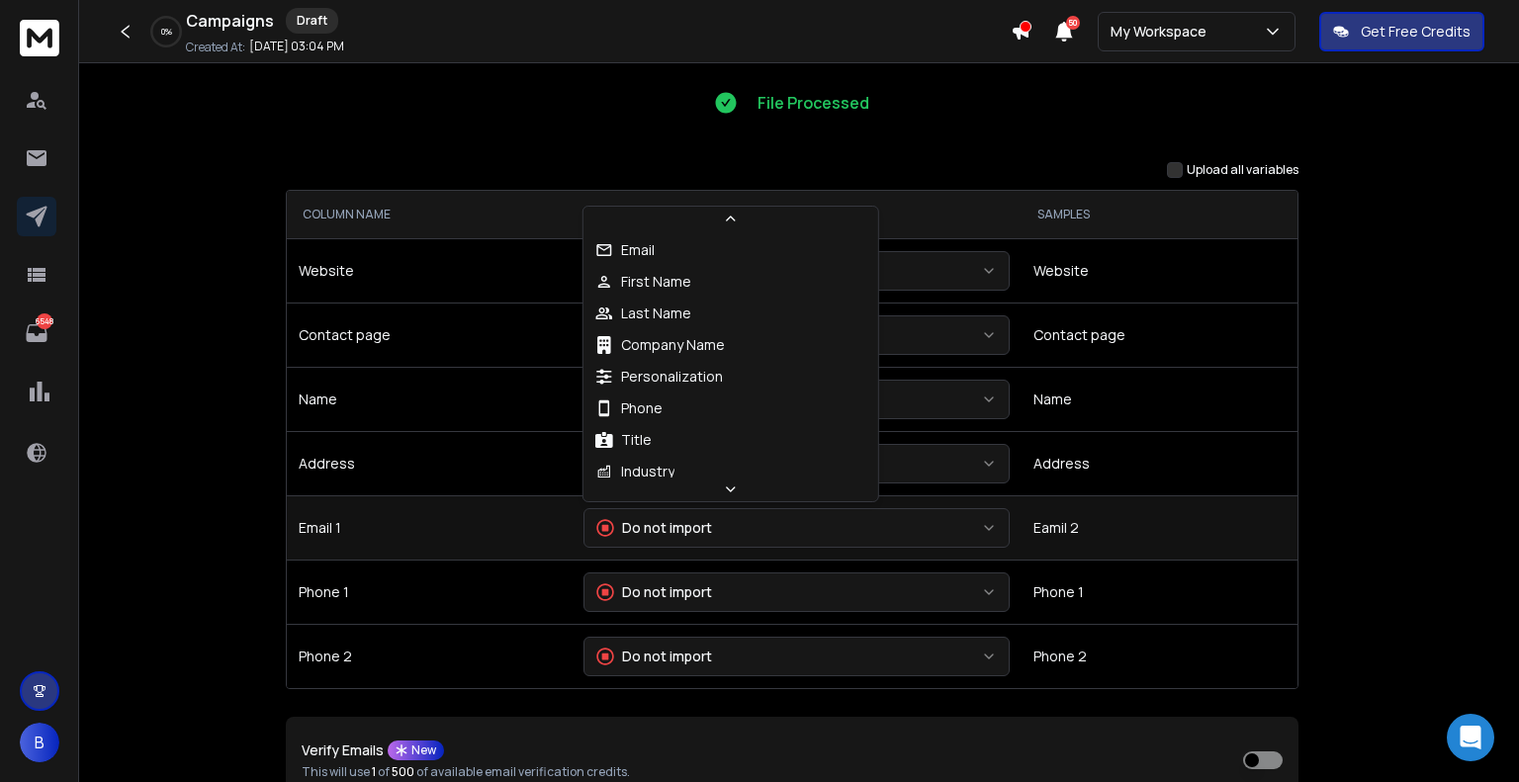
click at [826, 517] on button "Do not import" at bounding box center [796, 528] width 426 height 40
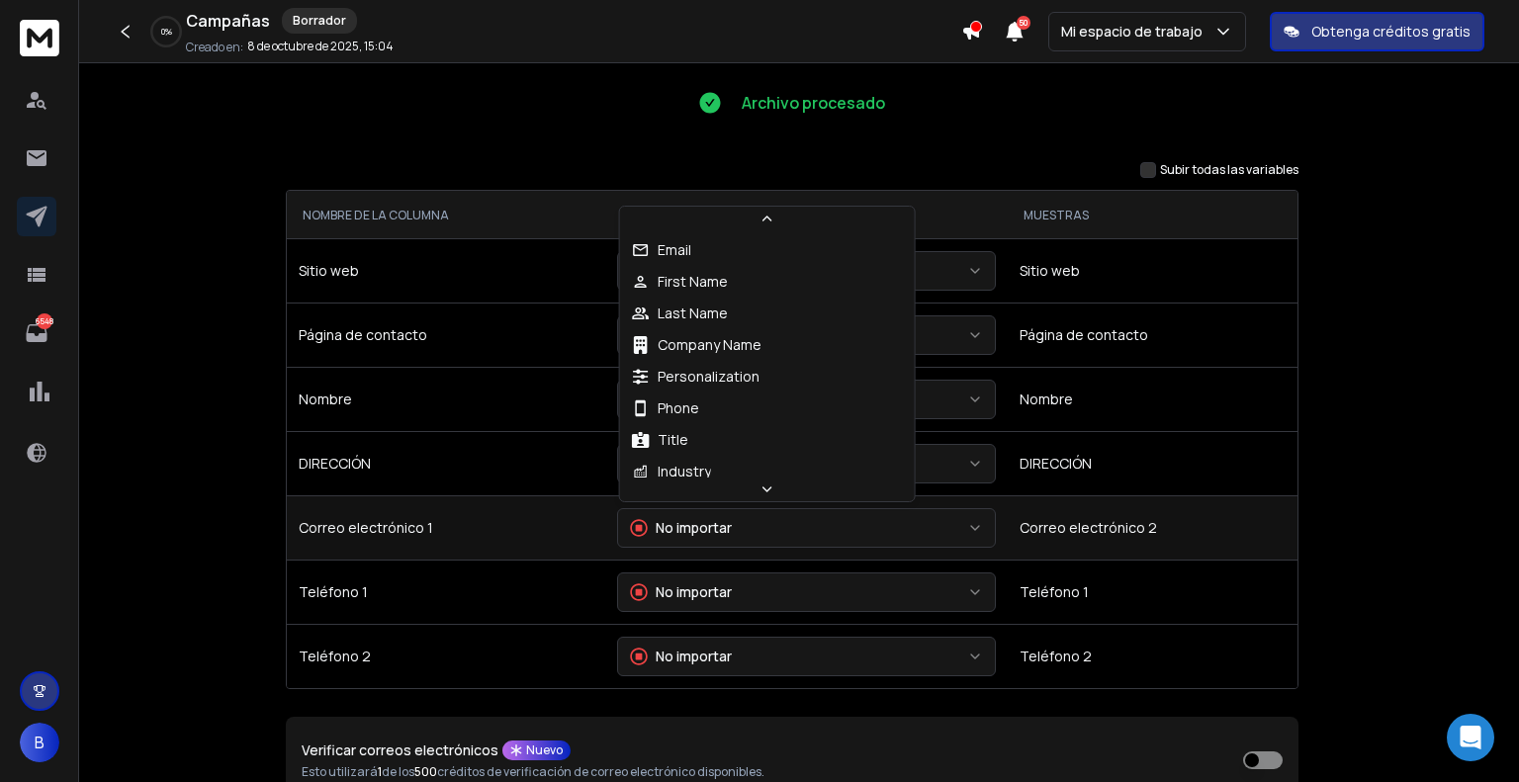
scroll to position [199, 0]
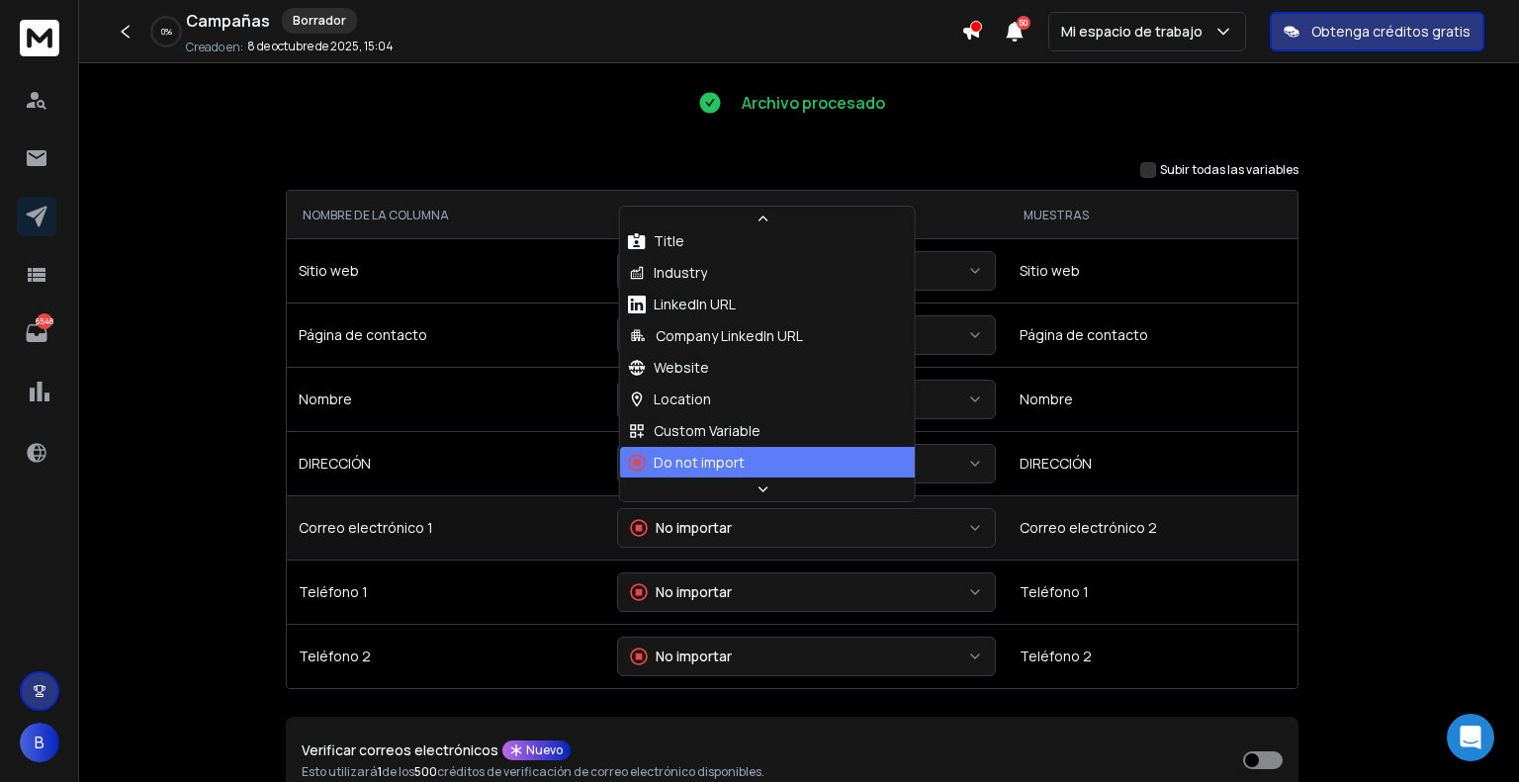
click at [783, 528] on button "No importar" at bounding box center [806, 528] width 379 height 40
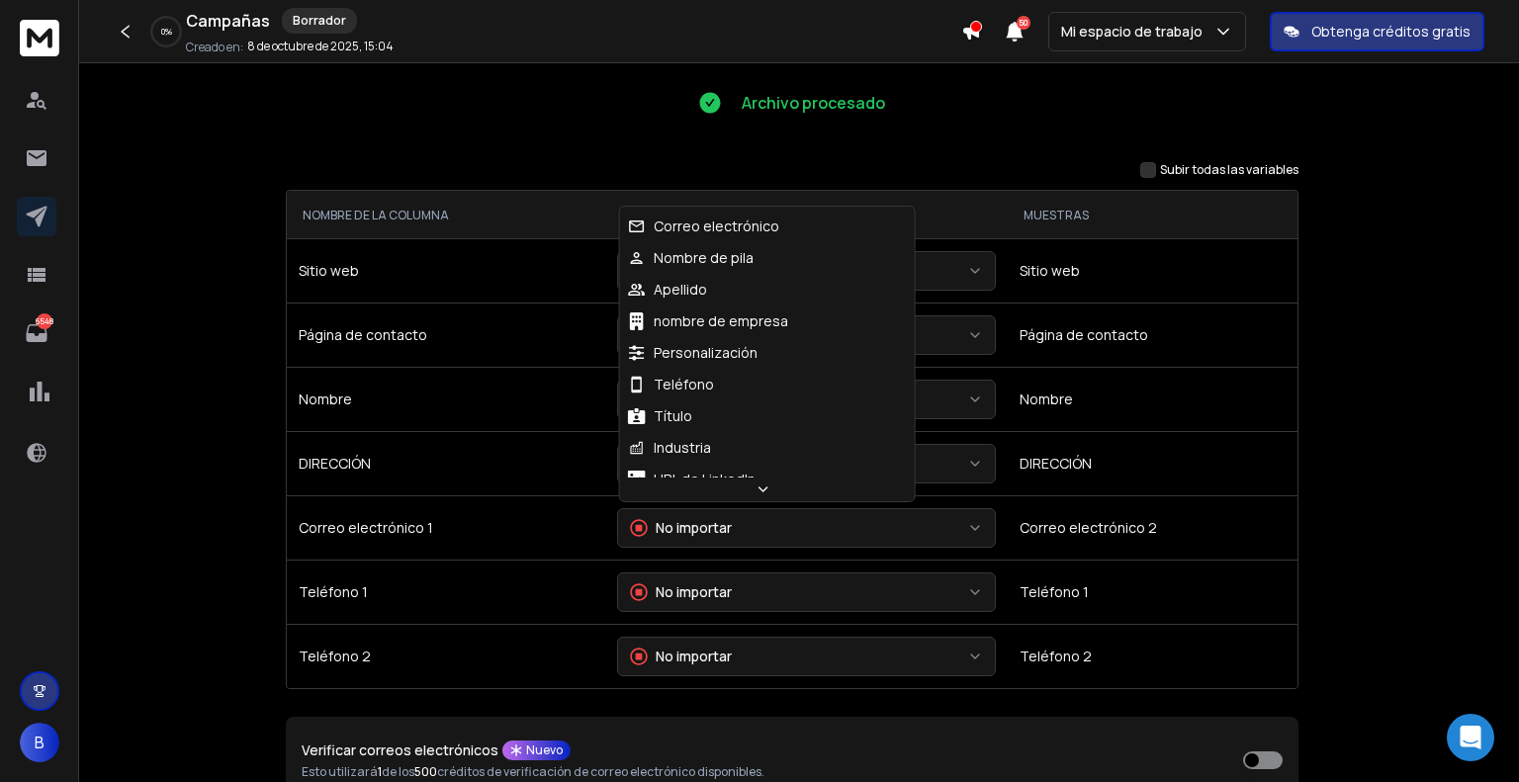
scroll to position [0, 0]
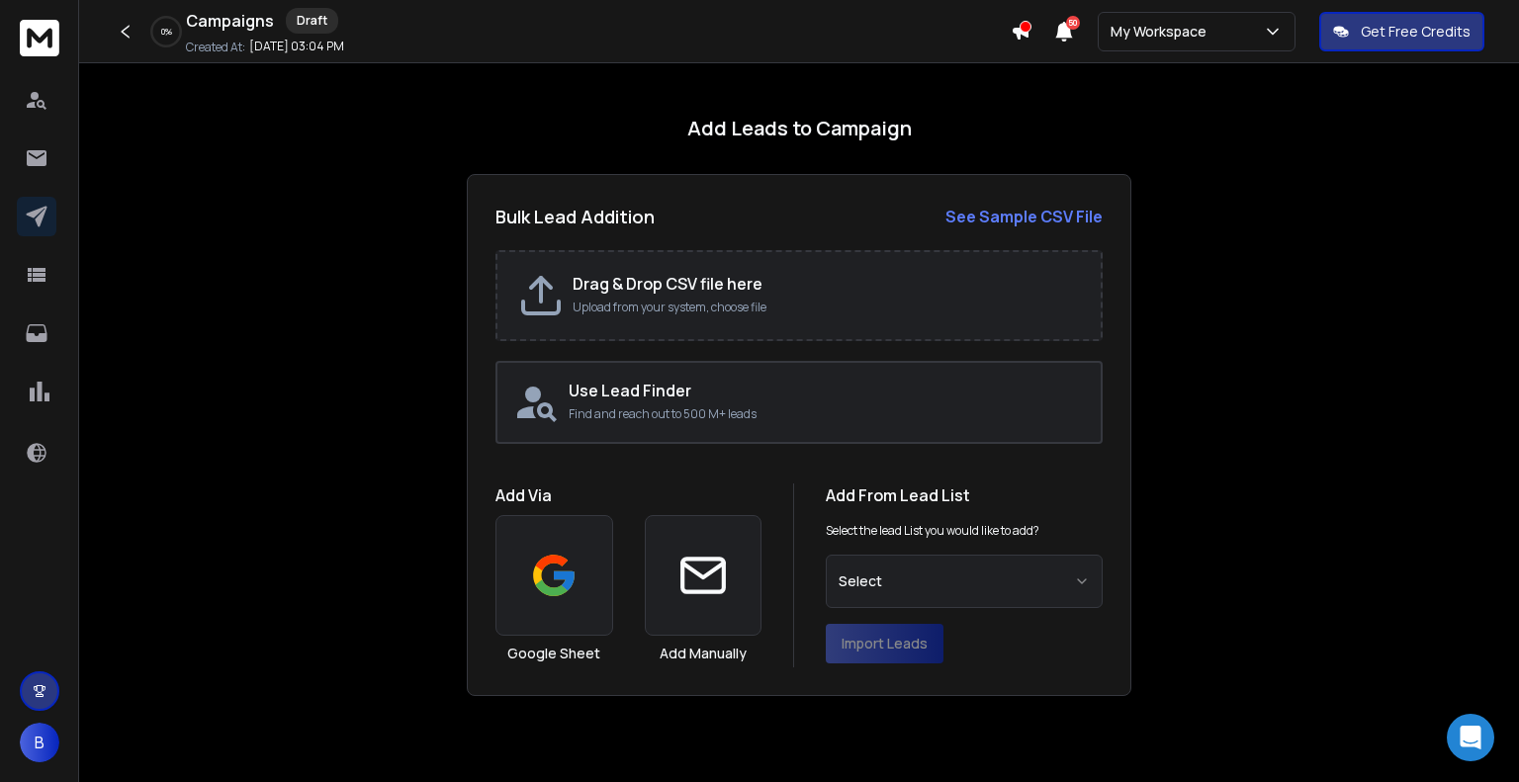
click at [625, 288] on h2 "Drag & Drop CSV file here" at bounding box center [827, 284] width 508 height 24
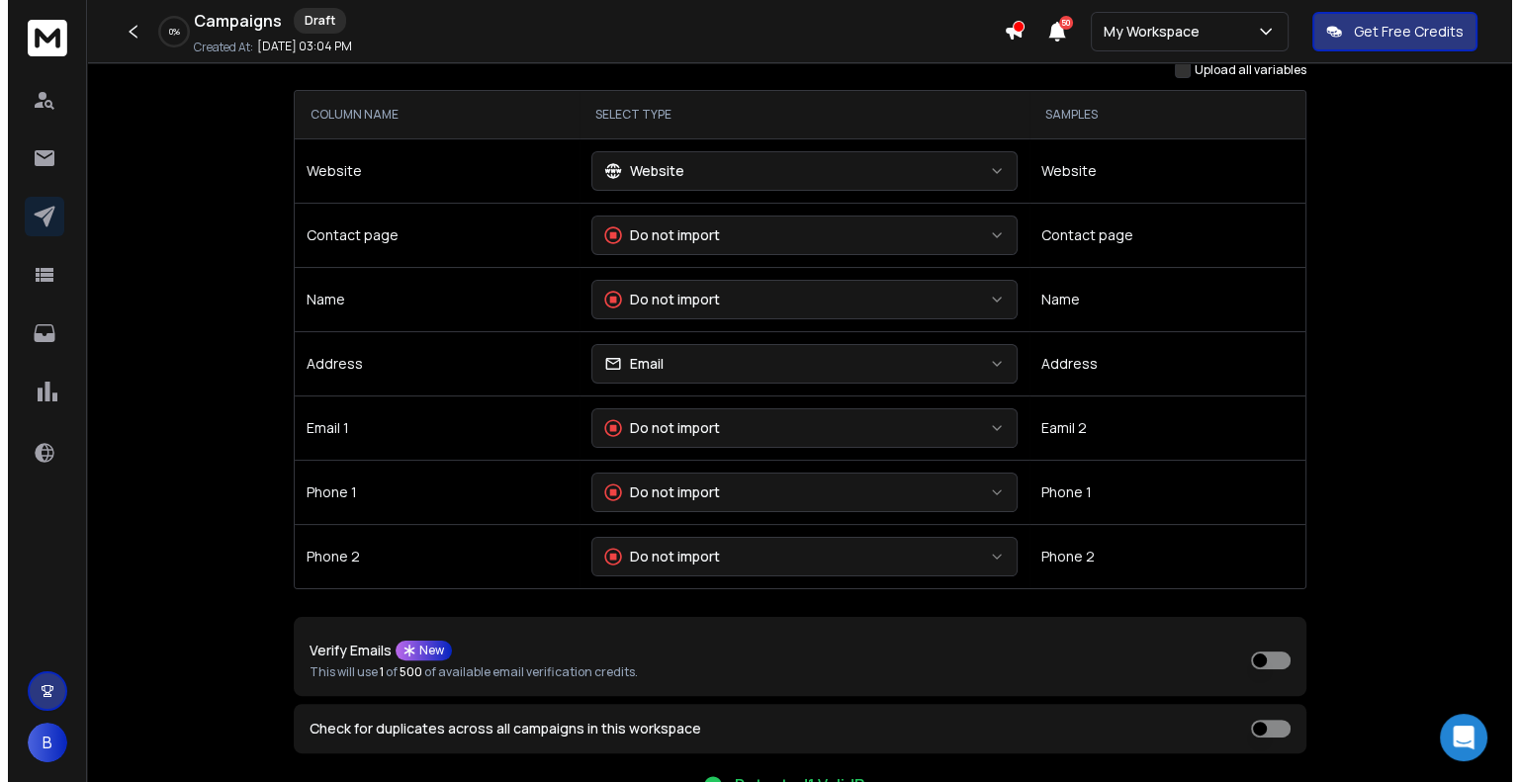
scroll to position [285, 0]
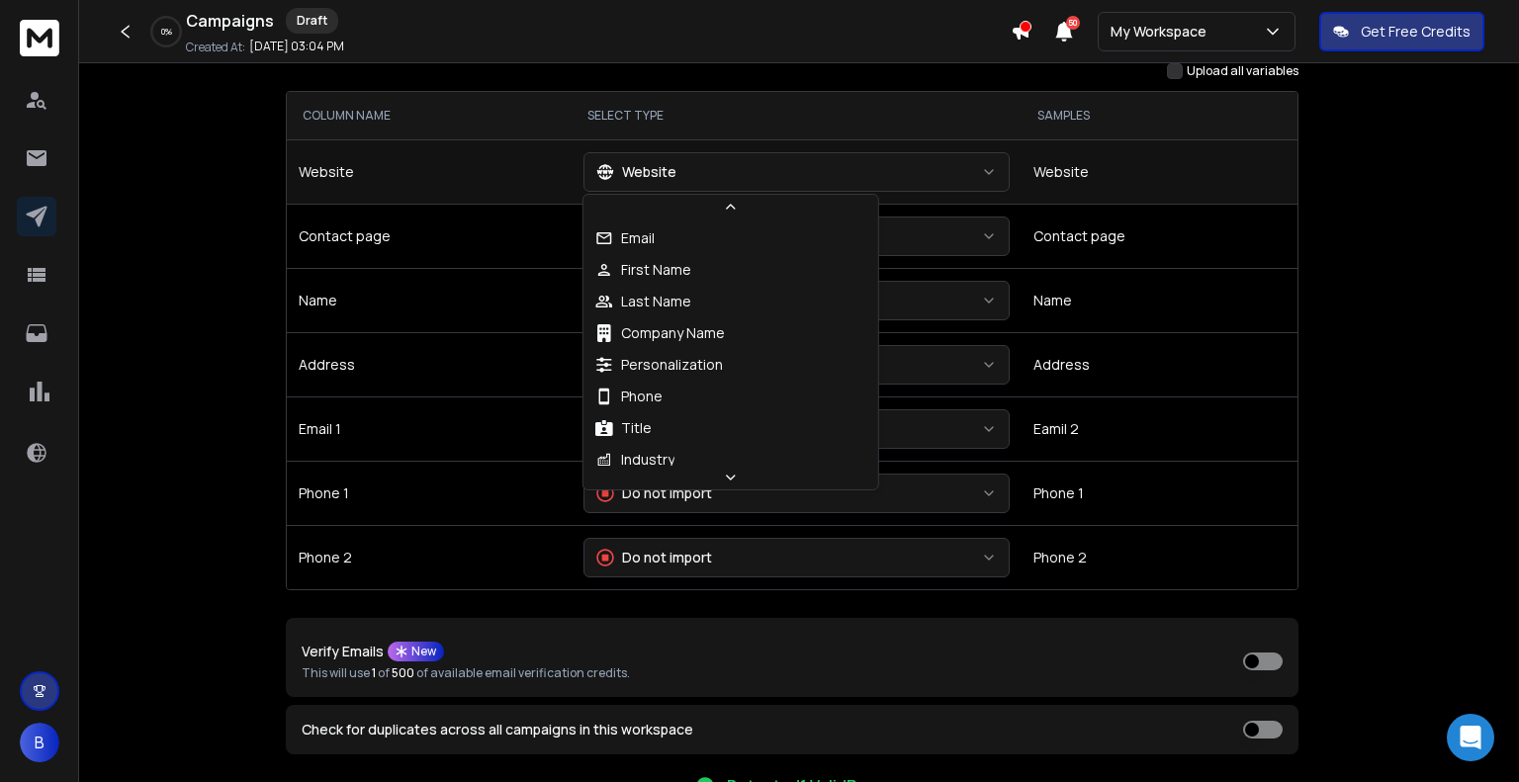
click at [989, 170] on icon "button" at bounding box center [989, 172] width 8 height 4
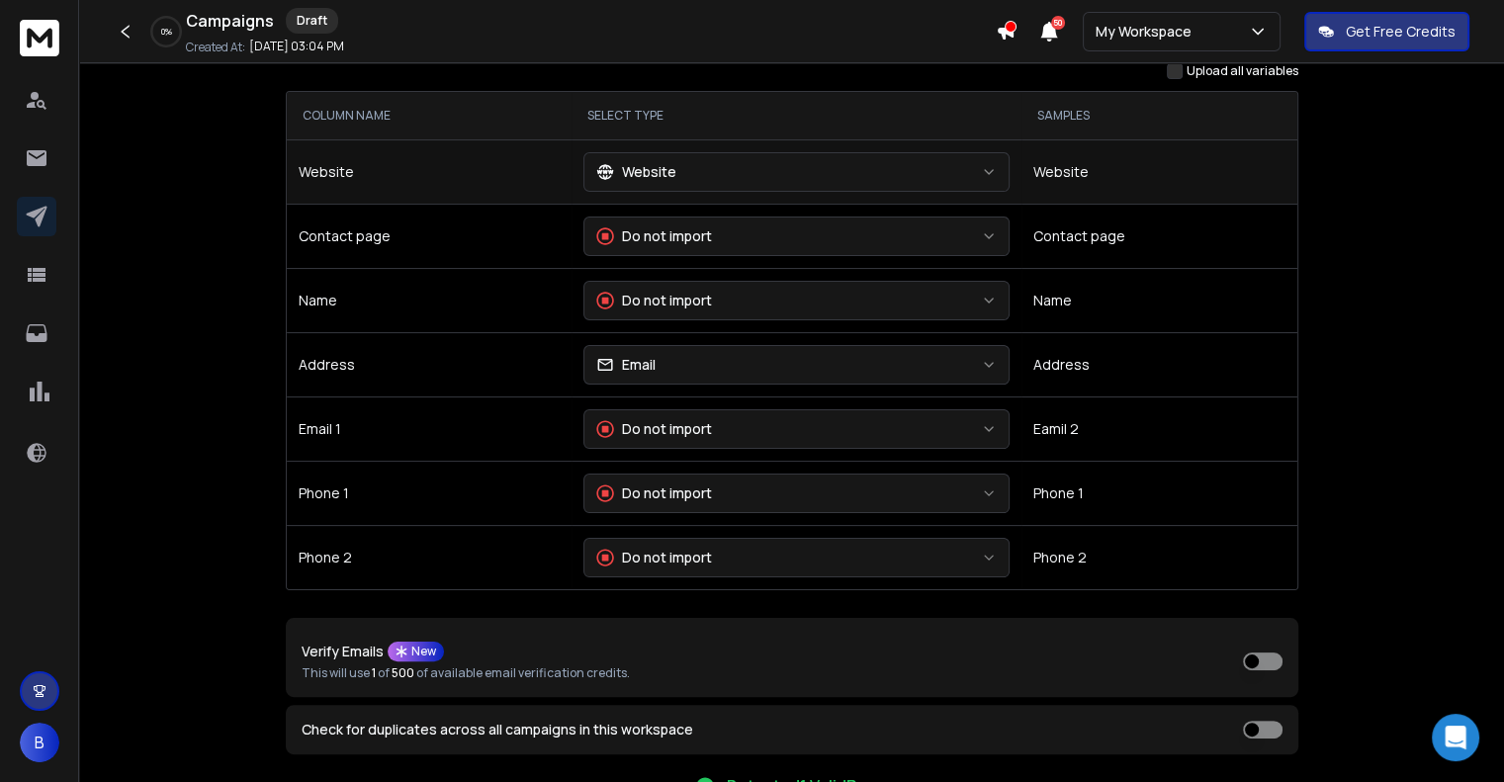
click at [989, 170] on icon "button" at bounding box center [989, 172] width 8 height 4
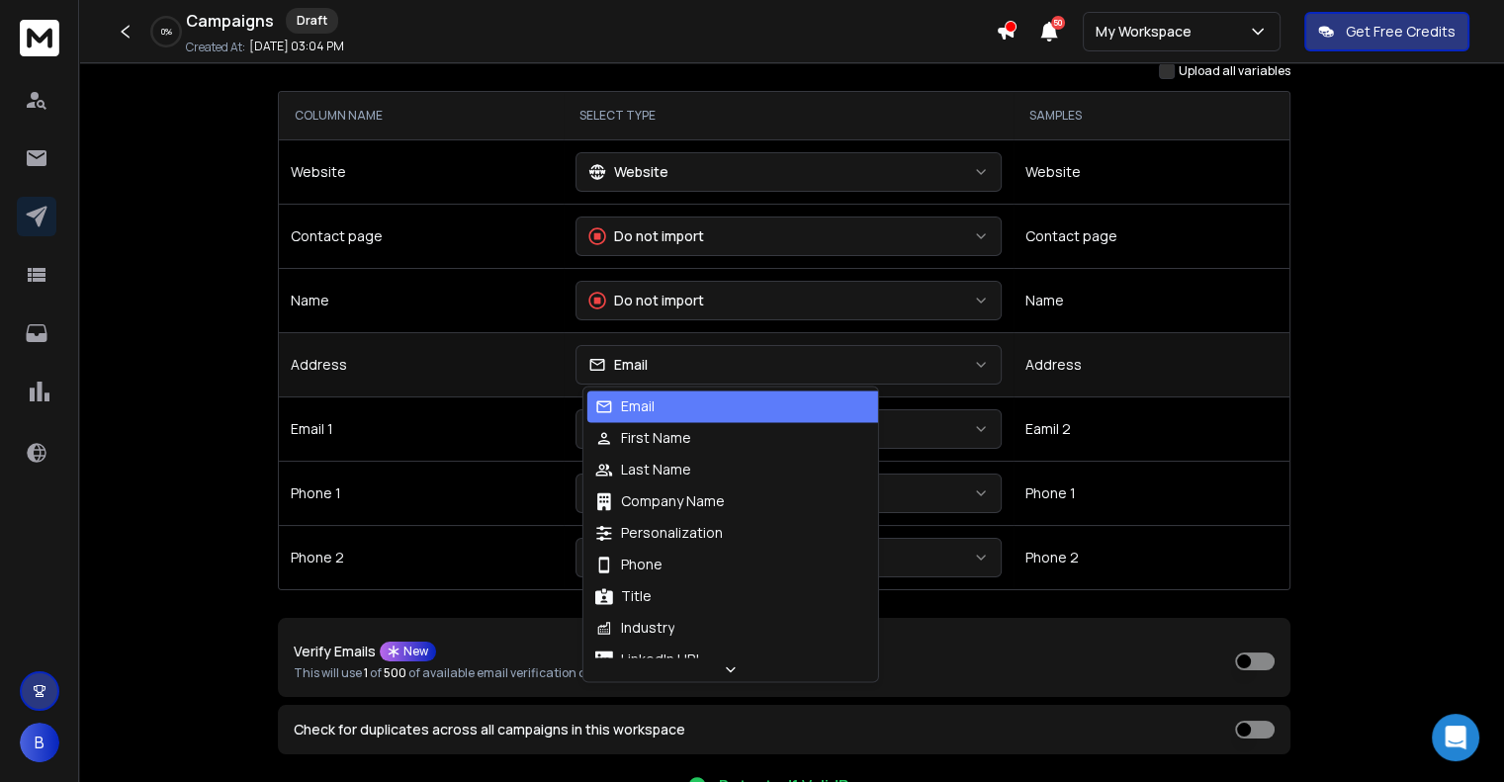
click at [985, 363] on icon "button" at bounding box center [981, 365] width 8 height 4
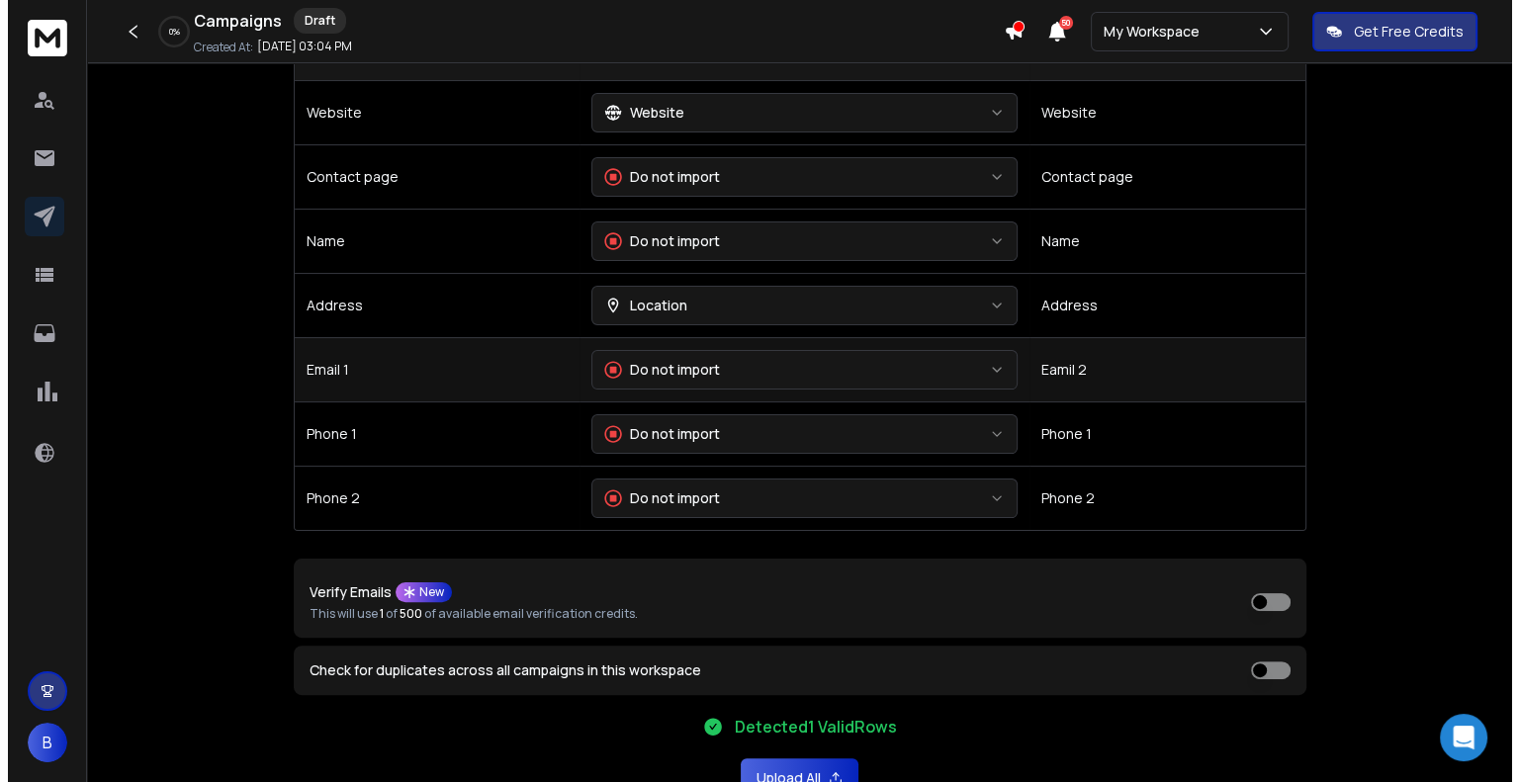
scroll to position [388, 0]
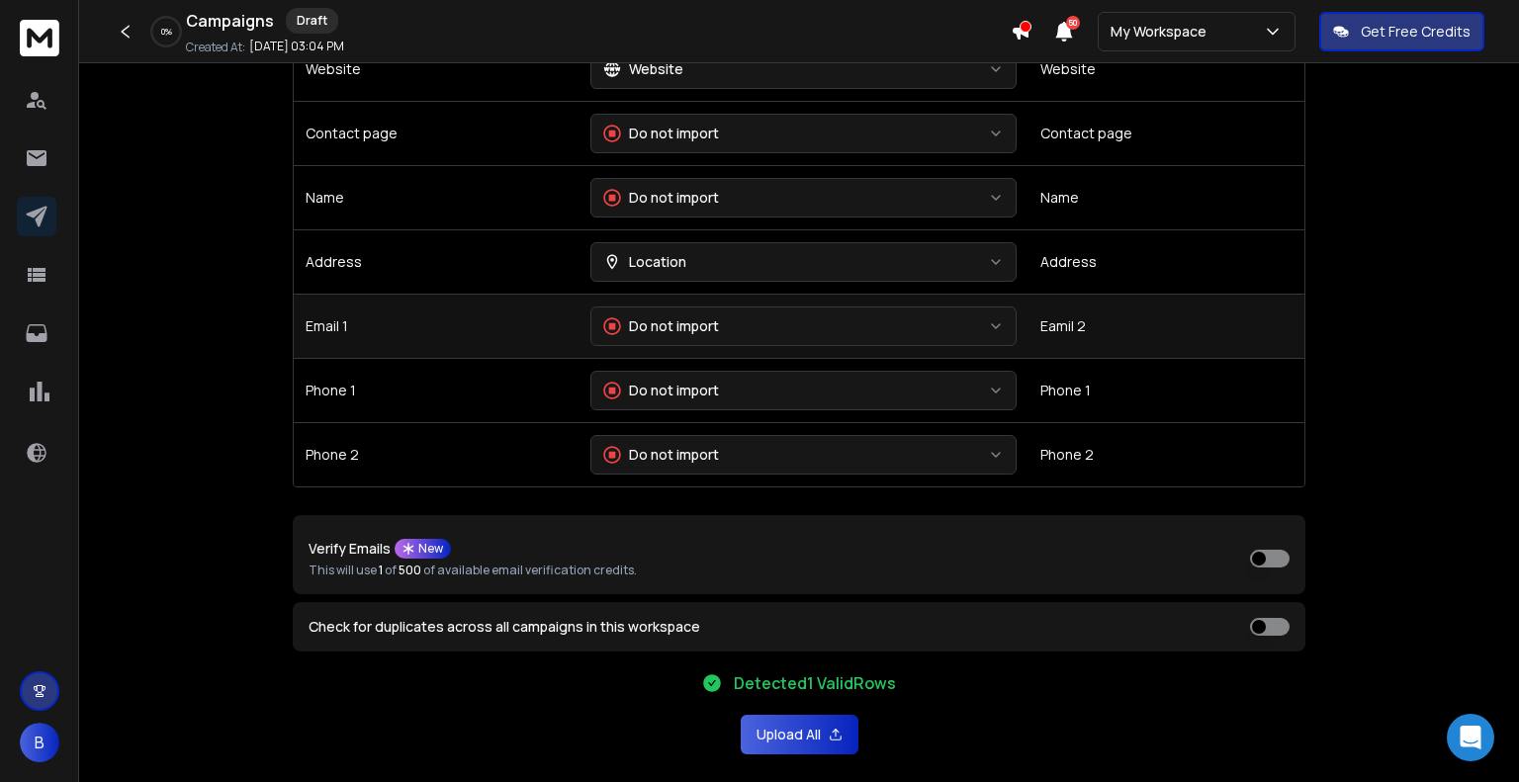
click at [996, 324] on icon "button" at bounding box center [996, 326] width 8 height 4
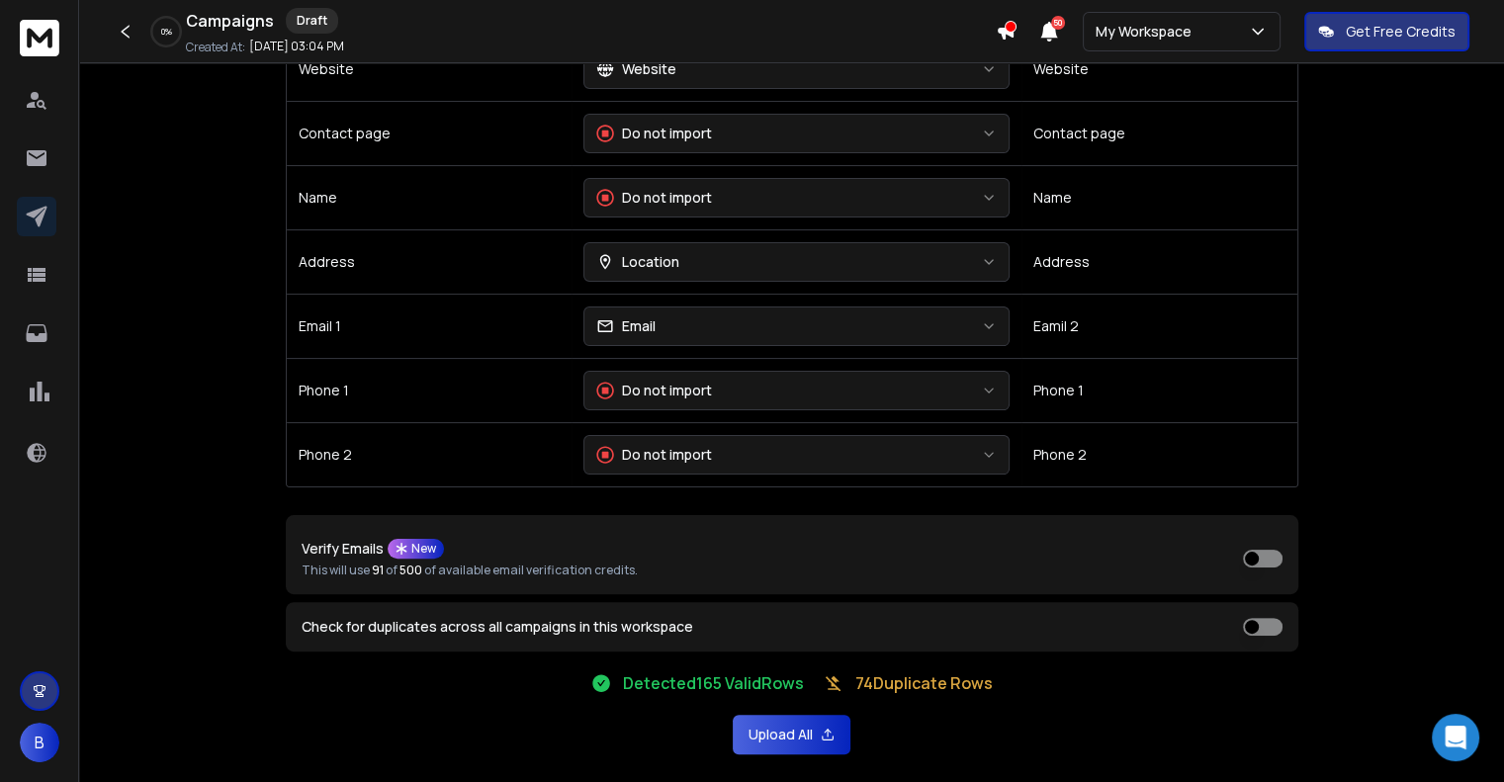
click at [791, 731] on button "Upload All" at bounding box center [792, 735] width 118 height 40
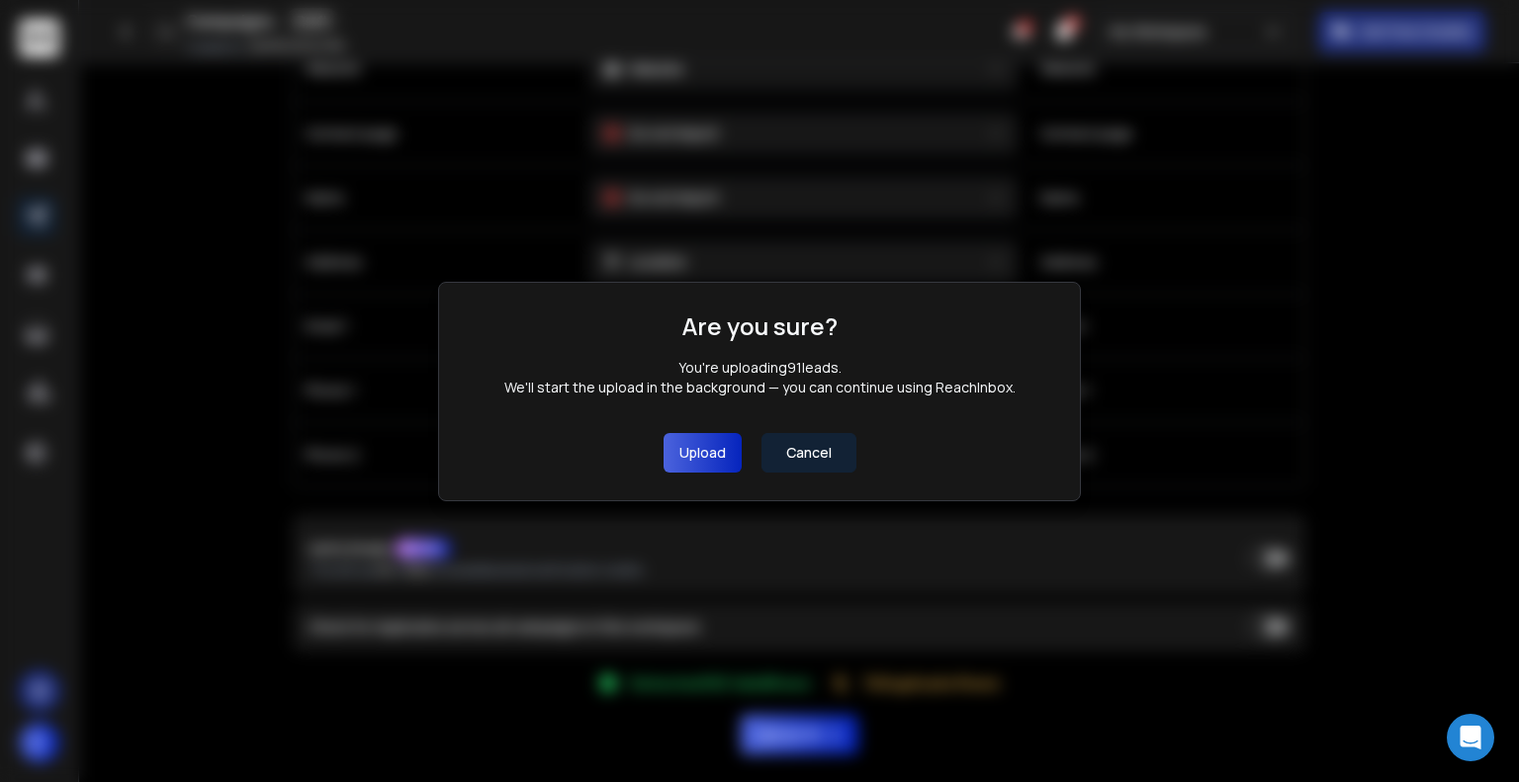
click at [710, 454] on button "Upload" at bounding box center [702, 453] width 78 height 40
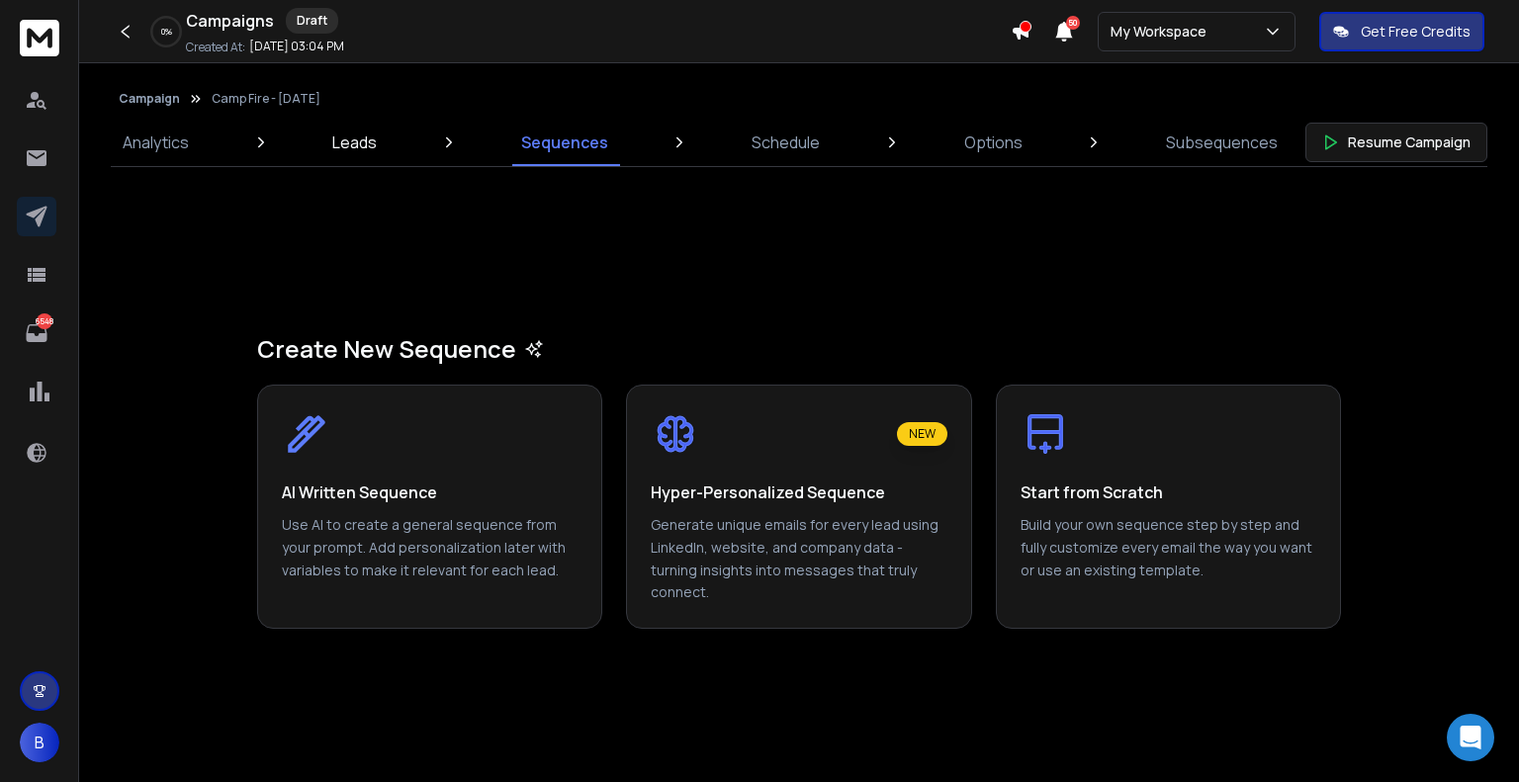
click at [358, 143] on p "Leads" at bounding box center [354, 143] width 44 height 24
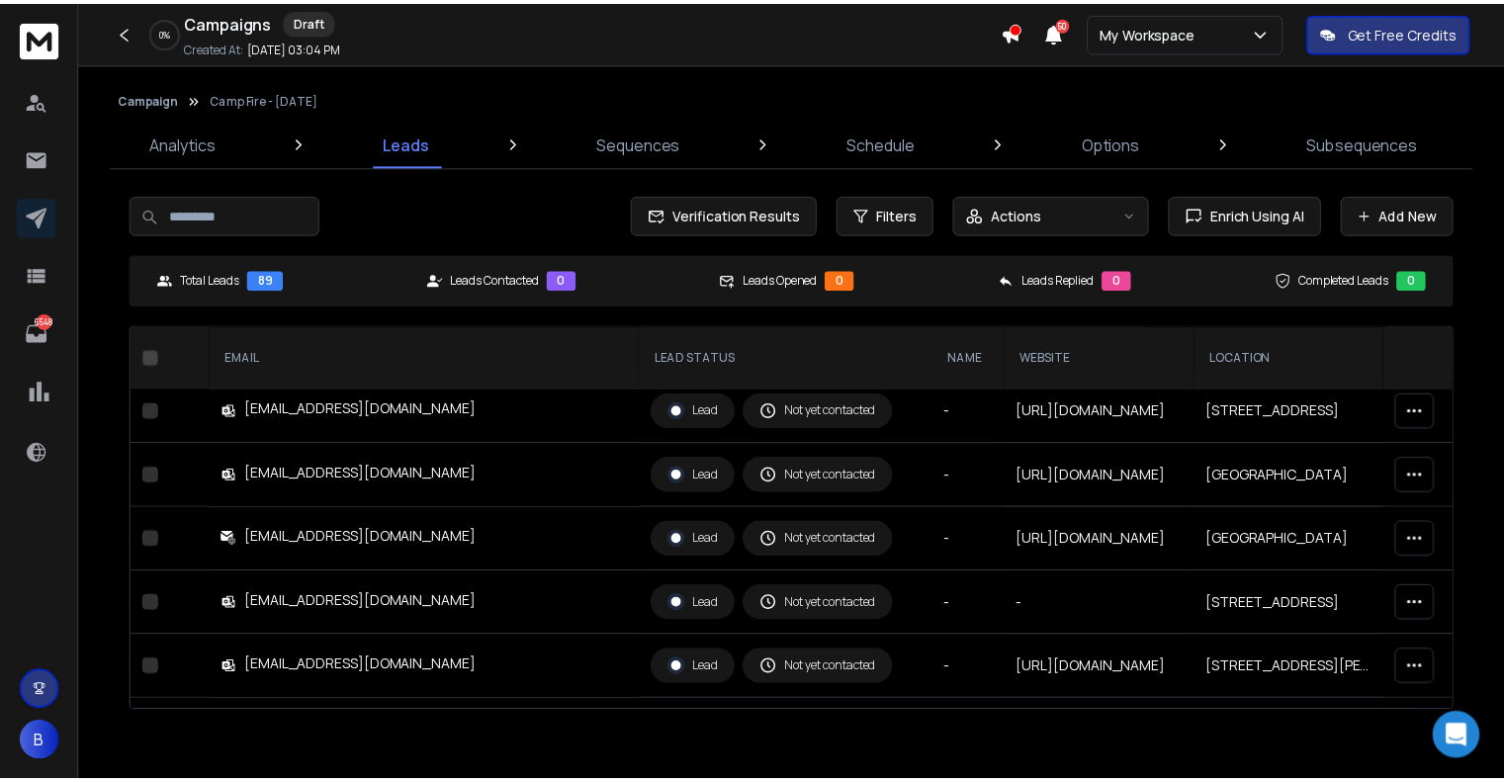
scroll to position [267, 0]
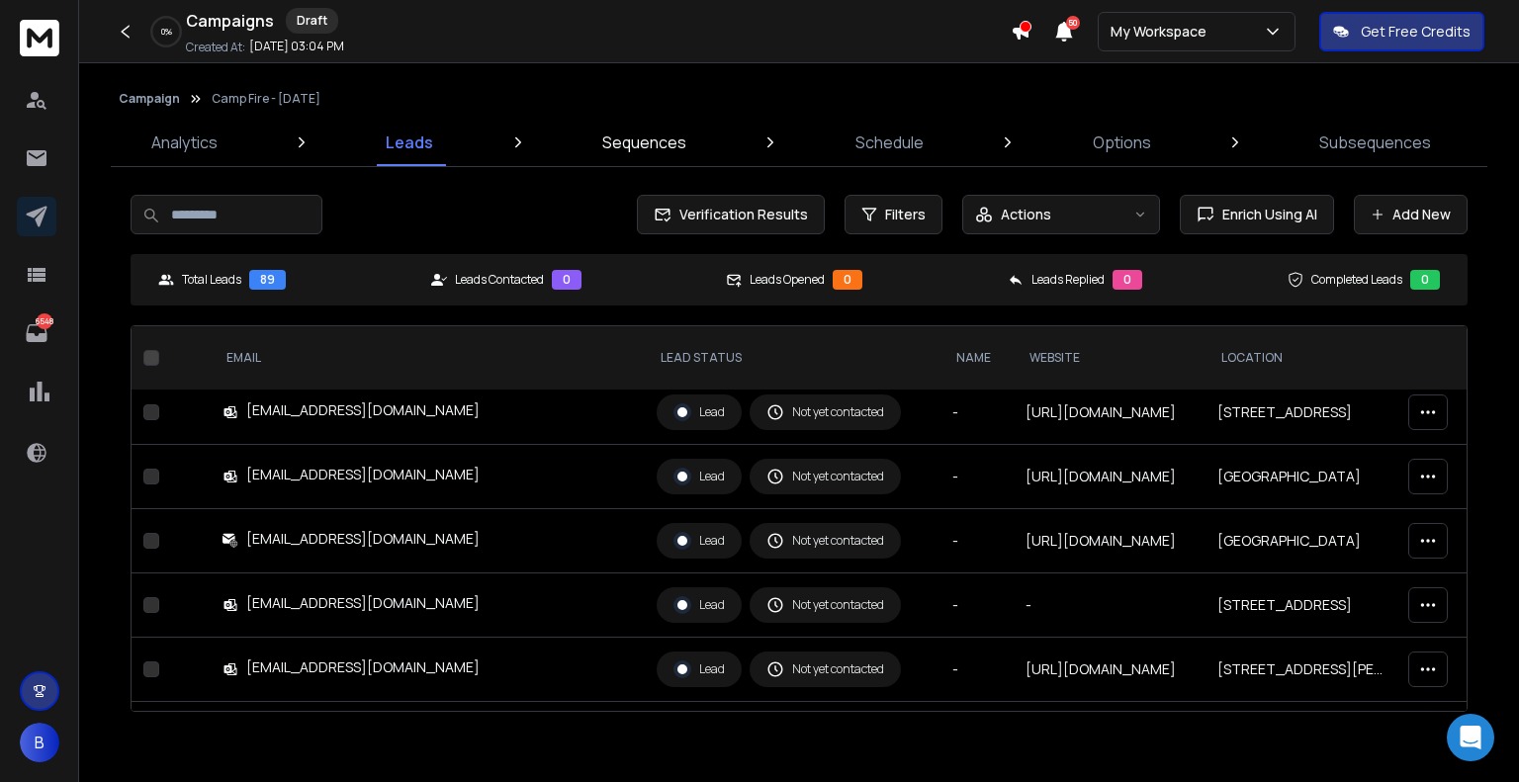
click at [653, 145] on p "Sequences" at bounding box center [644, 143] width 84 height 24
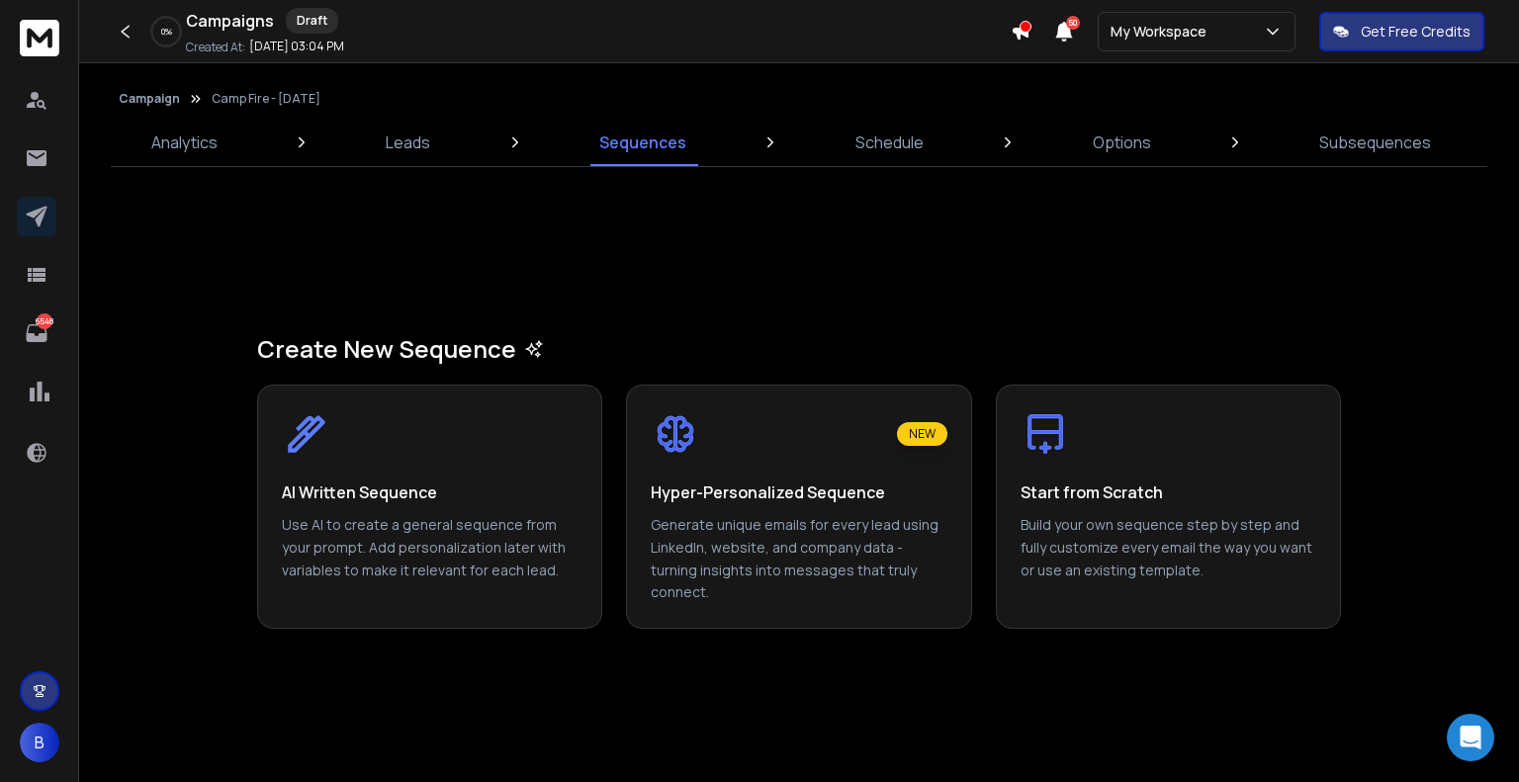
click at [1066, 441] on icon "button" at bounding box center [1044, 433] width 49 height 49
